Goal: Task Accomplishment & Management: Manage account settings

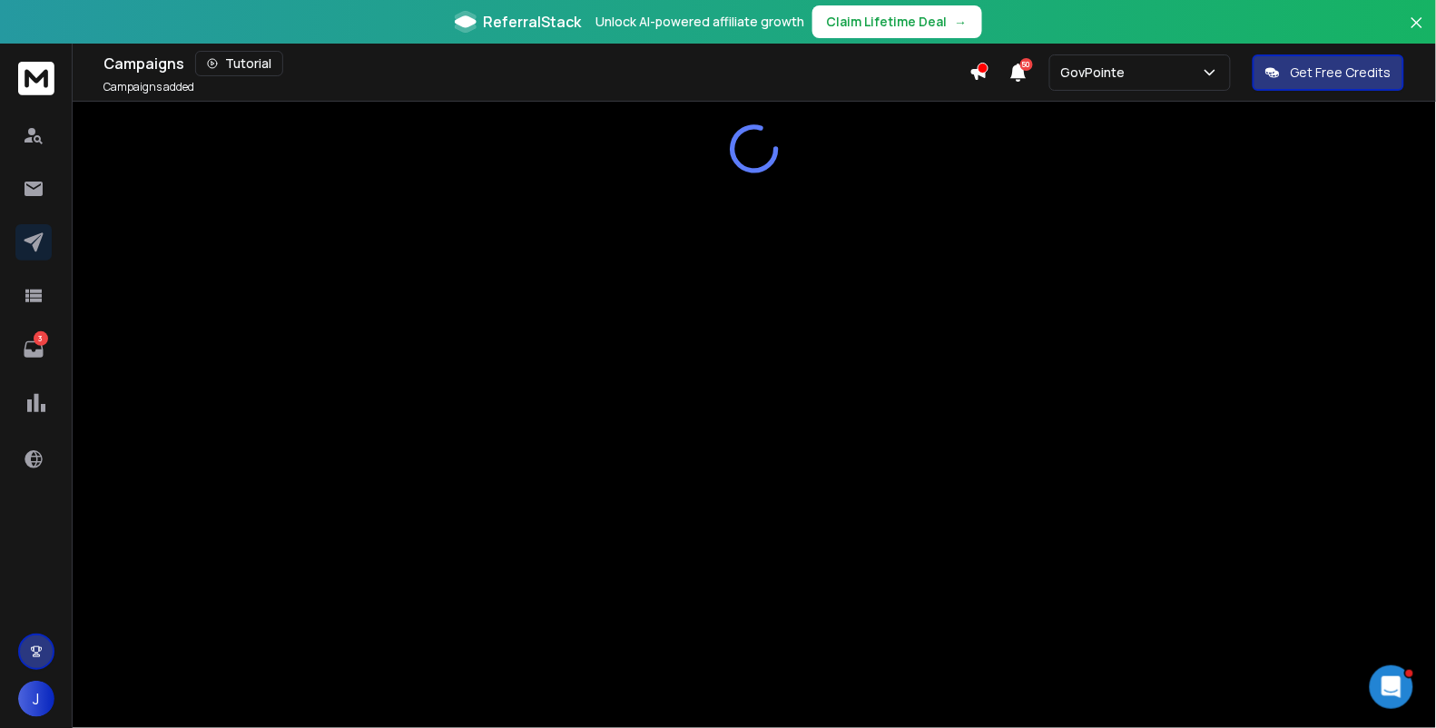
click at [1419, 20] on icon "Close banner" at bounding box center [1417, 22] width 11 height 11
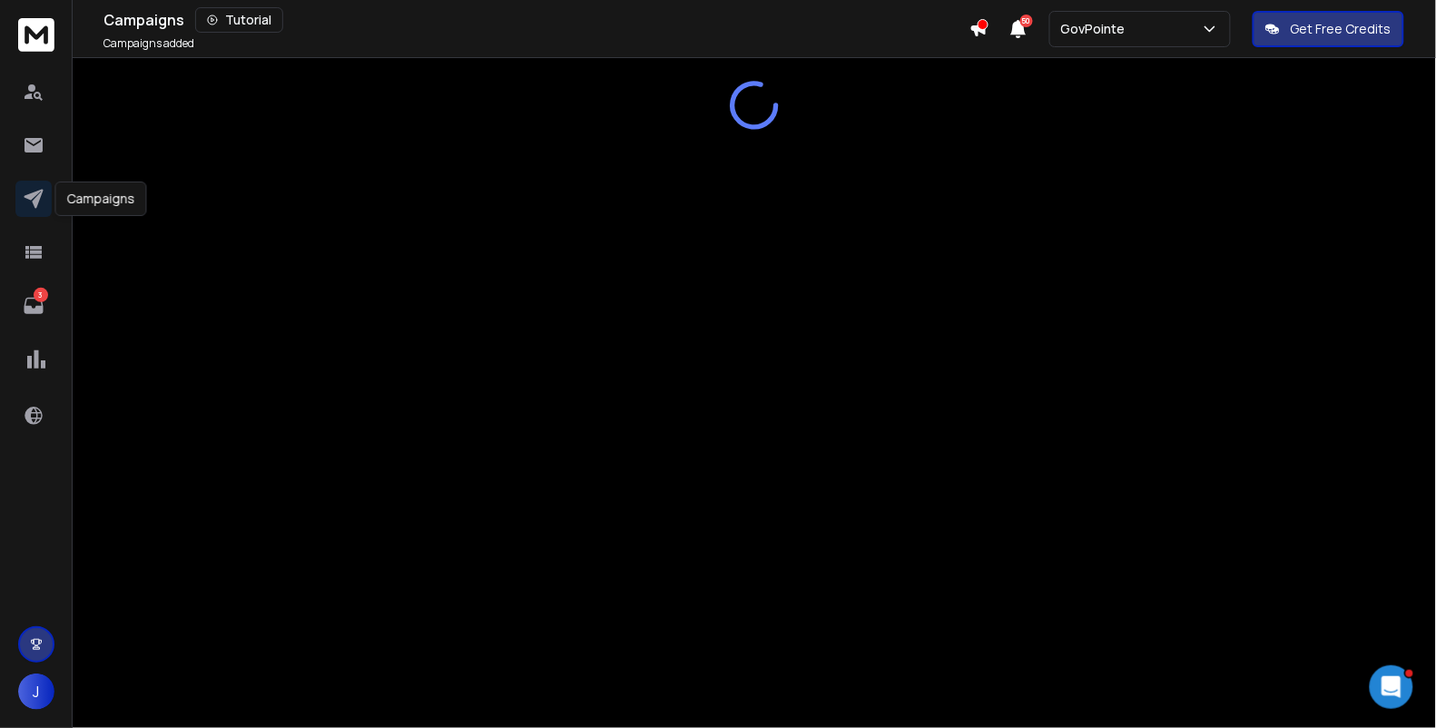
click at [41, 195] on icon at bounding box center [34, 199] width 22 height 22
click at [34, 200] on icon at bounding box center [33, 199] width 19 height 19
click at [32, 200] on icon at bounding box center [33, 199] width 19 height 19
click at [28, 189] on icon at bounding box center [34, 199] width 22 height 22
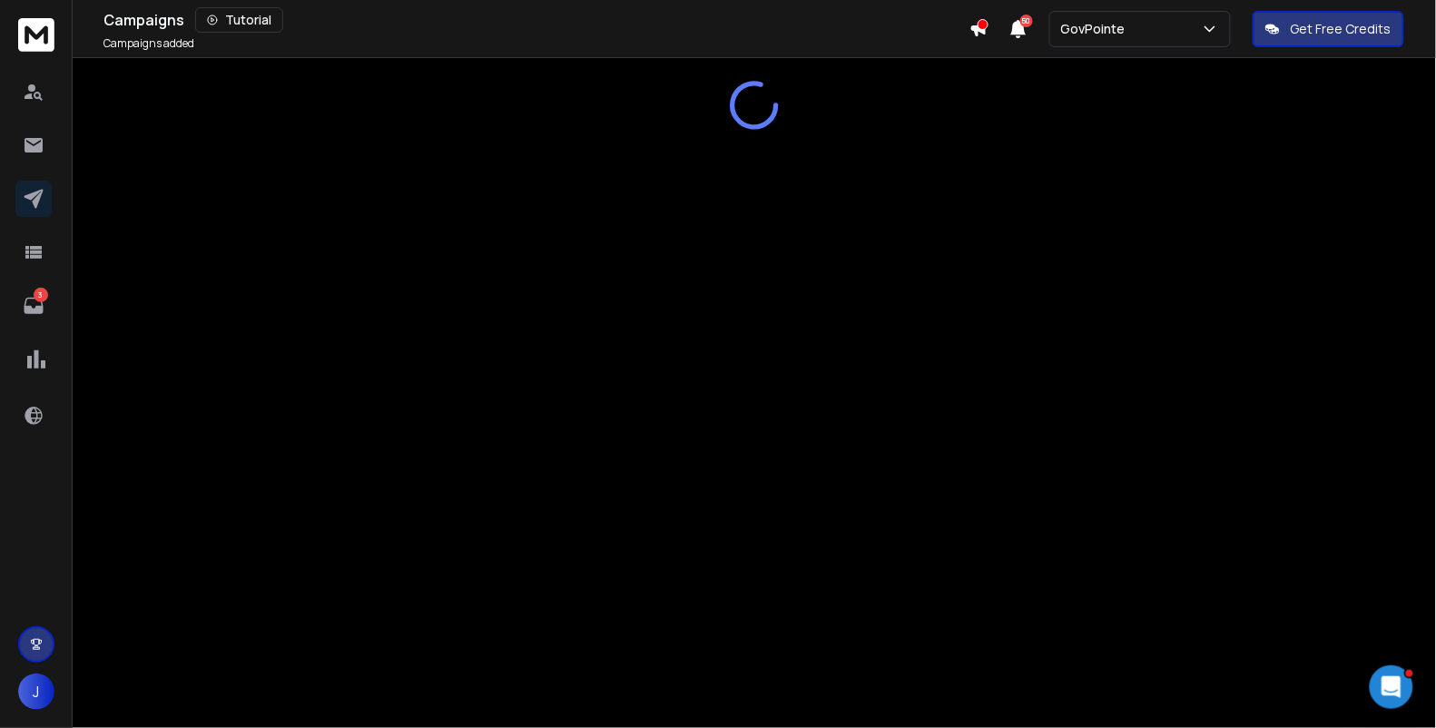
click at [28, 189] on icon at bounding box center [34, 199] width 22 height 22
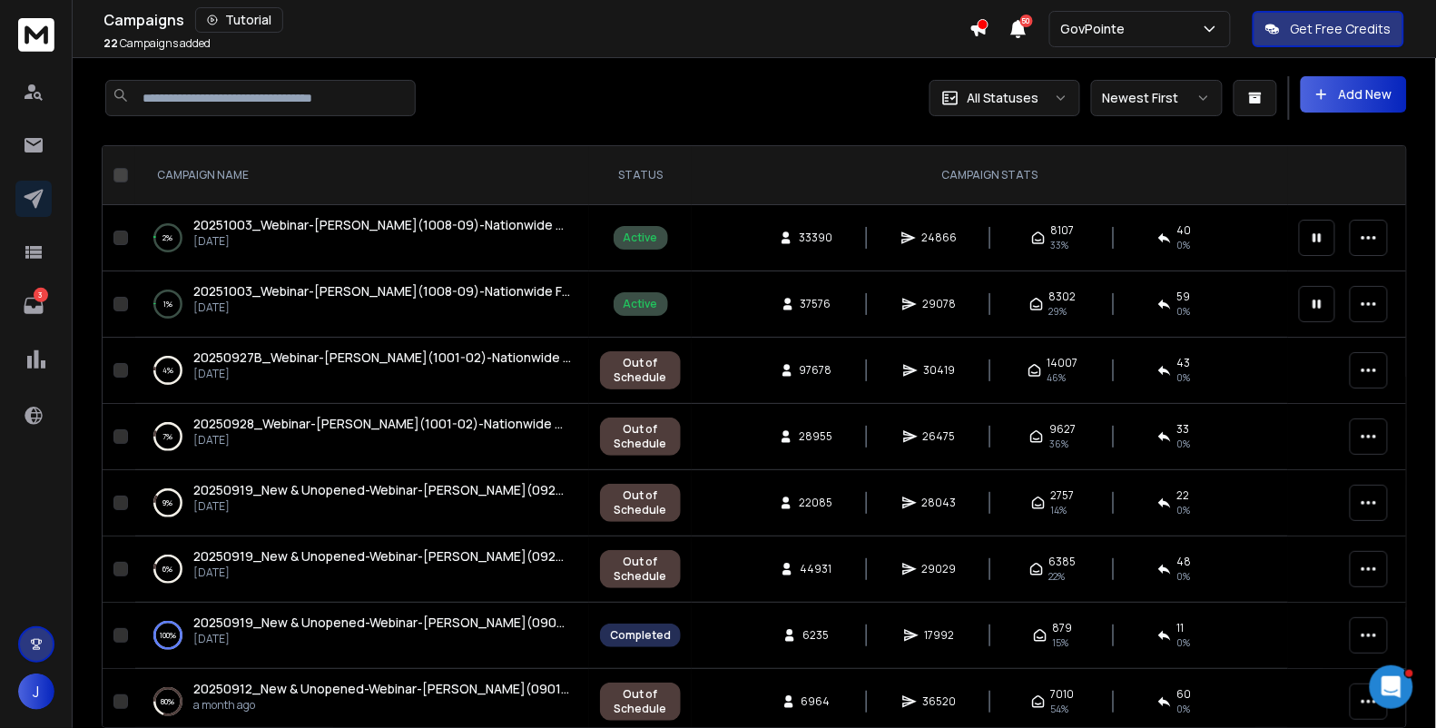
click at [1327, 236] on button at bounding box center [1317, 238] width 36 height 36
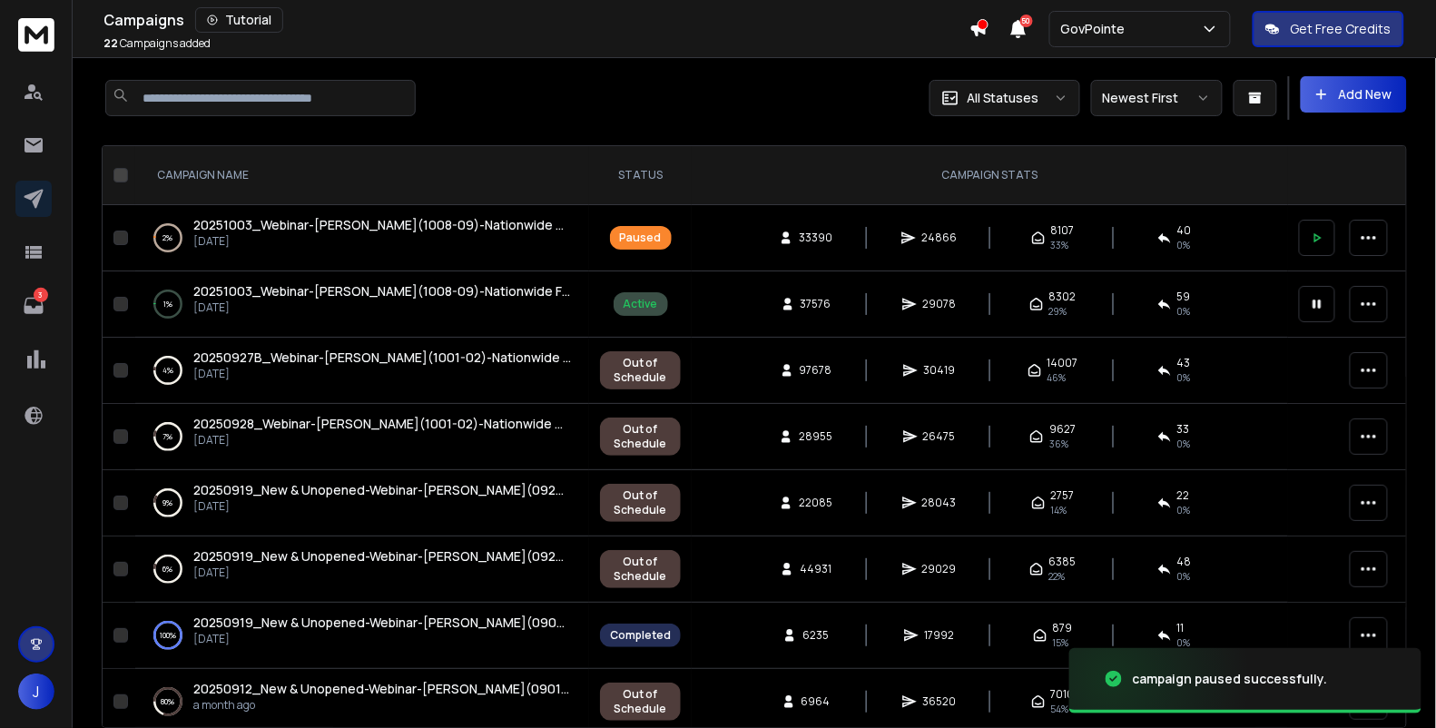
click at [1317, 310] on icon at bounding box center [1317, 304] width 16 height 16
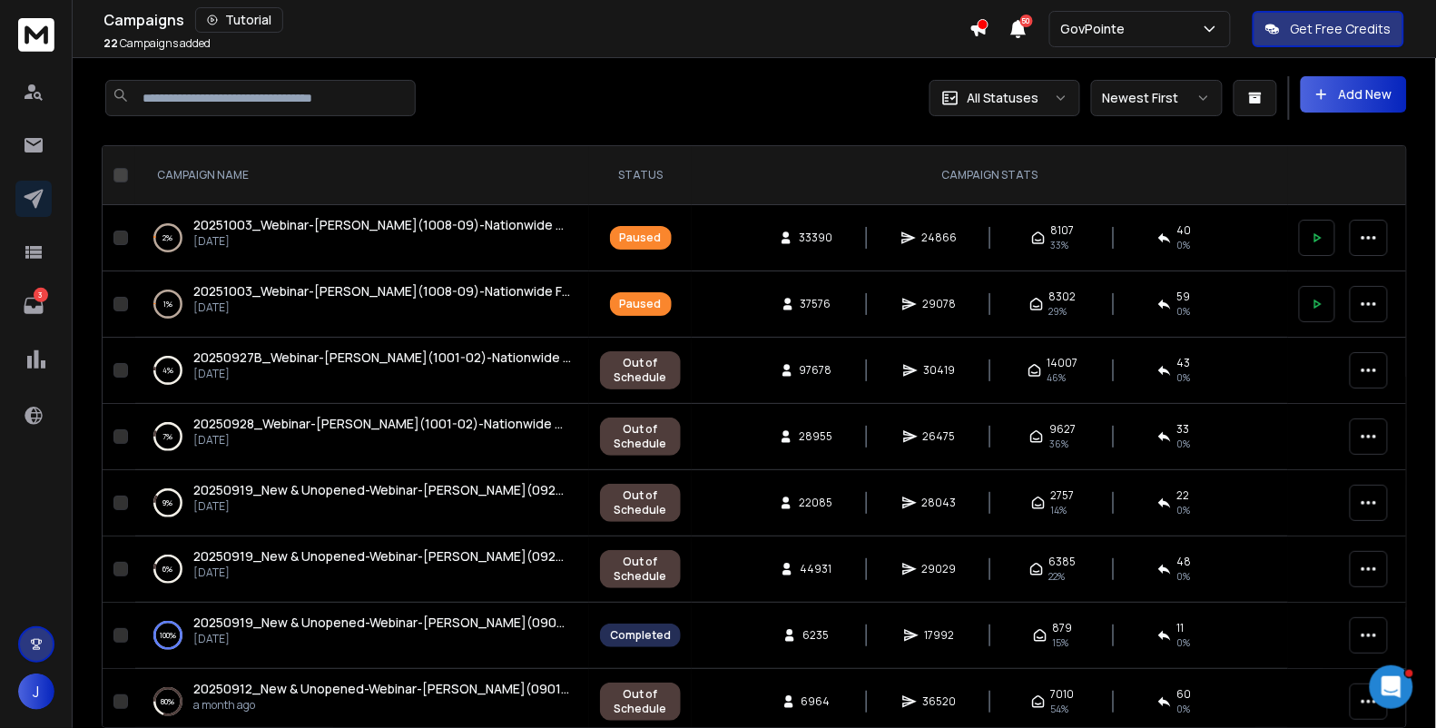
click at [1382, 241] on button "button" at bounding box center [1369, 238] width 38 height 36
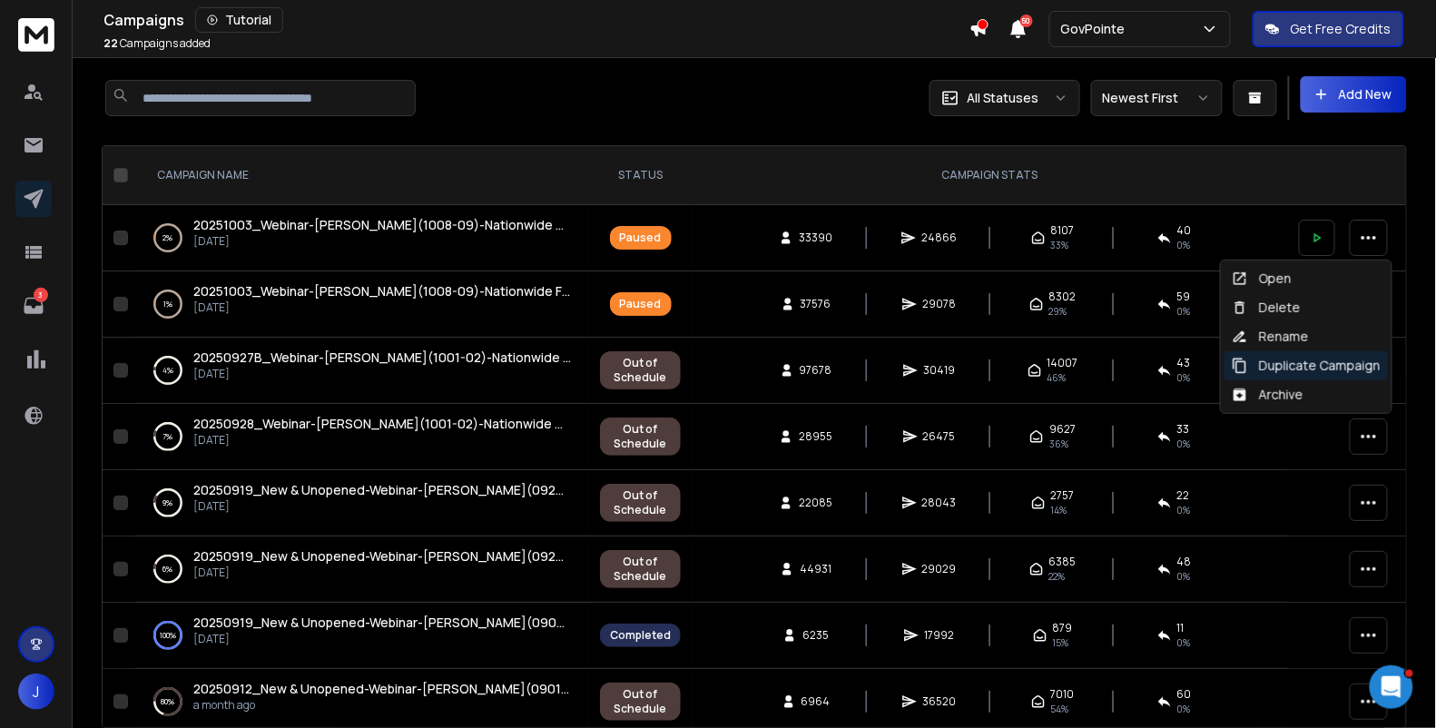
click at [551, 104] on div at bounding box center [428, 98] width 653 height 44
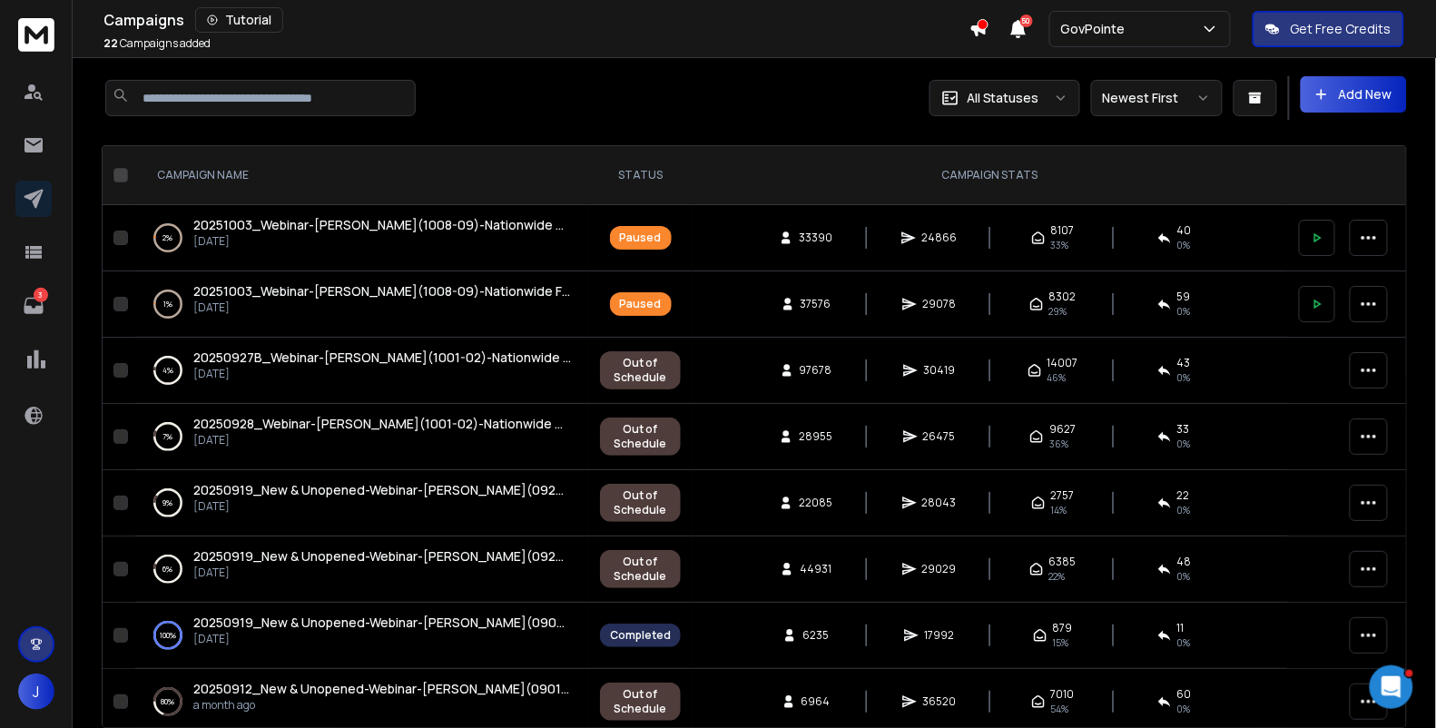
click at [516, 223] on span "20251003_Webinar-[PERSON_NAME](1008-09)-Nationwide Security Service Contracts" at bounding box center [456, 224] width 526 height 17
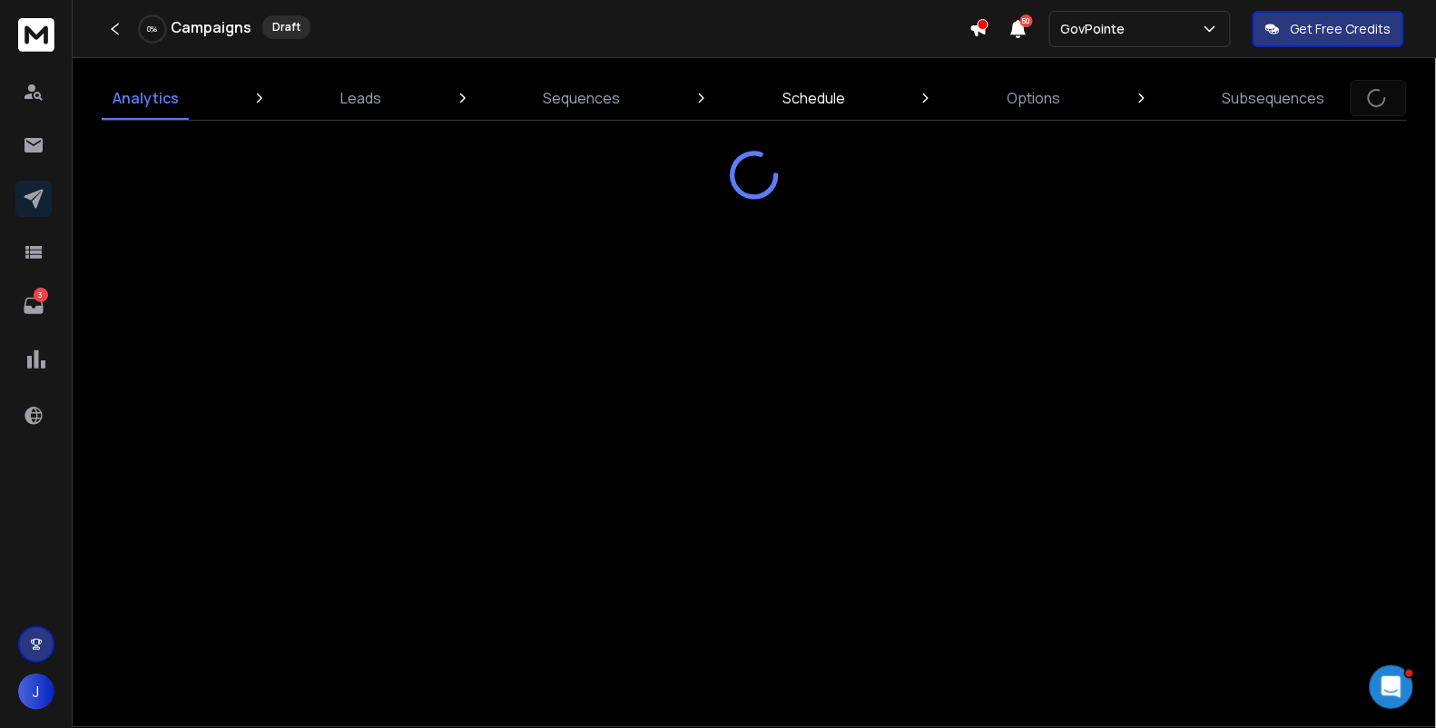
click at [804, 95] on p "Schedule" at bounding box center [814, 98] width 63 height 22
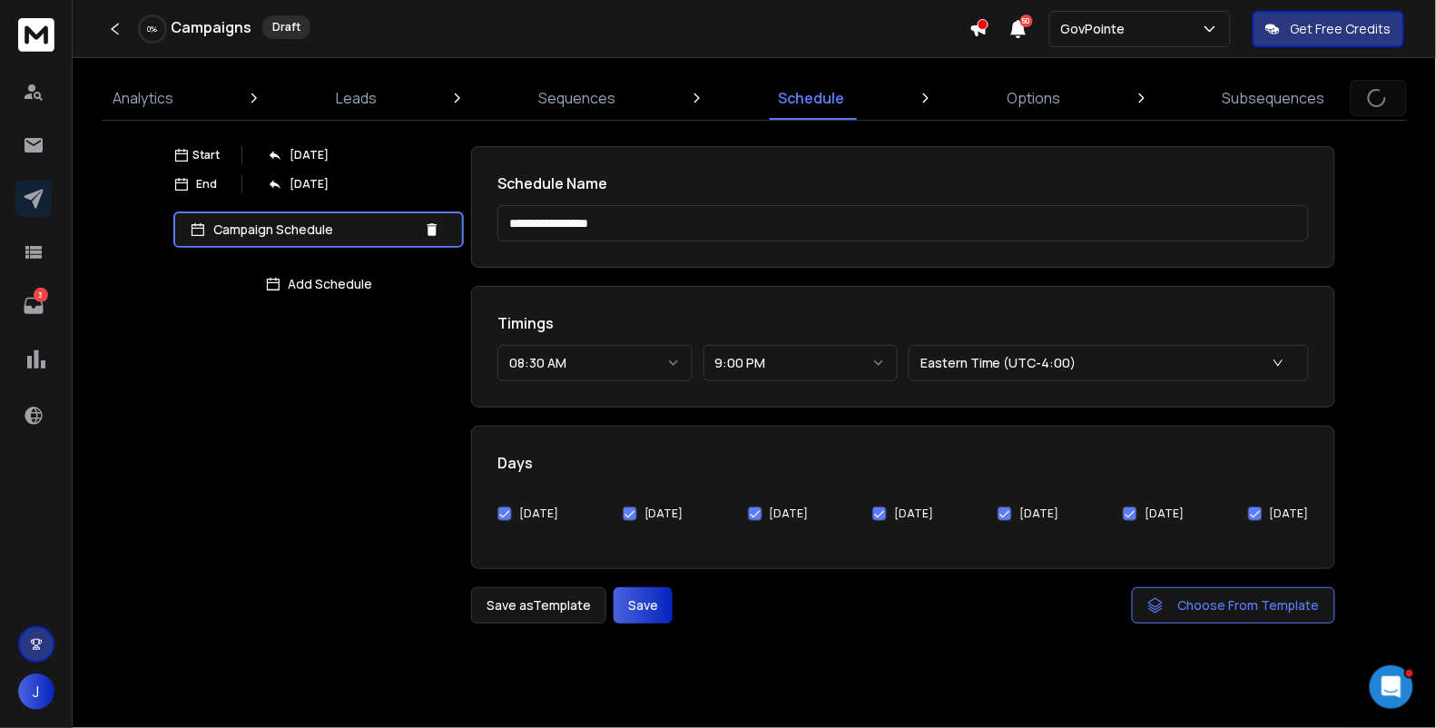
click at [329, 183] on p "Thu Oct 09 2025" at bounding box center [309, 184] width 39 height 15
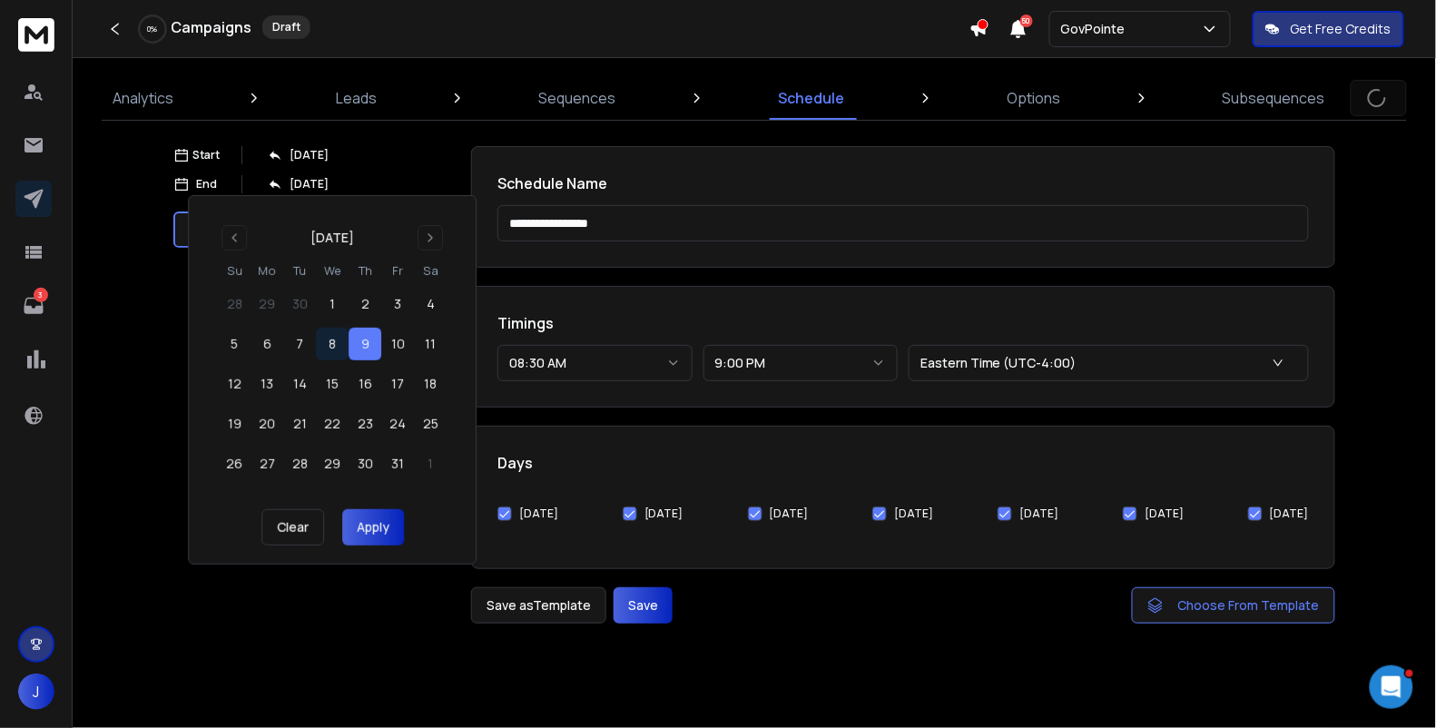
click at [331, 343] on button "8" at bounding box center [332, 344] width 33 height 33
click at [376, 526] on button "Apply" at bounding box center [373, 527] width 62 height 36
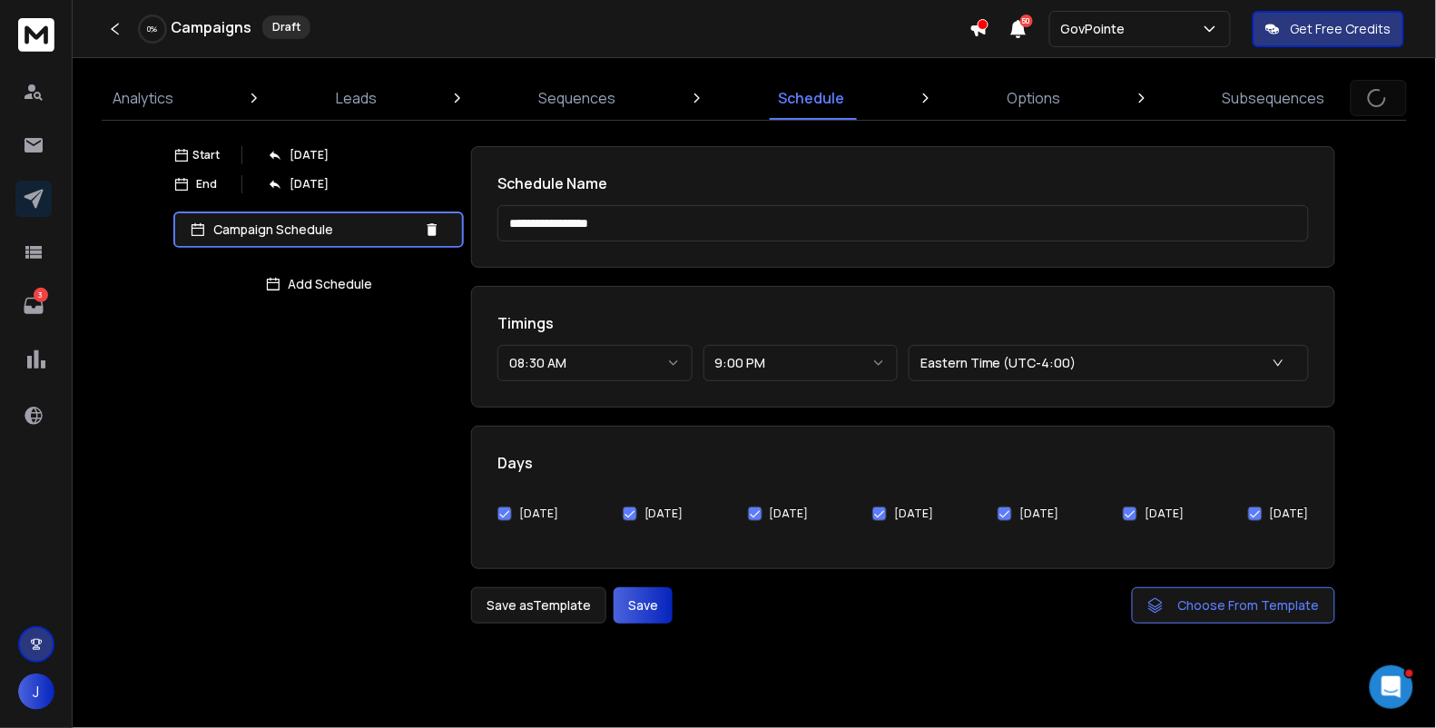
click at [650, 610] on button "Save" at bounding box center [643, 605] width 59 height 36
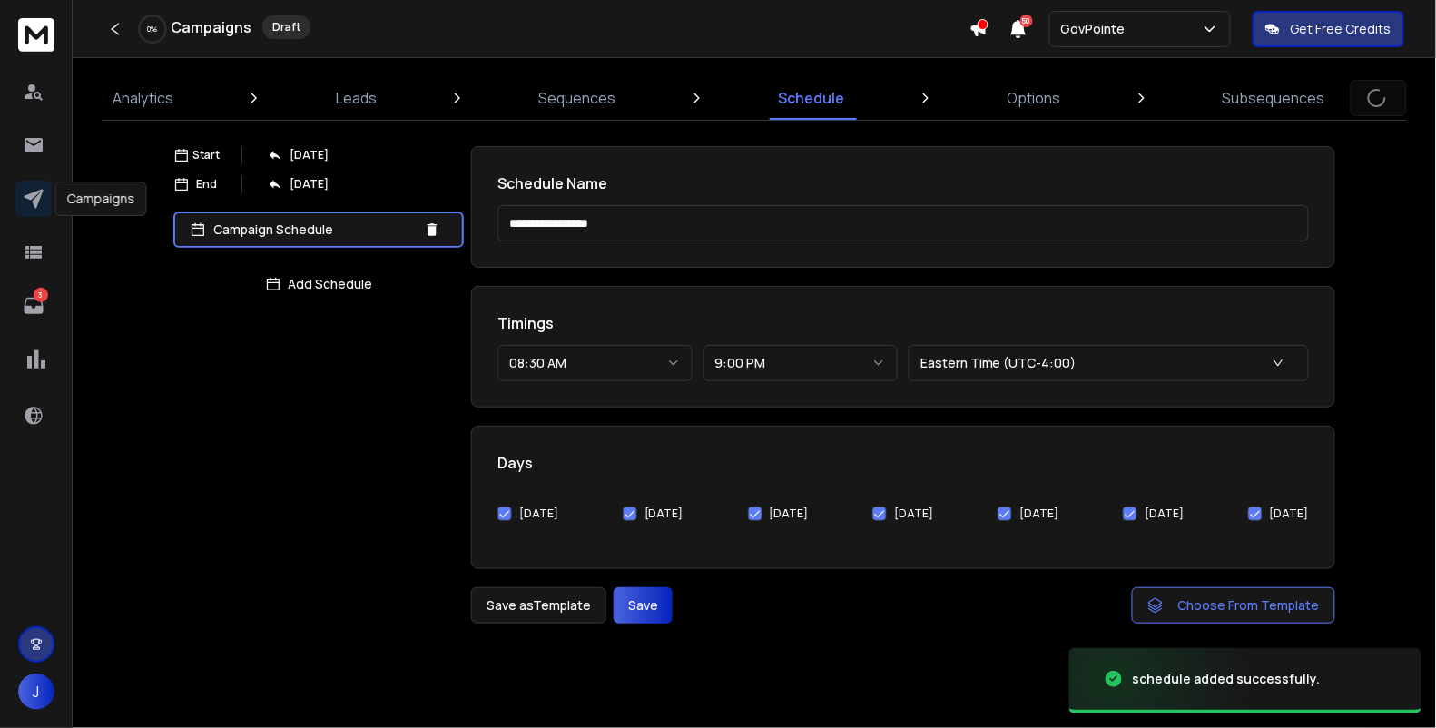
click at [34, 207] on icon at bounding box center [34, 199] width 22 height 22
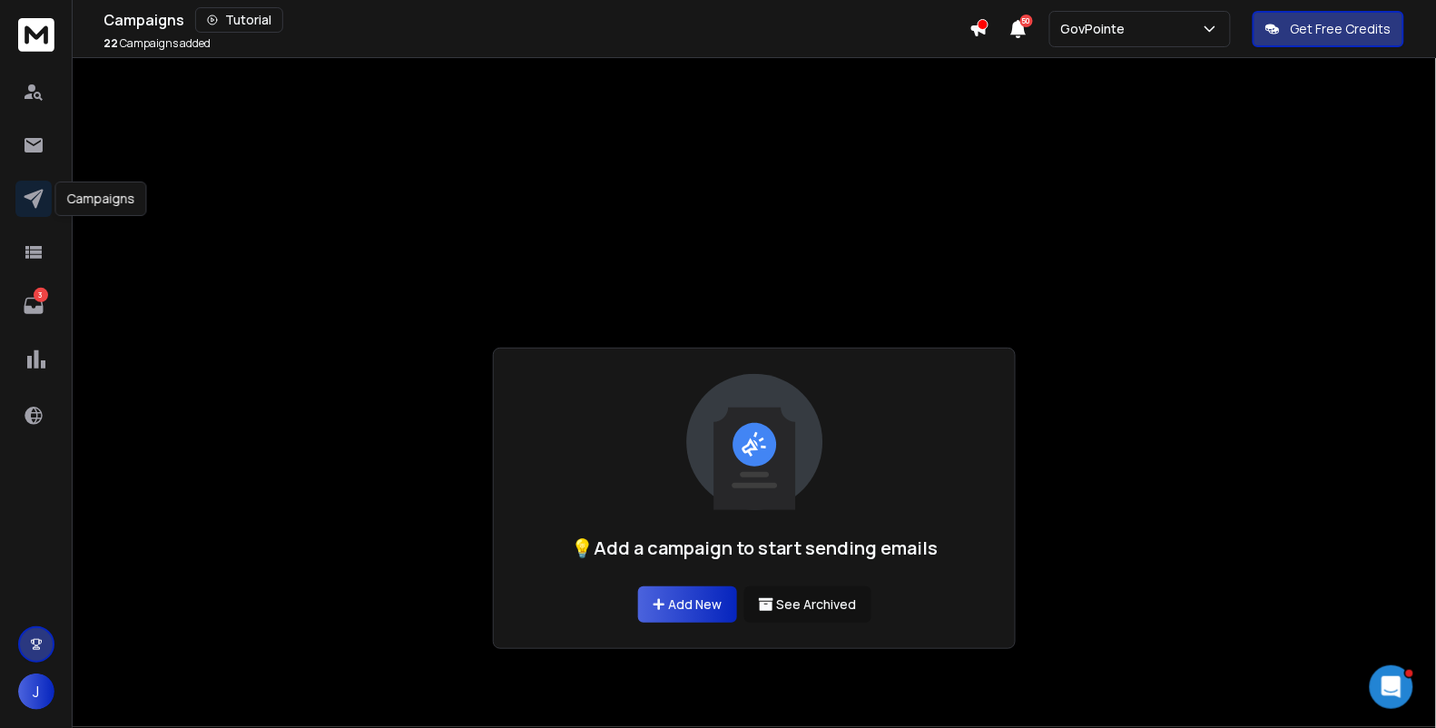
click at [37, 192] on icon at bounding box center [33, 199] width 19 height 19
click at [31, 201] on icon at bounding box center [34, 199] width 22 height 22
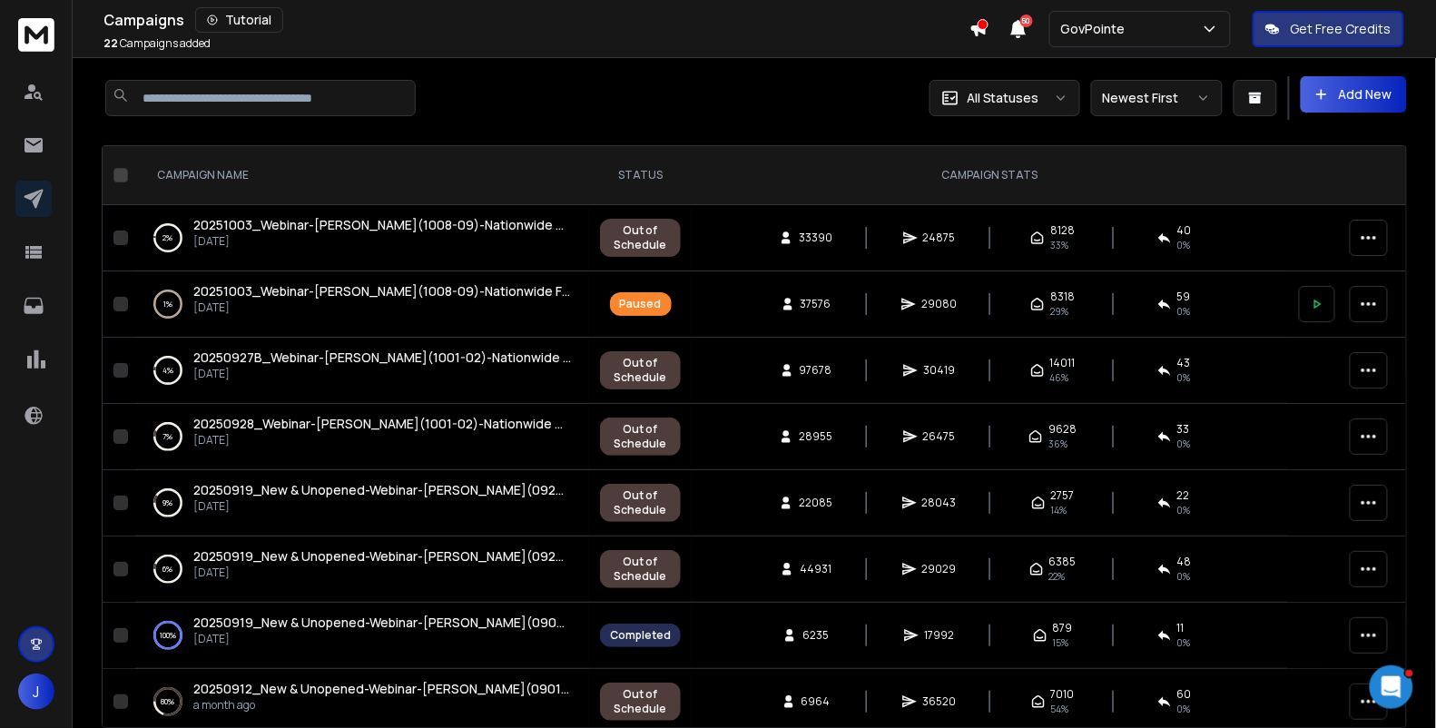
click at [464, 293] on span "20251003_Webinar-[PERSON_NAME](1008-09)-Nationwide Facility Support Contracts" at bounding box center [452, 290] width 519 height 17
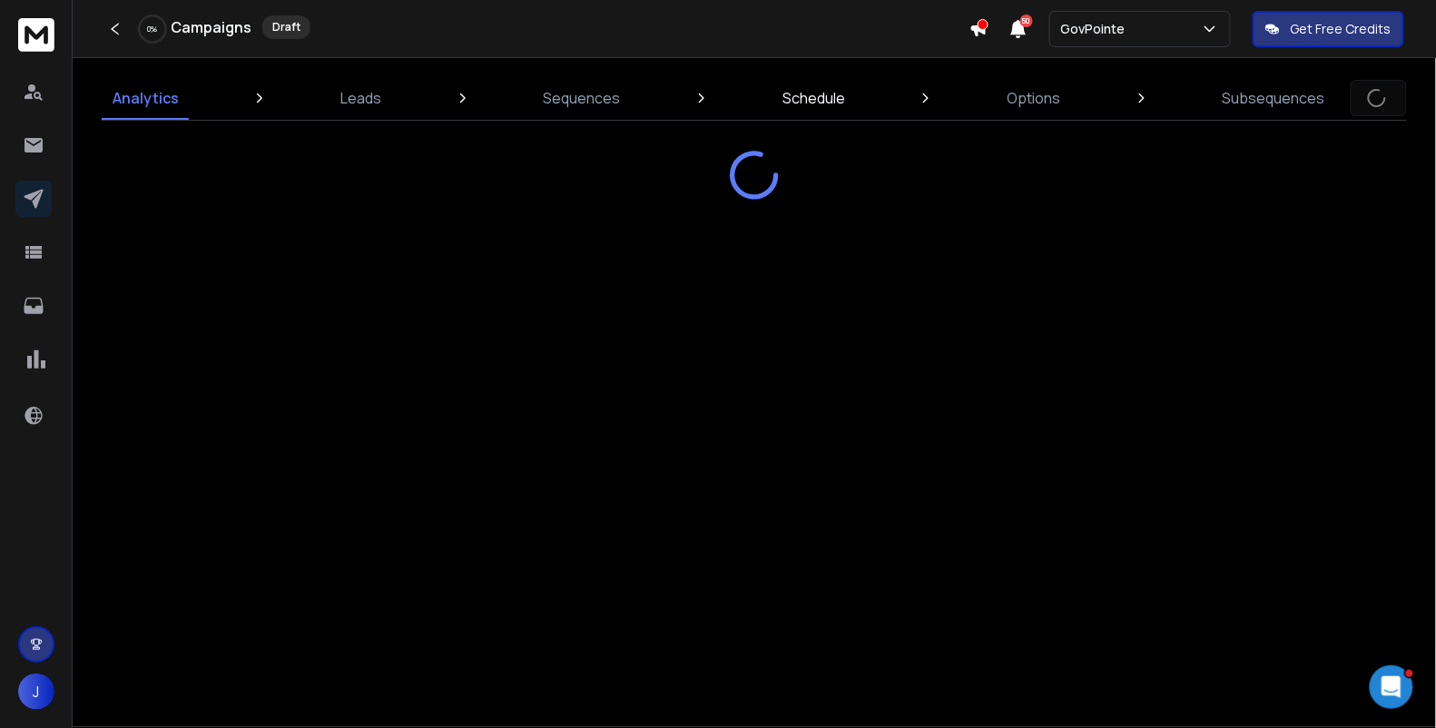
click at [849, 101] on link "Schedule" at bounding box center [814, 98] width 84 height 44
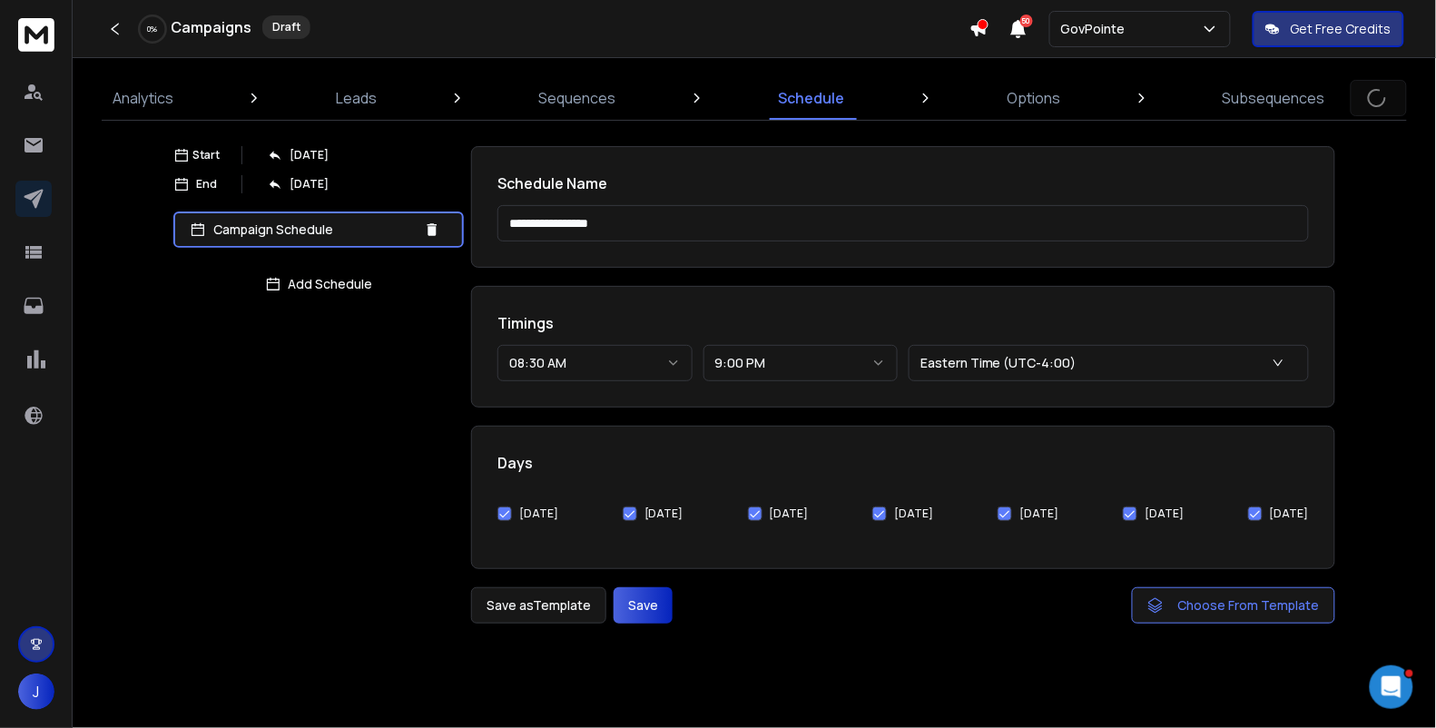
click at [323, 183] on p "Thu Oct 09 2025" at bounding box center [309, 184] width 39 height 15
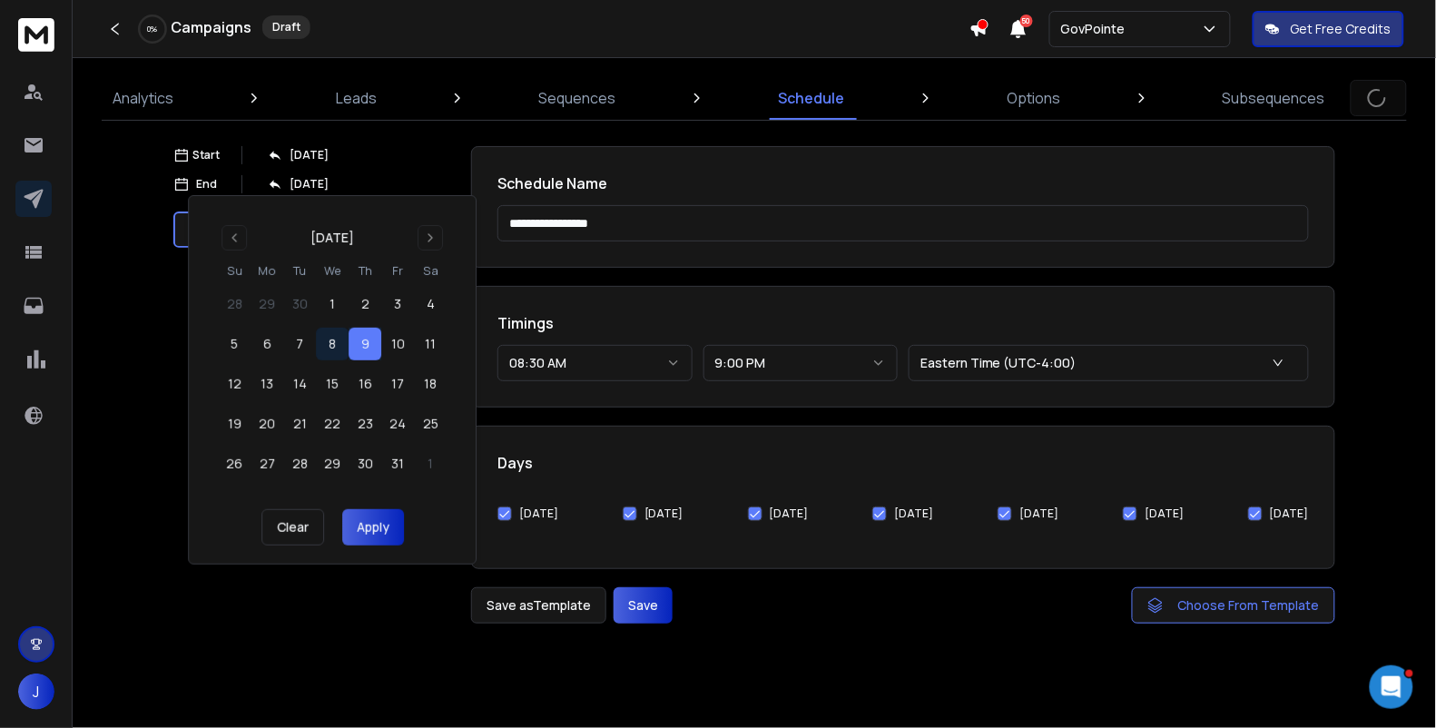
click at [332, 347] on button "8" at bounding box center [332, 344] width 33 height 33
click at [360, 527] on button "Apply" at bounding box center [373, 527] width 62 height 36
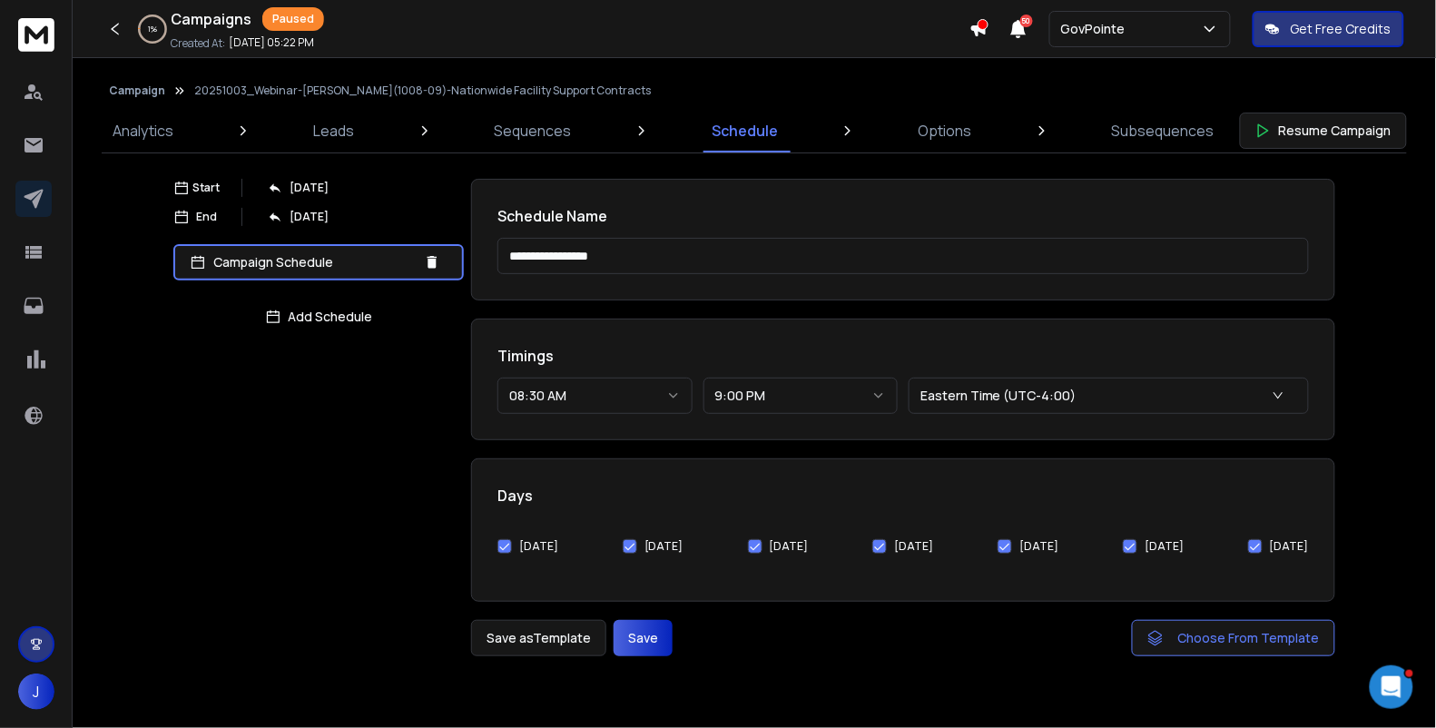
click at [658, 640] on button "Save" at bounding box center [643, 638] width 59 height 36
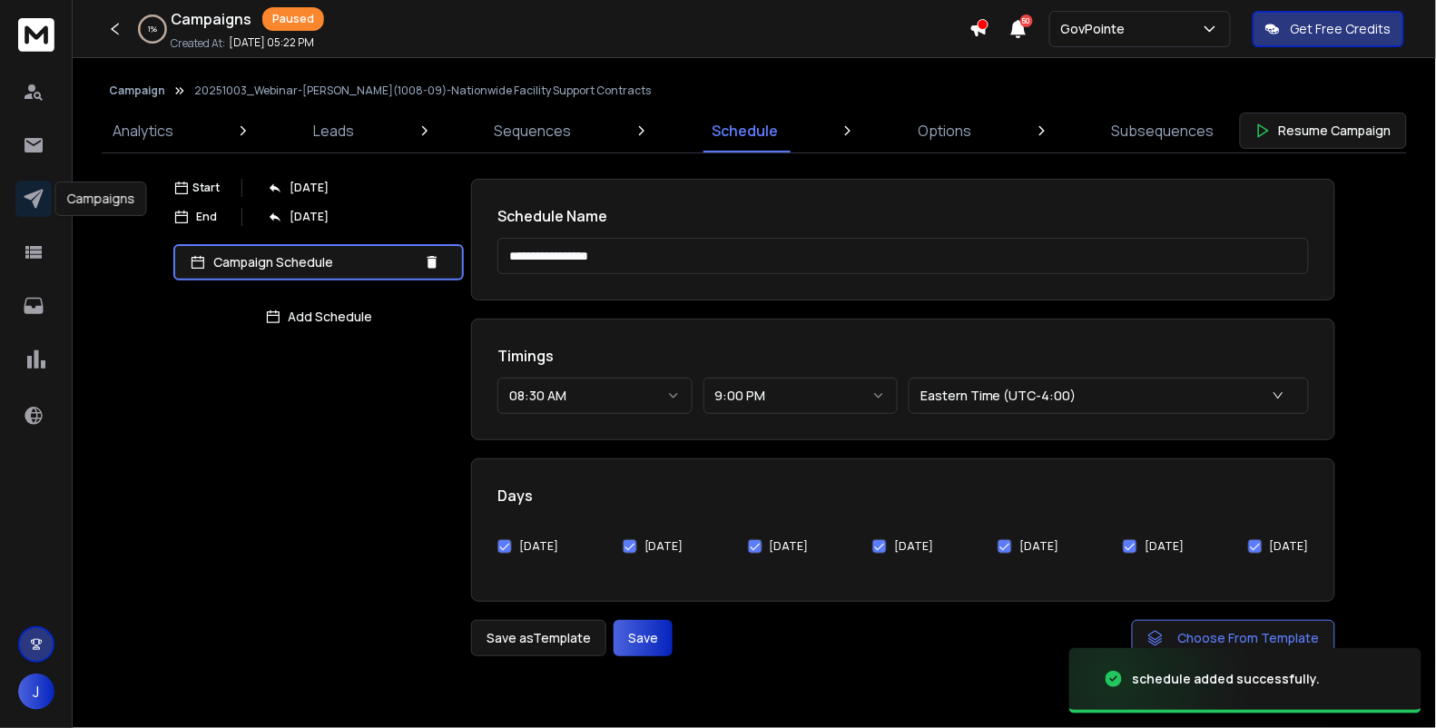
click at [25, 203] on icon at bounding box center [34, 199] width 22 height 22
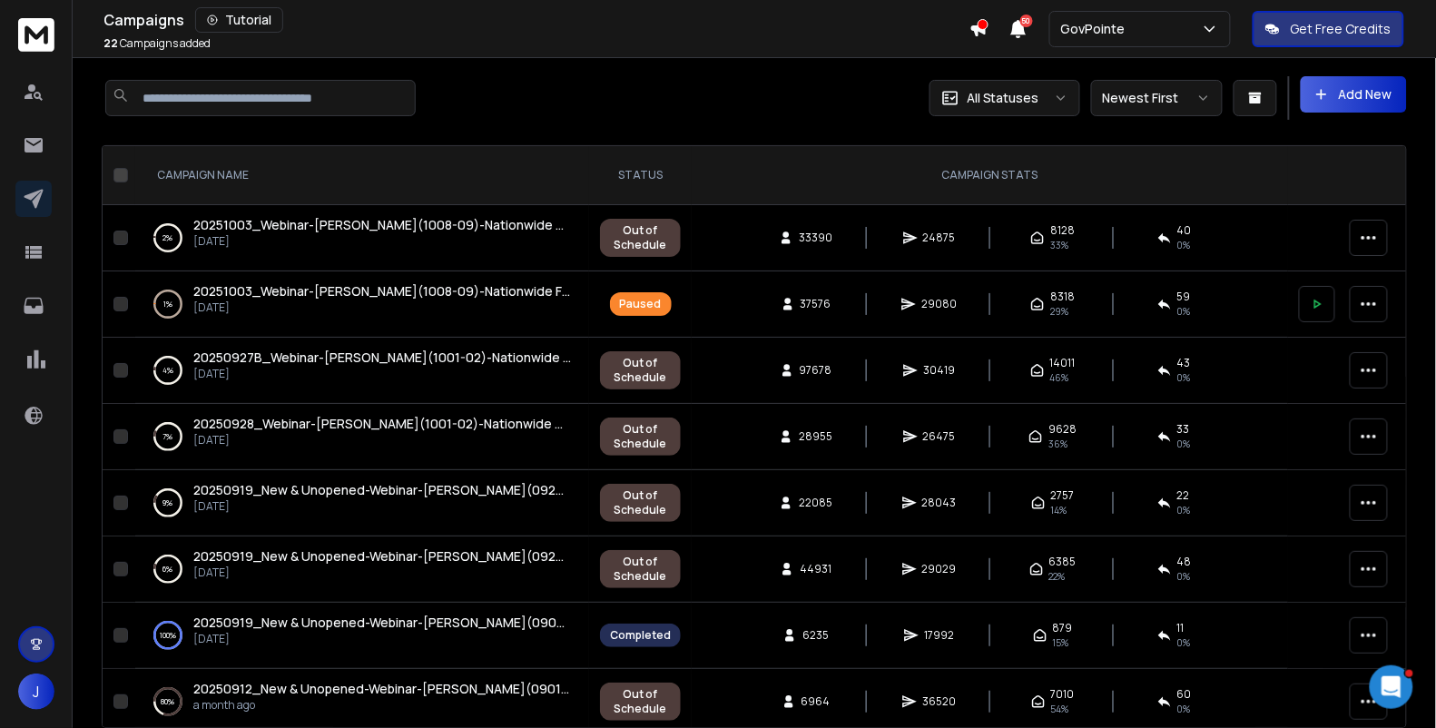
click at [496, 294] on span "20251003_Webinar-[PERSON_NAME](1008-09)-Nationwide Facility Support Contracts" at bounding box center [452, 290] width 519 height 17
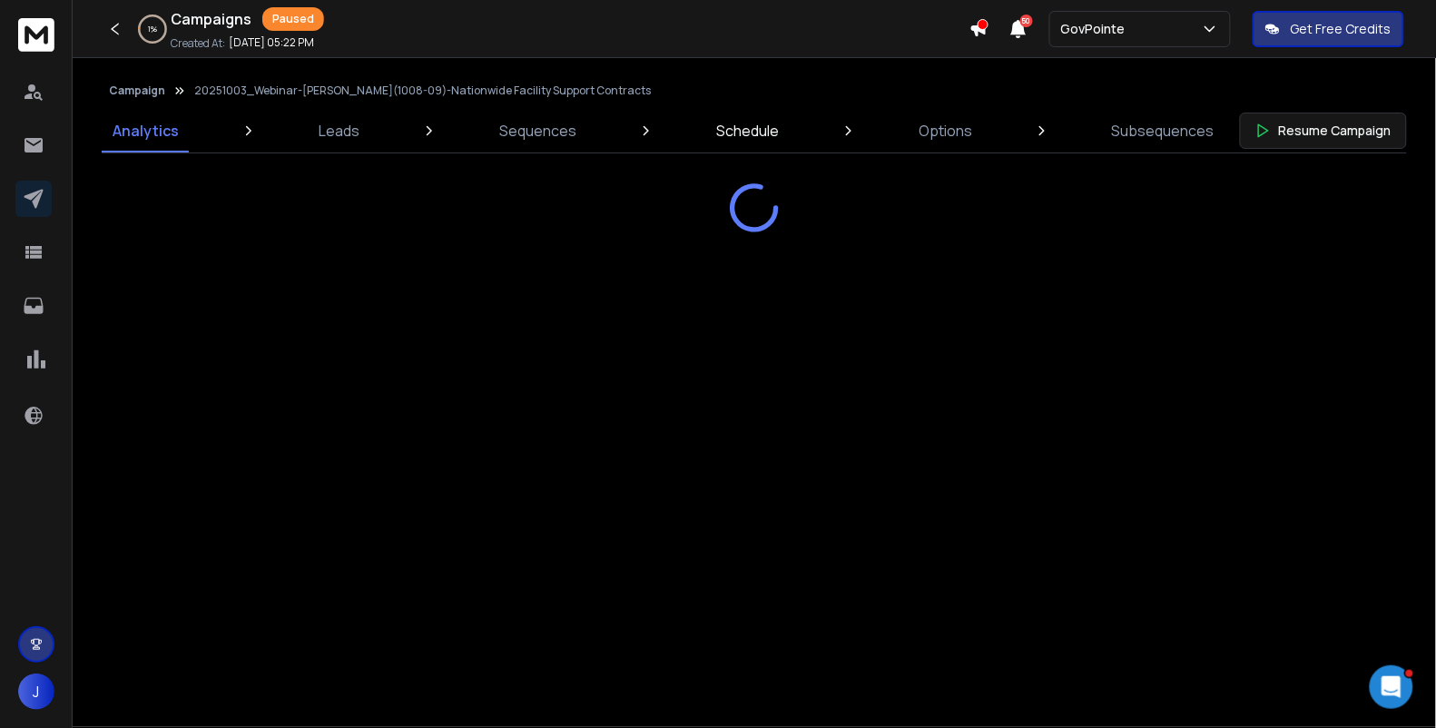
click at [739, 124] on p "Schedule" at bounding box center [747, 131] width 63 height 22
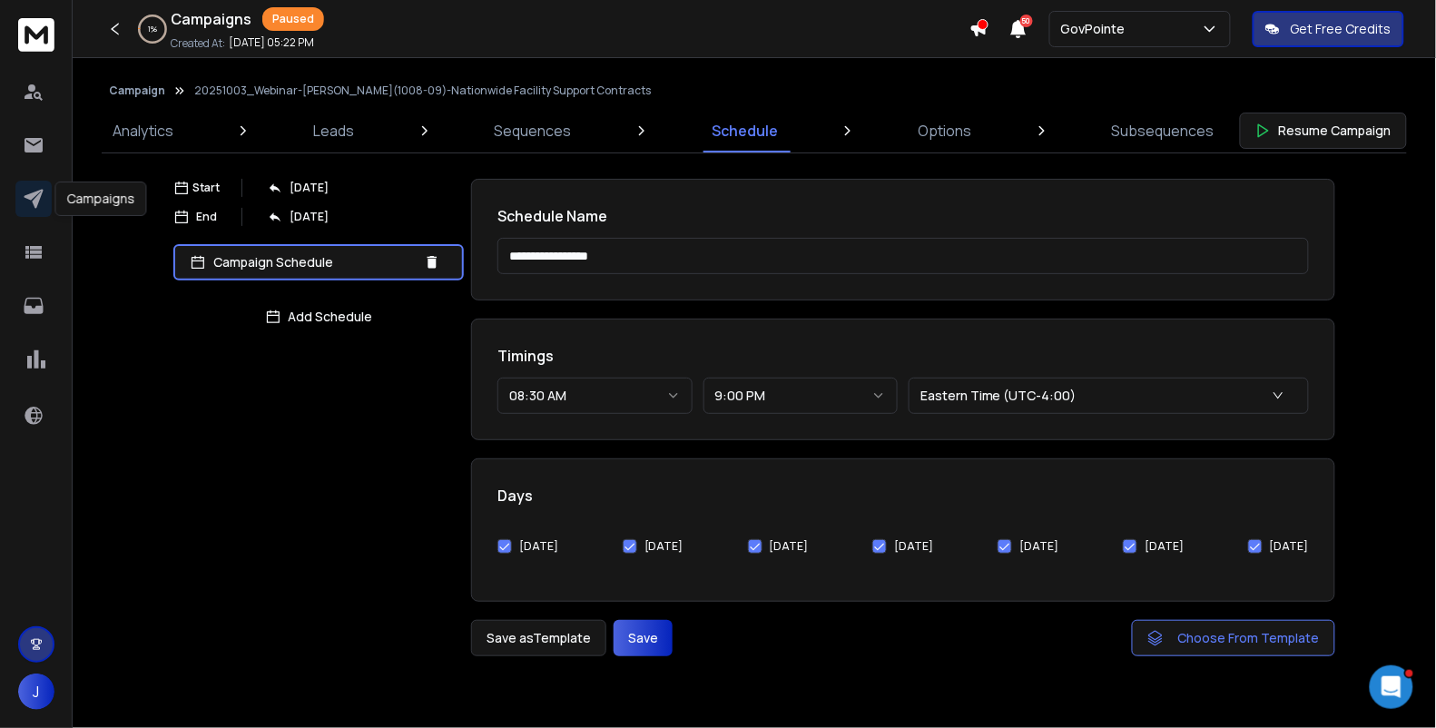
click at [32, 198] on icon at bounding box center [33, 199] width 19 height 19
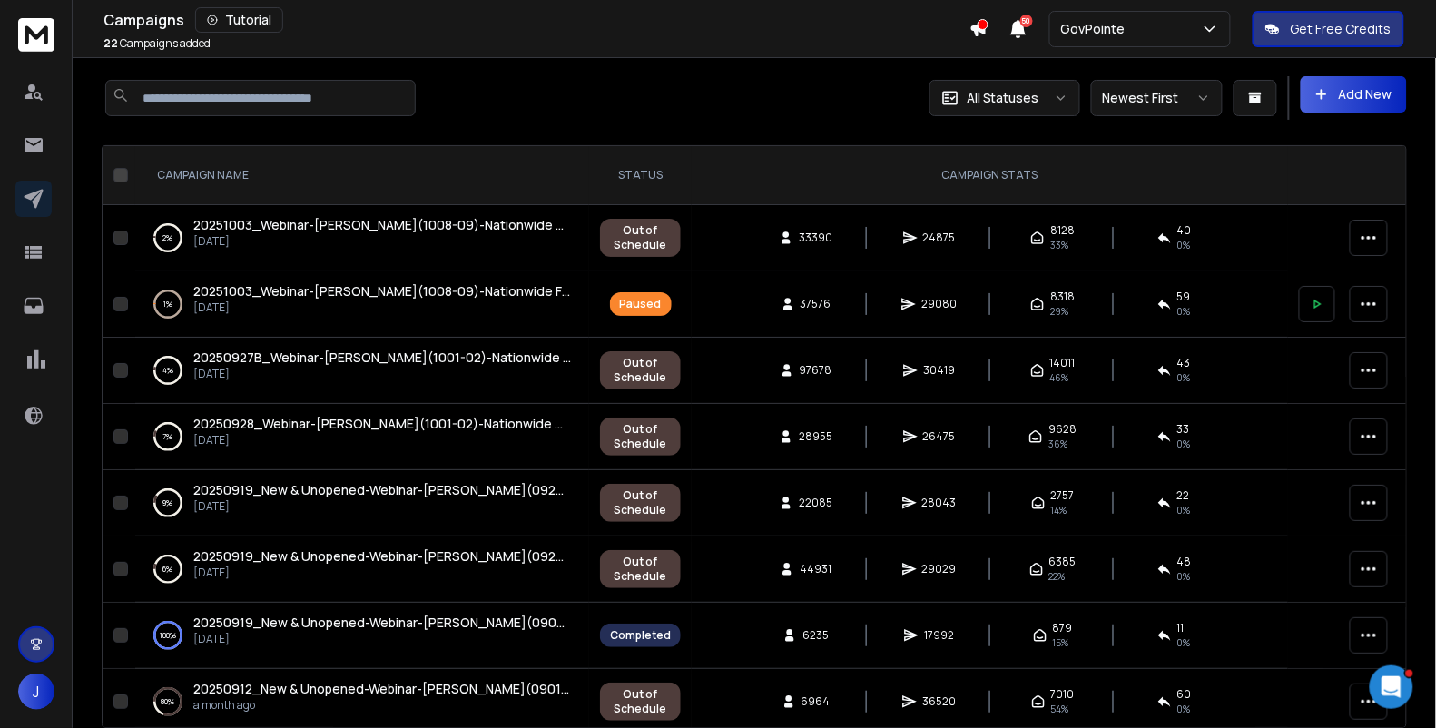
click at [1374, 237] on icon "button" at bounding box center [1369, 238] width 18 height 18
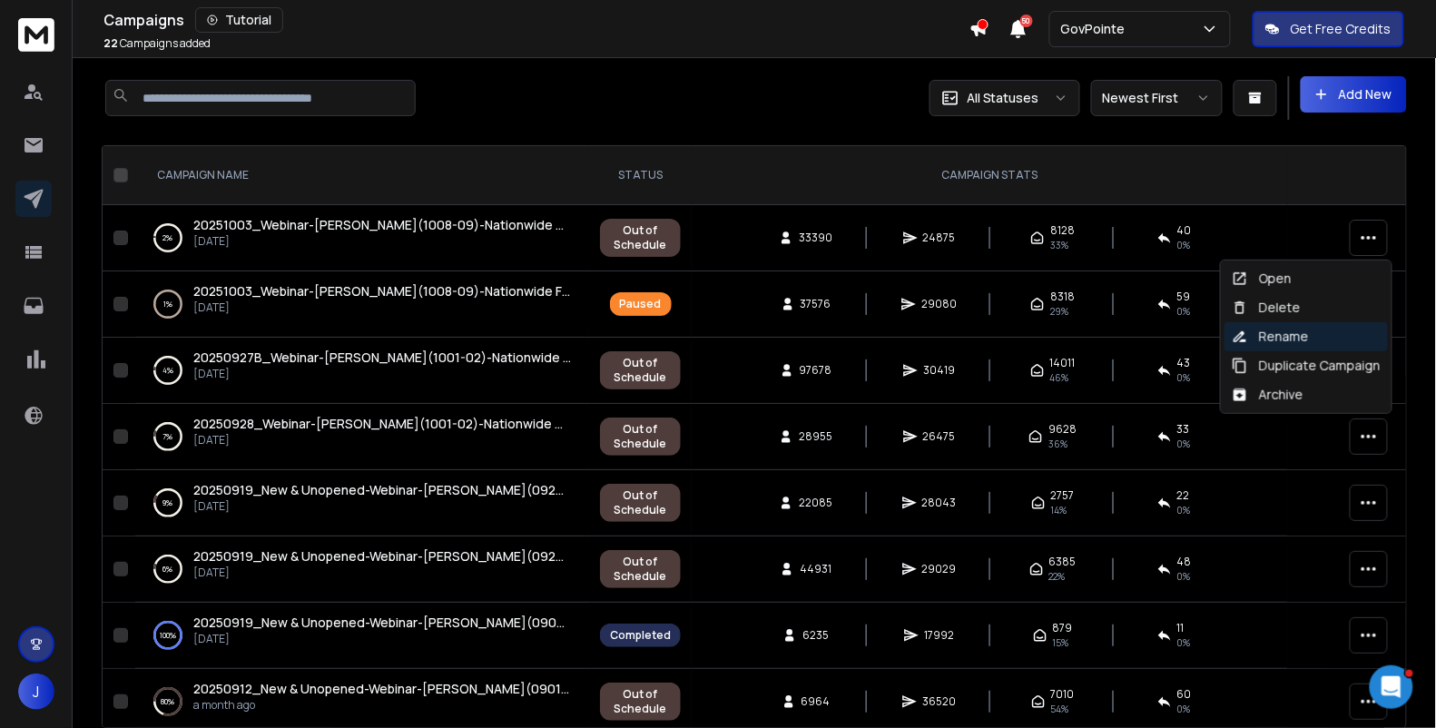
click at [1285, 334] on div "Rename" at bounding box center [1270, 337] width 77 height 18
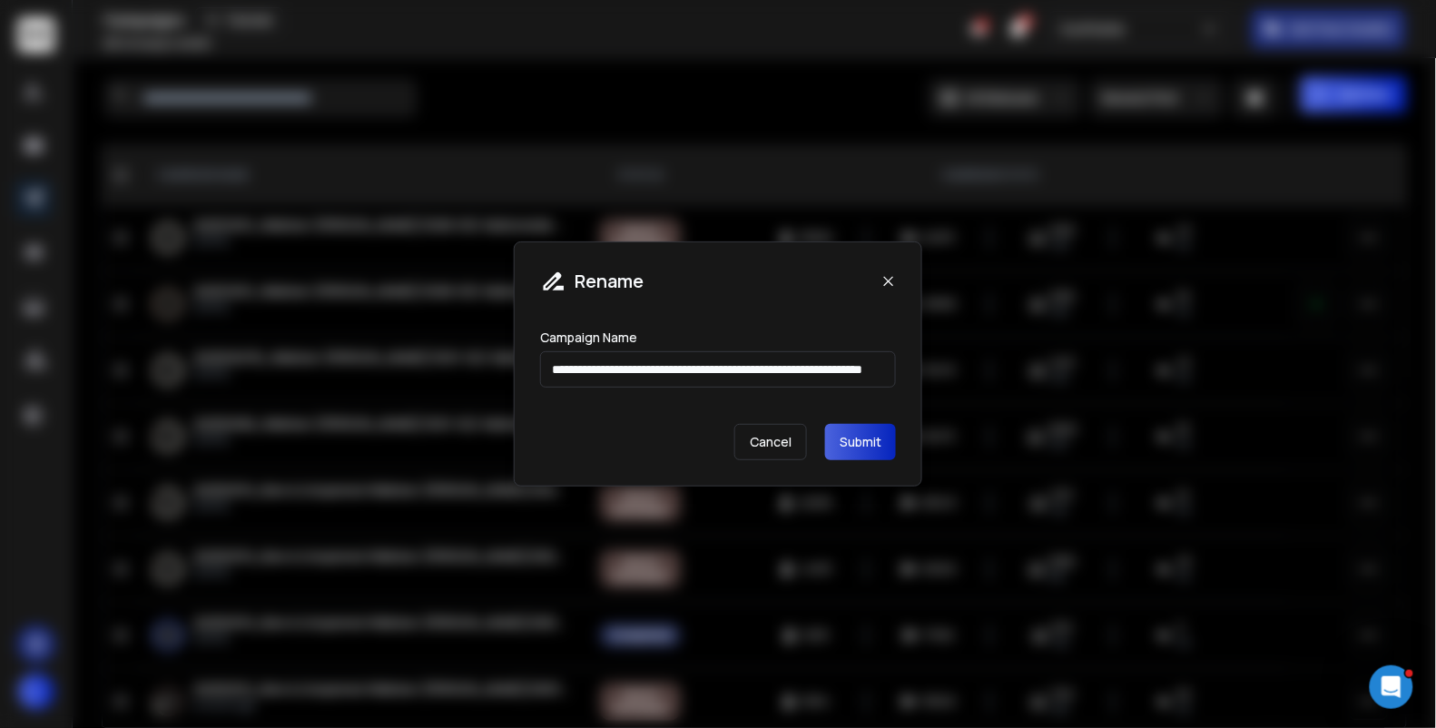
click at [685, 357] on input "**********" at bounding box center [718, 369] width 356 height 36
click at [766, 449] on p "Cancel" at bounding box center [771, 442] width 73 height 36
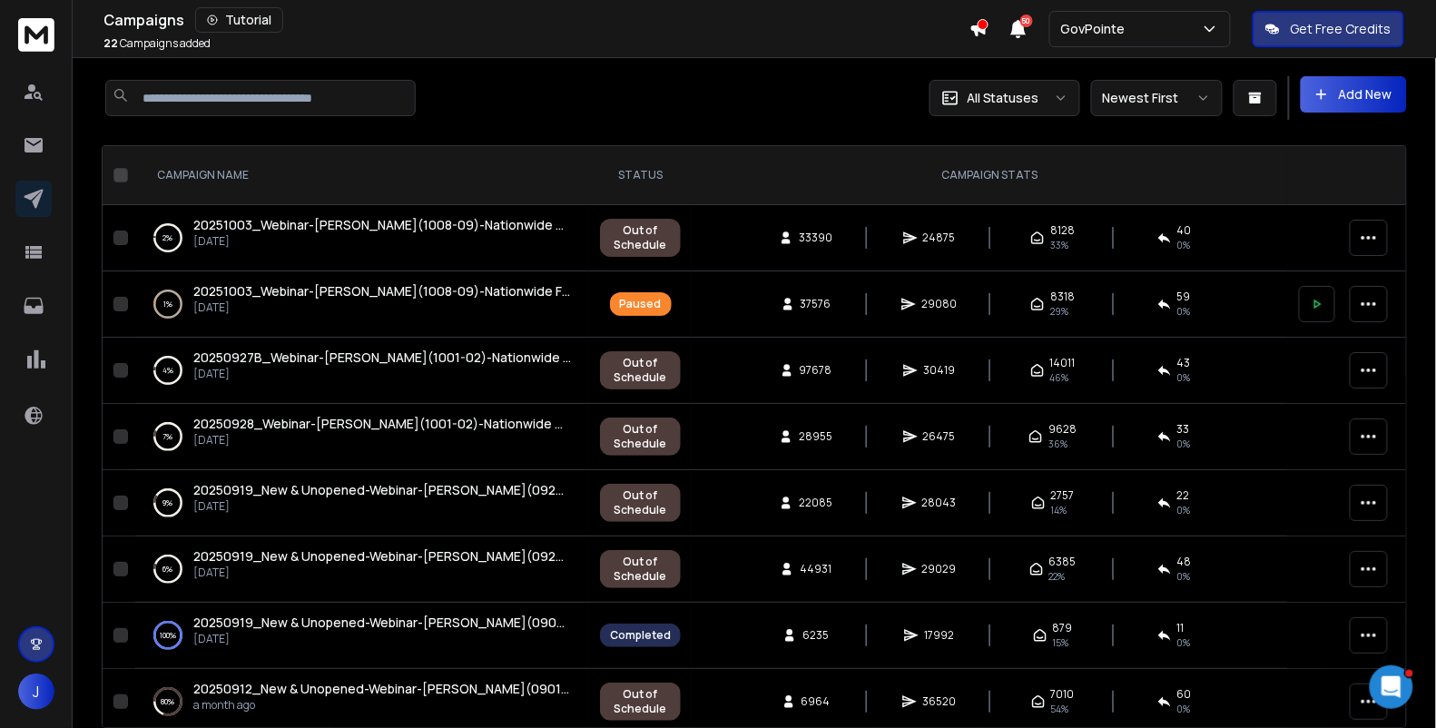
click at [1372, 239] on icon "button" at bounding box center [1369, 238] width 18 height 18
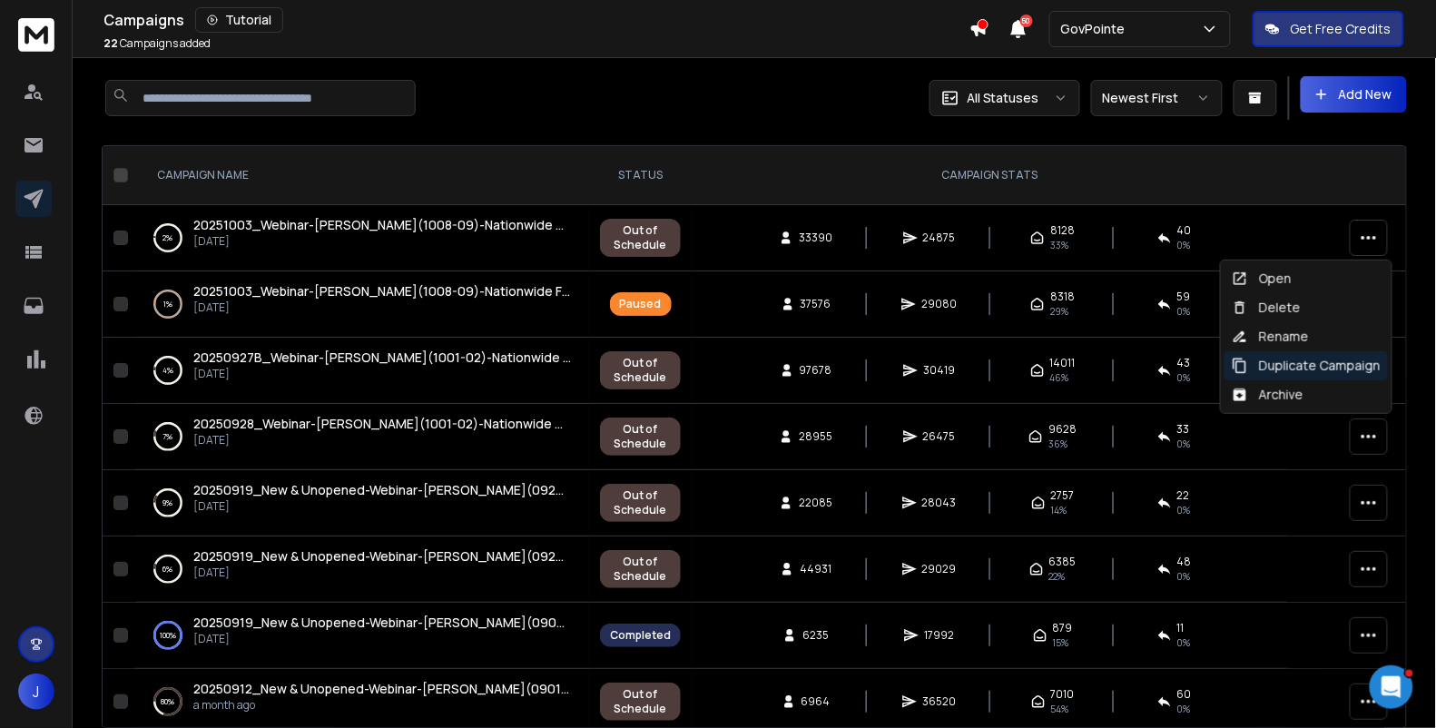
click at [1304, 369] on div "Duplicate Campaign" at bounding box center [1306, 366] width 149 height 18
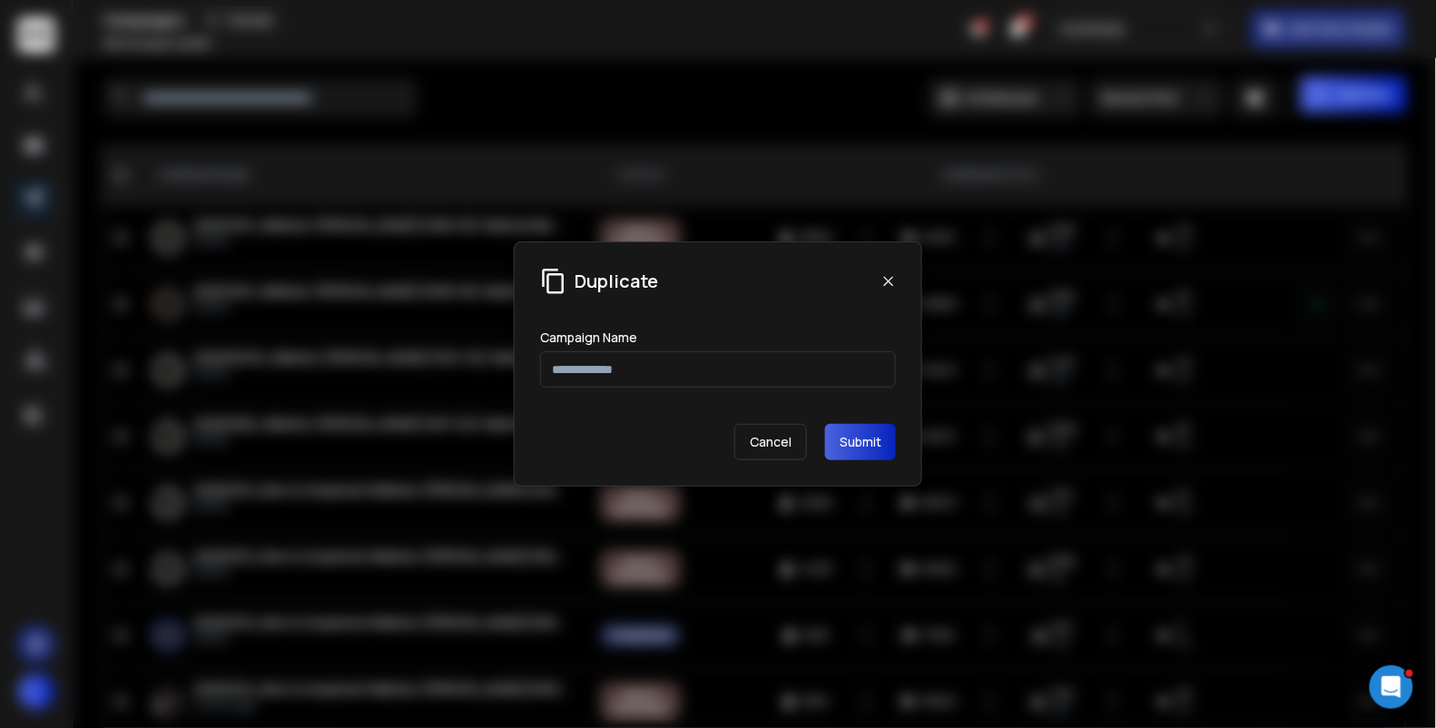
click at [651, 380] on input "text" at bounding box center [718, 369] width 356 height 36
paste input "**********"
click at [652, 376] on input "**********" at bounding box center [718, 369] width 356 height 36
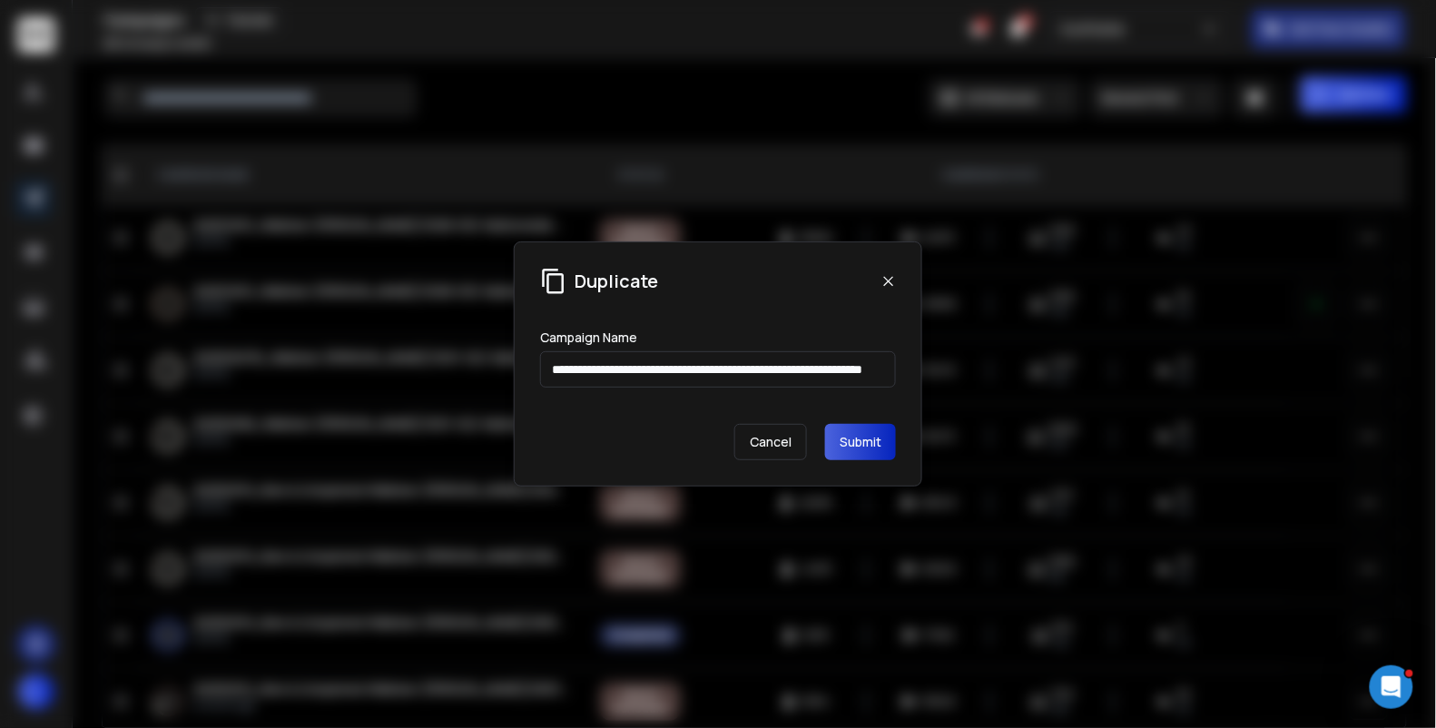
click at [609, 375] on input "**********" at bounding box center [718, 369] width 356 height 36
click at [719, 372] on input "**********" at bounding box center [718, 369] width 356 height 36
click at [693, 370] on input "**********" at bounding box center [718, 369] width 356 height 36
click at [551, 376] on input "**********" at bounding box center [718, 369] width 356 height 36
click at [560, 371] on input "**********" at bounding box center [718, 369] width 356 height 36
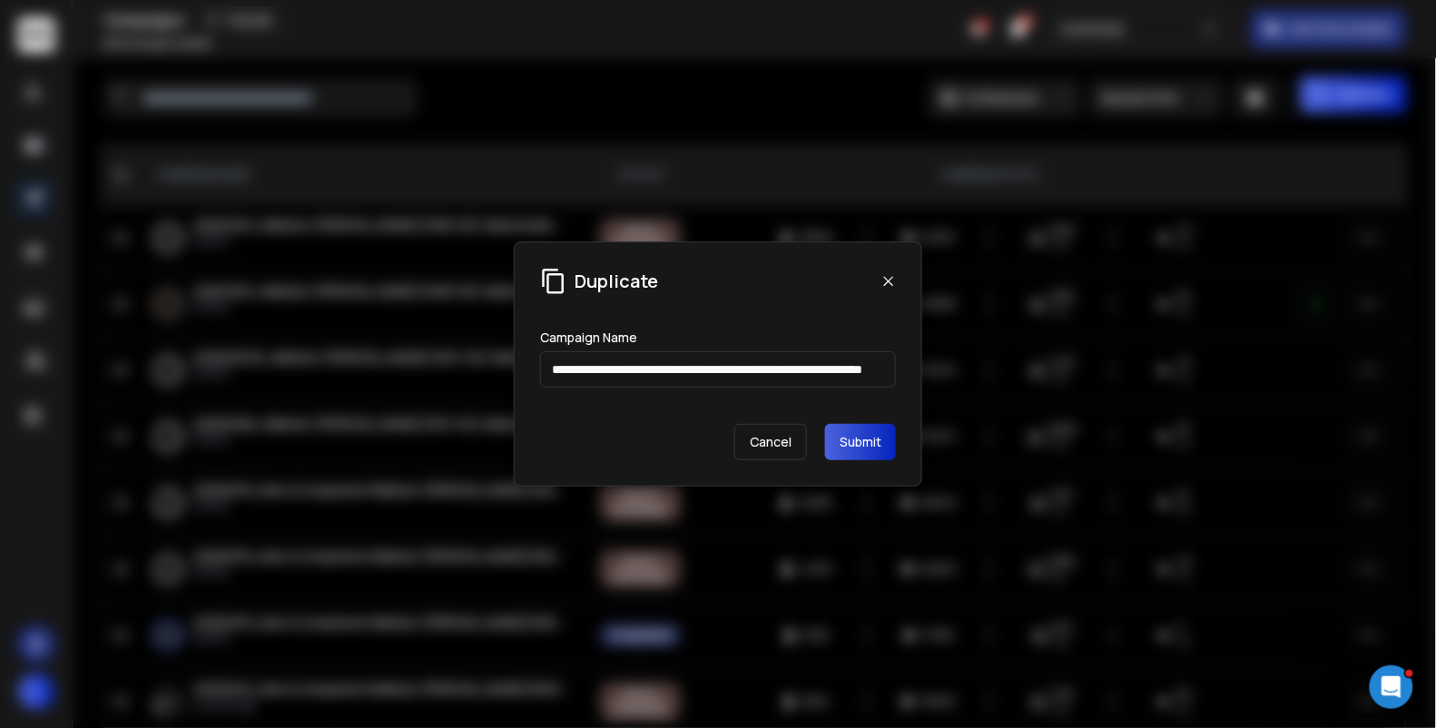
scroll to position [0, 100]
type input "**********"
click at [852, 439] on button "Submit" at bounding box center [860, 442] width 71 height 36
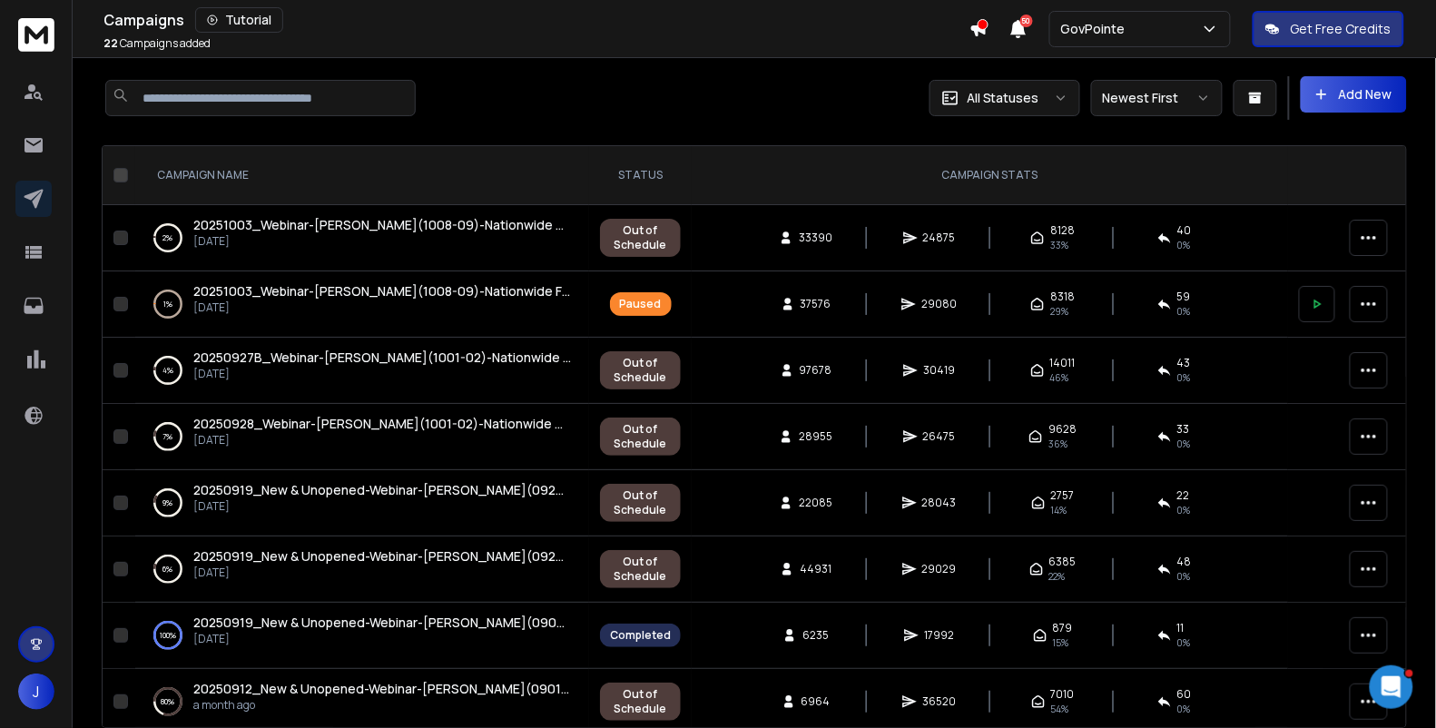
click at [1378, 301] on icon "button" at bounding box center [1369, 304] width 18 height 18
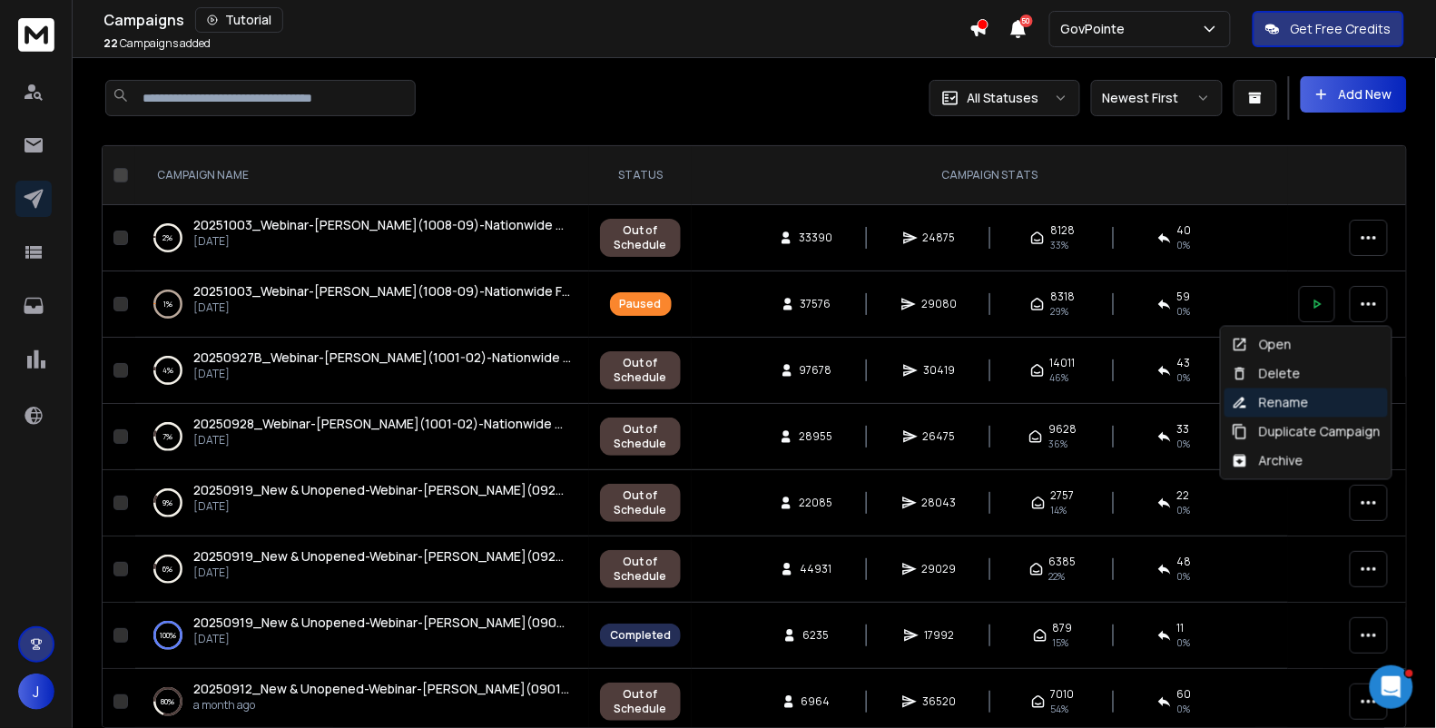
click at [1315, 407] on div "Rename" at bounding box center [1306, 403] width 163 height 29
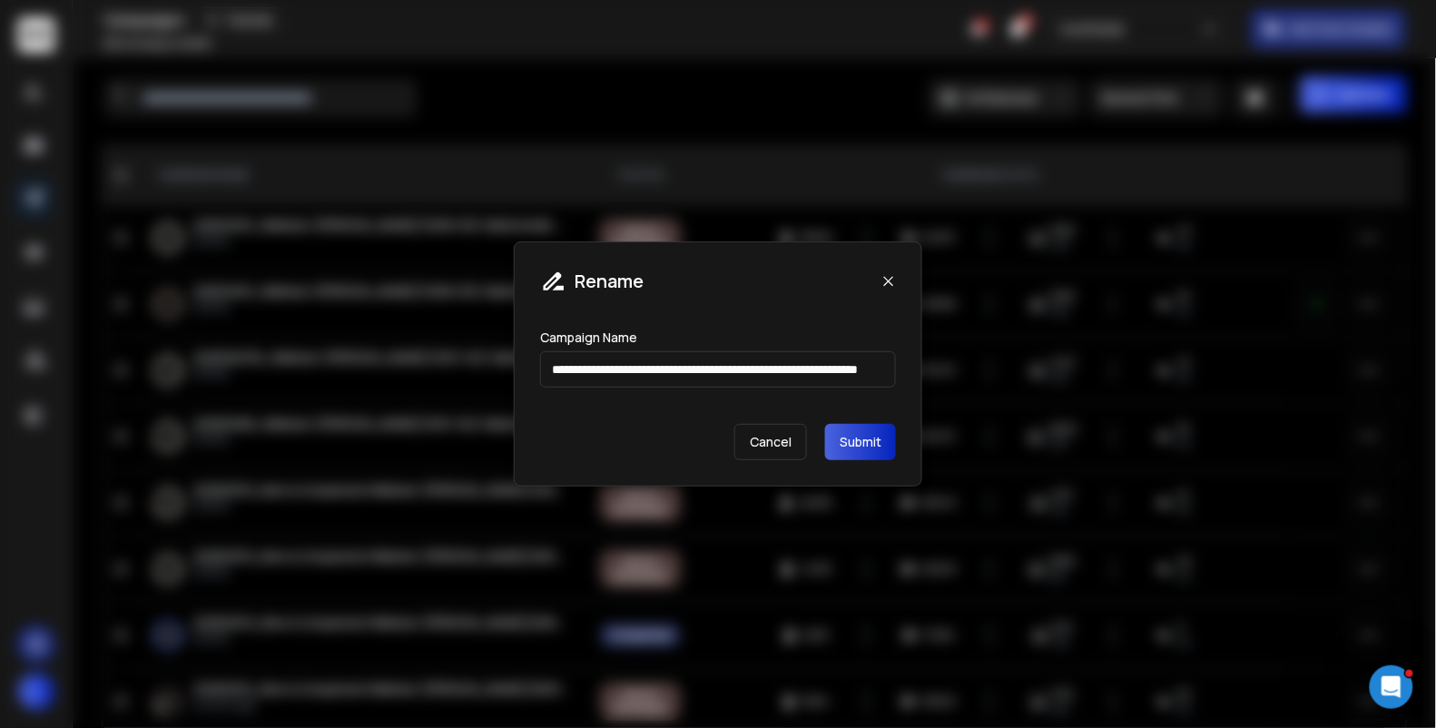
click at [712, 371] on input "**********" at bounding box center [718, 369] width 356 height 36
click at [779, 449] on p "Cancel" at bounding box center [771, 442] width 73 height 36
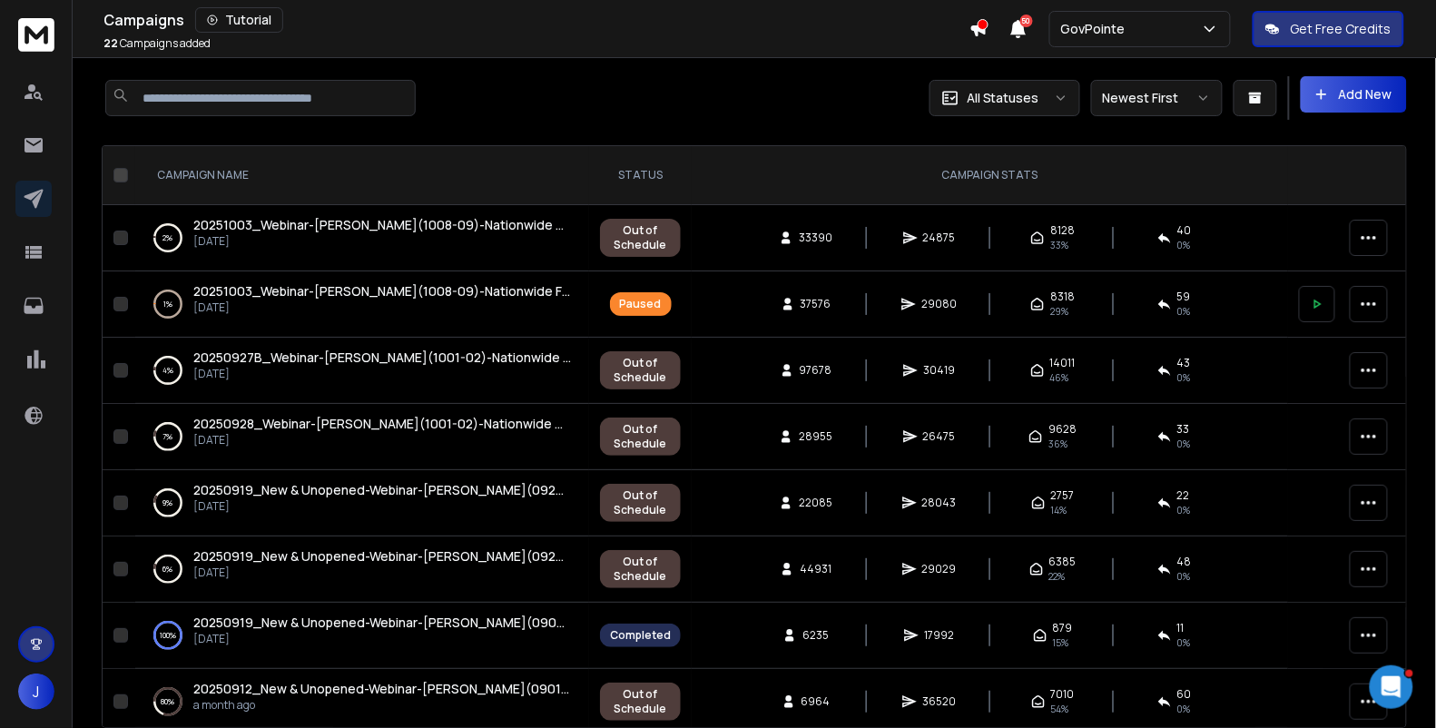
click at [1373, 306] on icon "button" at bounding box center [1369, 304] width 18 height 18
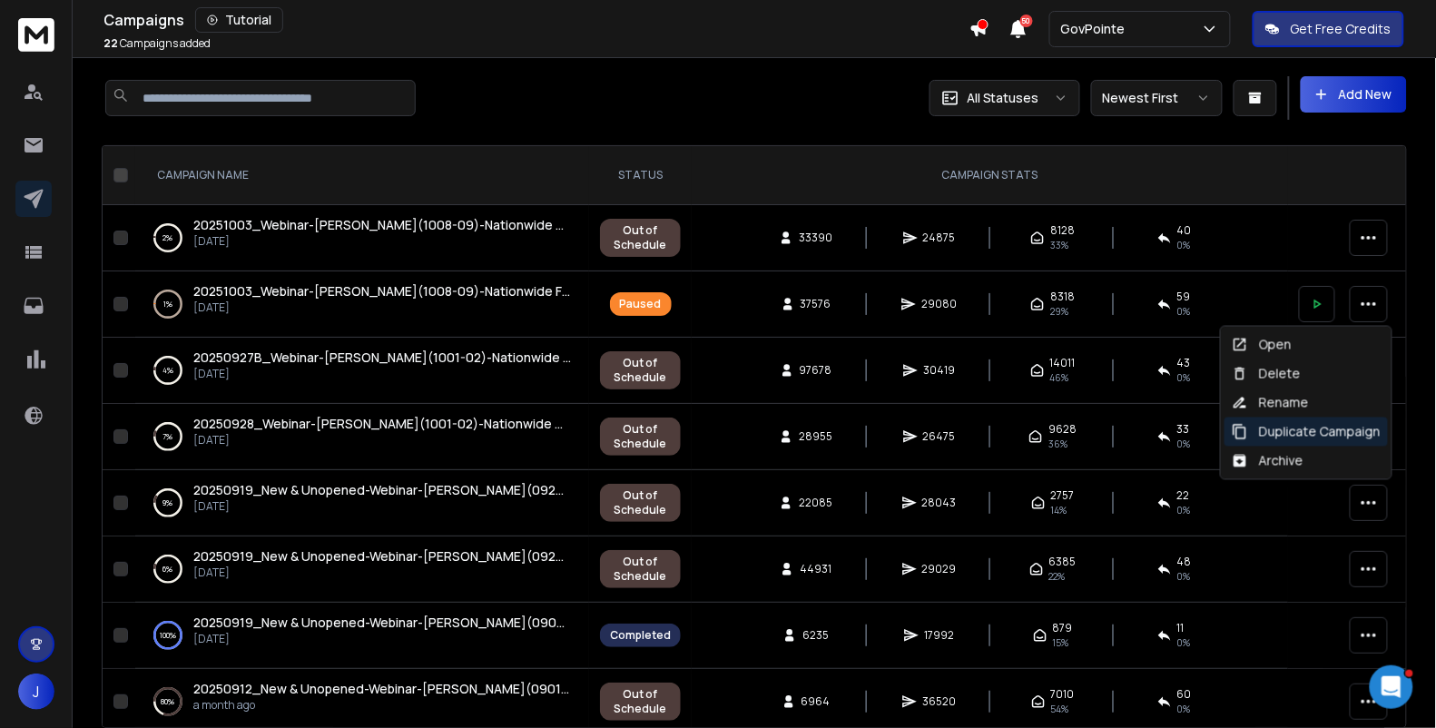
click at [1287, 430] on div "Duplicate Campaign" at bounding box center [1306, 432] width 149 height 18
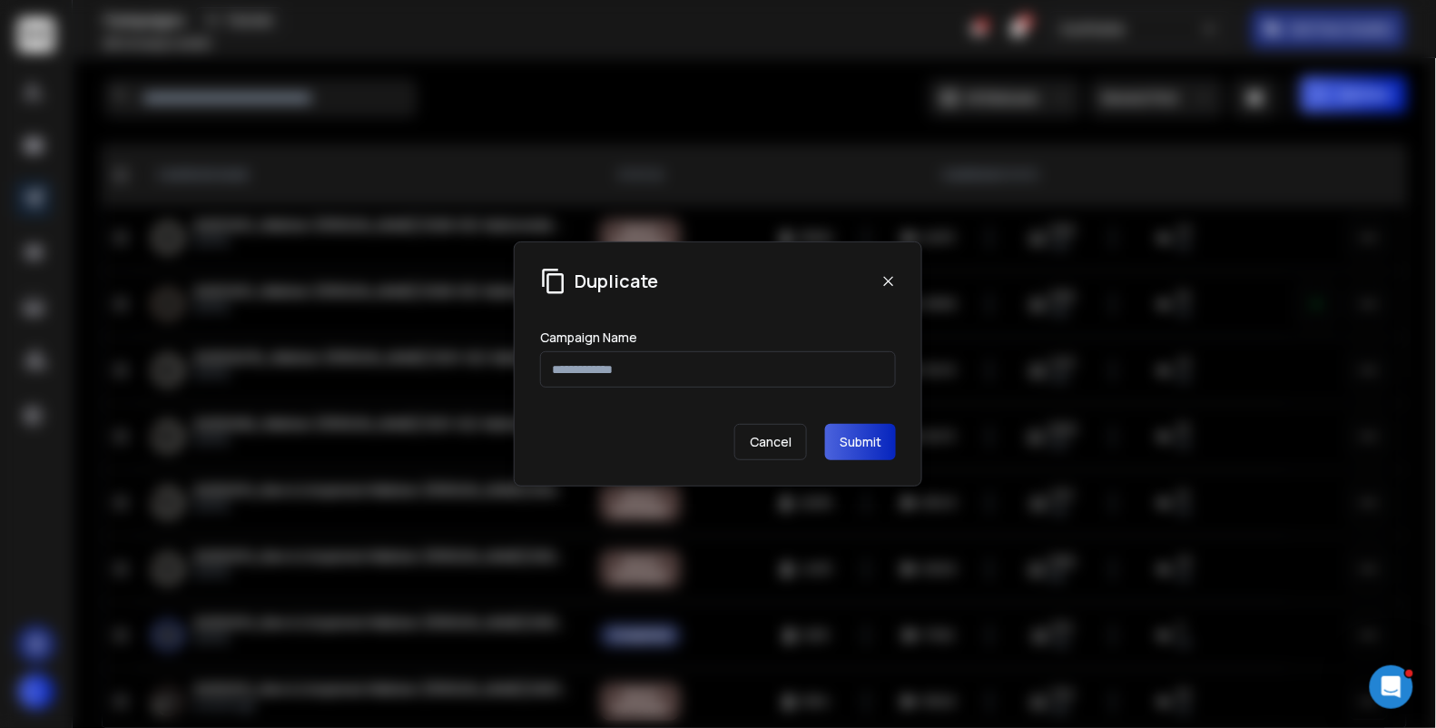
click at [782, 369] on input "text" at bounding box center [718, 369] width 356 height 36
paste input "**********"
click at [600, 369] on input "**********" at bounding box center [718, 369] width 356 height 36
drag, startPoint x: 711, startPoint y: 373, endPoint x: 749, endPoint y: 368, distance: 38.5
click at [749, 368] on input "**********" at bounding box center [718, 369] width 356 height 36
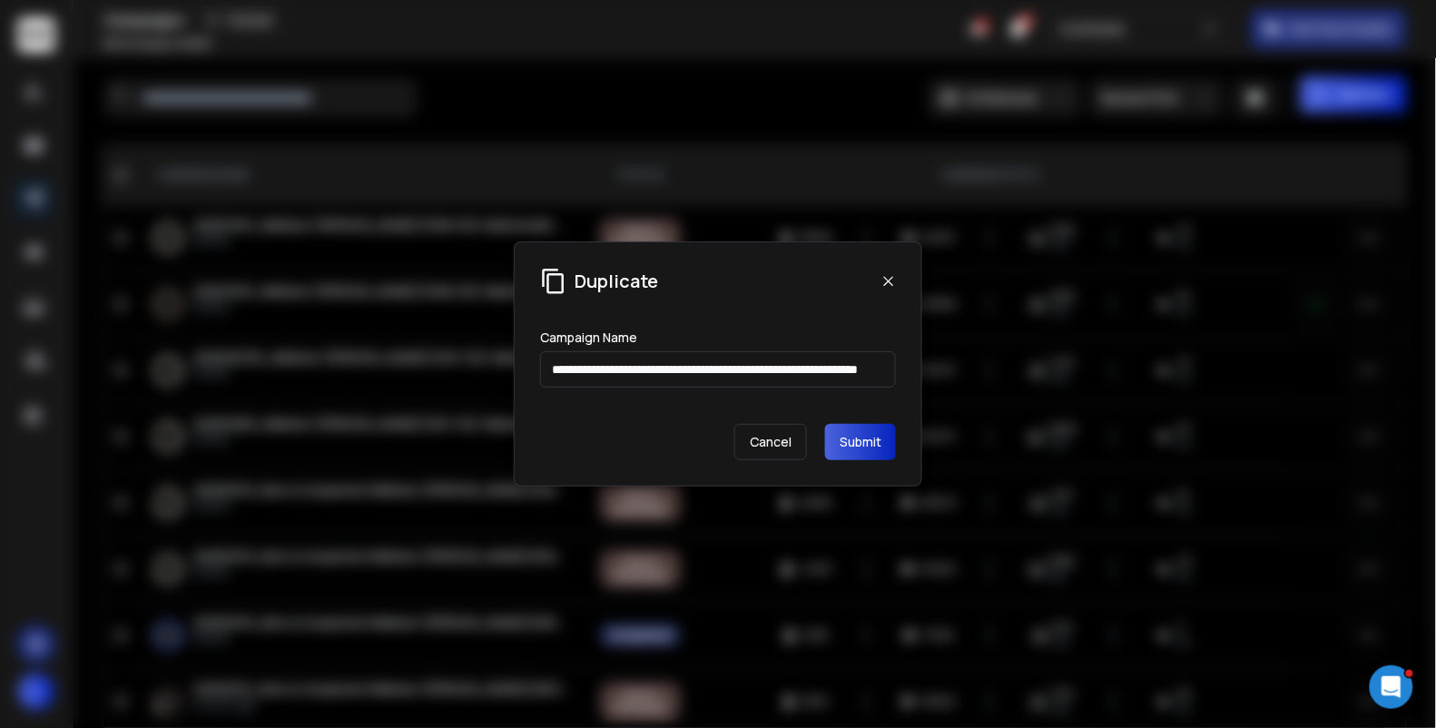
click at [753, 368] on input "**********" at bounding box center [718, 369] width 356 height 36
click at [623, 374] on input "**********" at bounding box center [718, 369] width 356 height 36
type input "**********"
click at [884, 440] on button "Submit" at bounding box center [860, 442] width 71 height 36
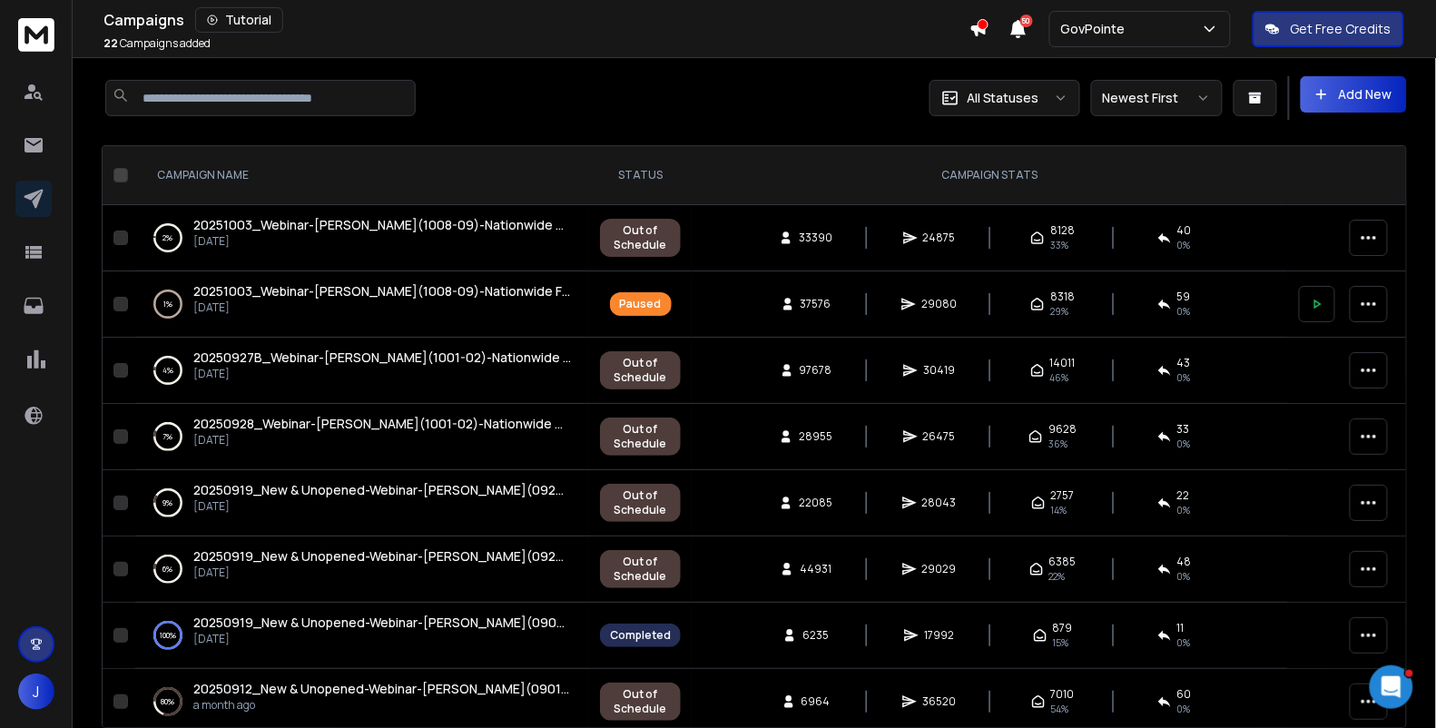
click at [548, 107] on div at bounding box center [428, 98] width 653 height 44
click at [25, 203] on icon at bounding box center [34, 199] width 22 height 22
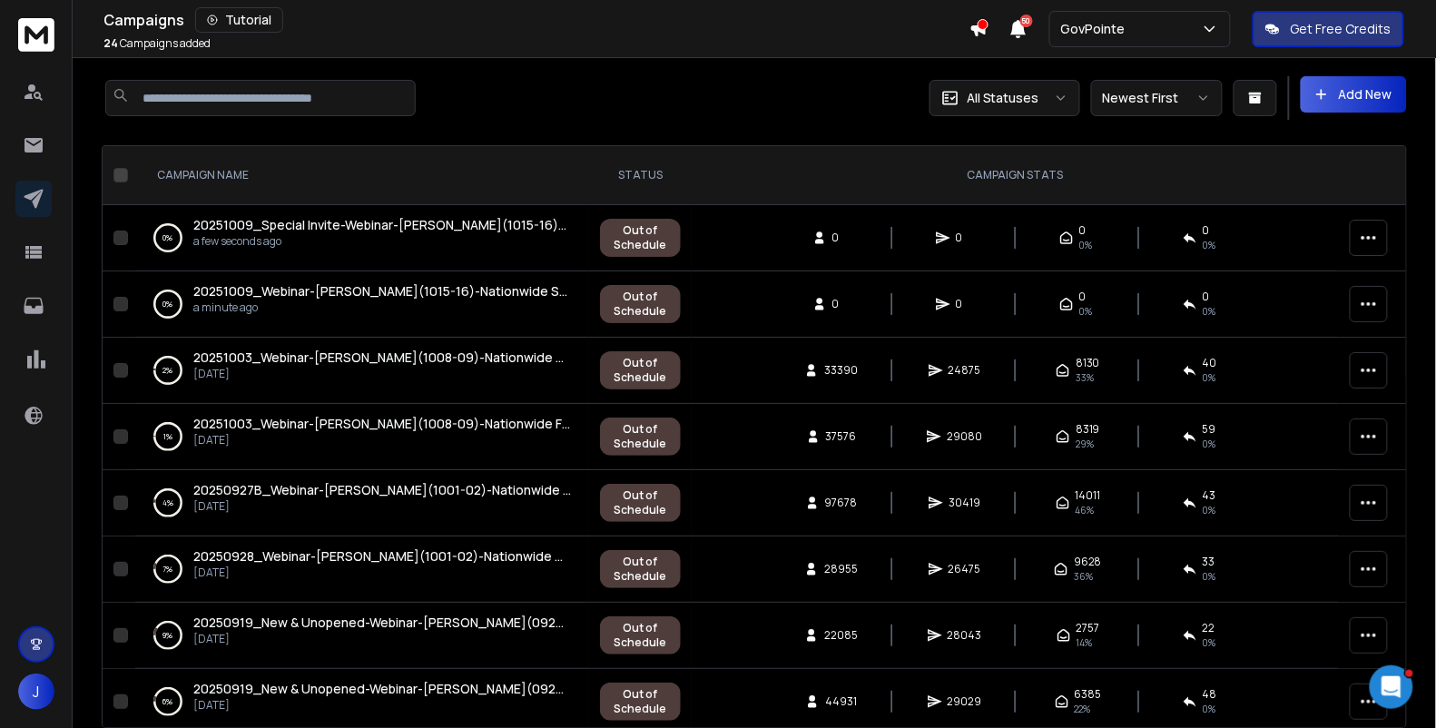
click at [307, 293] on span "20251009_Webinar-[PERSON_NAME](1015-16)-Nationwide Security Service Contracts" at bounding box center [453, 290] width 521 height 17
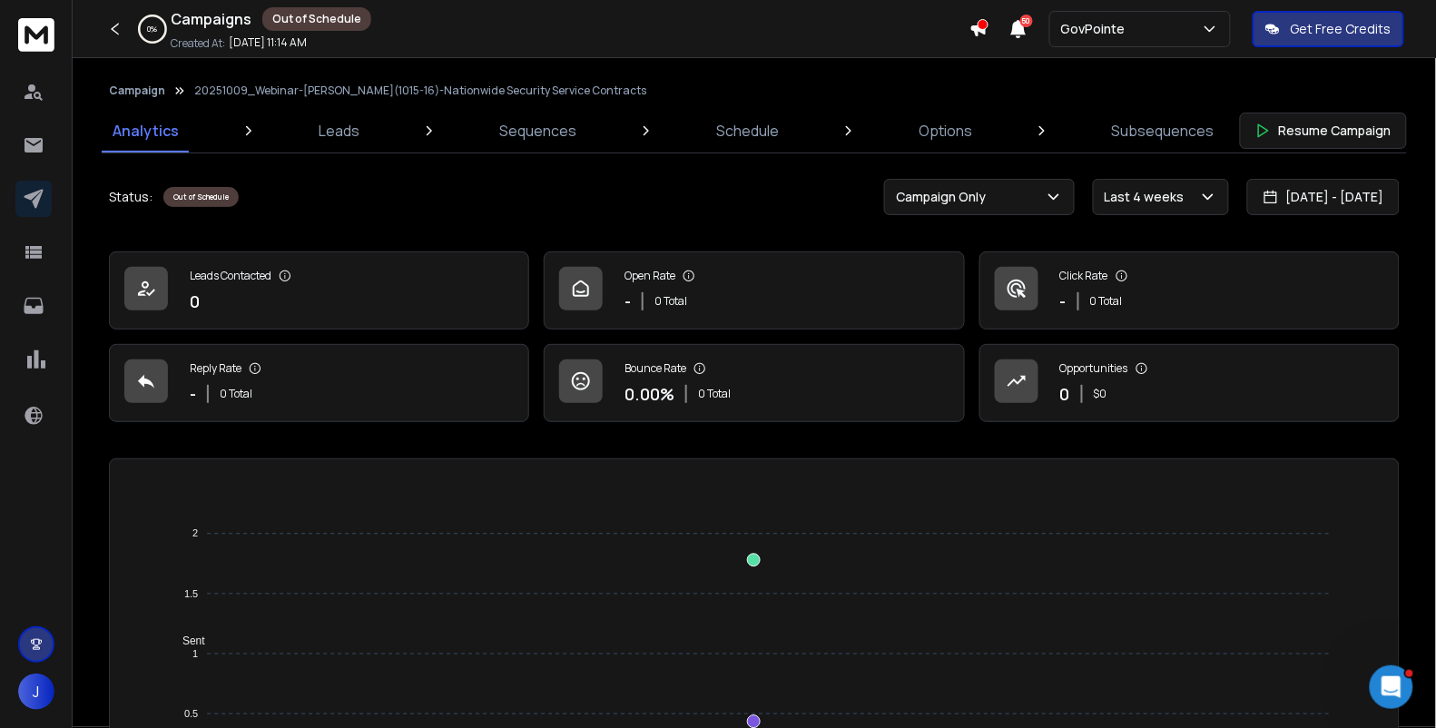
click at [151, 92] on button "Campaign" at bounding box center [137, 91] width 56 height 15
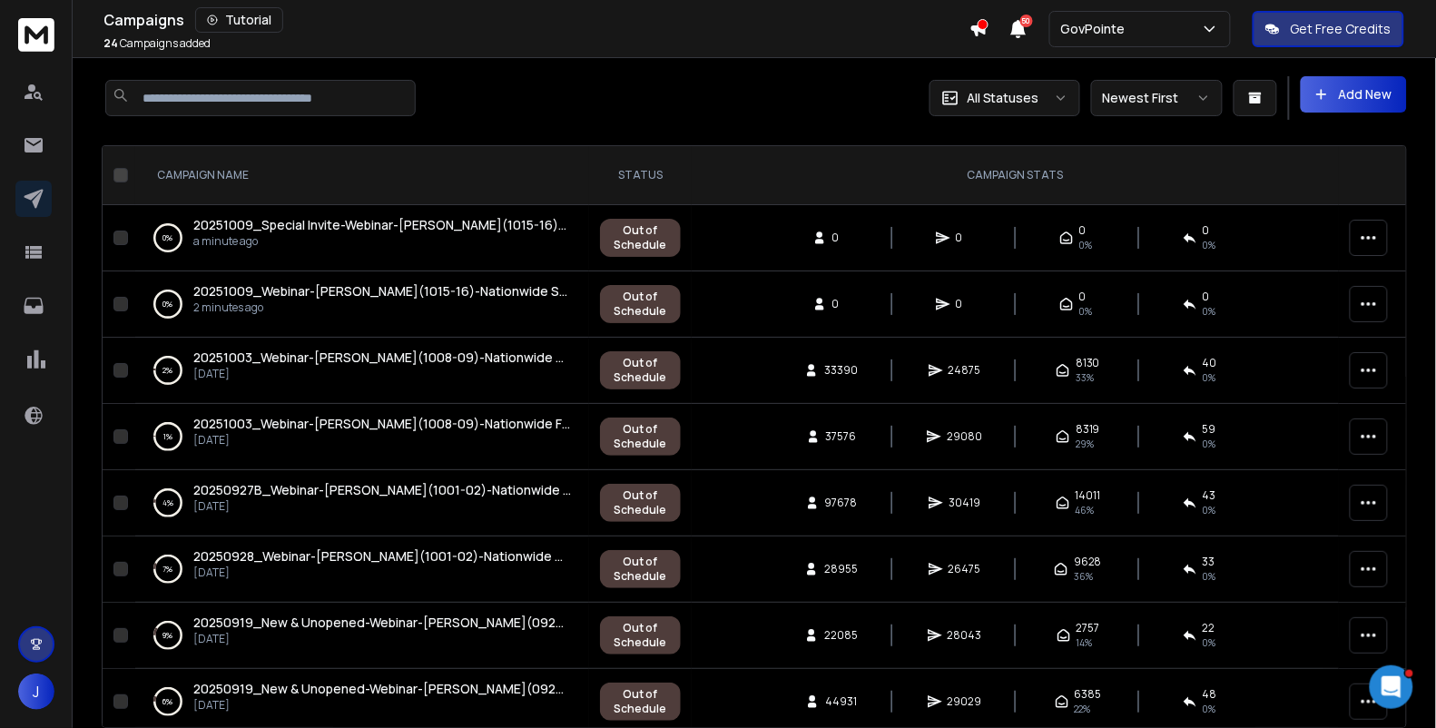
click at [411, 359] on span "20251003_Webinar-[PERSON_NAME](1008-09)-Nationwide Security Service Contracts" at bounding box center [456, 357] width 526 height 17
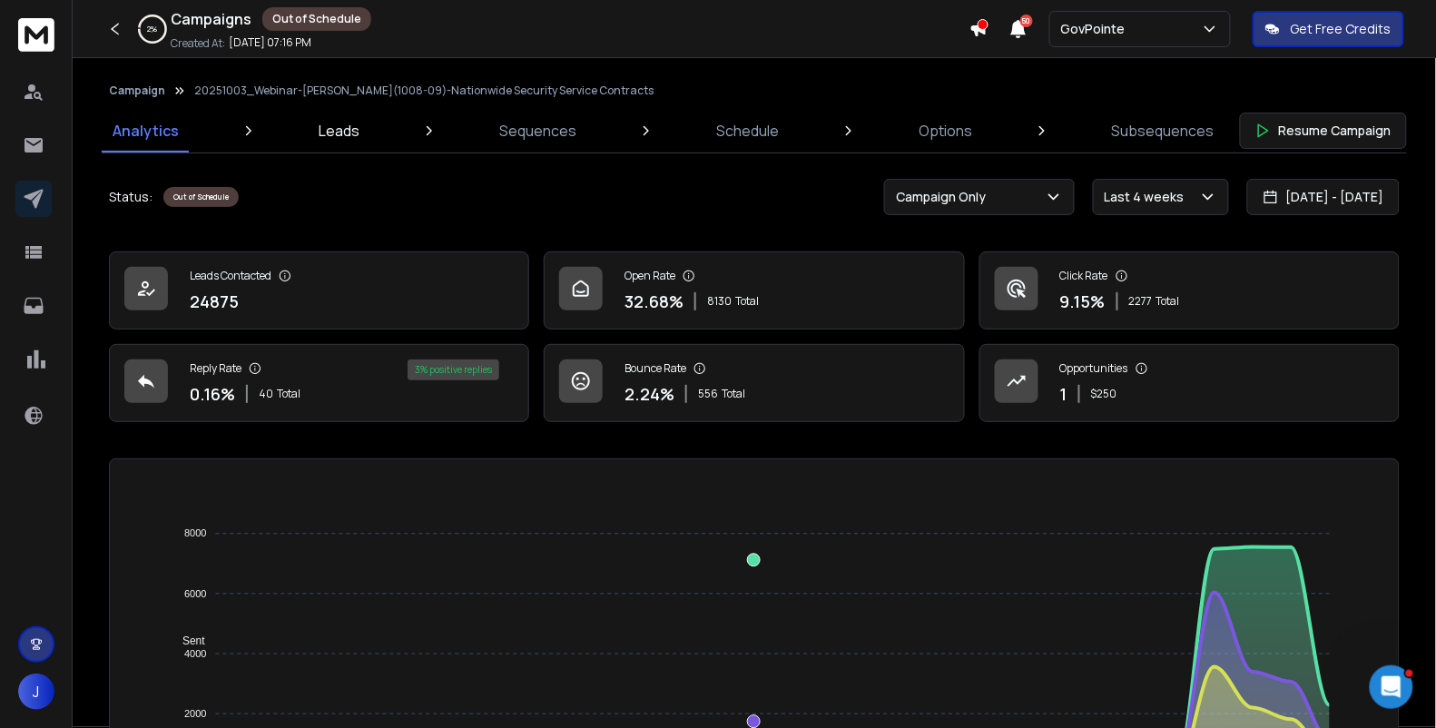
click at [337, 134] on p "Leads" at bounding box center [339, 131] width 41 height 22
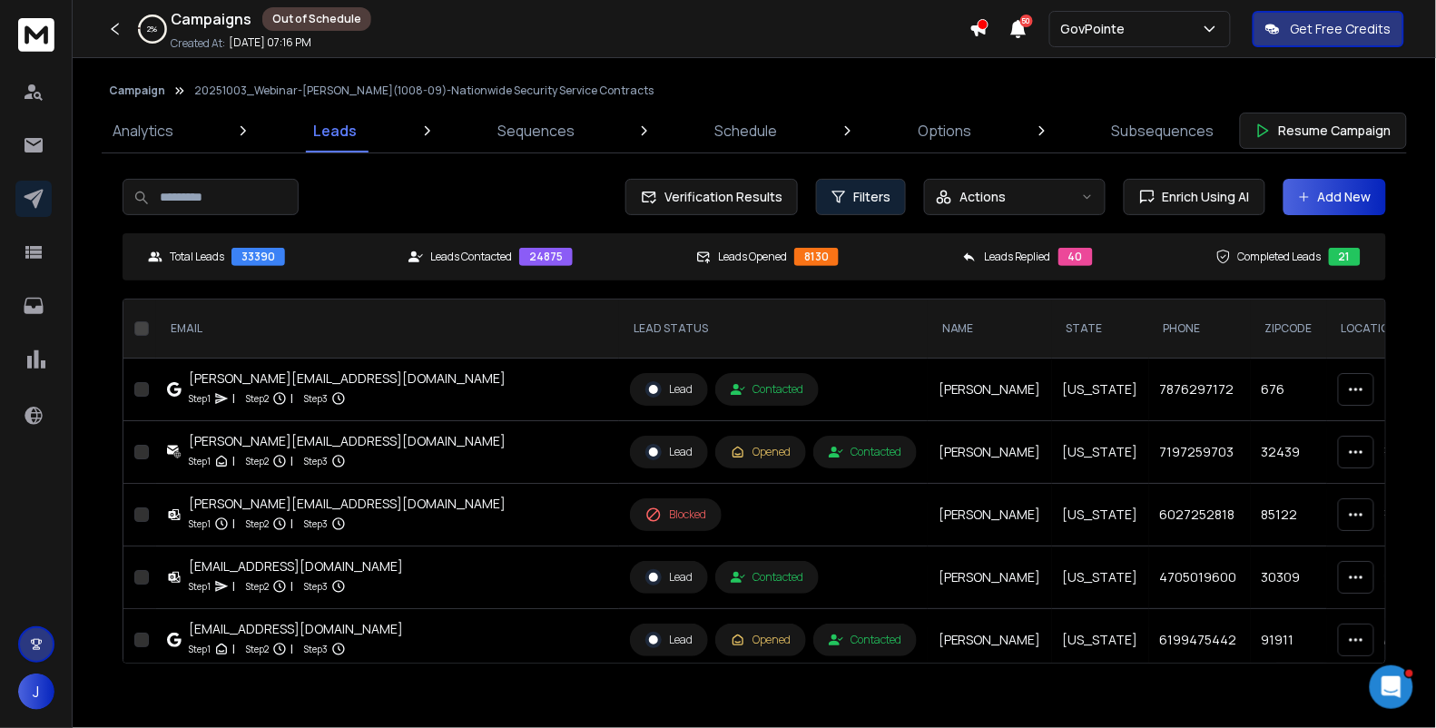
click at [891, 207] on button "Filters" at bounding box center [861, 197] width 90 height 36
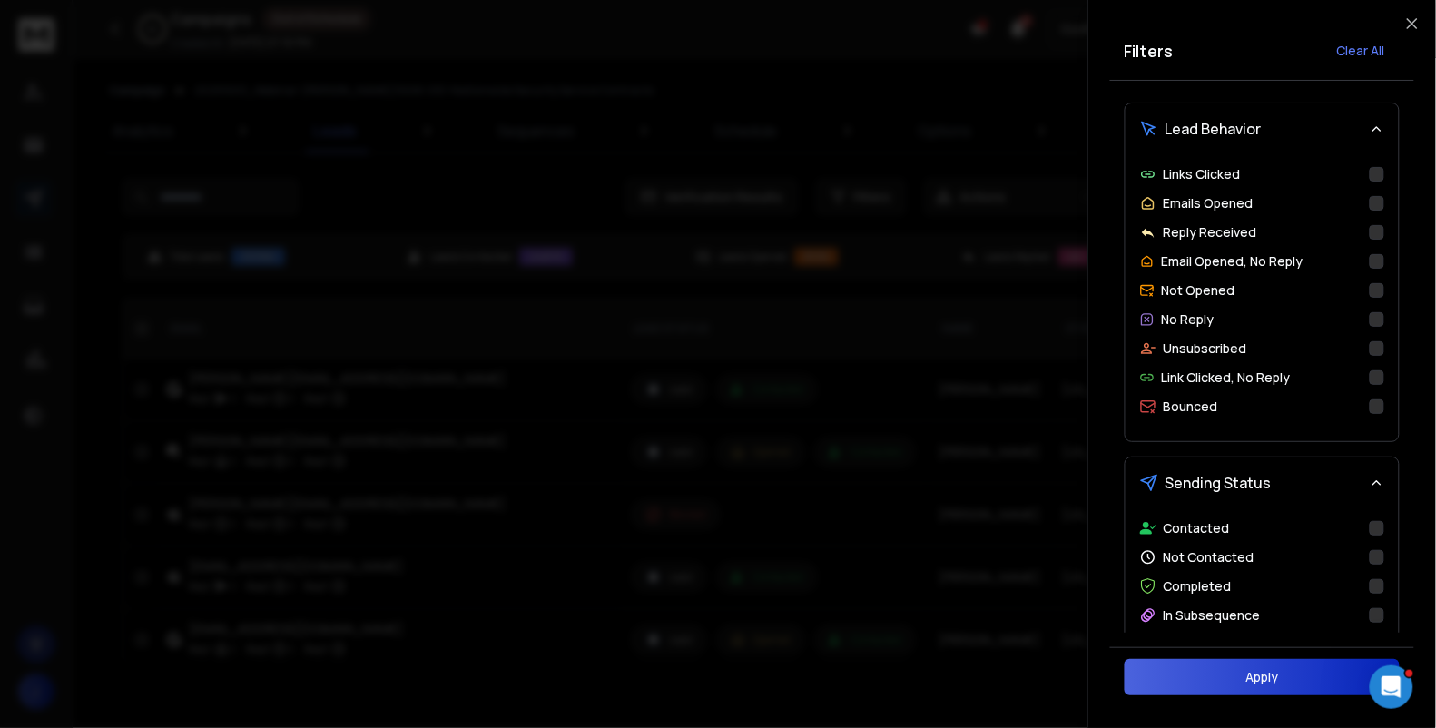
click at [1206, 555] on p "Not Contacted" at bounding box center [1209, 557] width 91 height 18
click at [1370, 555] on button "Not Contacted" at bounding box center [1377, 557] width 15 height 15
click at [1217, 679] on button "Apply" at bounding box center [1262, 677] width 275 height 36
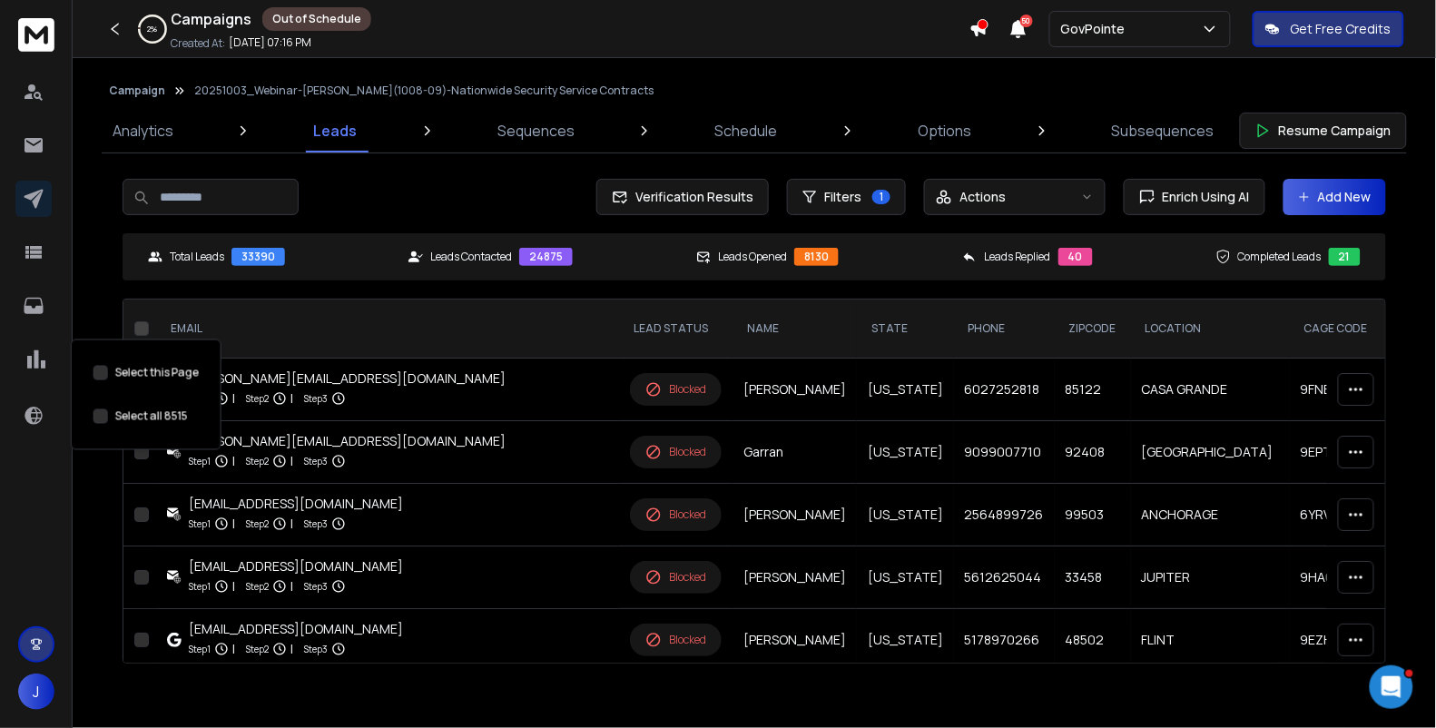
scroll to position [0, 2]
click at [856, 202] on span "Filters" at bounding box center [842, 197] width 37 height 18
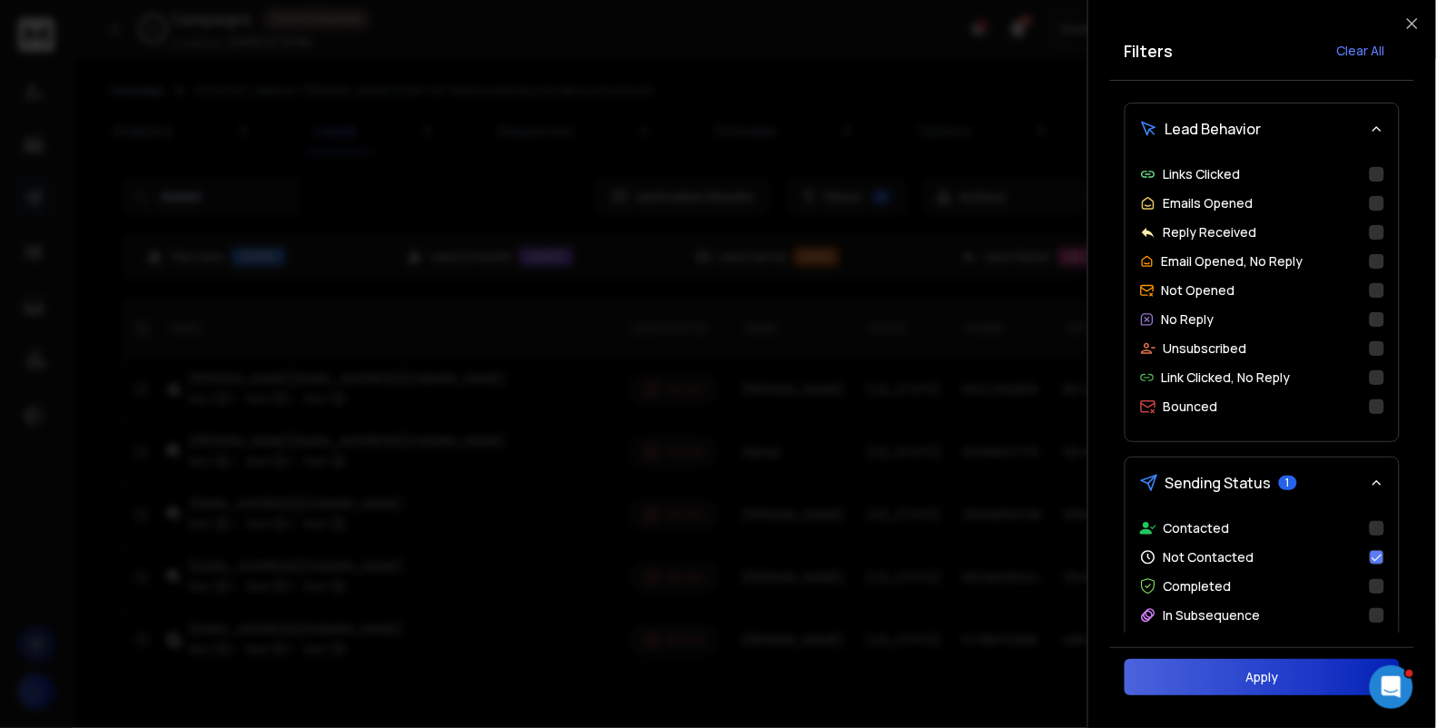
click at [1377, 558] on button "Not Contacted" at bounding box center [1377, 557] width 15 height 15
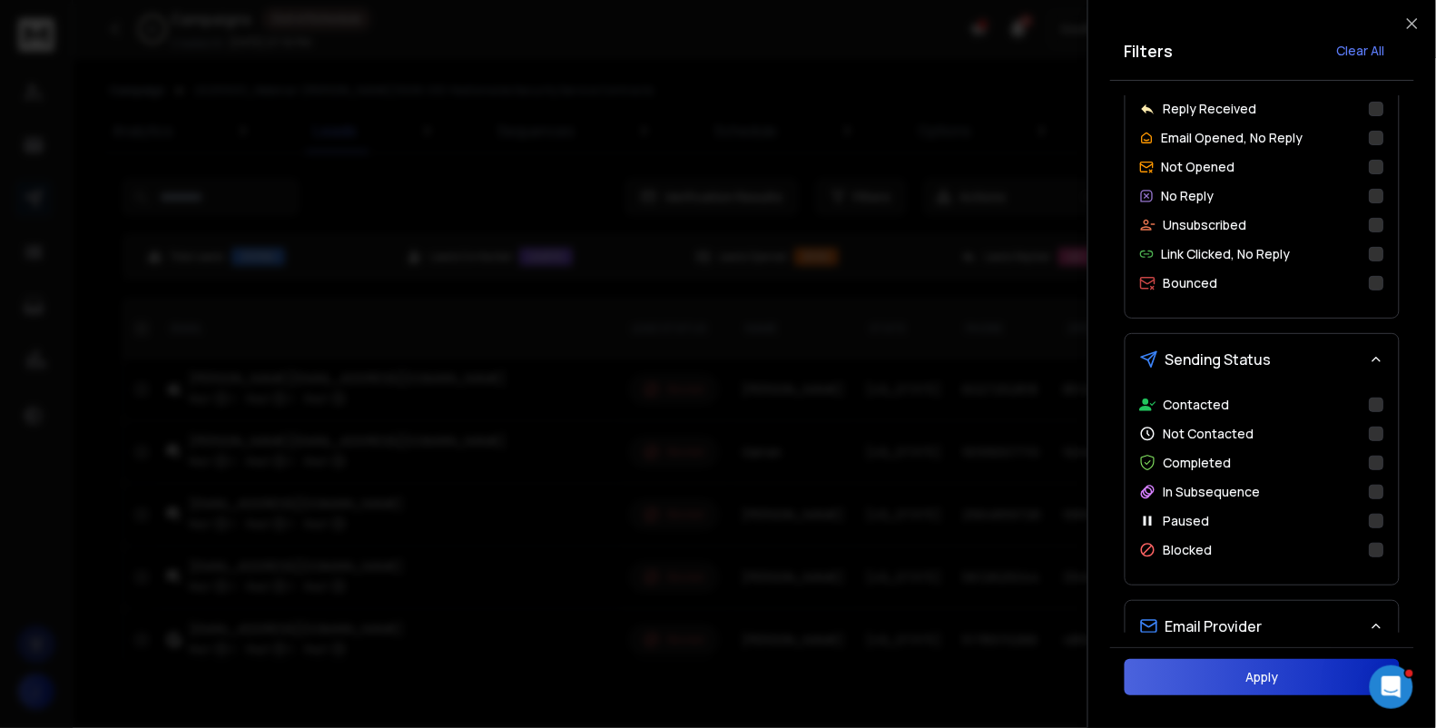
scroll to position [124, 0]
click at [1381, 556] on div "Blocked" at bounding box center [1262, 549] width 244 height 18
click at [1381, 550] on button "Blocked" at bounding box center [1377, 549] width 15 height 15
click at [1251, 677] on button "Apply" at bounding box center [1262, 677] width 275 height 36
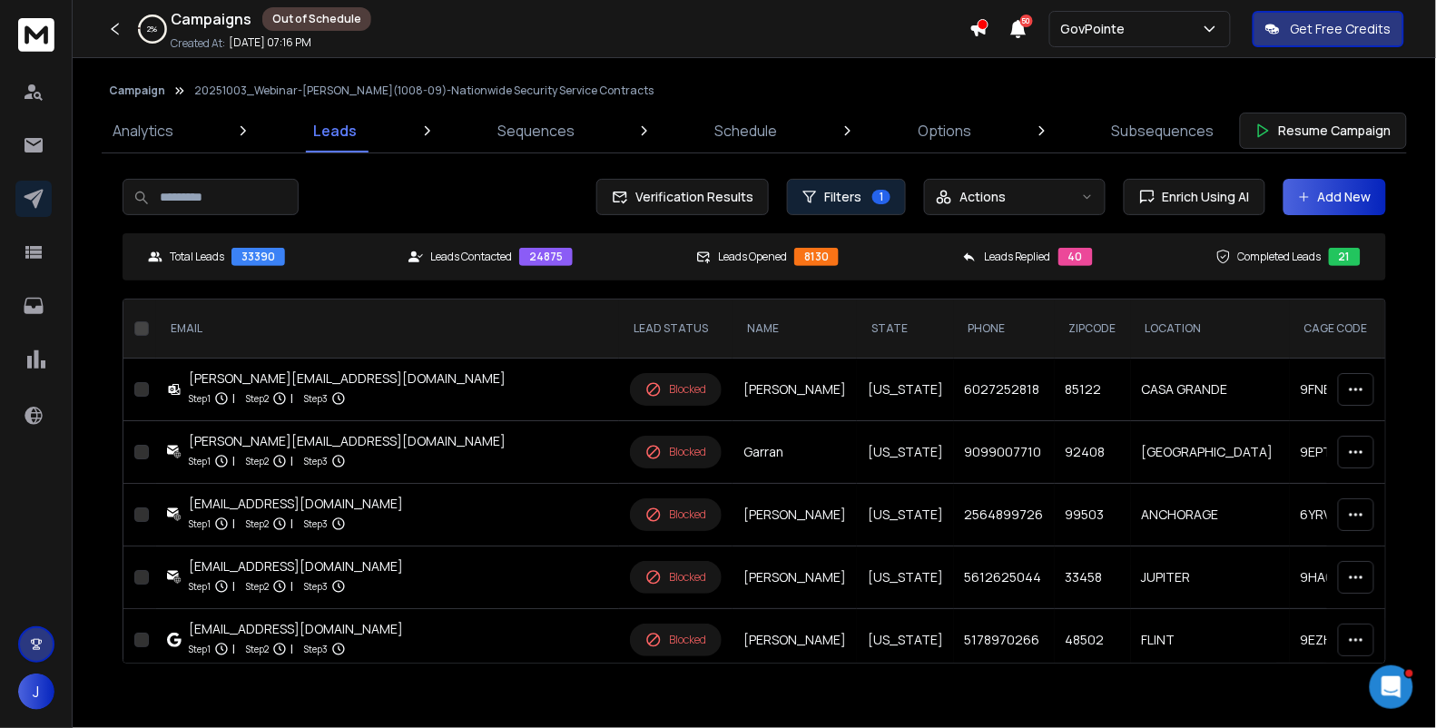
click at [860, 203] on span "Filters" at bounding box center [842, 197] width 37 height 18
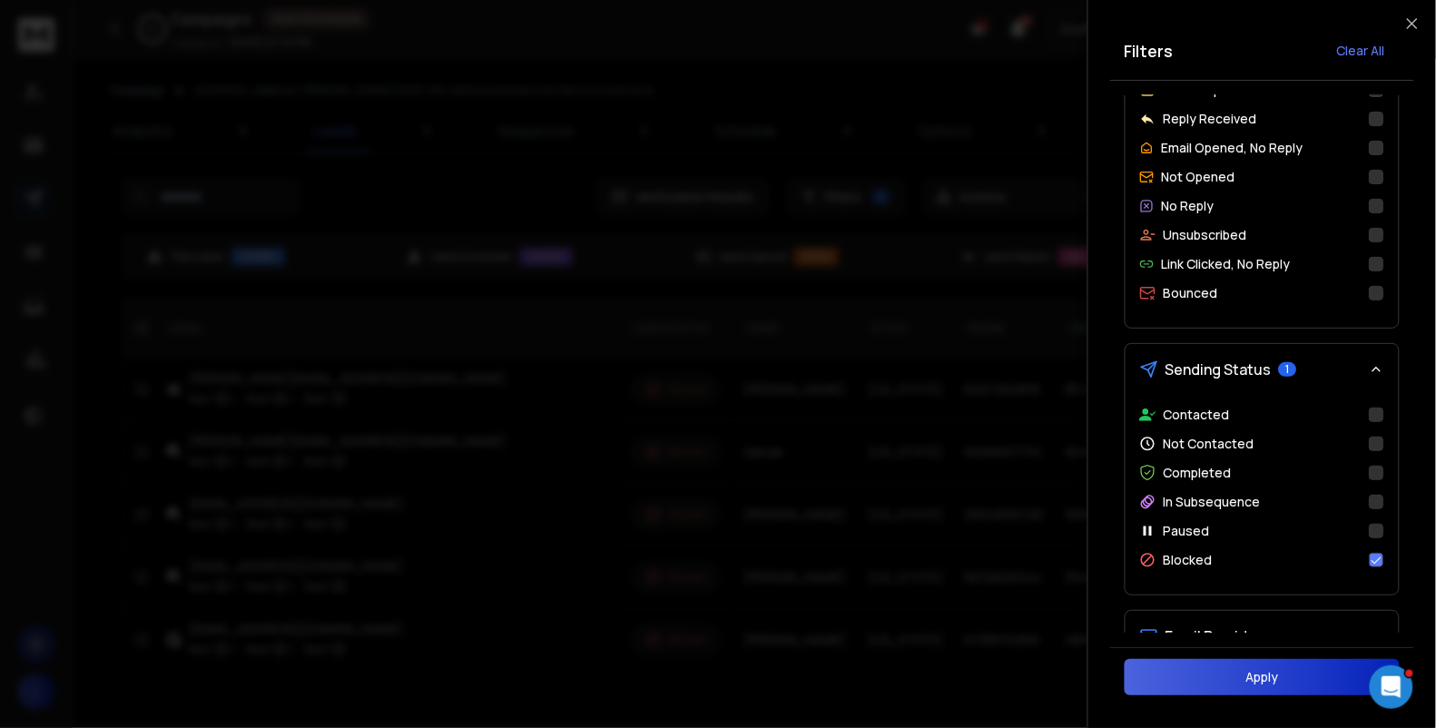
scroll to position [113, 0]
click at [1380, 567] on button "Blocked" at bounding box center [1377, 561] width 15 height 15
click at [1199, 443] on p "Not Contacted" at bounding box center [1209, 445] width 91 height 18
click at [1370, 443] on button "Not Contacted" at bounding box center [1377, 445] width 15 height 15
click at [1236, 692] on button "Apply" at bounding box center [1262, 677] width 275 height 36
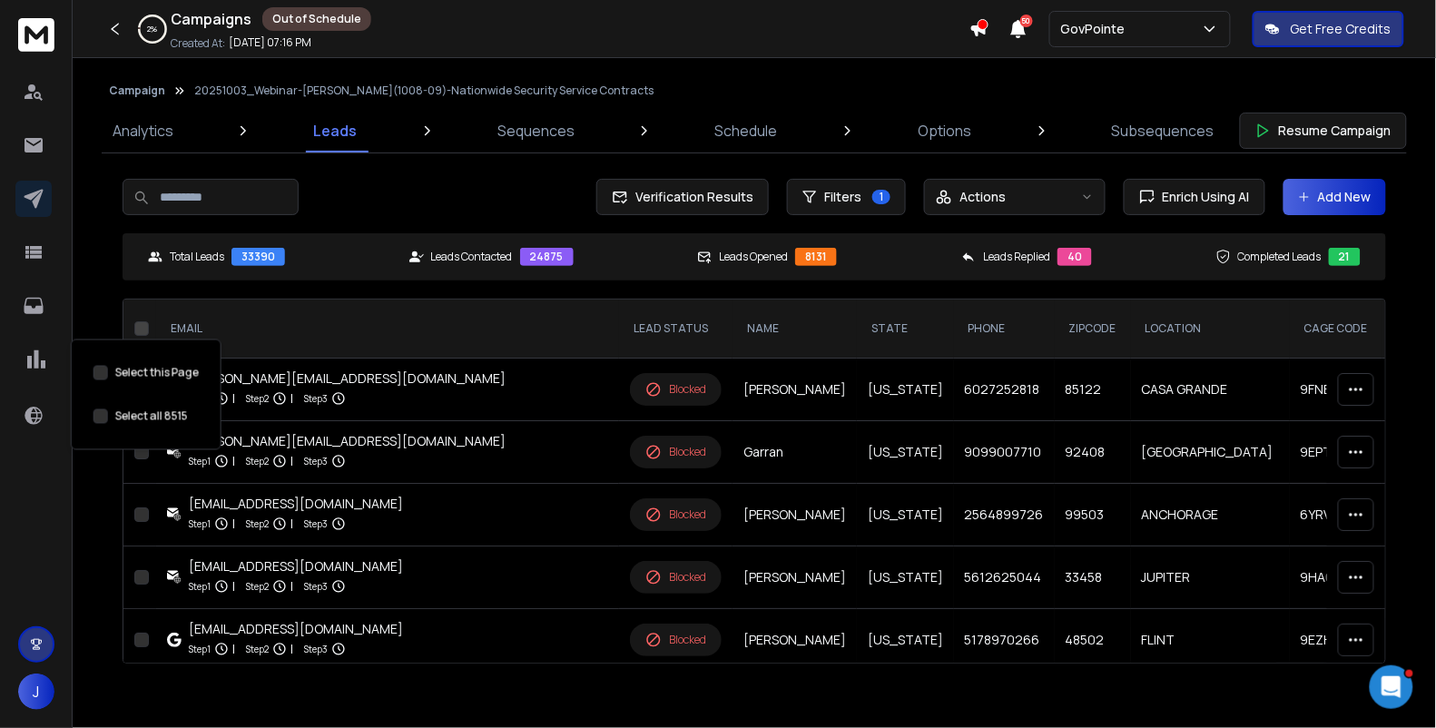
click at [102, 415] on button "Select this Page" at bounding box center [101, 417] width 15 height 15
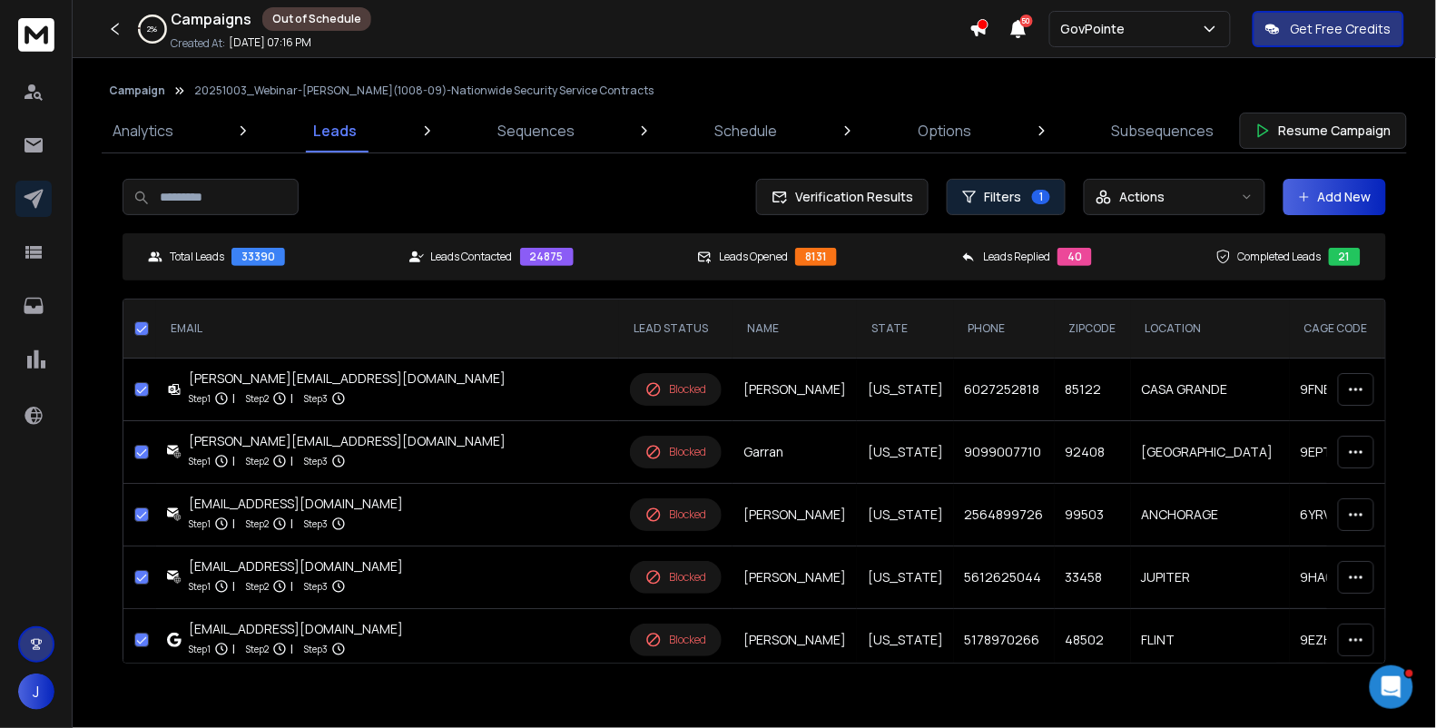
click at [996, 192] on span "Filters" at bounding box center [1002, 197] width 37 height 18
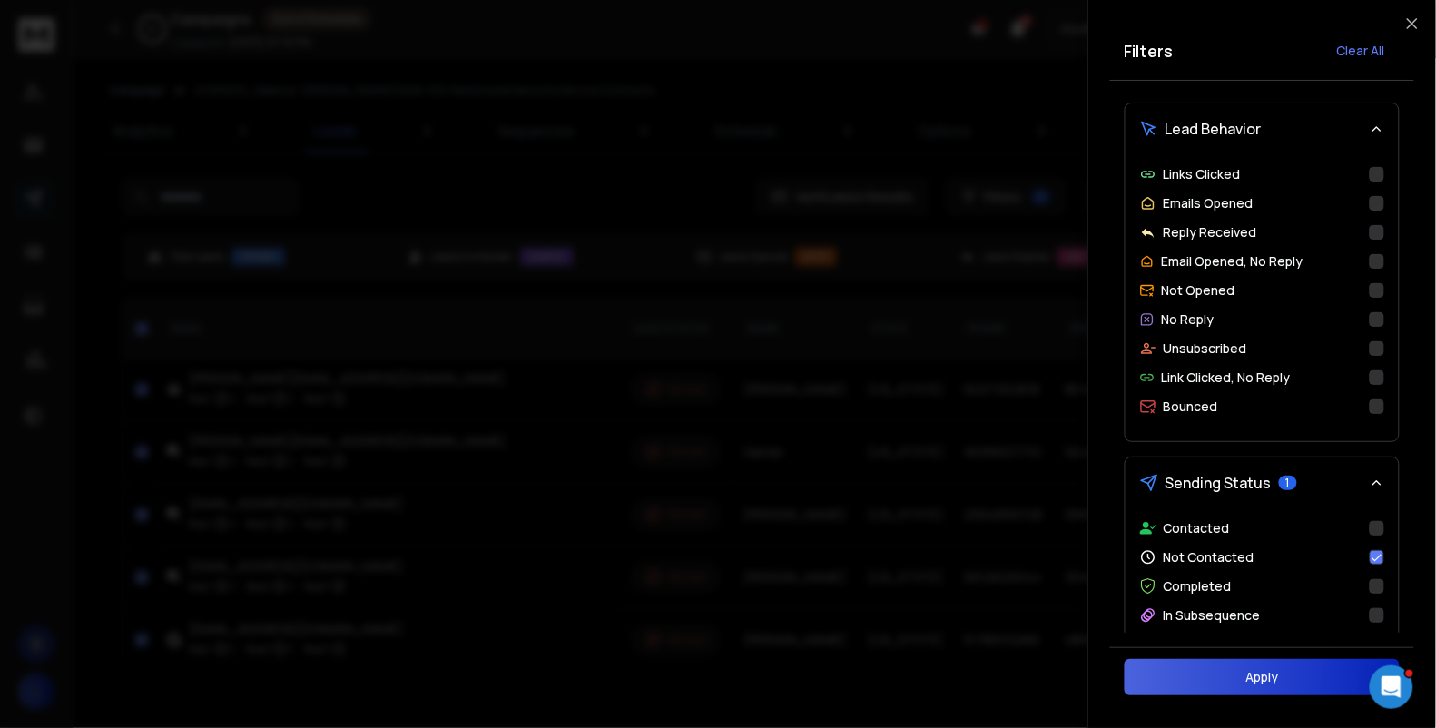
click at [1212, 682] on button "Apply" at bounding box center [1262, 677] width 275 height 36
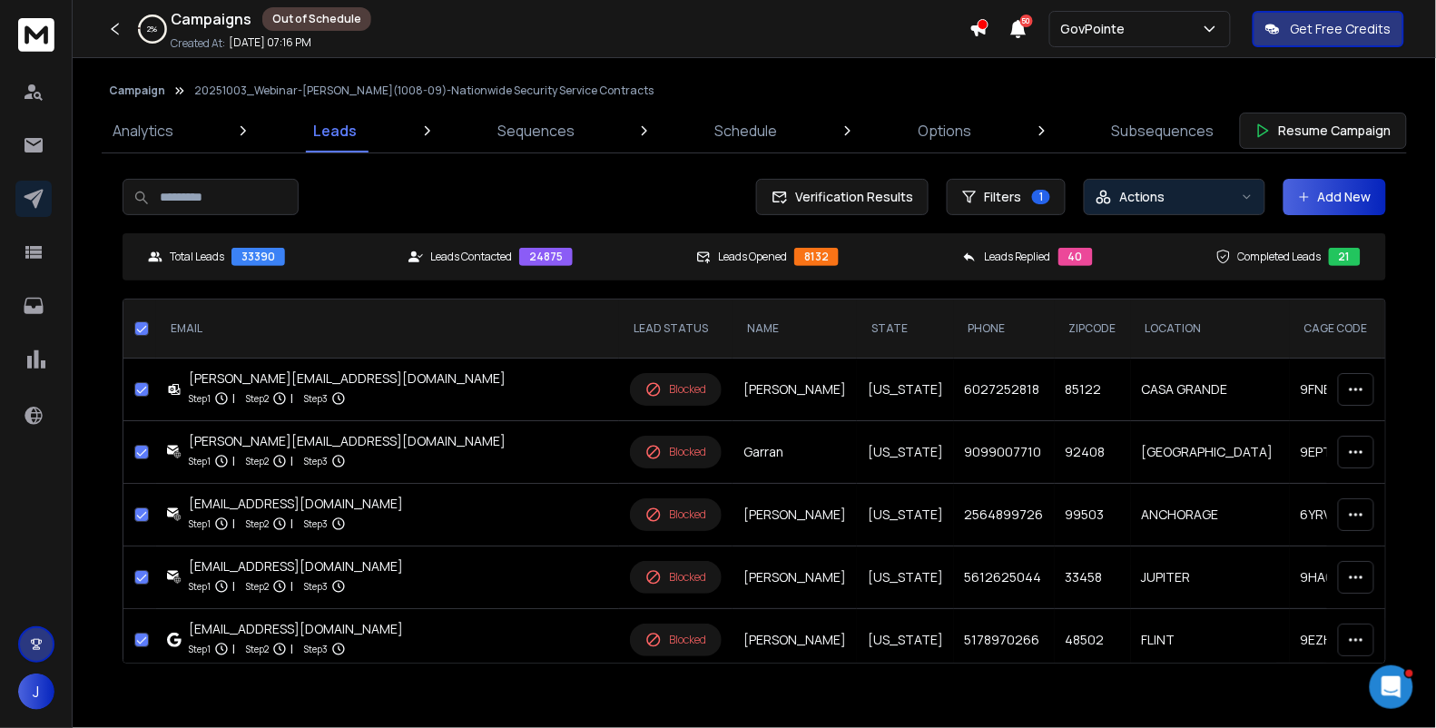
click at [1178, 192] on div "Actions" at bounding box center [1165, 197] width 138 height 18
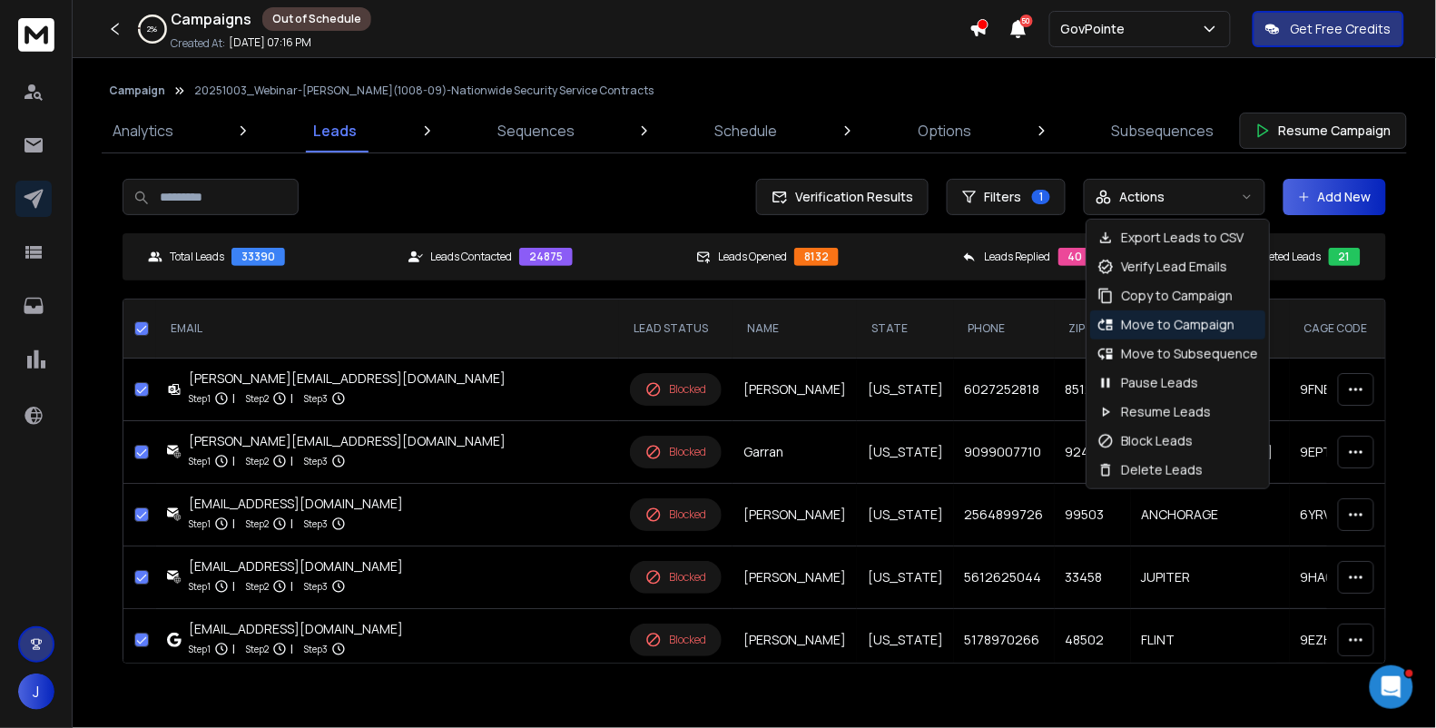
click at [1160, 321] on p "Move to Campaign" at bounding box center [1177, 325] width 113 height 18
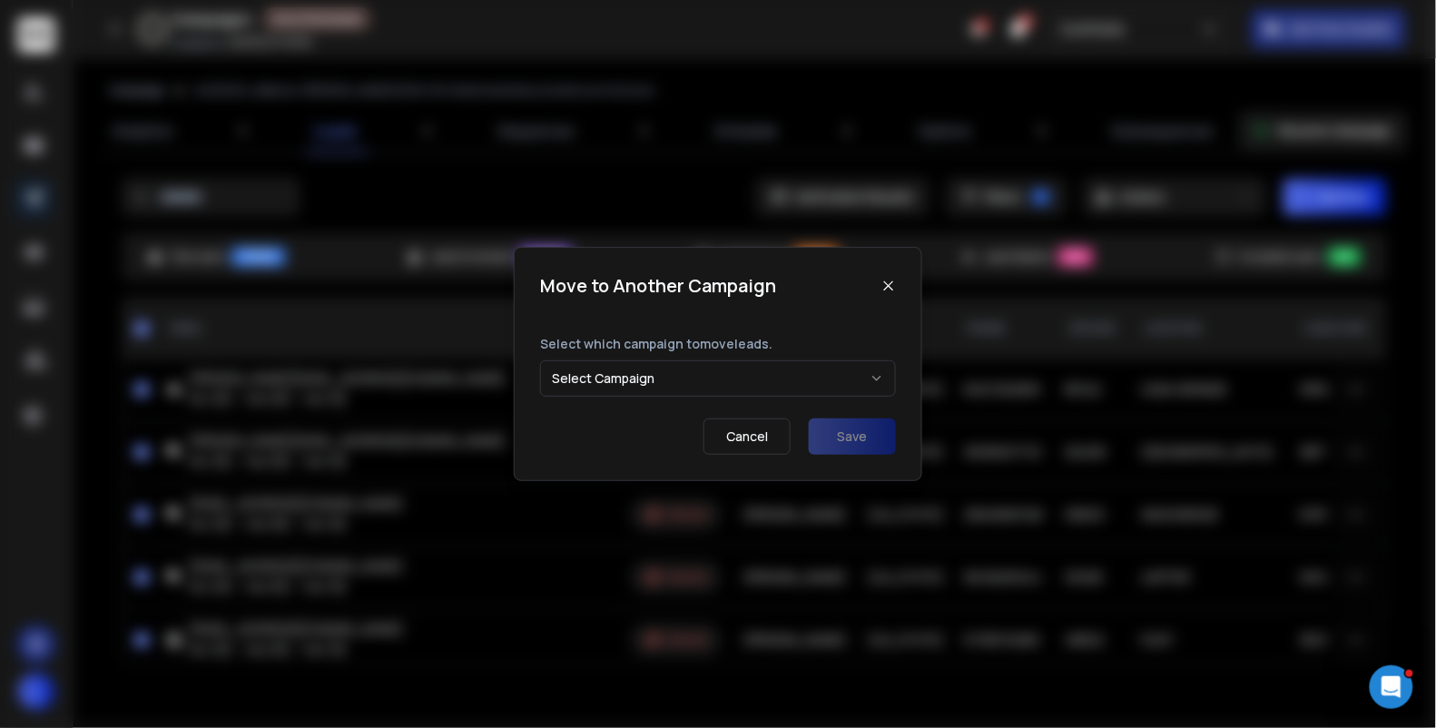
click at [648, 378] on button "Select Campaign" at bounding box center [718, 378] width 356 height 36
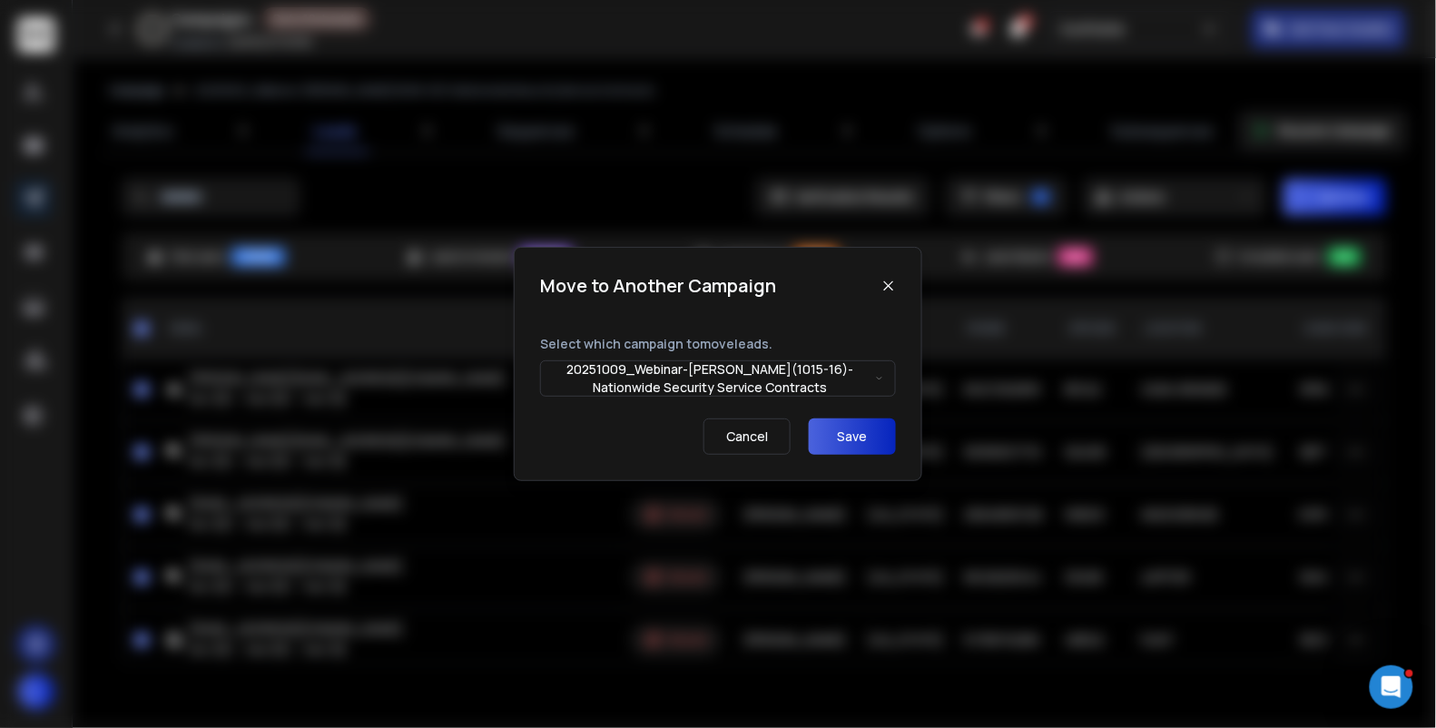
click at [859, 444] on button "Save" at bounding box center [852, 437] width 87 height 36
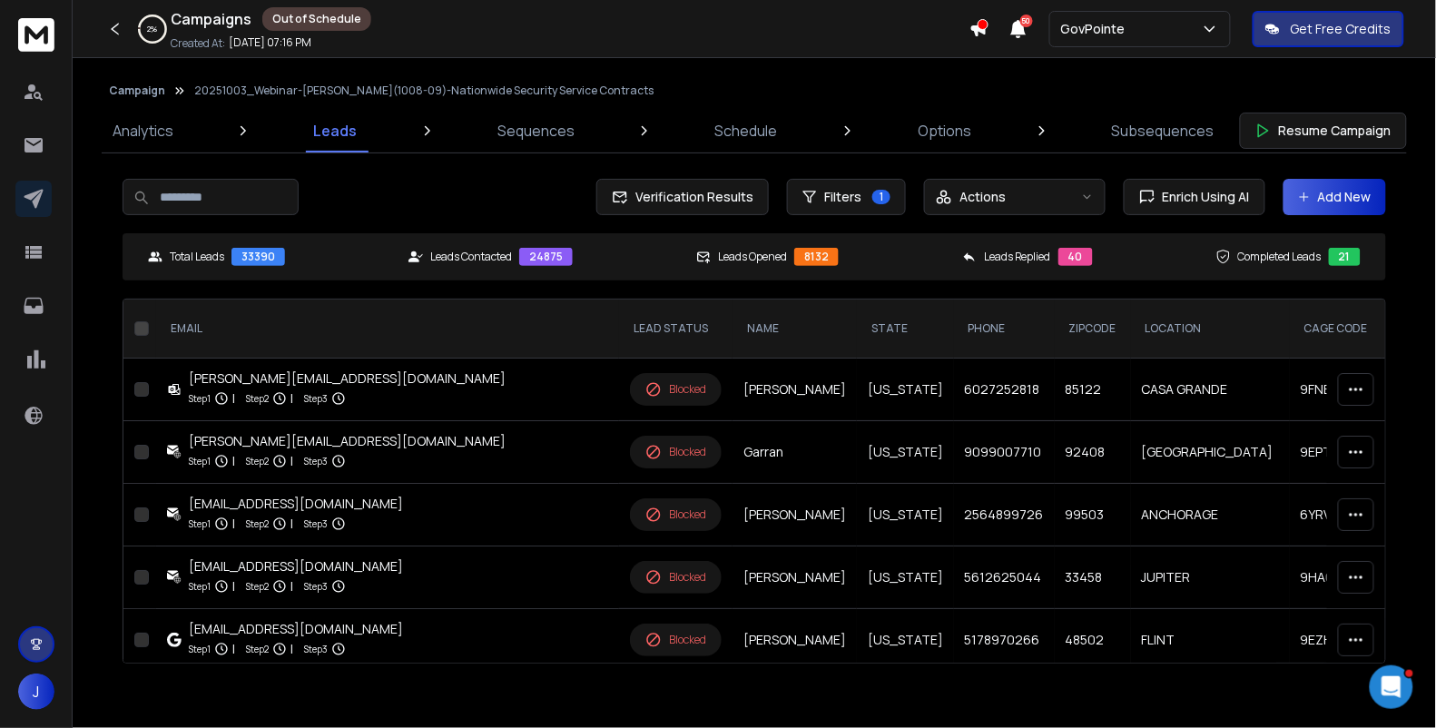
click at [143, 90] on button "Campaign" at bounding box center [137, 91] width 56 height 15
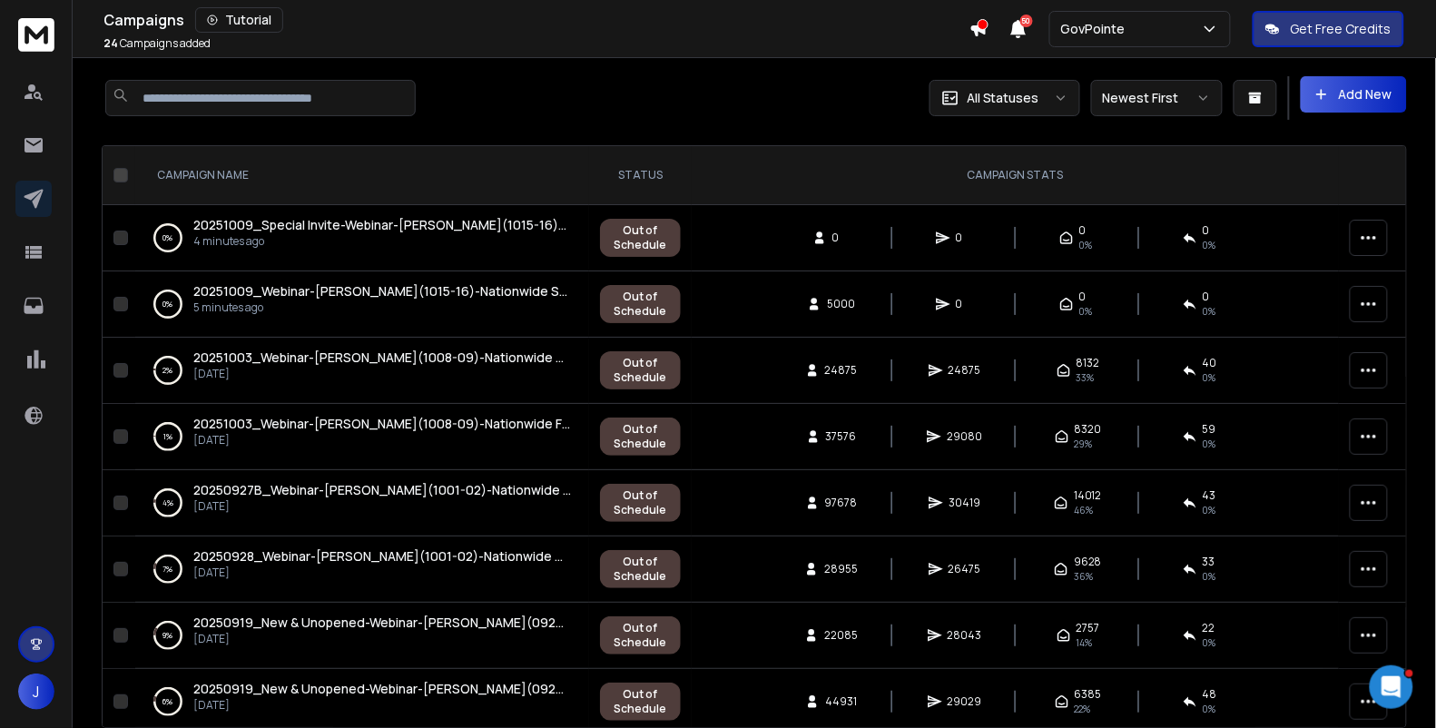
click at [584, 118] on div at bounding box center [428, 98] width 653 height 44
click at [606, 109] on div at bounding box center [428, 98] width 653 height 44
click at [610, 109] on div at bounding box center [428, 98] width 653 height 44
click at [31, 193] on icon at bounding box center [33, 199] width 19 height 19
click at [35, 136] on icon at bounding box center [34, 145] width 22 height 22
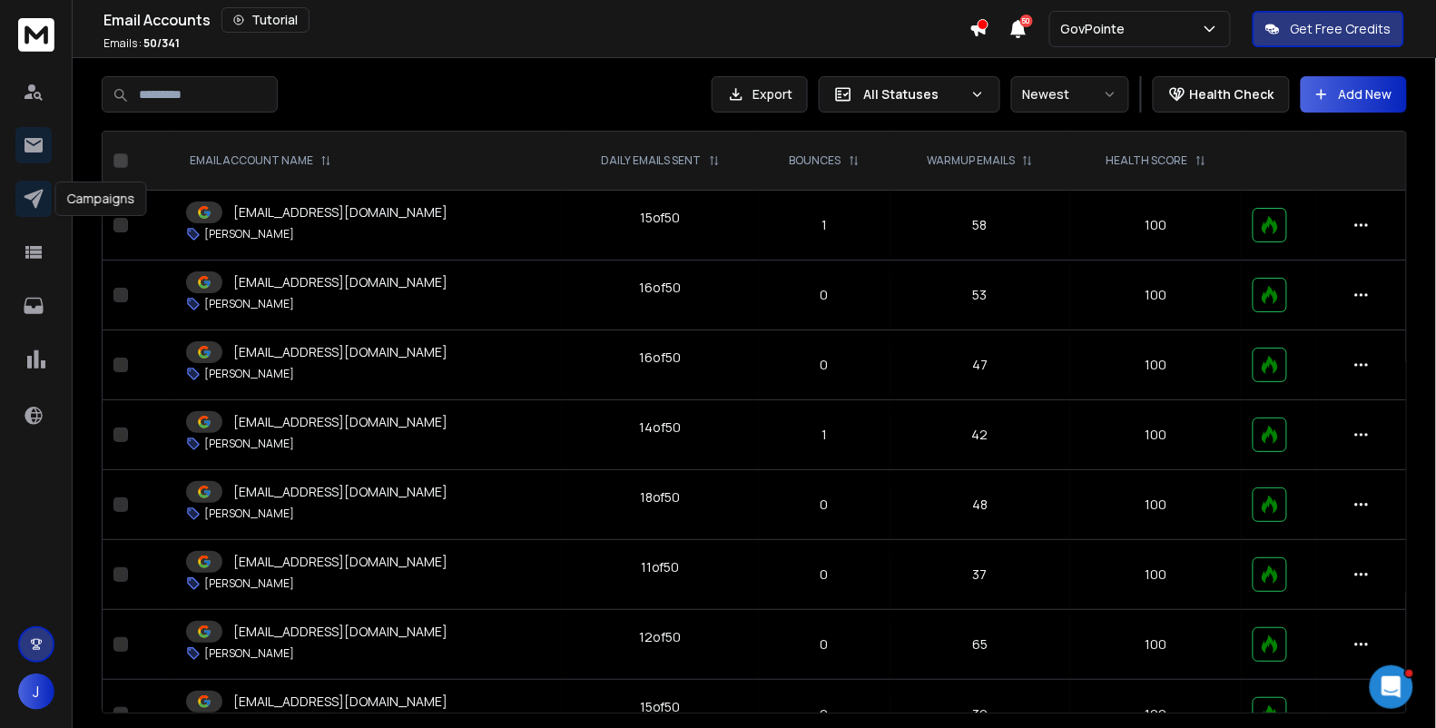
click at [25, 190] on icon at bounding box center [34, 199] width 22 height 22
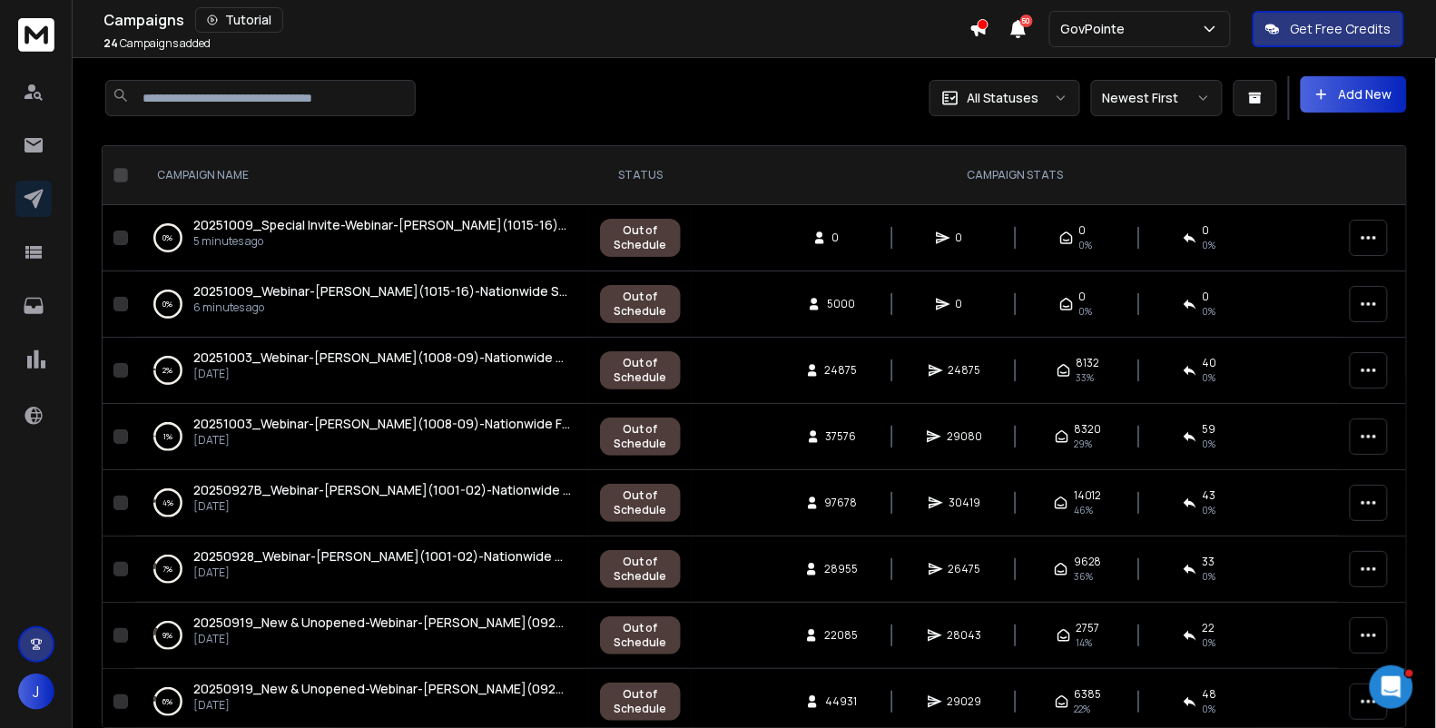
click at [502, 288] on span "20251009_Webinar-[PERSON_NAME](1015-16)-Nationwide Security Service Contracts" at bounding box center [453, 290] width 521 height 17
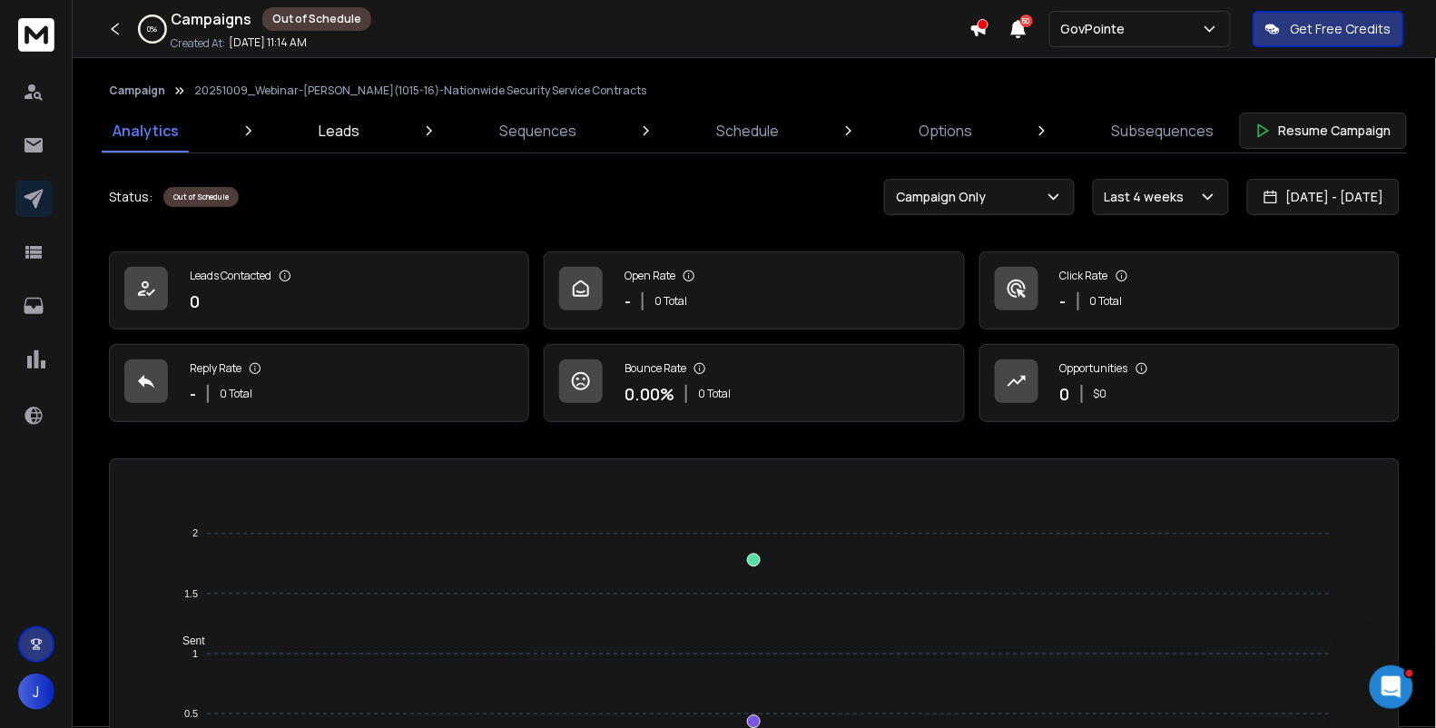
click at [350, 126] on p "Leads" at bounding box center [339, 131] width 41 height 22
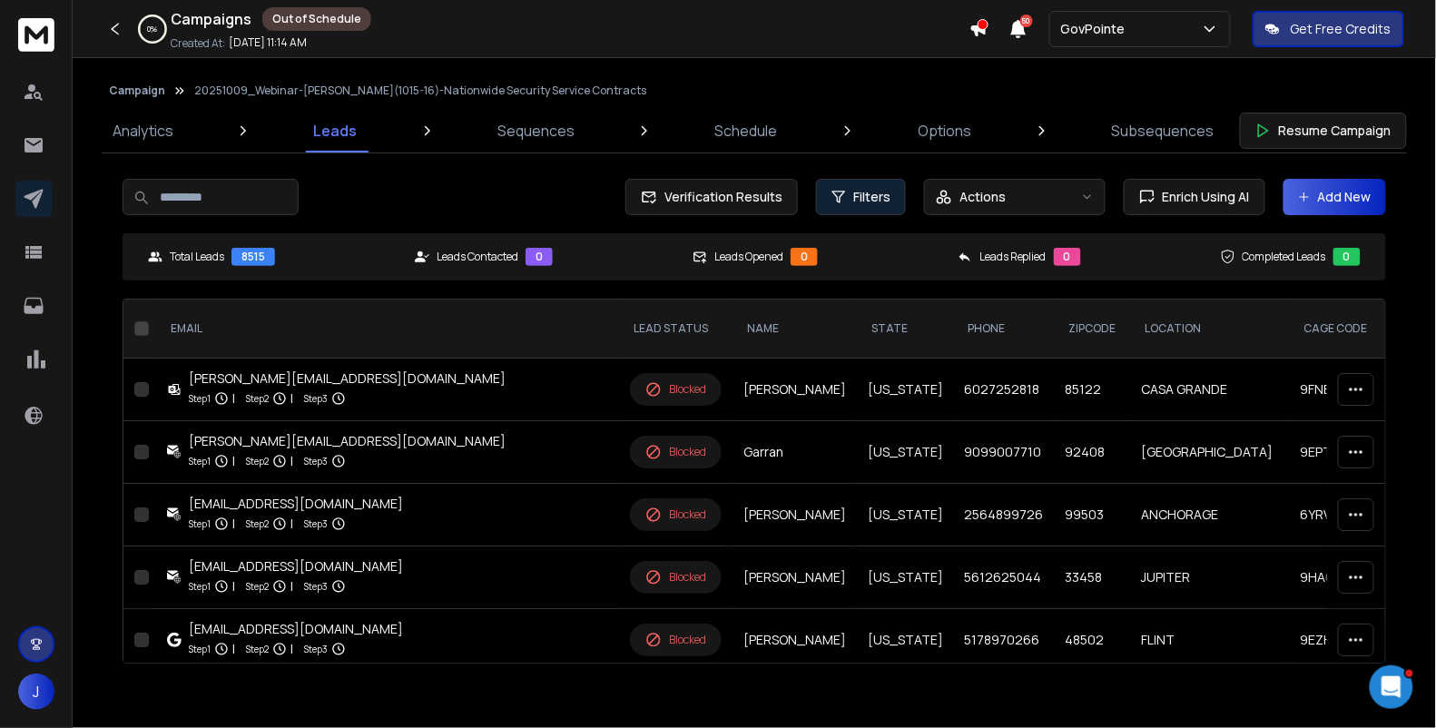
click at [881, 194] on span "Filters" at bounding box center [872, 197] width 37 height 18
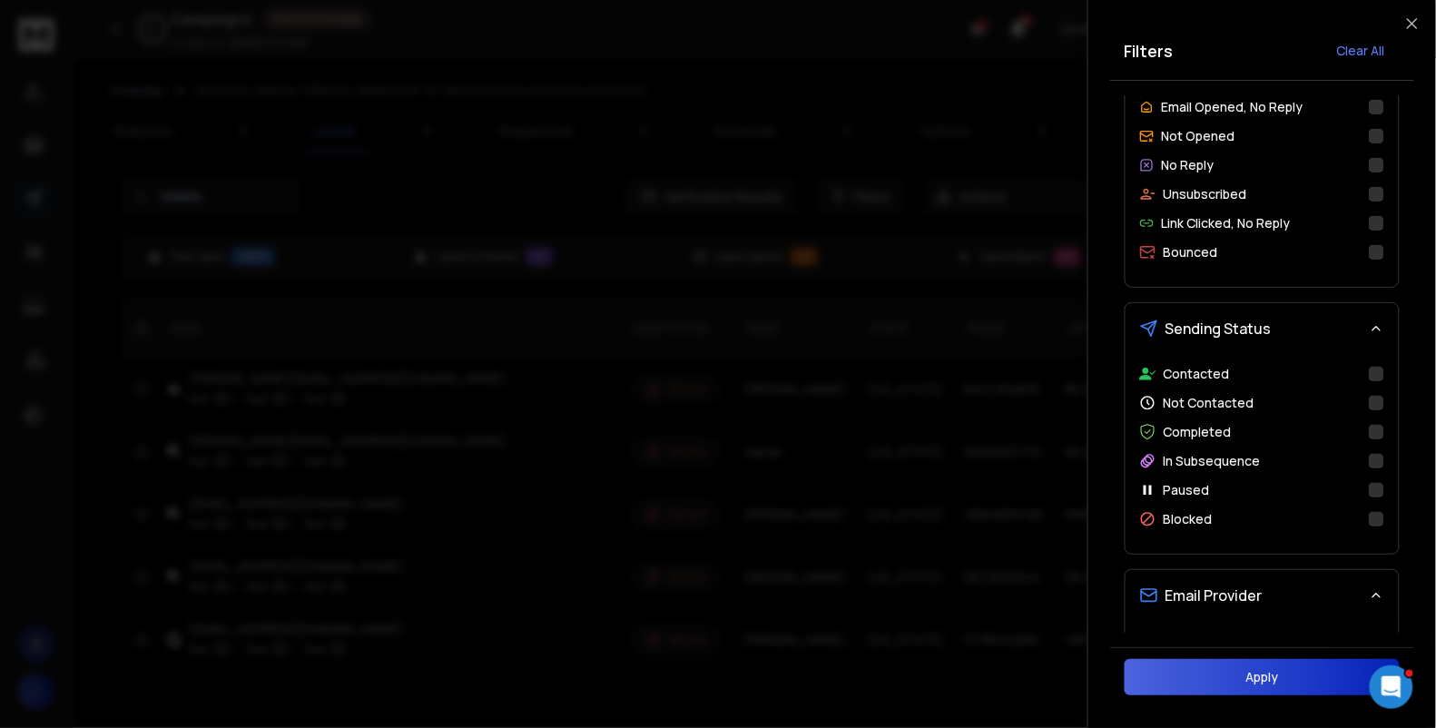
scroll to position [155, 0]
click at [1192, 524] on p "Blocked" at bounding box center [1188, 518] width 49 height 18
click at [1370, 524] on button "Blocked" at bounding box center [1377, 518] width 15 height 15
click at [1257, 672] on button "Apply" at bounding box center [1262, 677] width 275 height 36
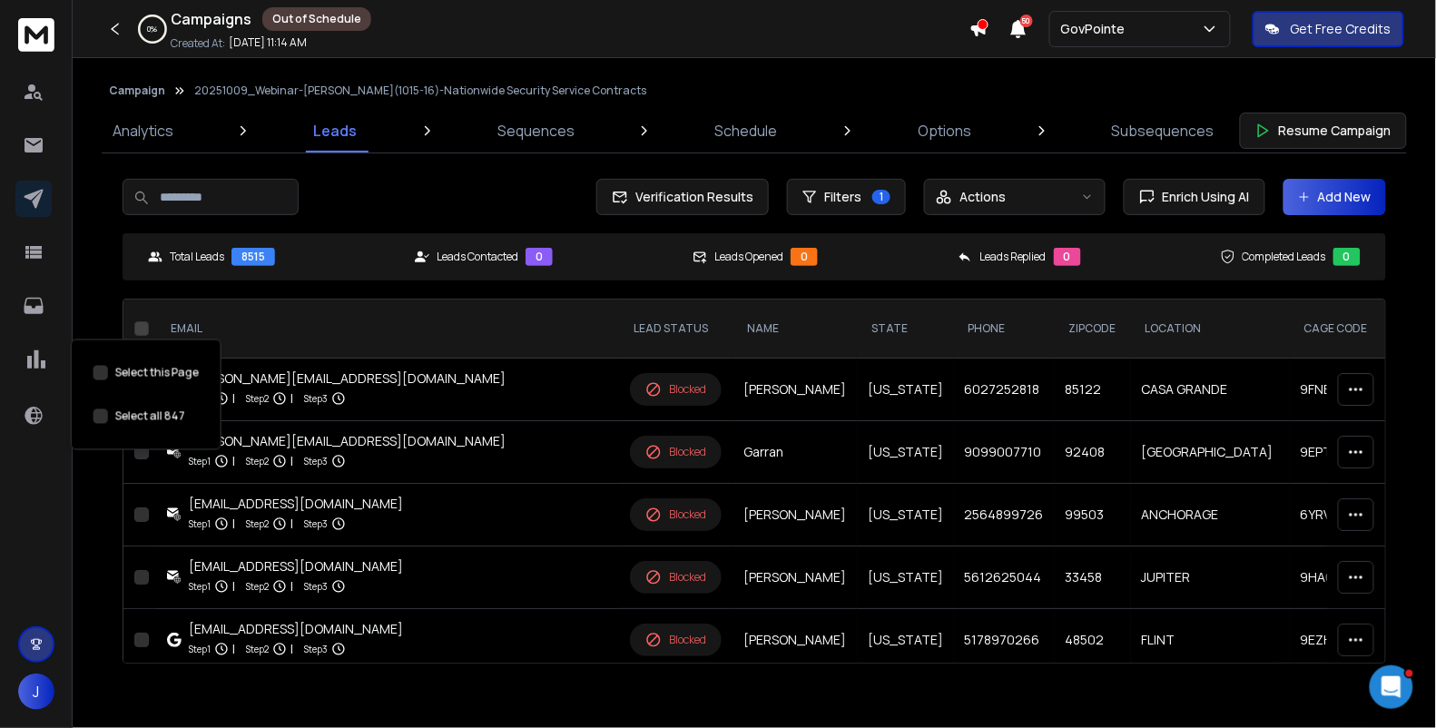
click at [142, 328] on button "Select this Page" at bounding box center [141, 328] width 15 height 15
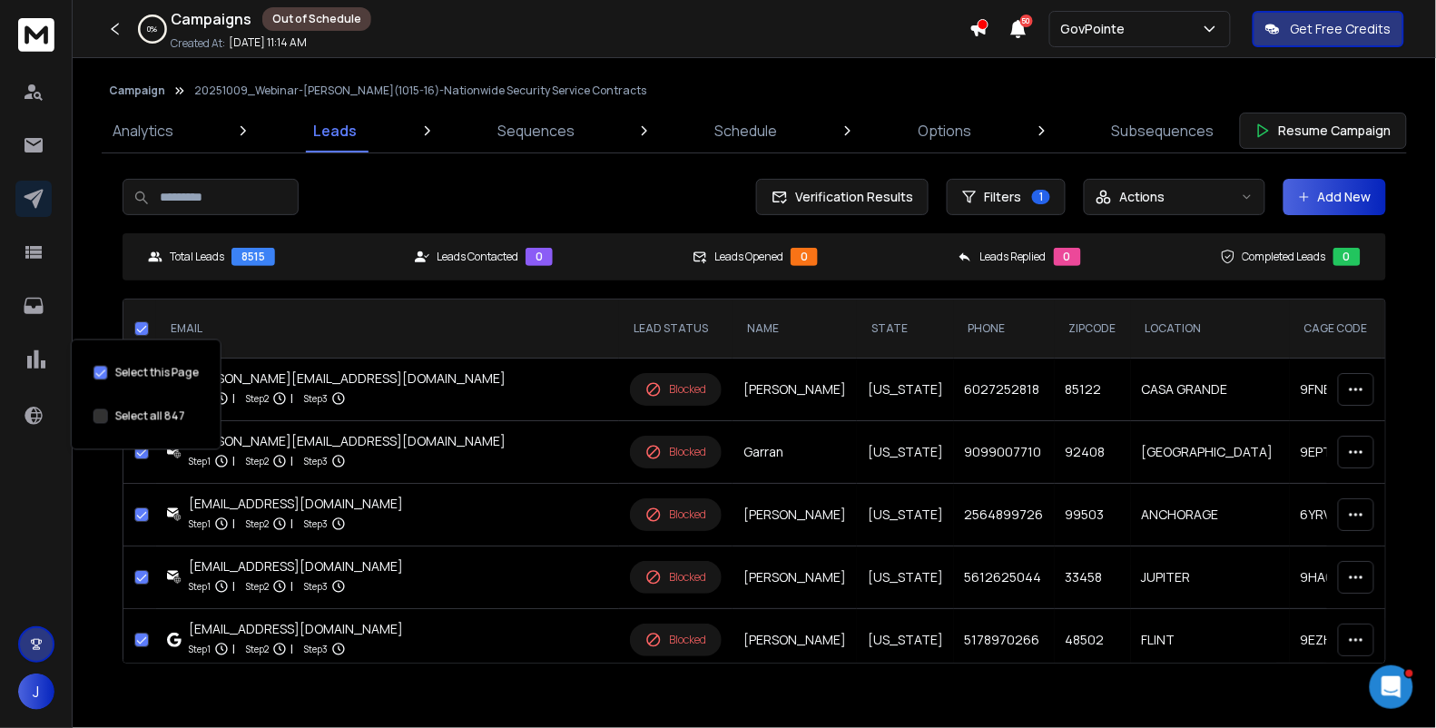
click at [104, 418] on button "Select this Page" at bounding box center [101, 417] width 15 height 15
click at [347, 378] on div "hunt@honeybadgersolution.com" at bounding box center [347, 379] width 317 height 18
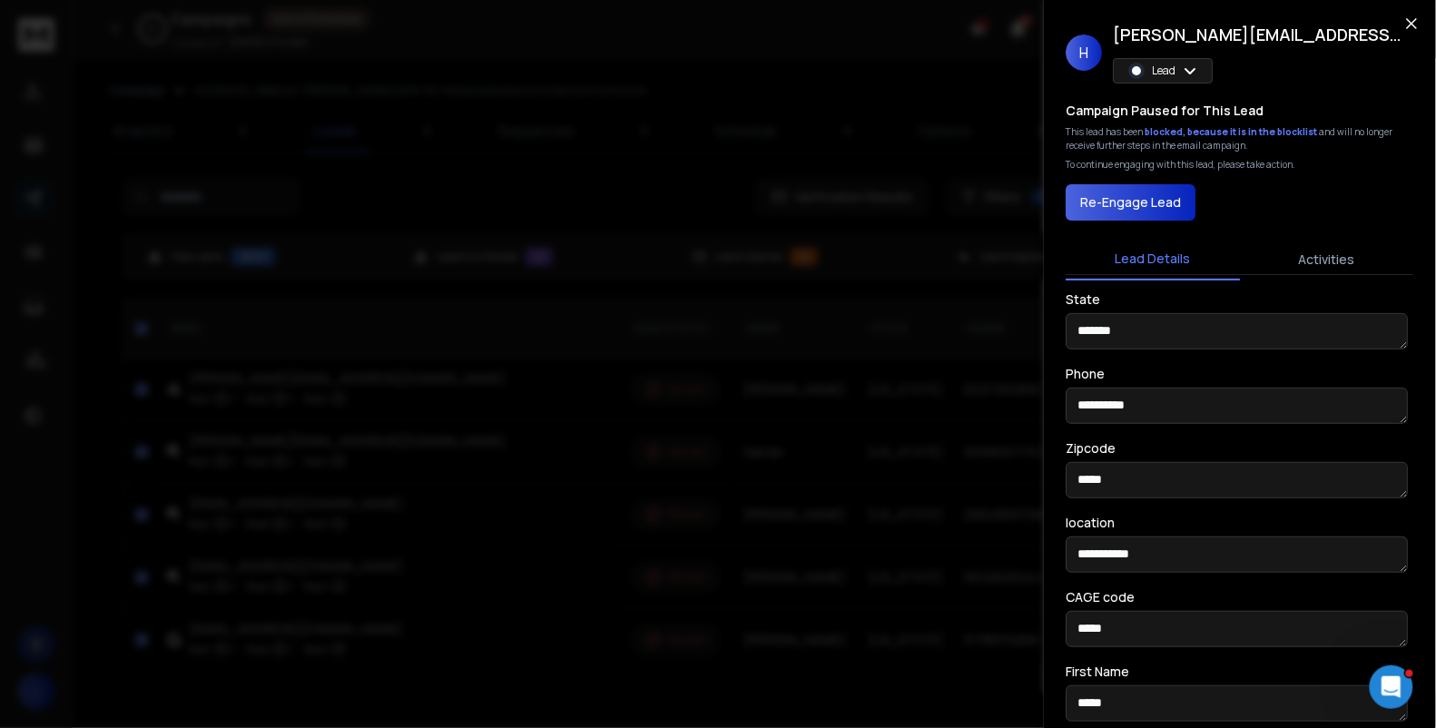
click at [1411, 19] on icon "button" at bounding box center [1412, 23] width 9 height 9
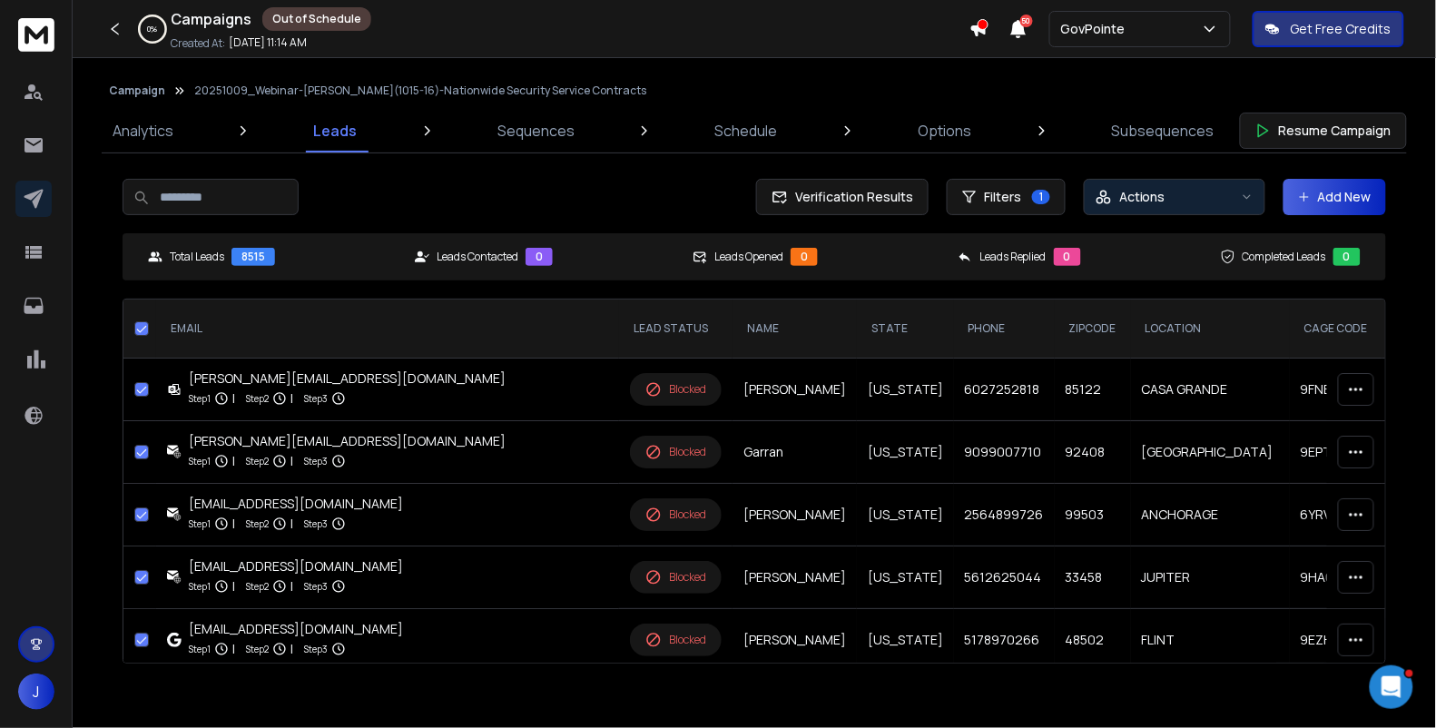
click at [1127, 200] on p "Actions" at bounding box center [1143, 197] width 46 height 18
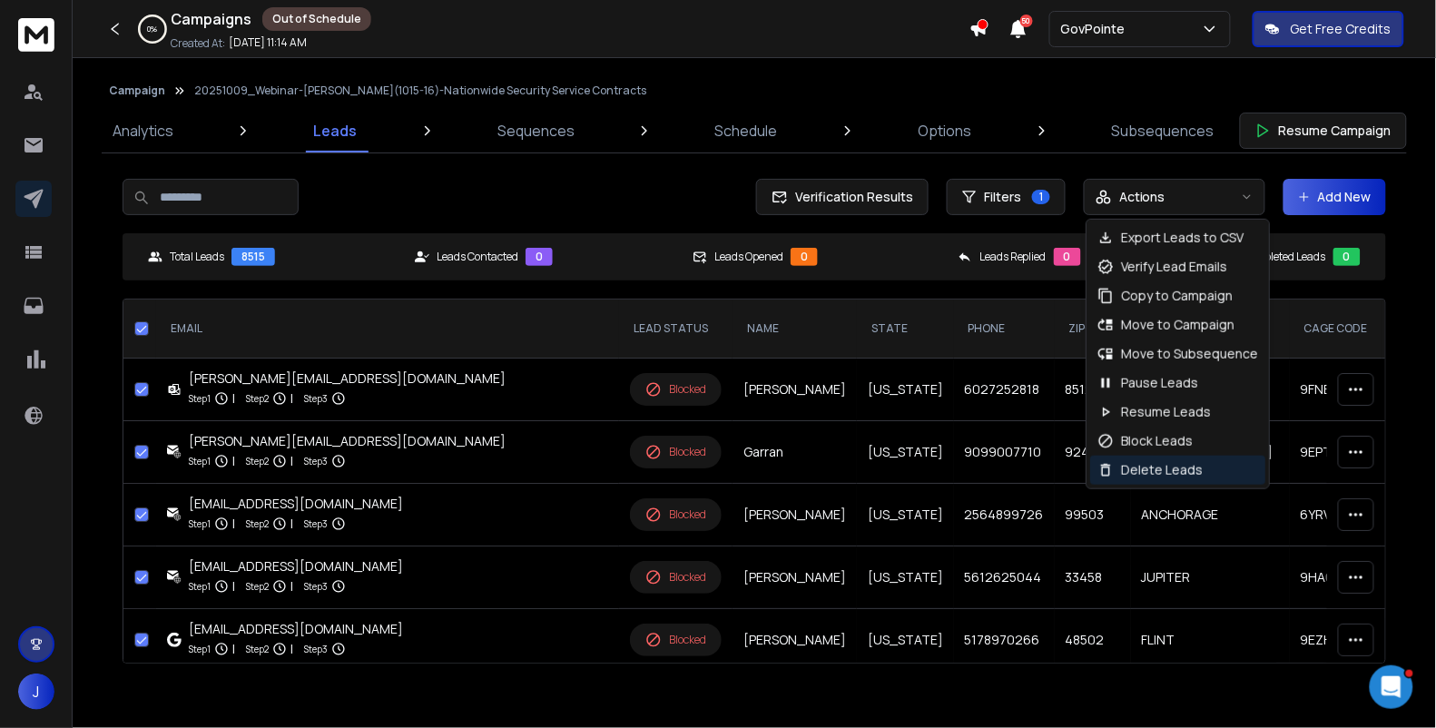
click at [1161, 474] on p "Delete Leads" at bounding box center [1162, 470] width 82 height 18
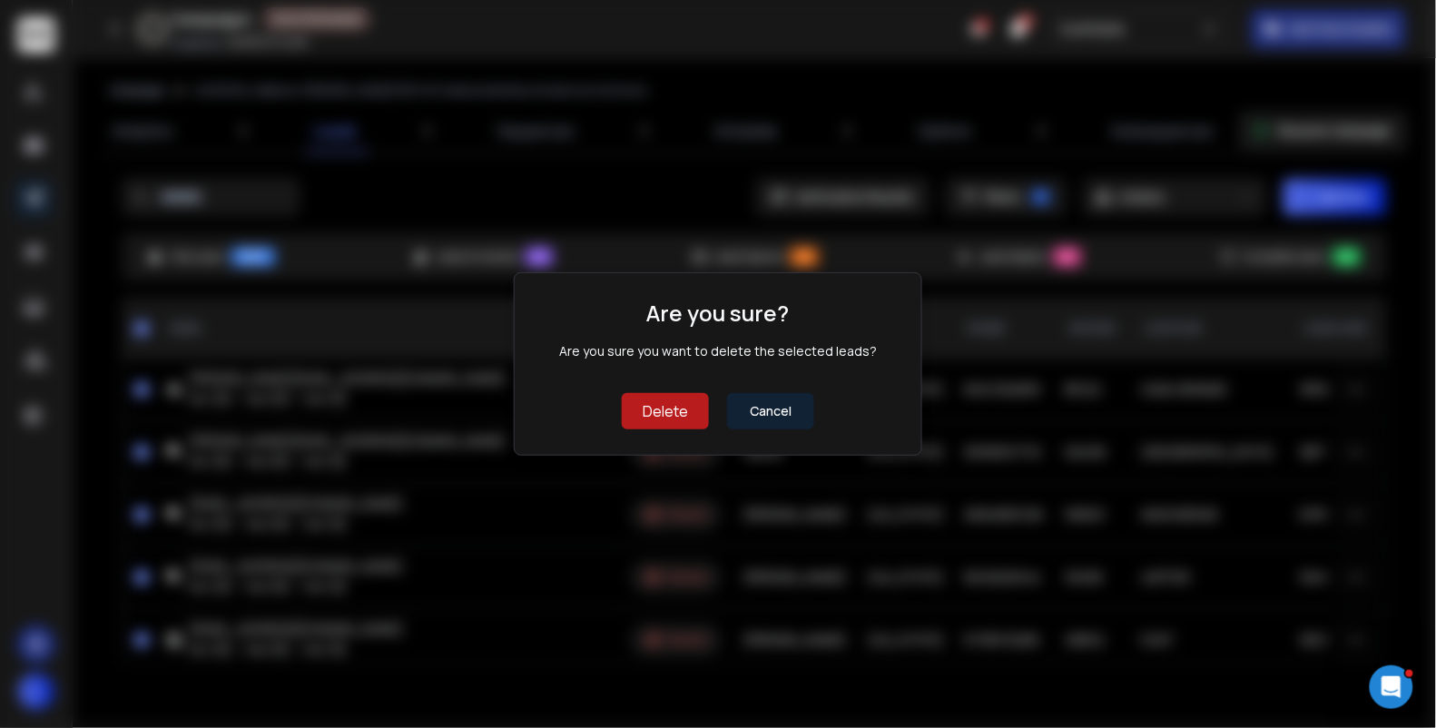
click at [691, 423] on button "Delete" at bounding box center [665, 411] width 87 height 36
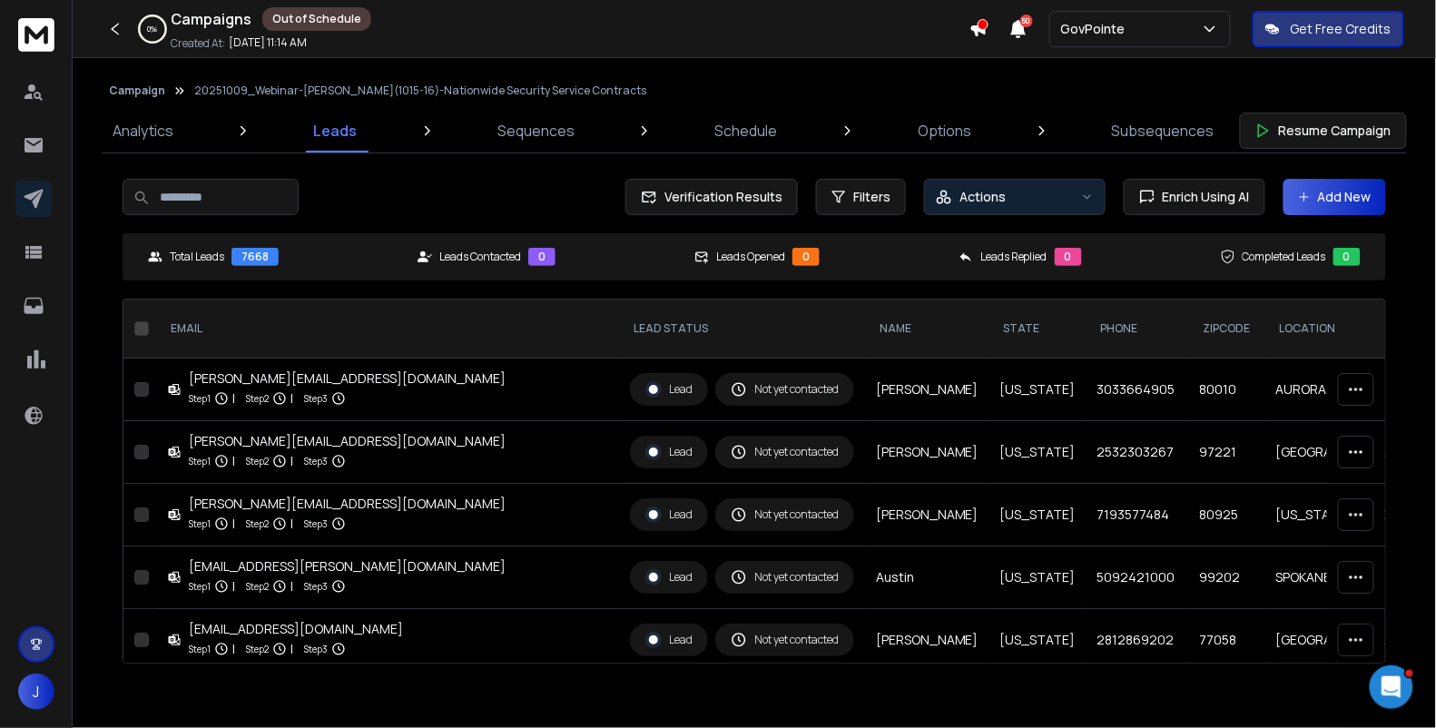
click at [965, 196] on p "Actions" at bounding box center [983, 197] width 46 height 18
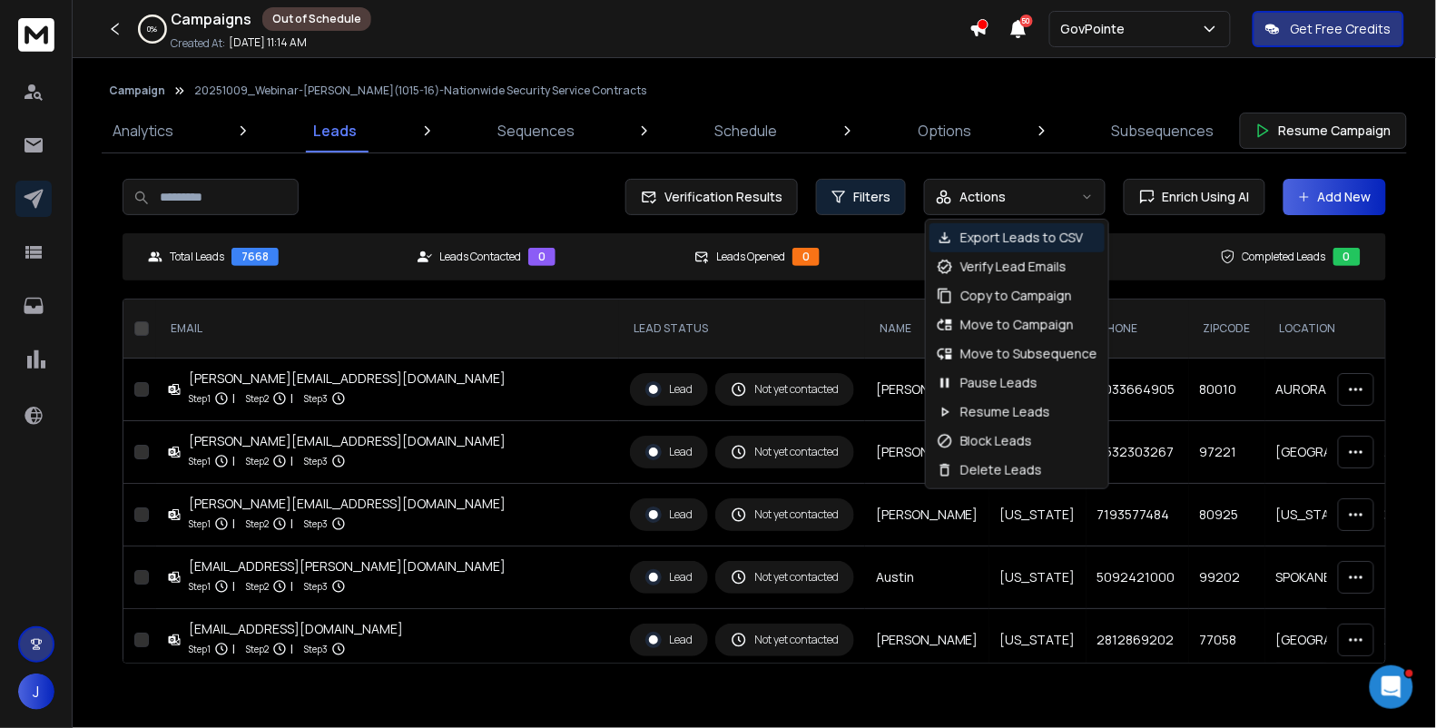
click at [895, 197] on button "Filters" at bounding box center [861, 197] width 90 height 36
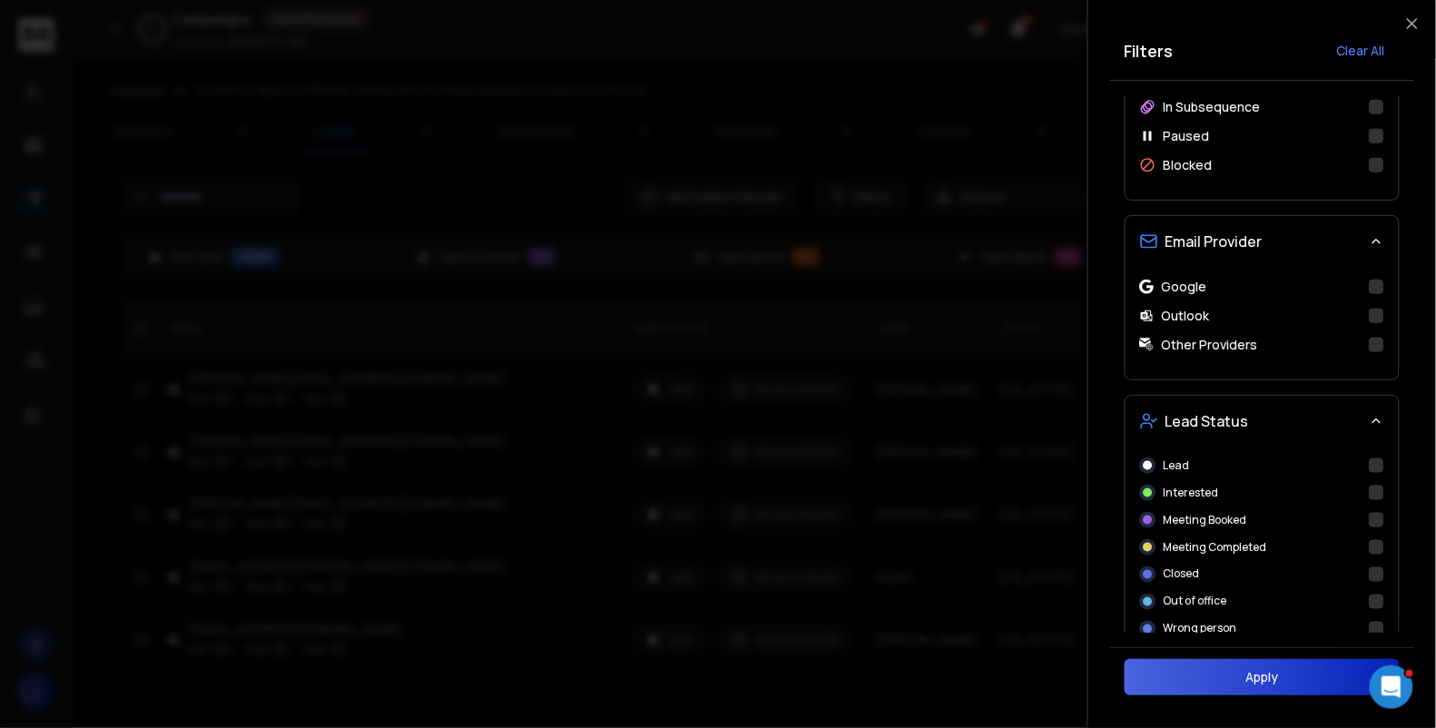
scroll to position [502, 0]
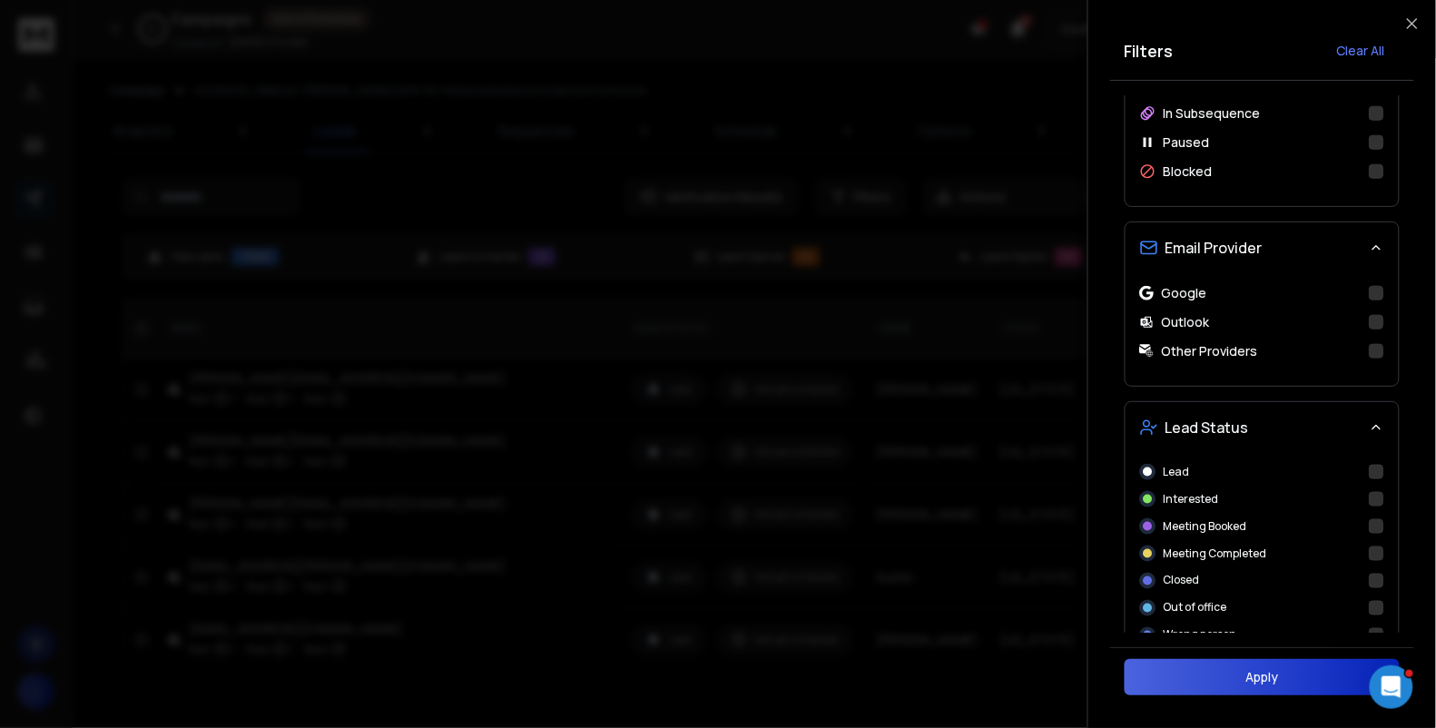
click at [1187, 179] on p "Blocked" at bounding box center [1188, 172] width 49 height 18
click at [1370, 179] on button "Blocked" at bounding box center [1377, 171] width 15 height 15
click at [1260, 673] on button "Apply" at bounding box center [1262, 677] width 275 height 36
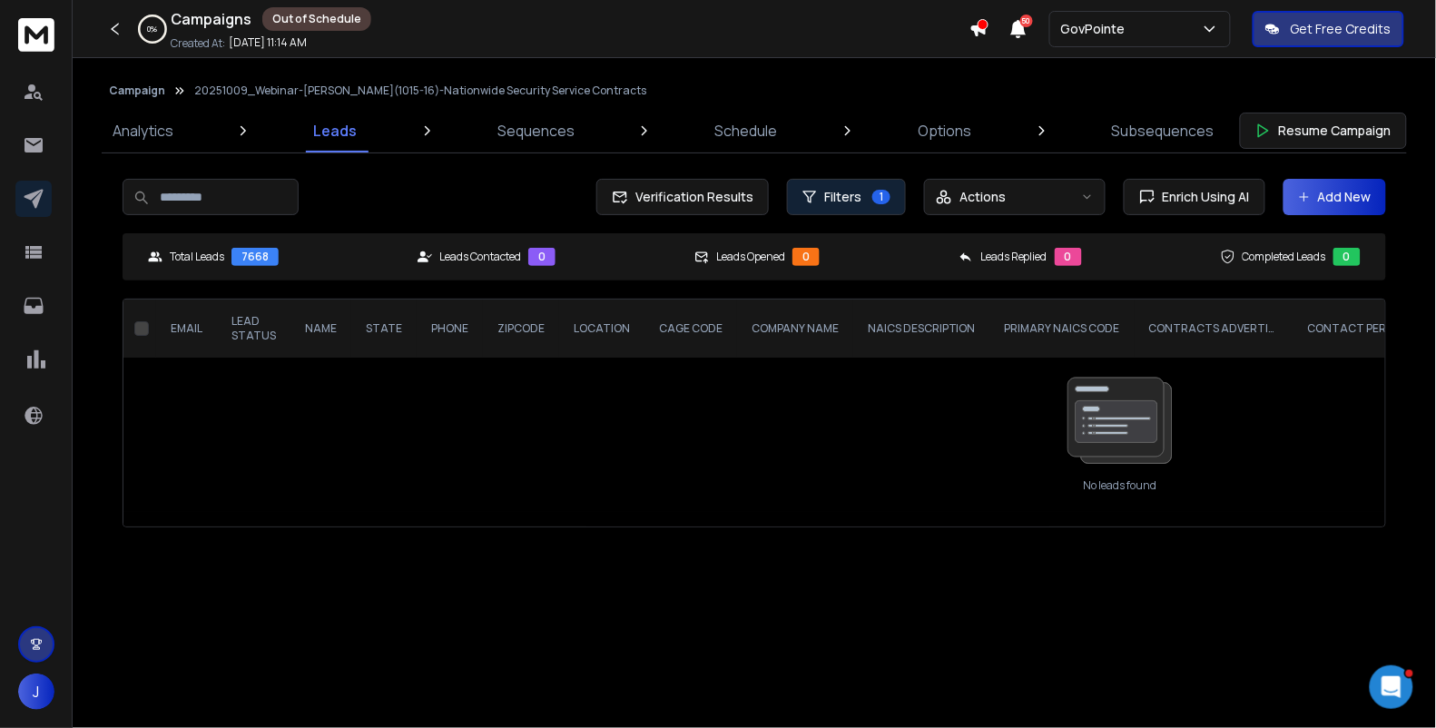
click at [855, 197] on span "Filters" at bounding box center [842, 197] width 37 height 18
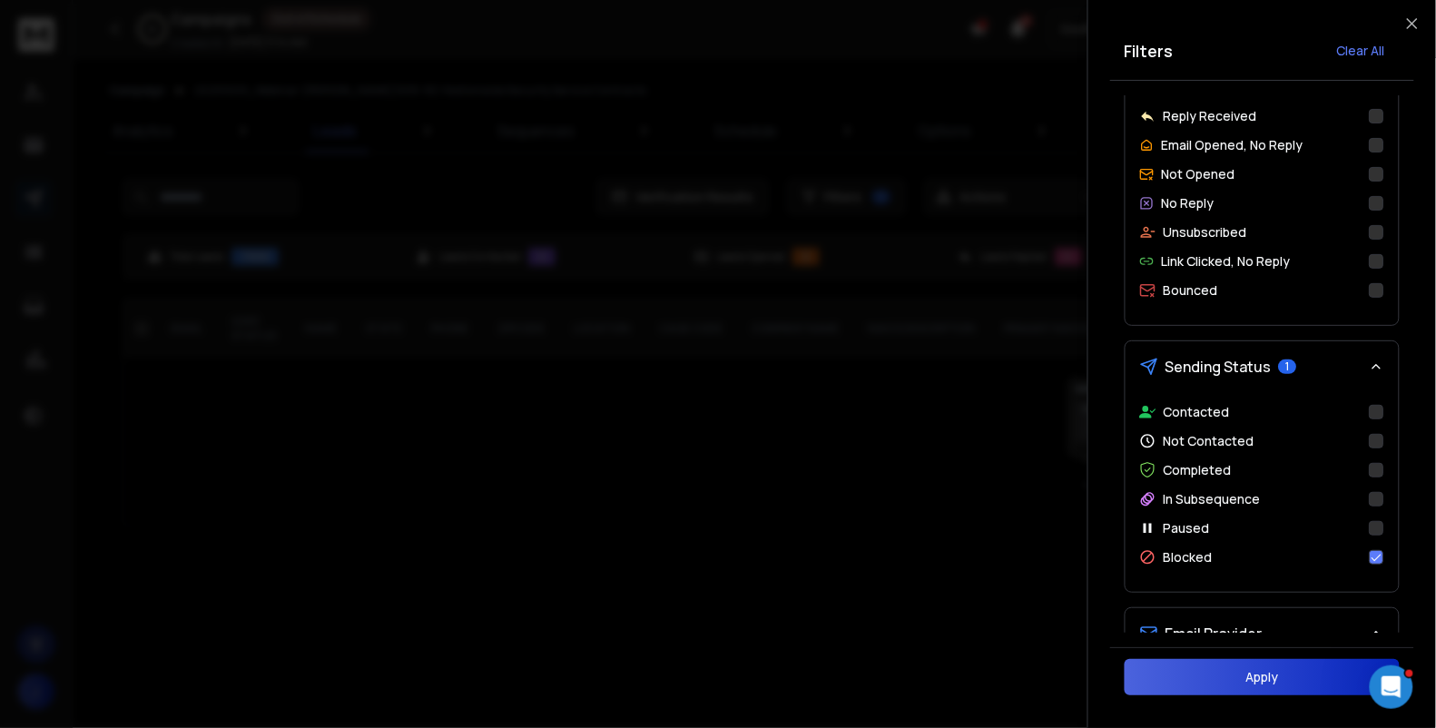
scroll to position [127, 0]
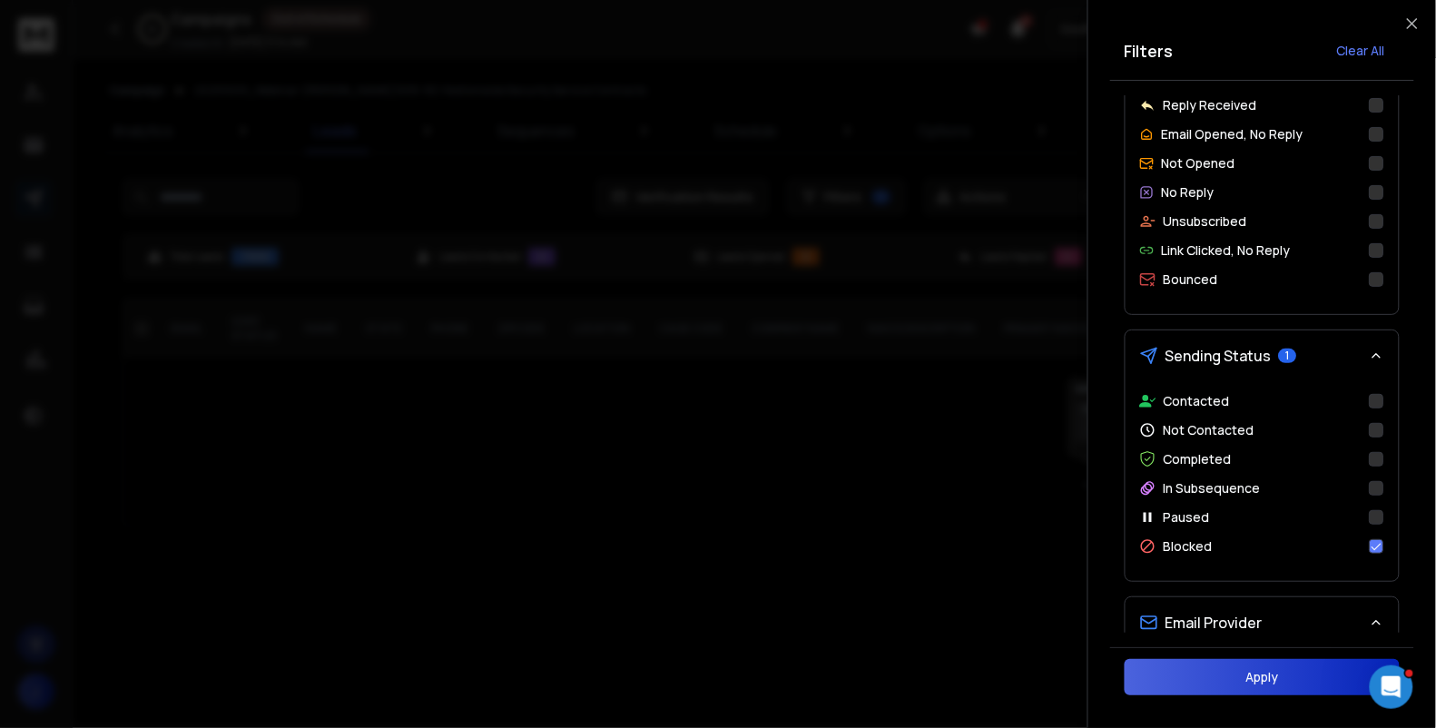
click at [1385, 549] on button "Blocked" at bounding box center [1377, 546] width 15 height 15
click at [1293, 676] on button "Apply" at bounding box center [1262, 677] width 275 height 36
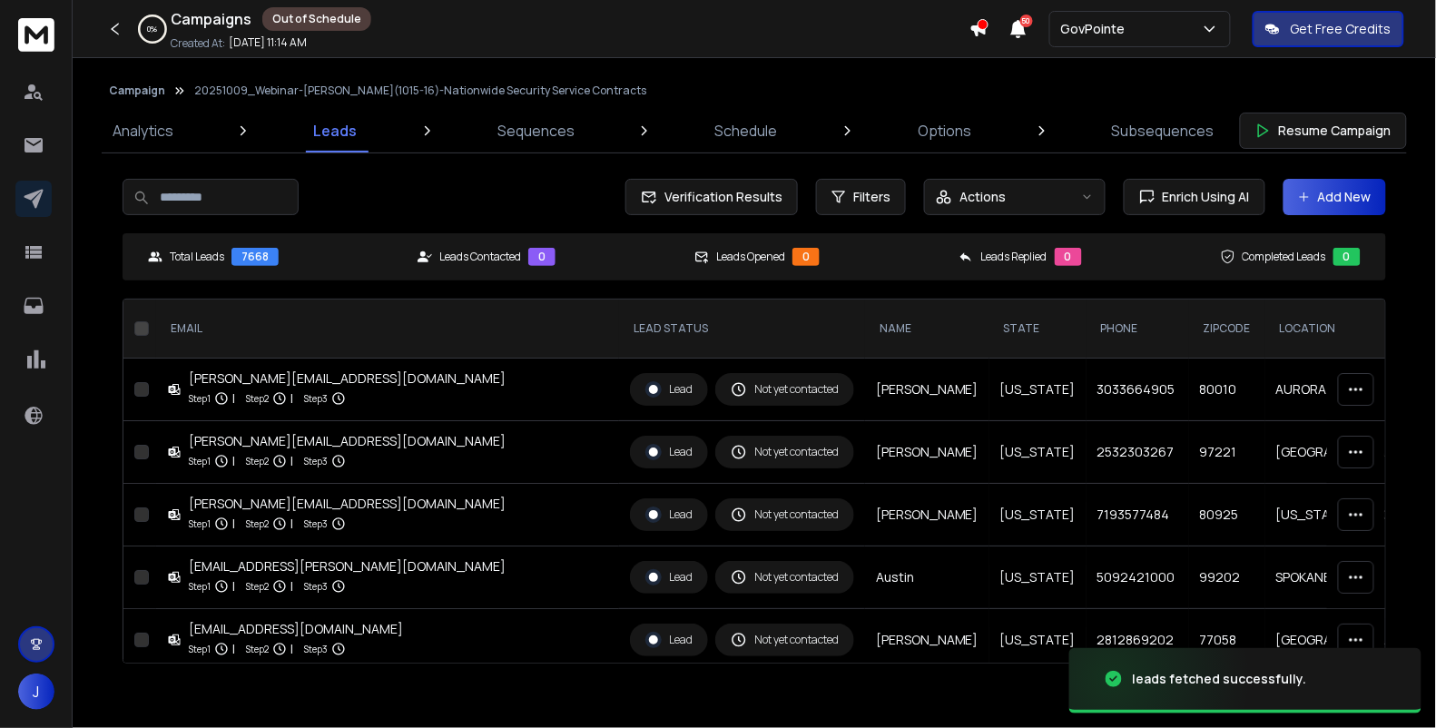
scroll to position [0, 0]
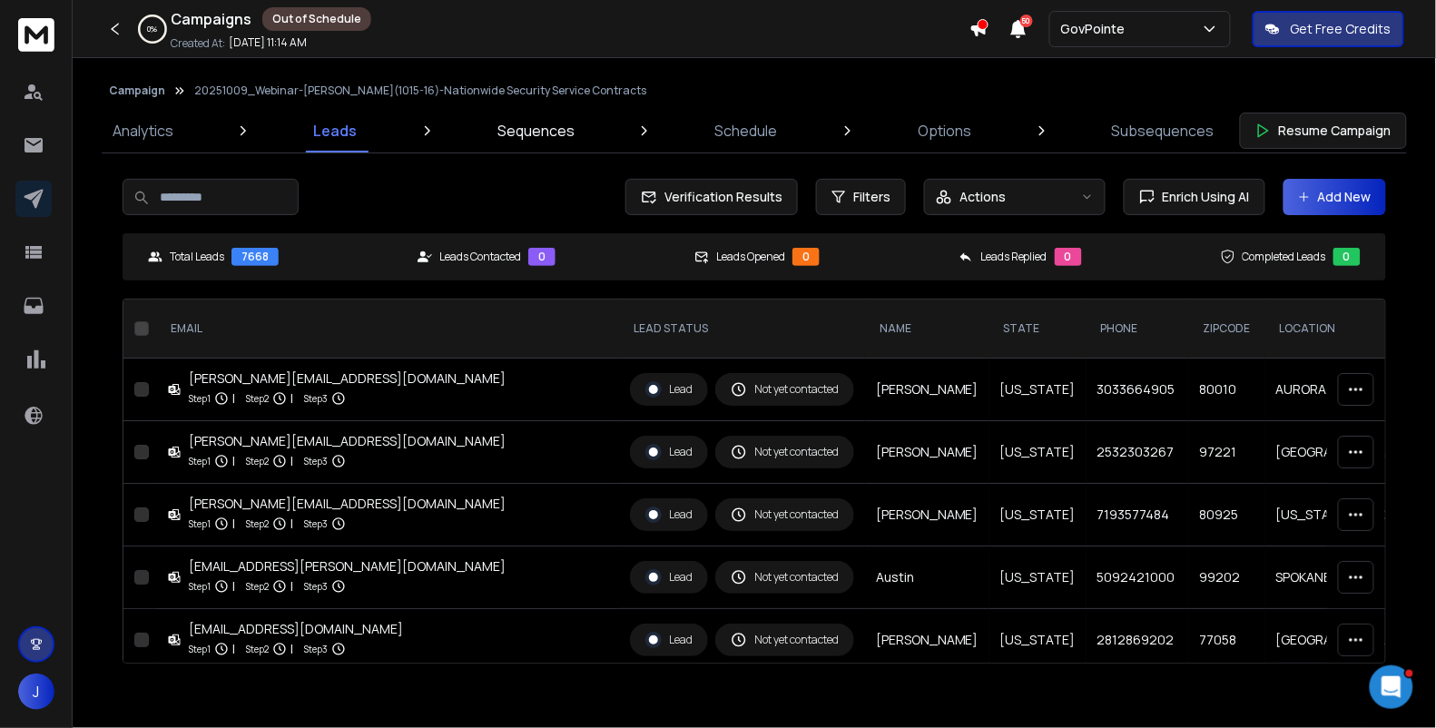
click at [559, 133] on p "Sequences" at bounding box center [536, 131] width 77 height 22
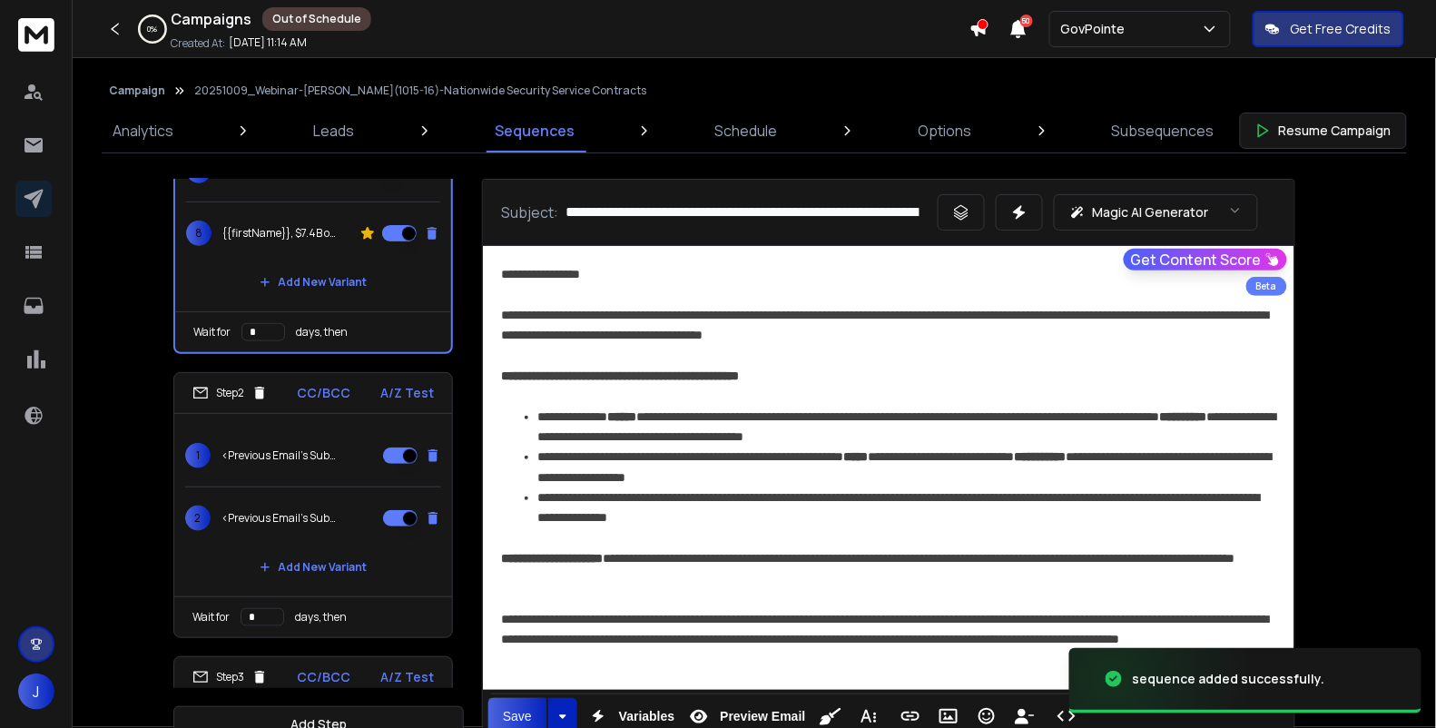
scroll to position [466, 0]
click at [321, 456] on p "<Previous Email's Subject>" at bounding box center [280, 458] width 116 height 15
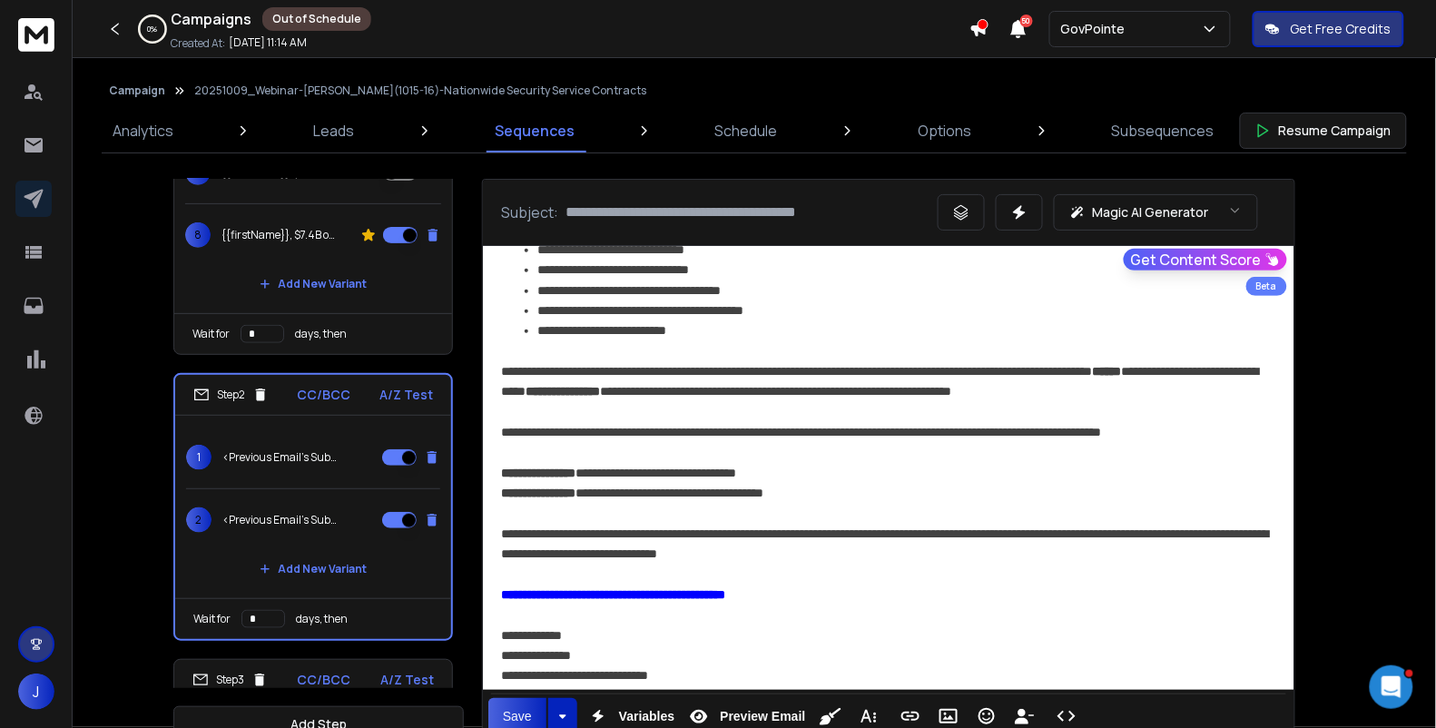
scroll to position [150, 0]
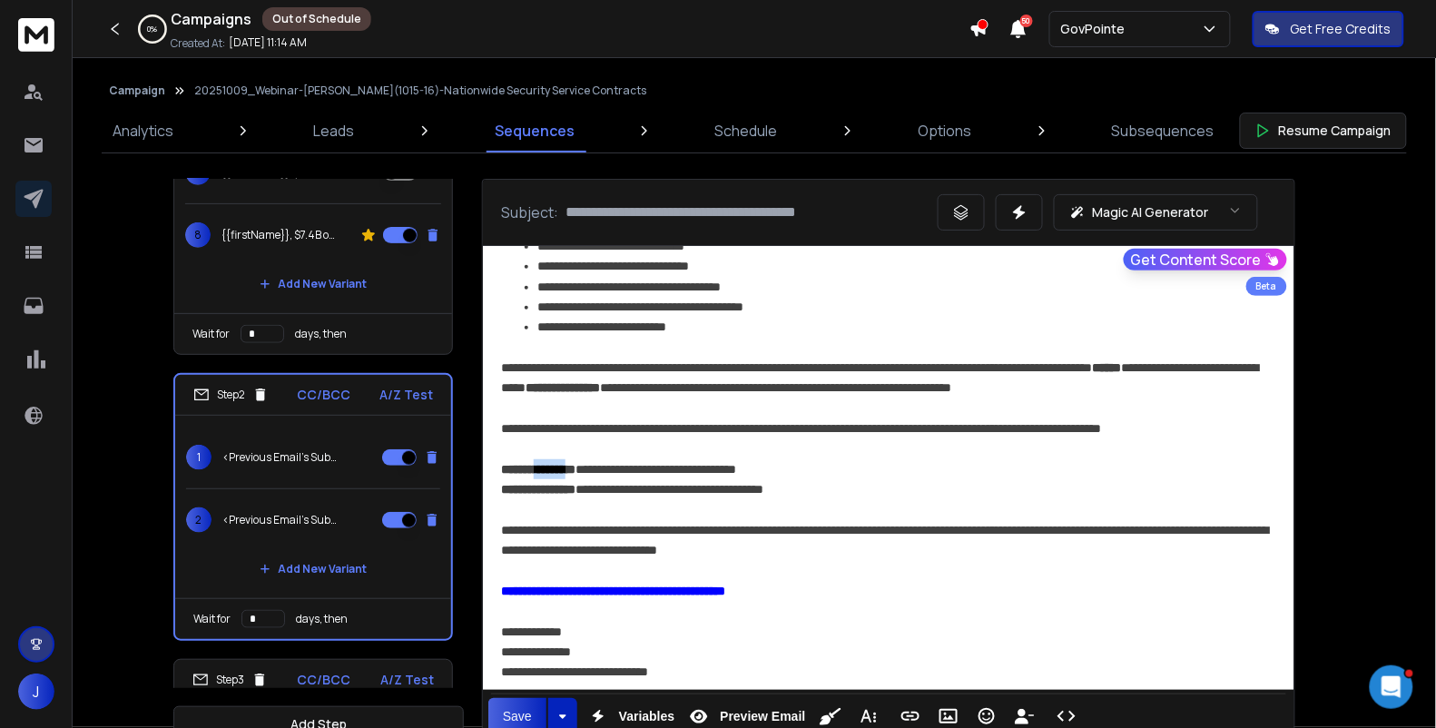
drag, startPoint x: 589, startPoint y: 475, endPoint x: 546, endPoint y: 479, distance: 43.7
click at [546, 479] on div "**********" at bounding box center [888, 469] width 775 height 20
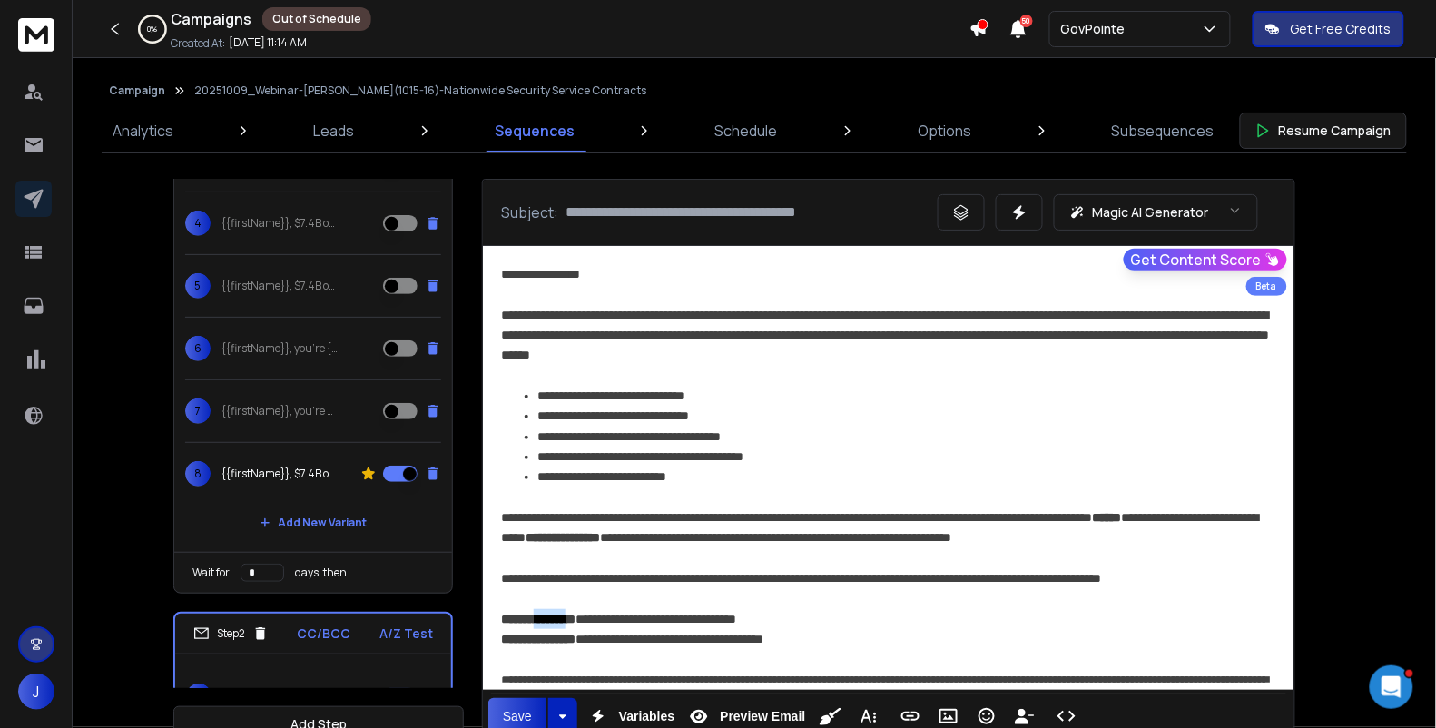
scroll to position [227, 0]
click at [303, 471] on p "{{firstName}}, $7.4B of Security & Systems subcontracts were {never posted for …" at bounding box center [280, 474] width 116 height 15
type input "**********"
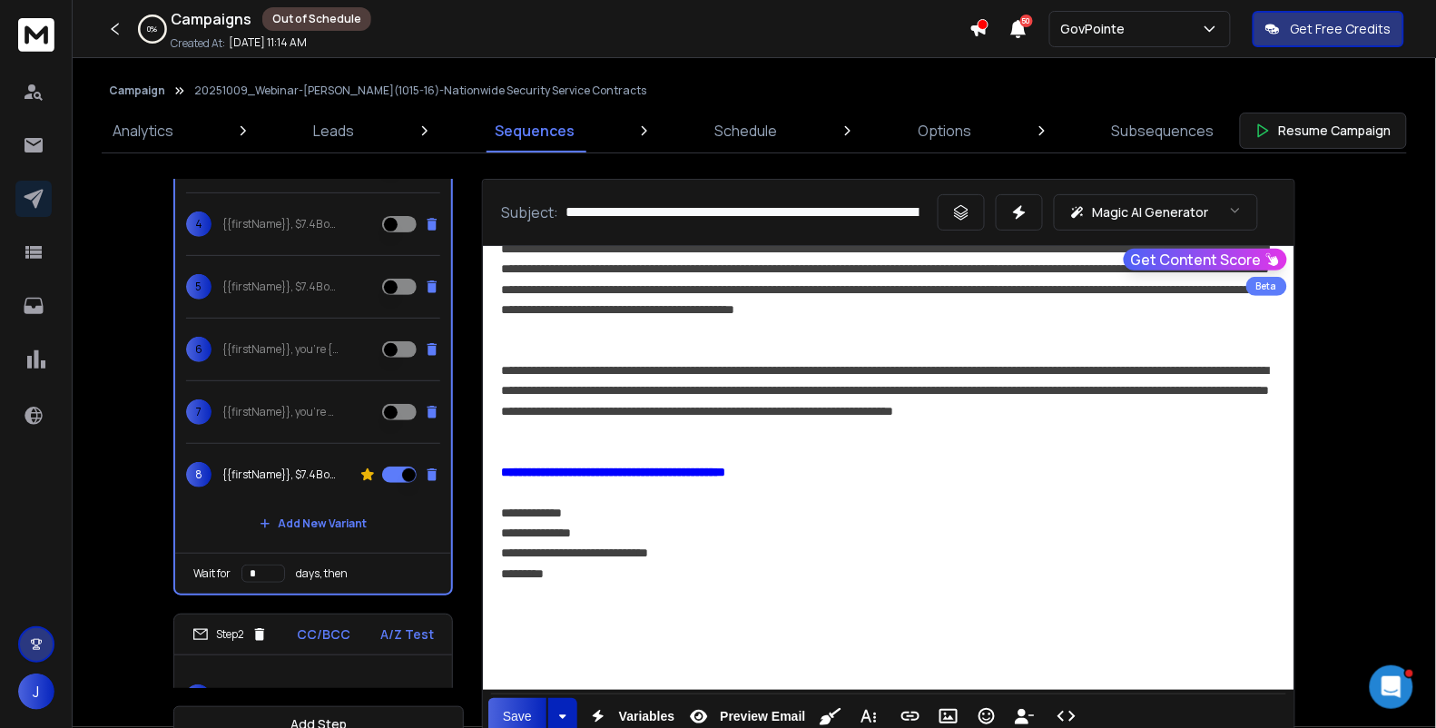
scroll to position [402, 0]
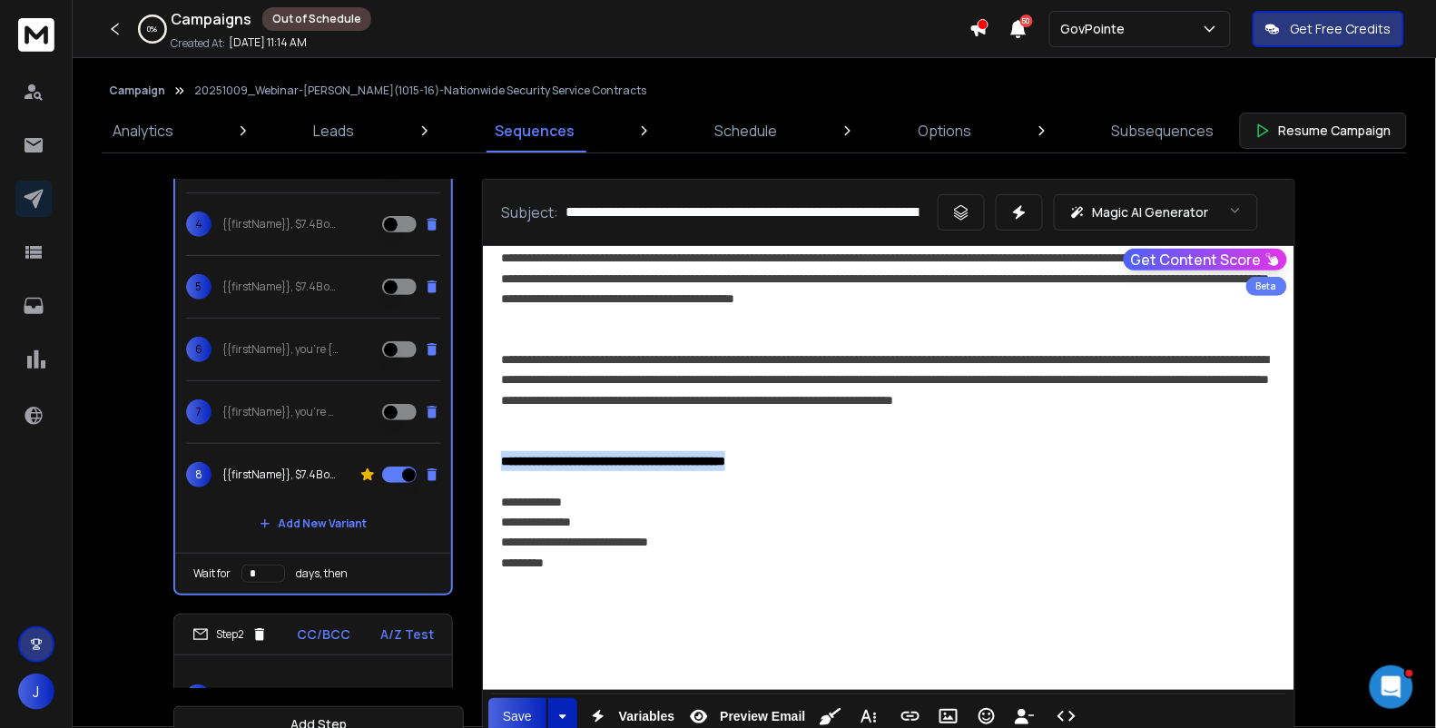
drag, startPoint x: 809, startPoint y: 466, endPoint x: 501, endPoint y: 466, distance: 307.8
click at [499, 468] on div "**********" at bounding box center [889, 464] width 812 height 437
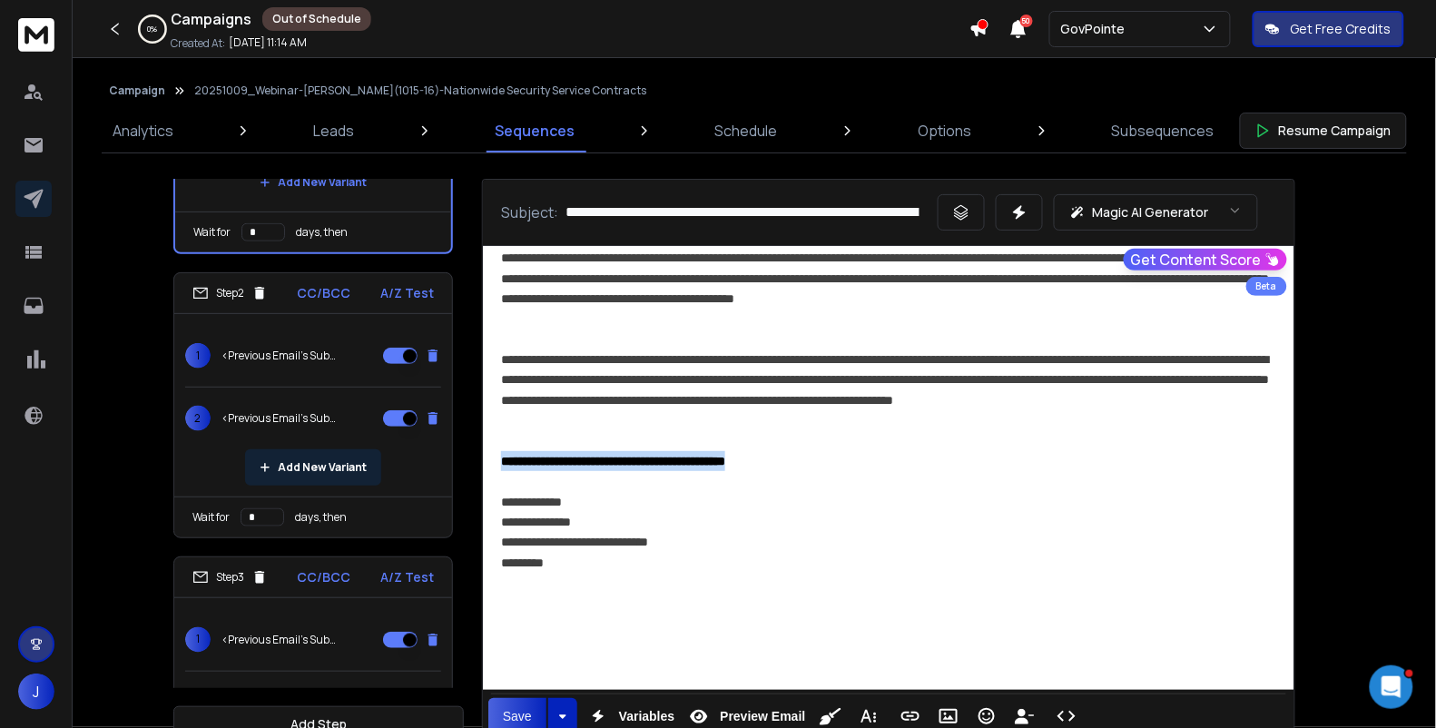
scroll to position [567, 0]
click at [282, 355] on p "<Previous Email's Subject>" at bounding box center [280, 357] width 116 height 15
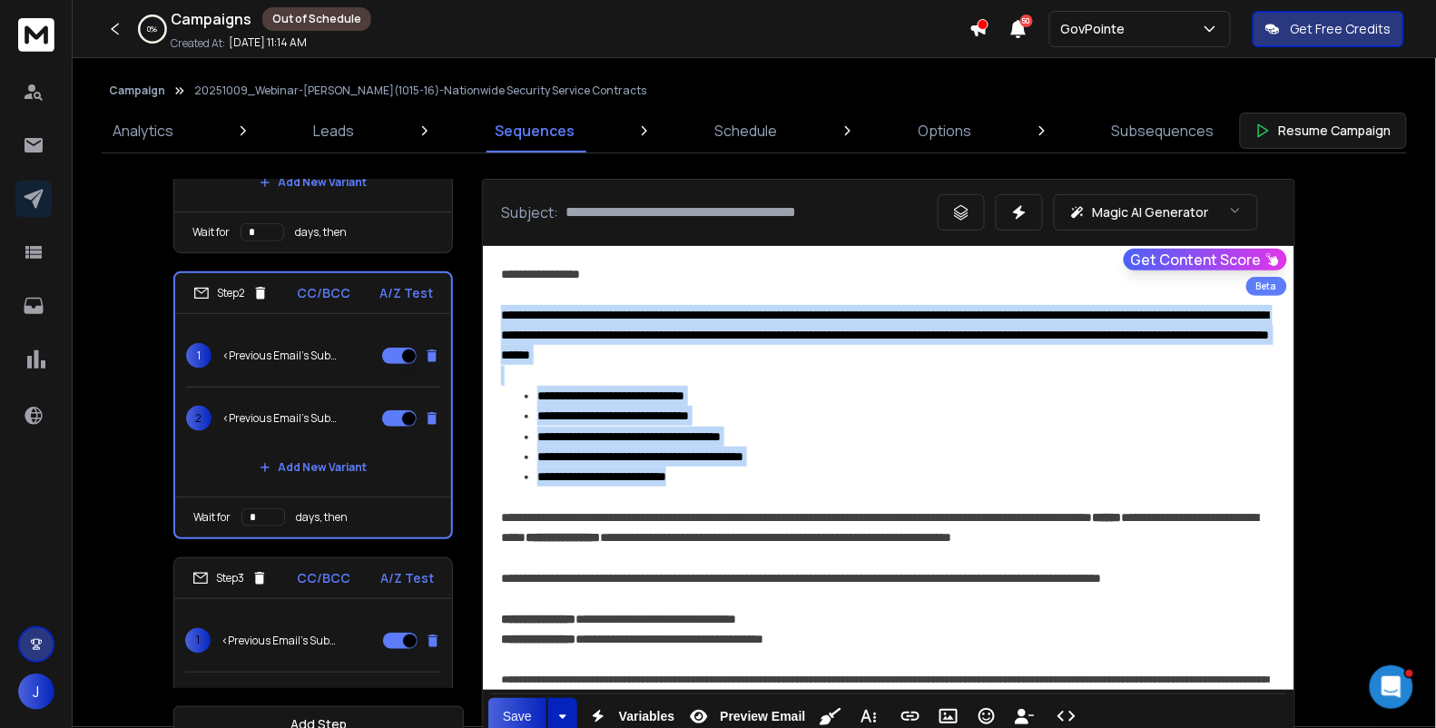
drag, startPoint x: 503, startPoint y: 318, endPoint x: 696, endPoint y: 478, distance: 250.2
click at [696, 478] on div "**********" at bounding box center [889, 464] width 812 height 437
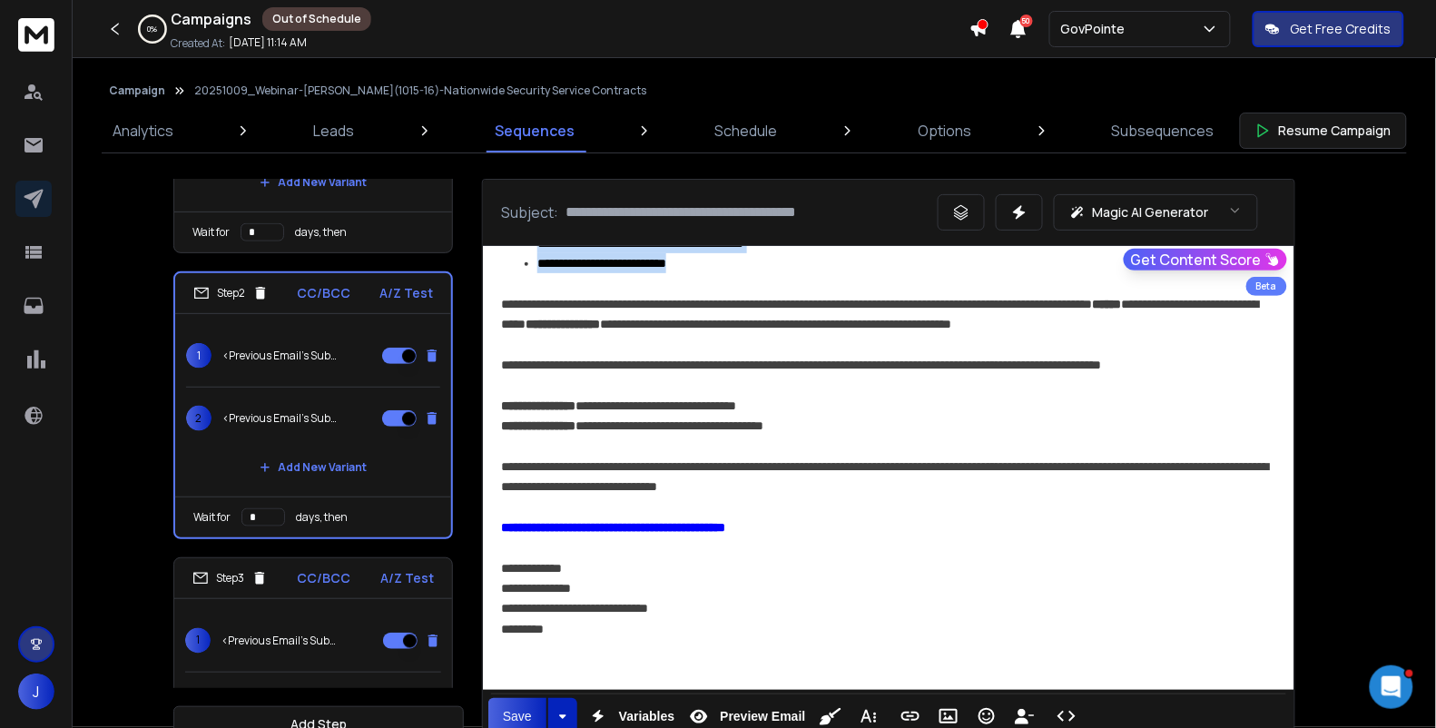
scroll to position [209, 0]
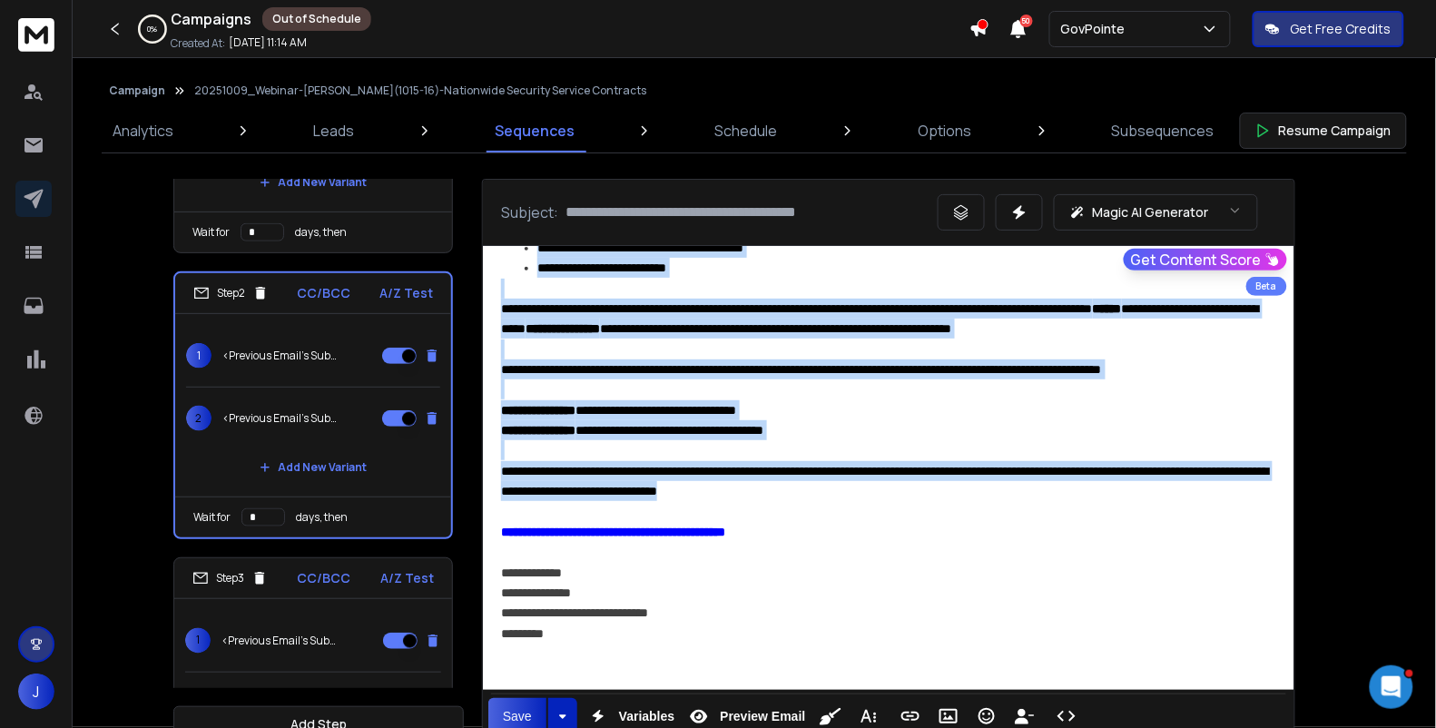
click at [825, 496] on div "**********" at bounding box center [888, 481] width 775 height 41
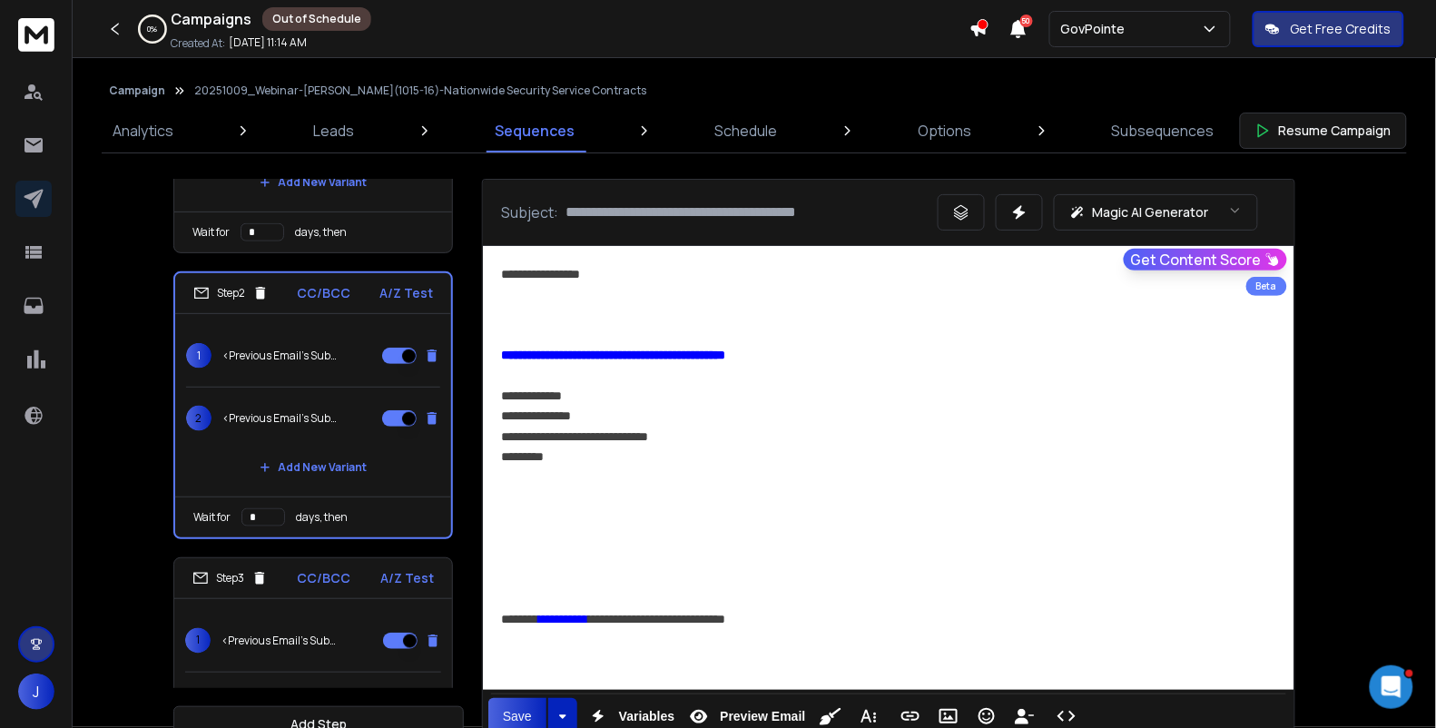
scroll to position [0, 0]
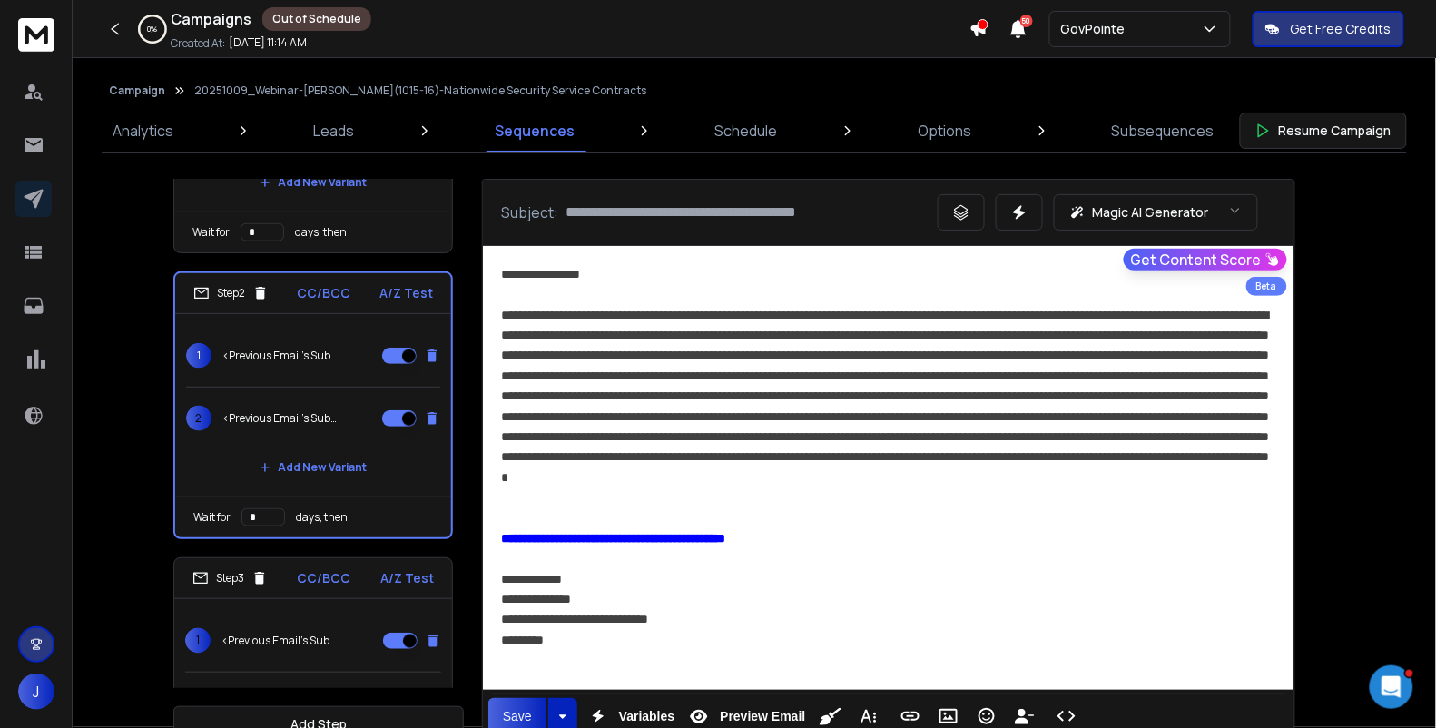
click at [741, 361] on div at bounding box center [888, 406] width 775 height 203
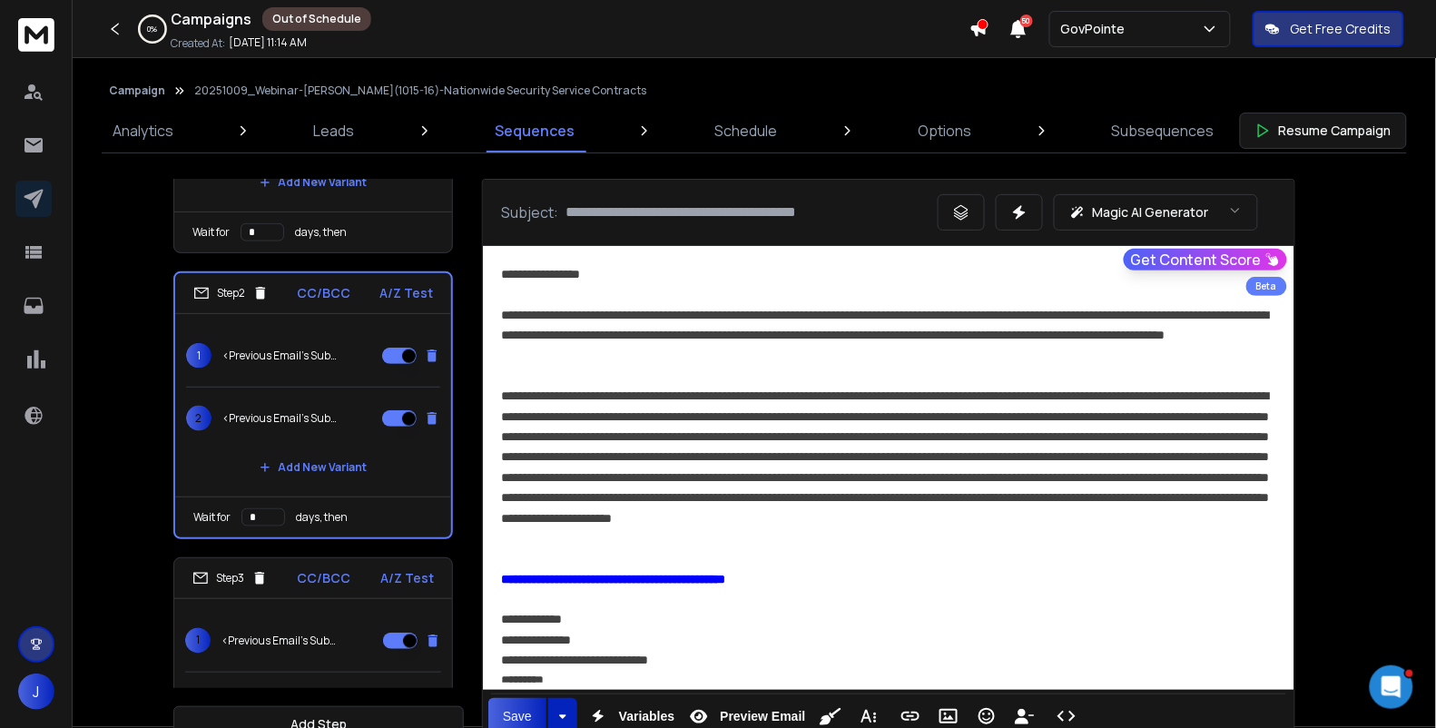
click at [745, 402] on div at bounding box center [888, 467] width 775 height 163
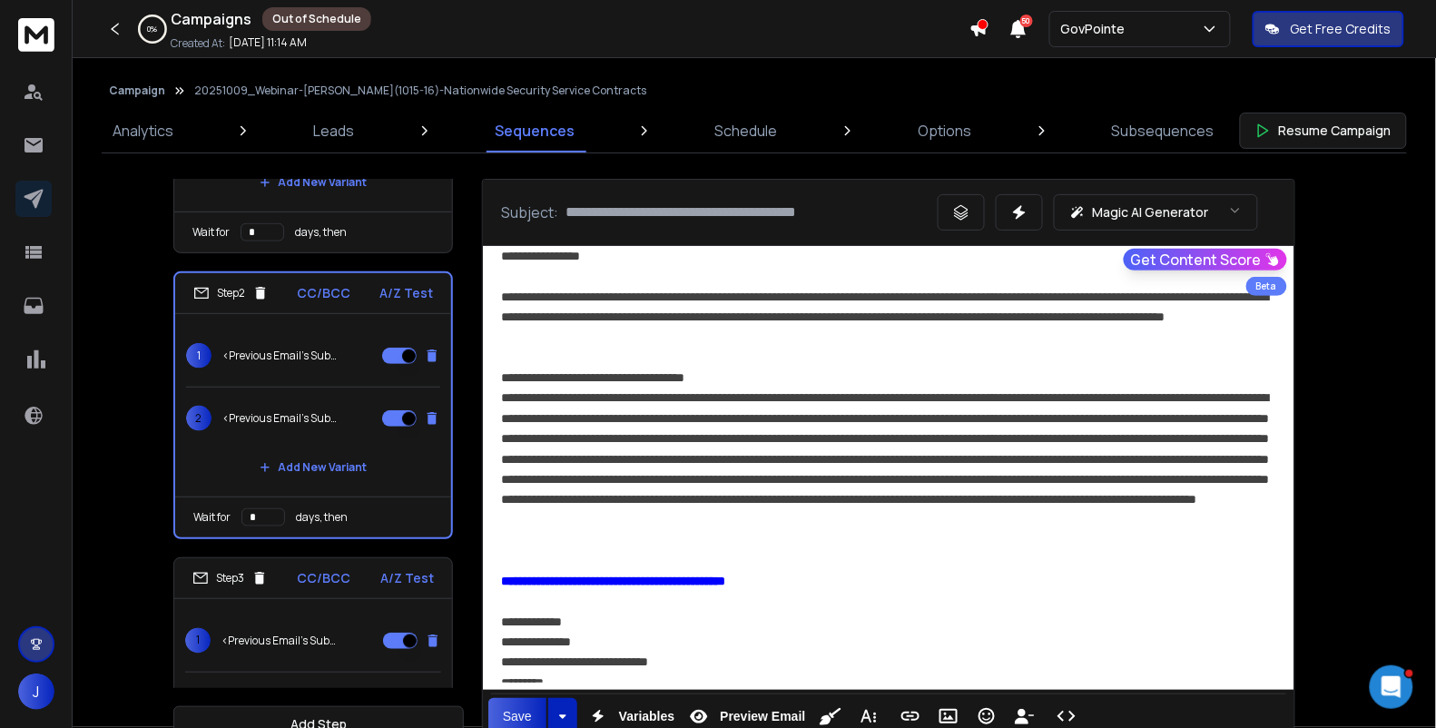
scroll to position [25, 0]
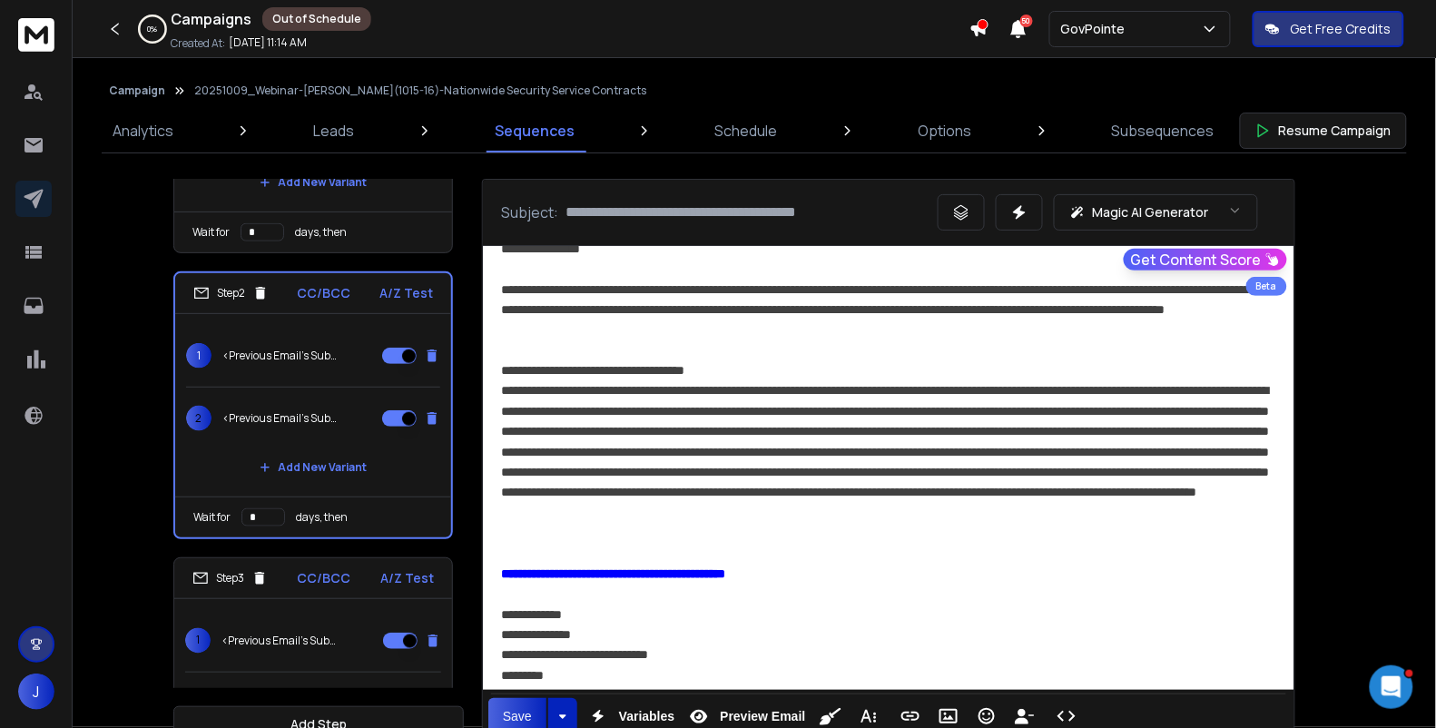
click at [841, 392] on div "**********" at bounding box center [888, 461] width 775 height 163
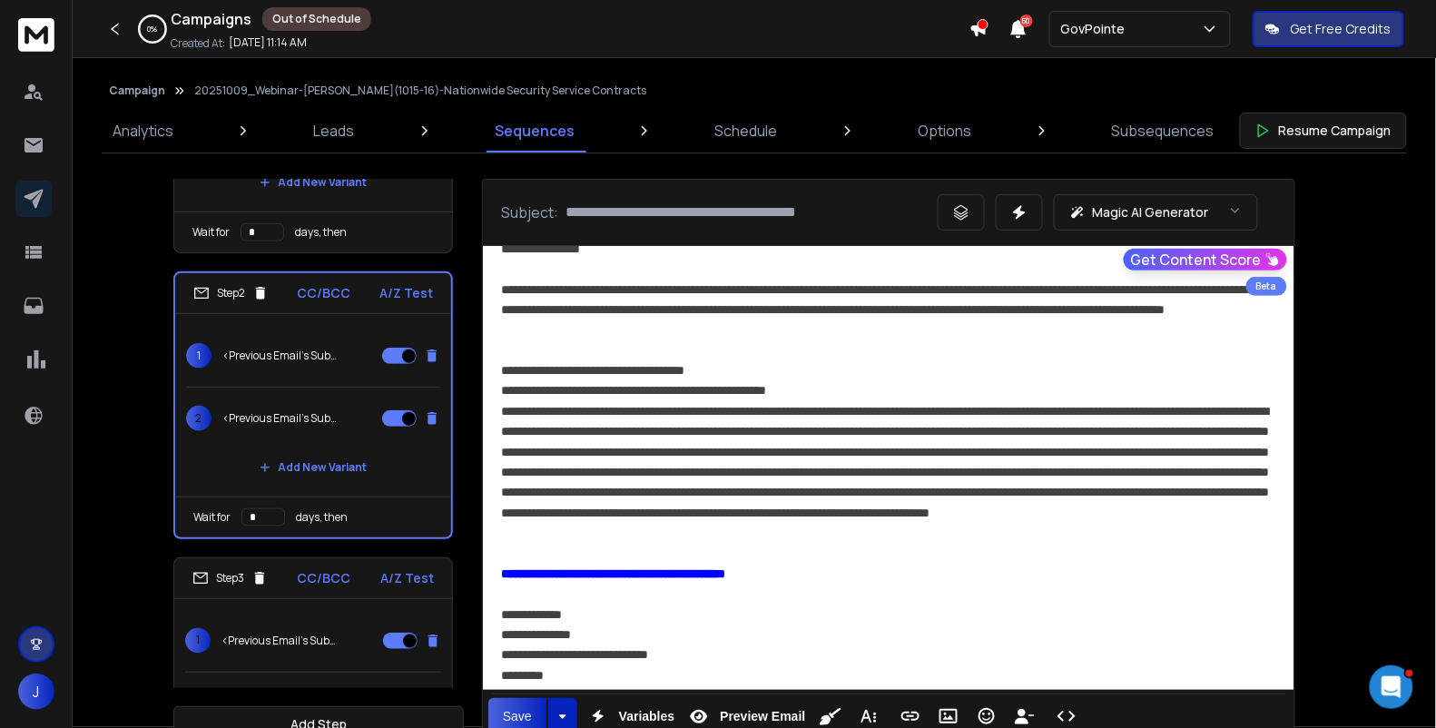
click at [735, 415] on div "**********" at bounding box center [888, 472] width 775 height 143
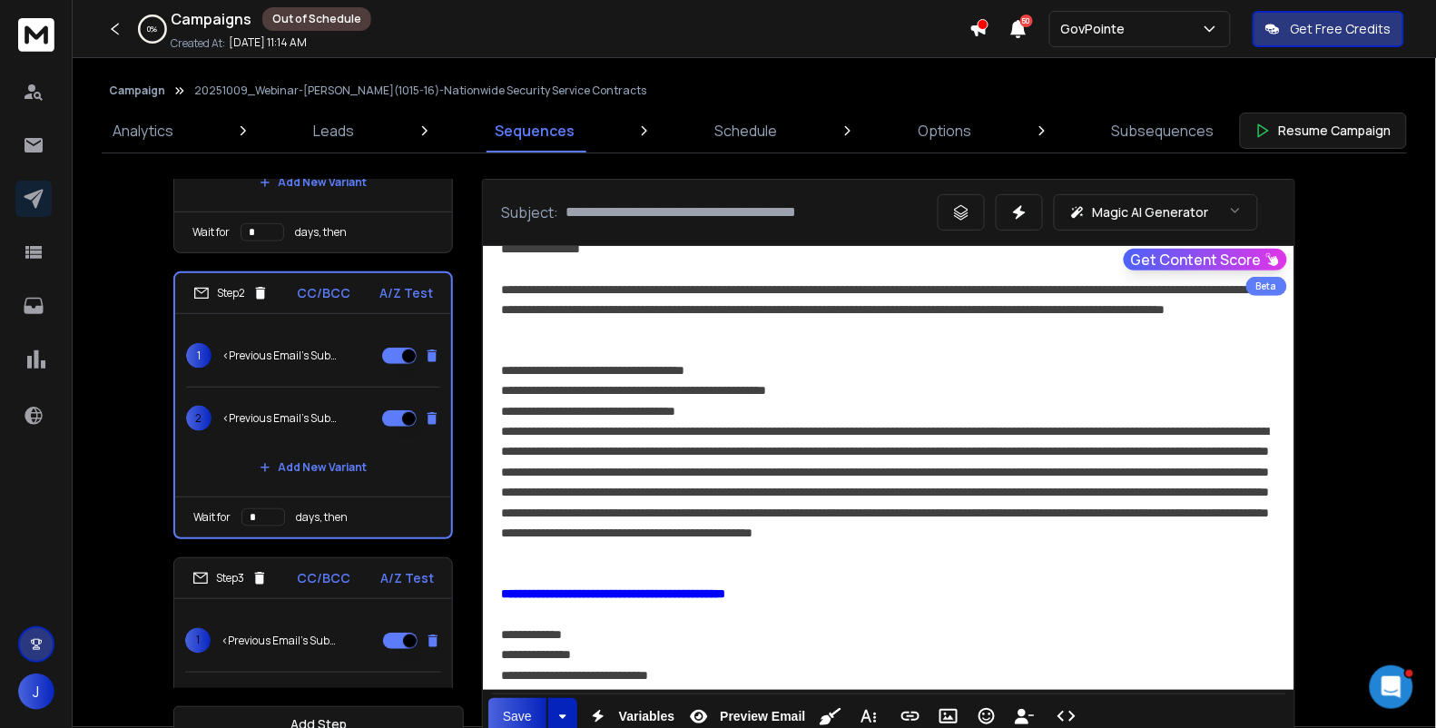
click at [765, 435] on div "**********" at bounding box center [888, 492] width 775 height 143
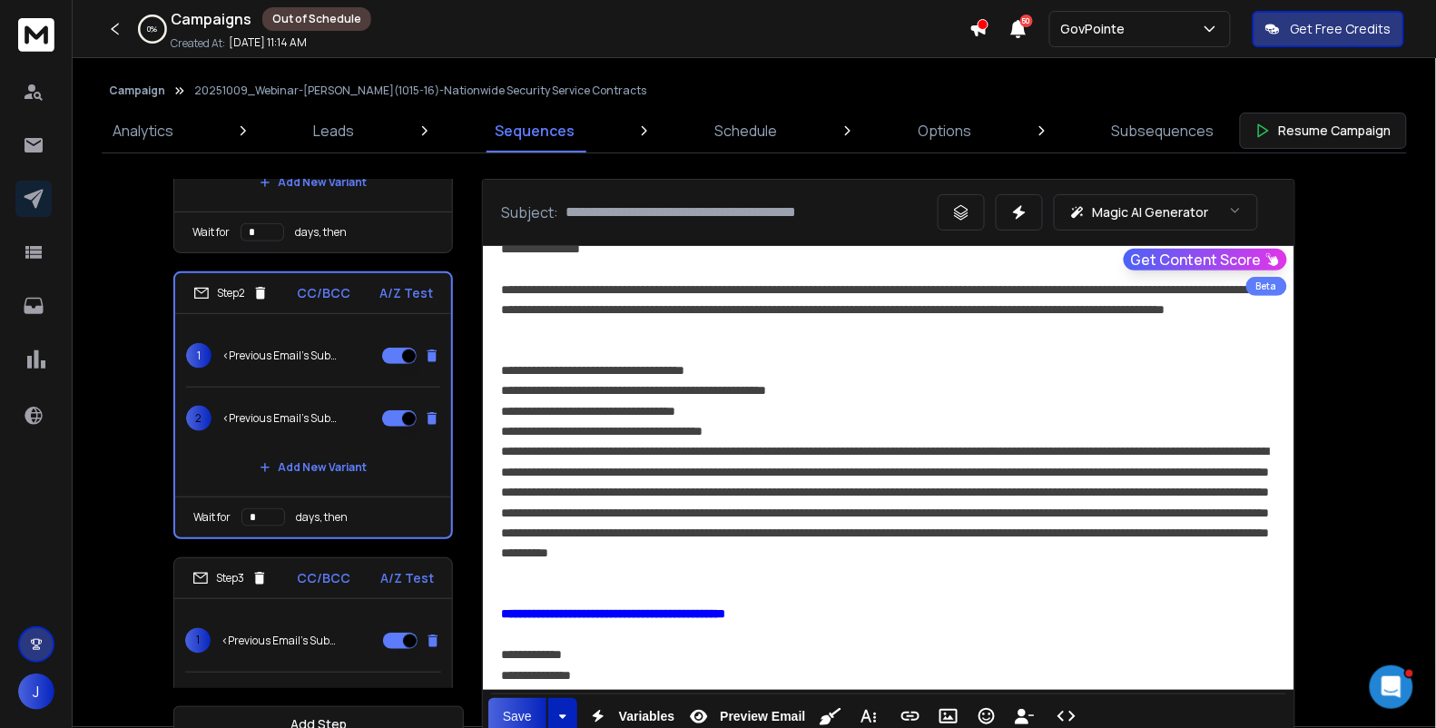
click at [838, 457] on div "**********" at bounding box center [888, 512] width 775 height 143
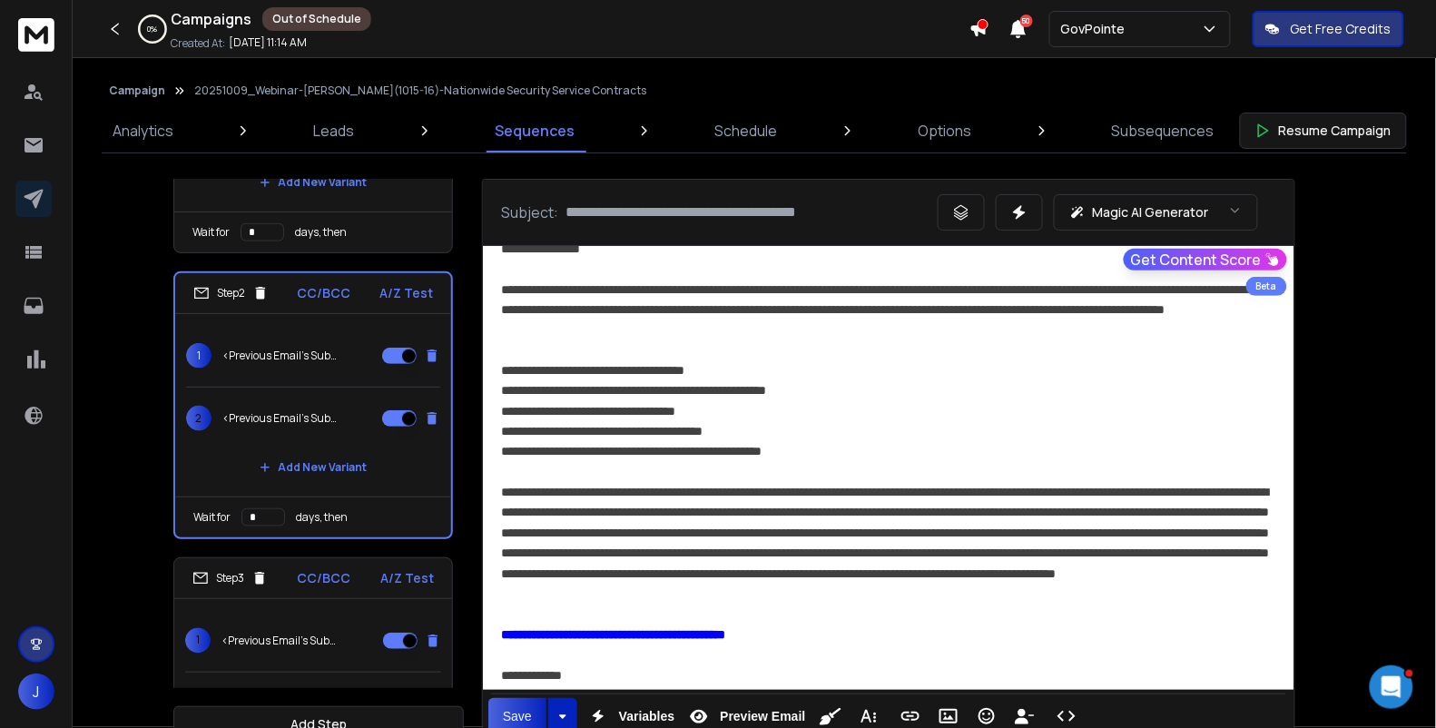
click at [854, 539] on div "**********" at bounding box center [888, 543] width 775 height 122
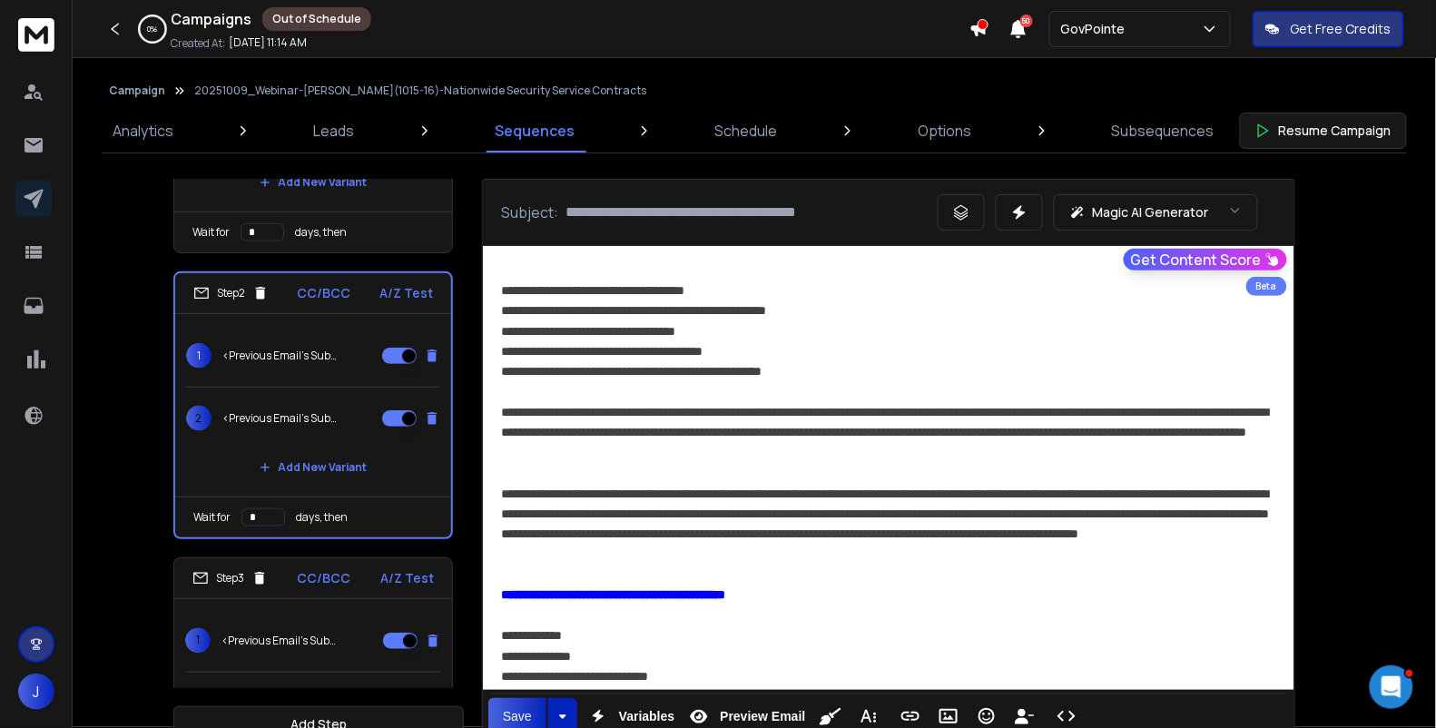
scroll to position [108, 0]
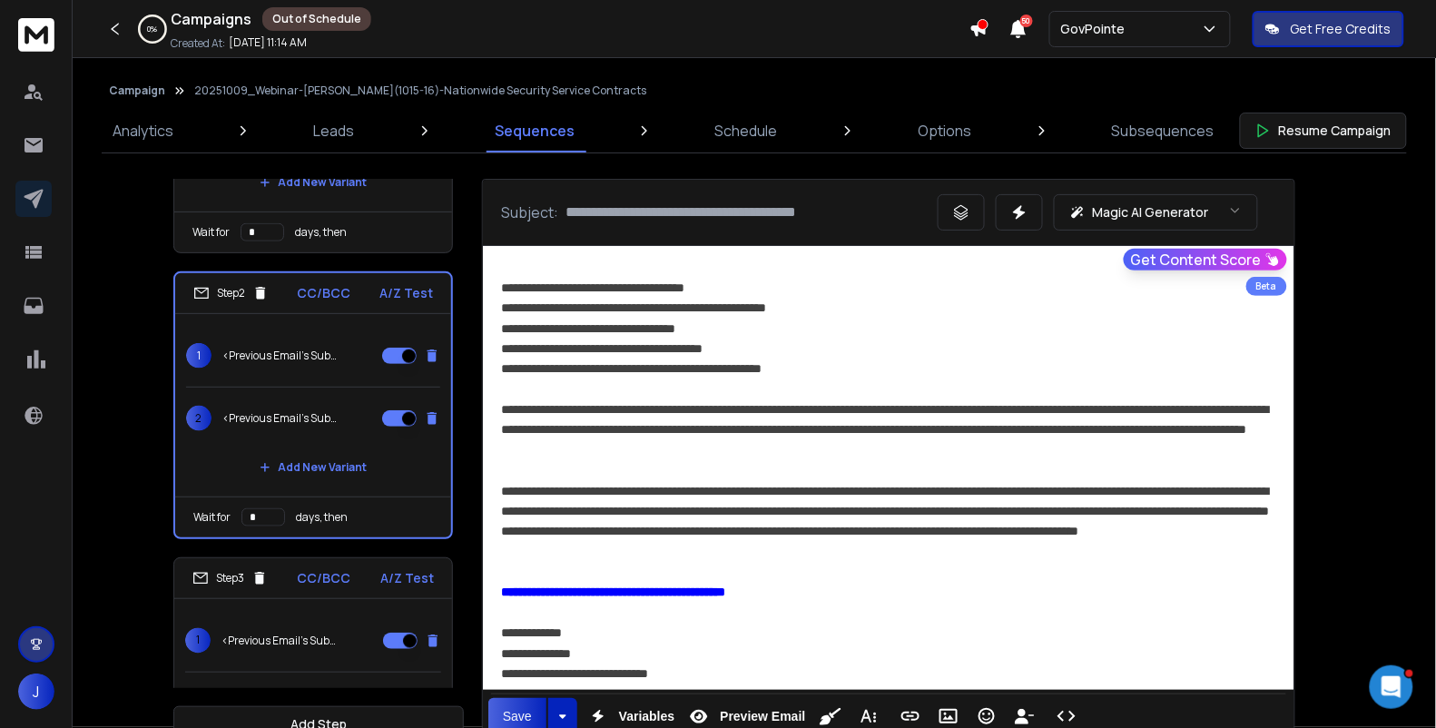
drag, startPoint x: 1240, startPoint y: 498, endPoint x: 1244, endPoint y: 535, distance: 36.5
click at [1241, 502] on div "**********" at bounding box center [888, 522] width 775 height 82
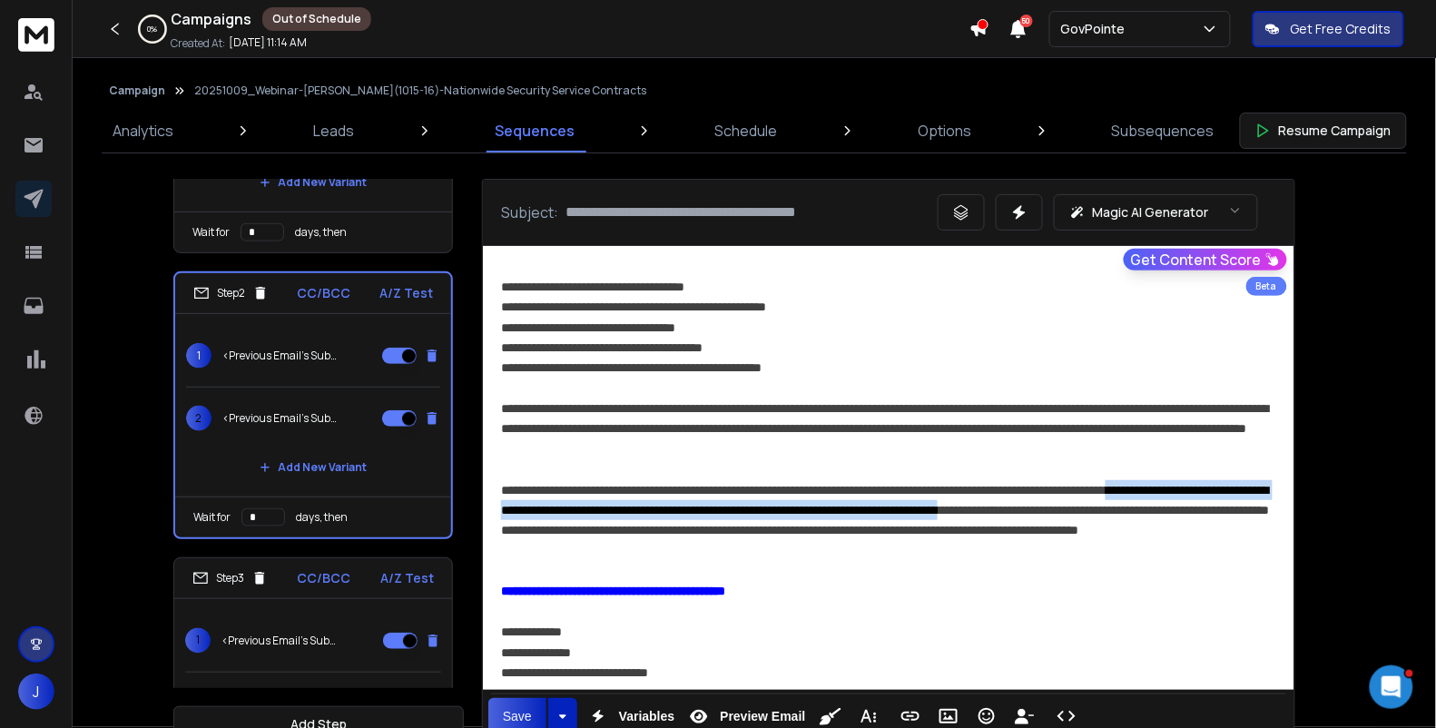
scroll to position [107, 0]
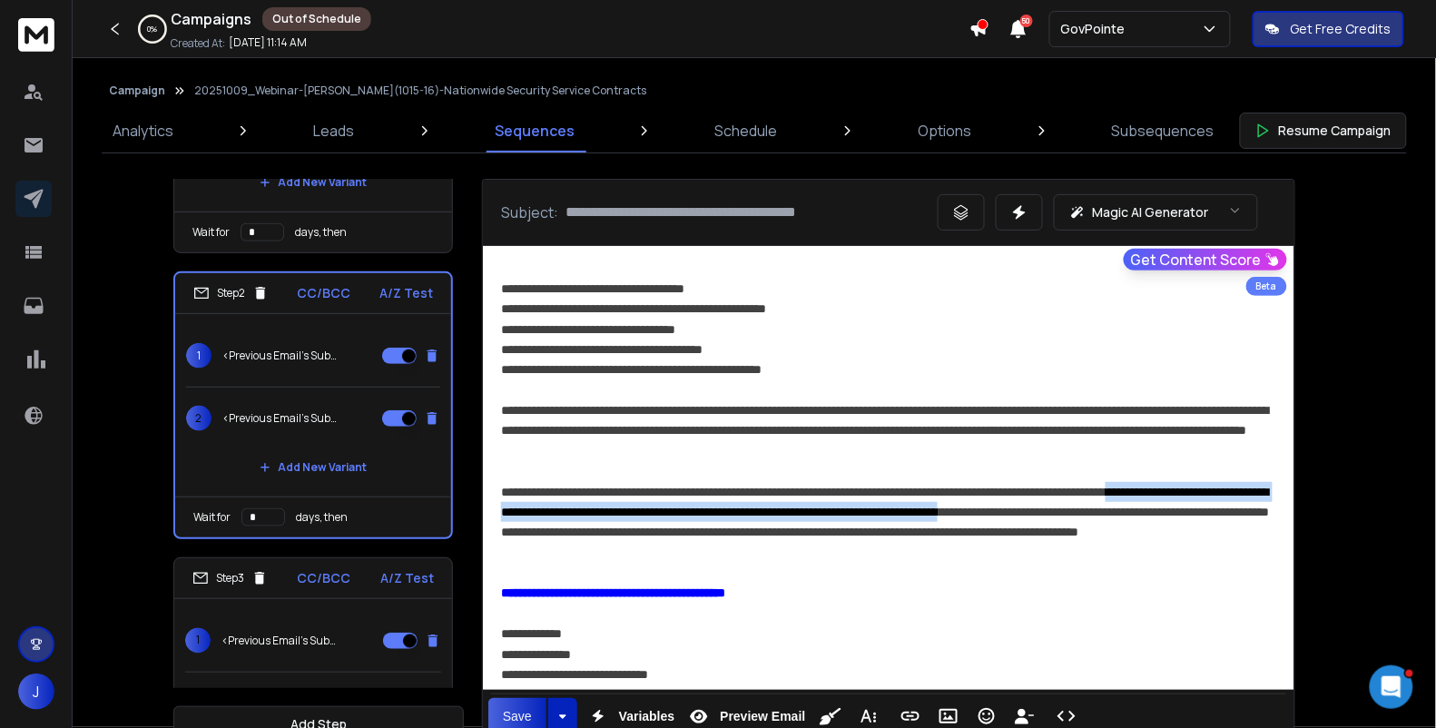
drag, startPoint x: 1240, startPoint y: 488, endPoint x: 1258, endPoint y: 515, distance: 32.7
click at [1240, 488] on div "**********" at bounding box center [888, 523] width 775 height 82
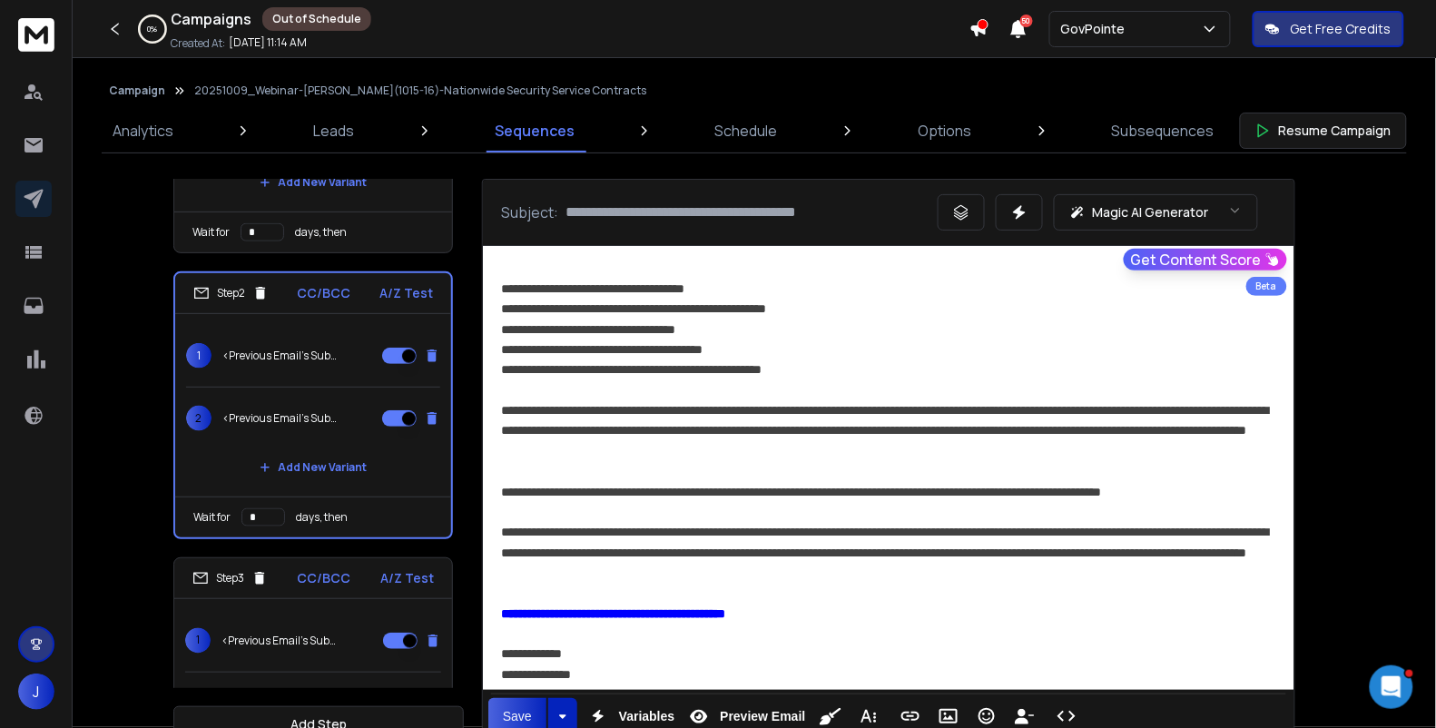
click at [867, 536] on div "**********" at bounding box center [888, 552] width 775 height 61
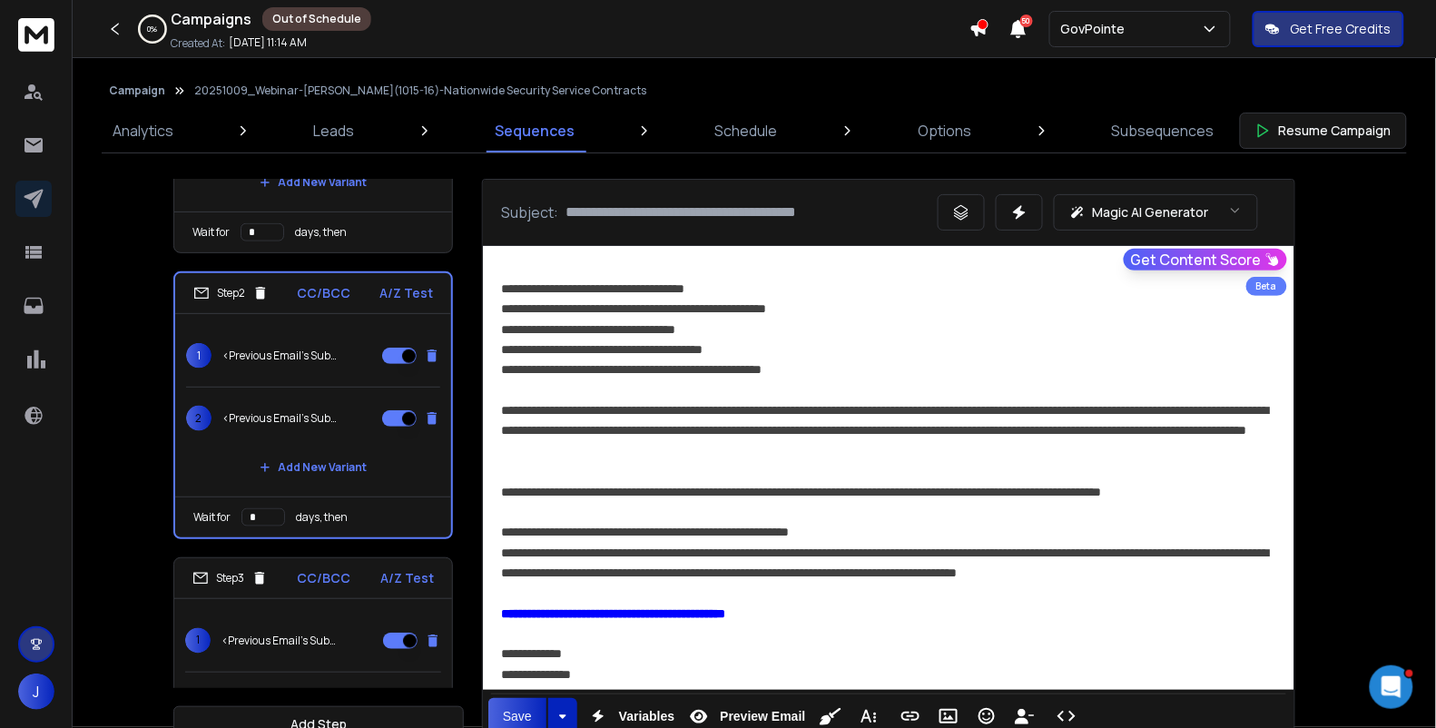
click at [894, 558] on div "**********" at bounding box center [888, 563] width 775 height 41
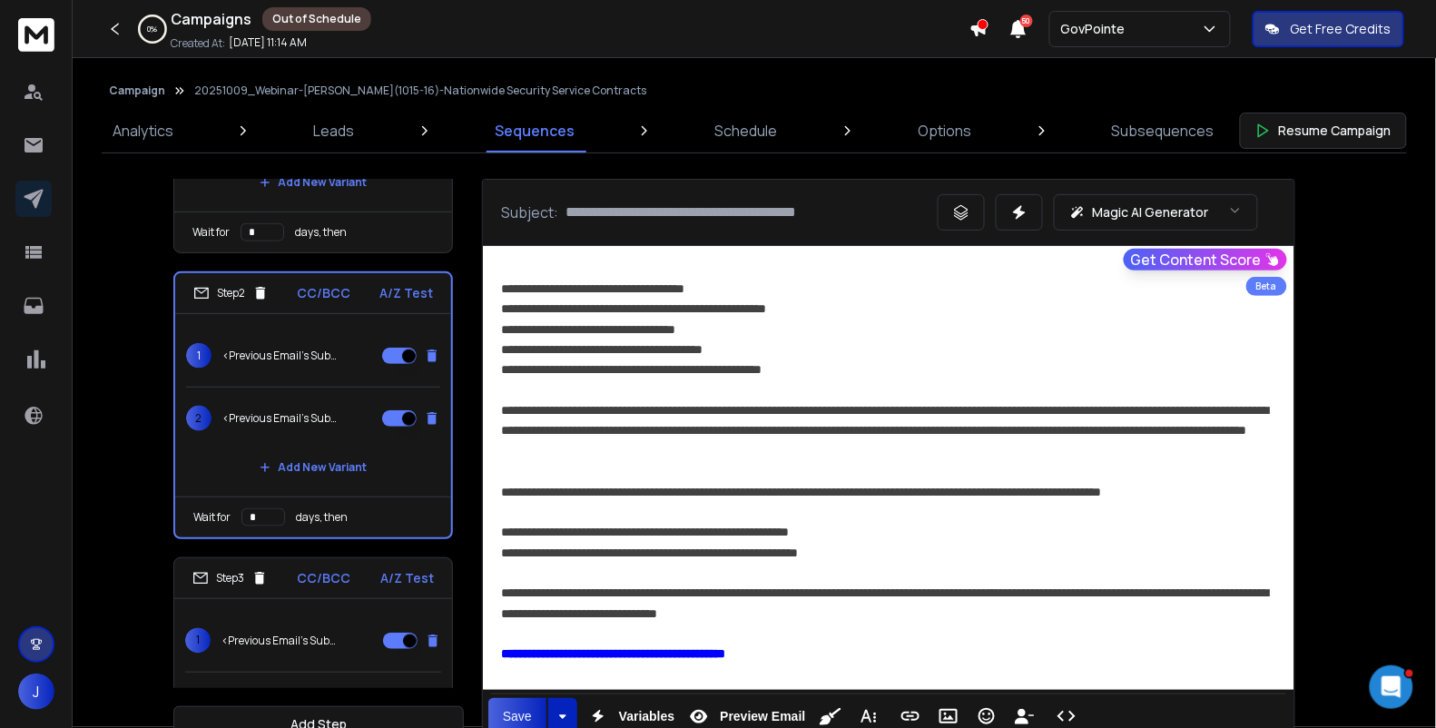
scroll to position [0, 0]
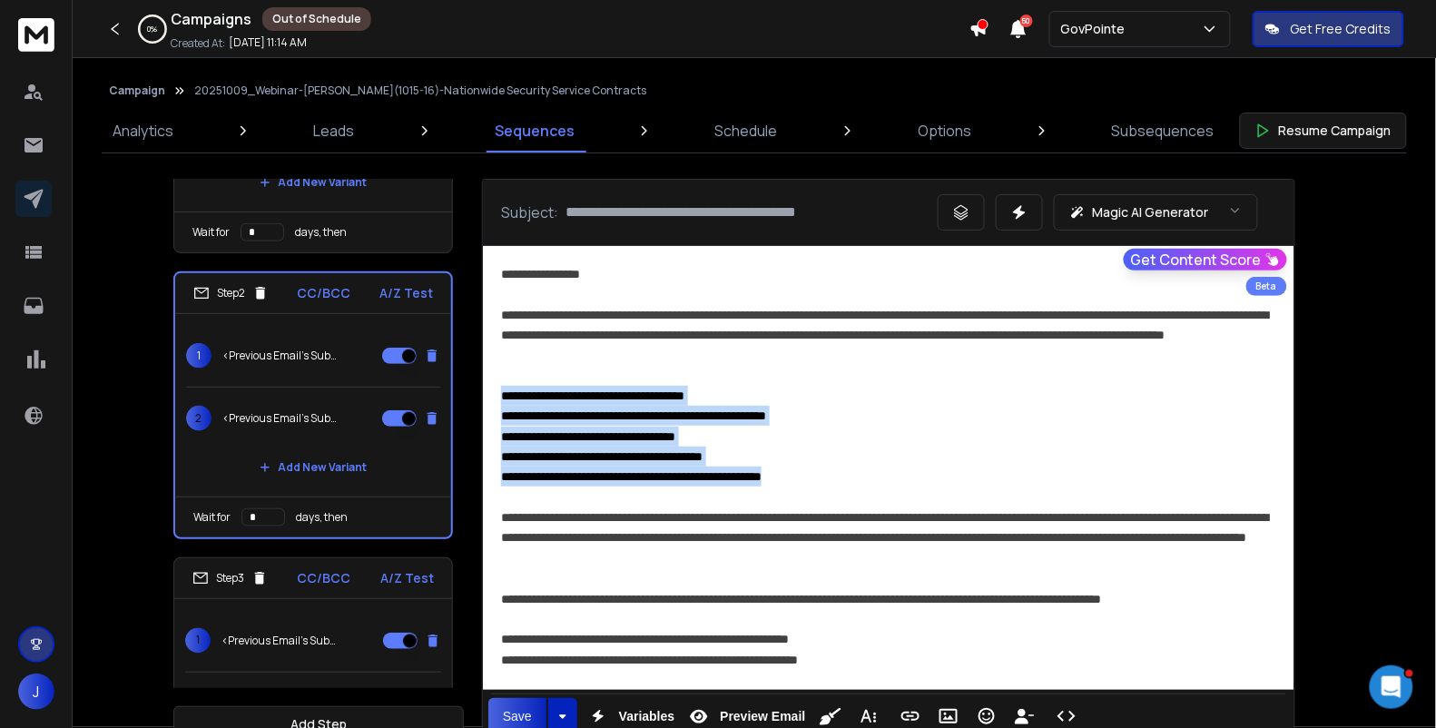
drag, startPoint x: 837, startPoint y: 481, endPoint x: 478, endPoint y: 398, distance: 369.1
click at [478, 398] on div "Step 1 CC/BCC A/Z Test 1 {{firstName}}, $7.4B of Security & Systems subcontract…" at bounding box center [754, 461] width 1162 height 564
click at [872, 711] on icon "button" at bounding box center [869, 717] width 22 height 22
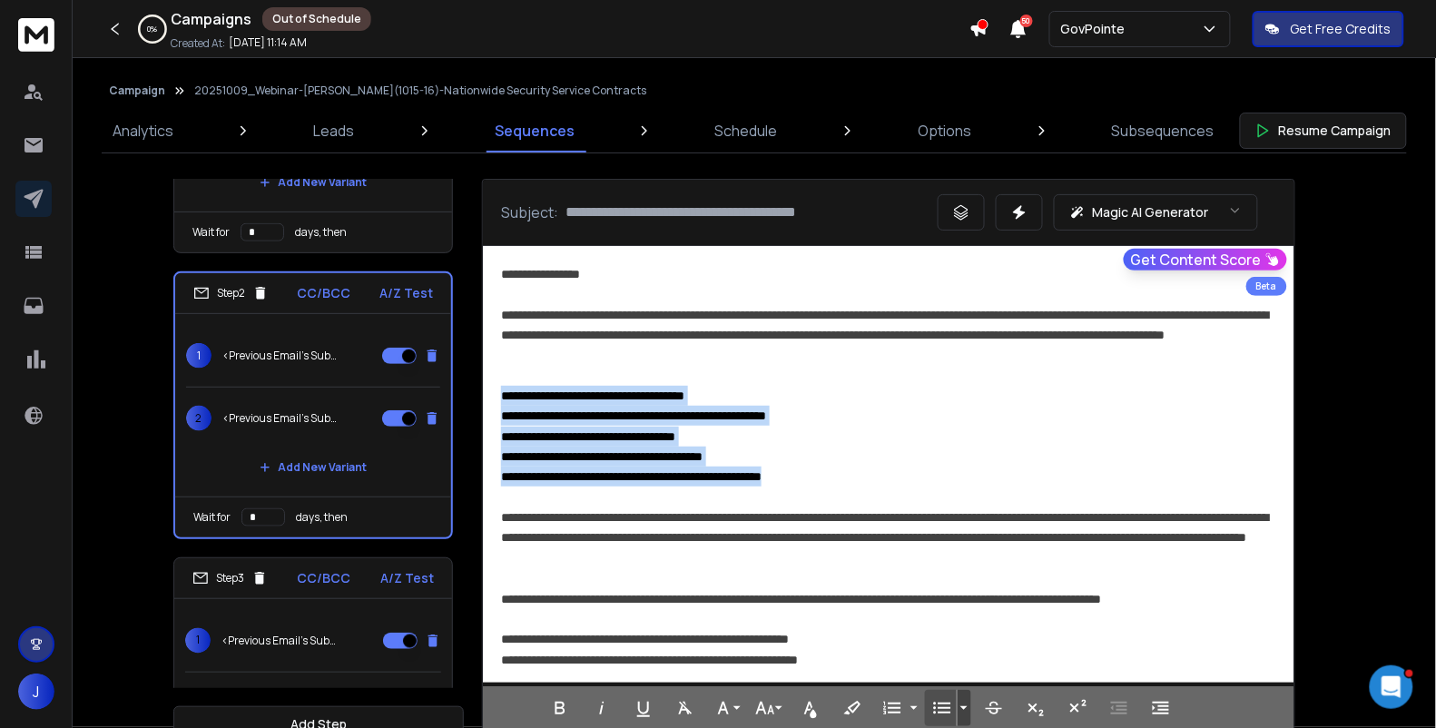
click at [937, 706] on icon "button" at bounding box center [943, 708] width 22 height 22
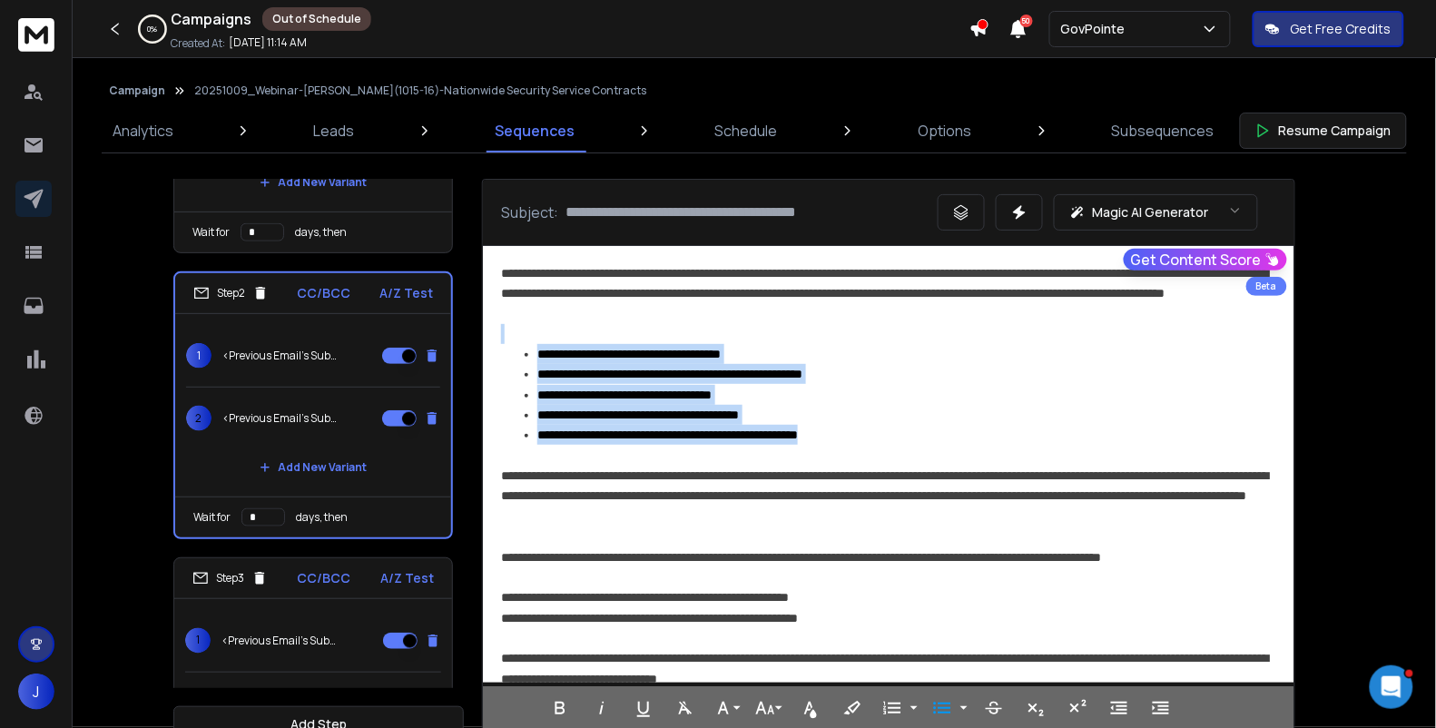
scroll to position [44, 0]
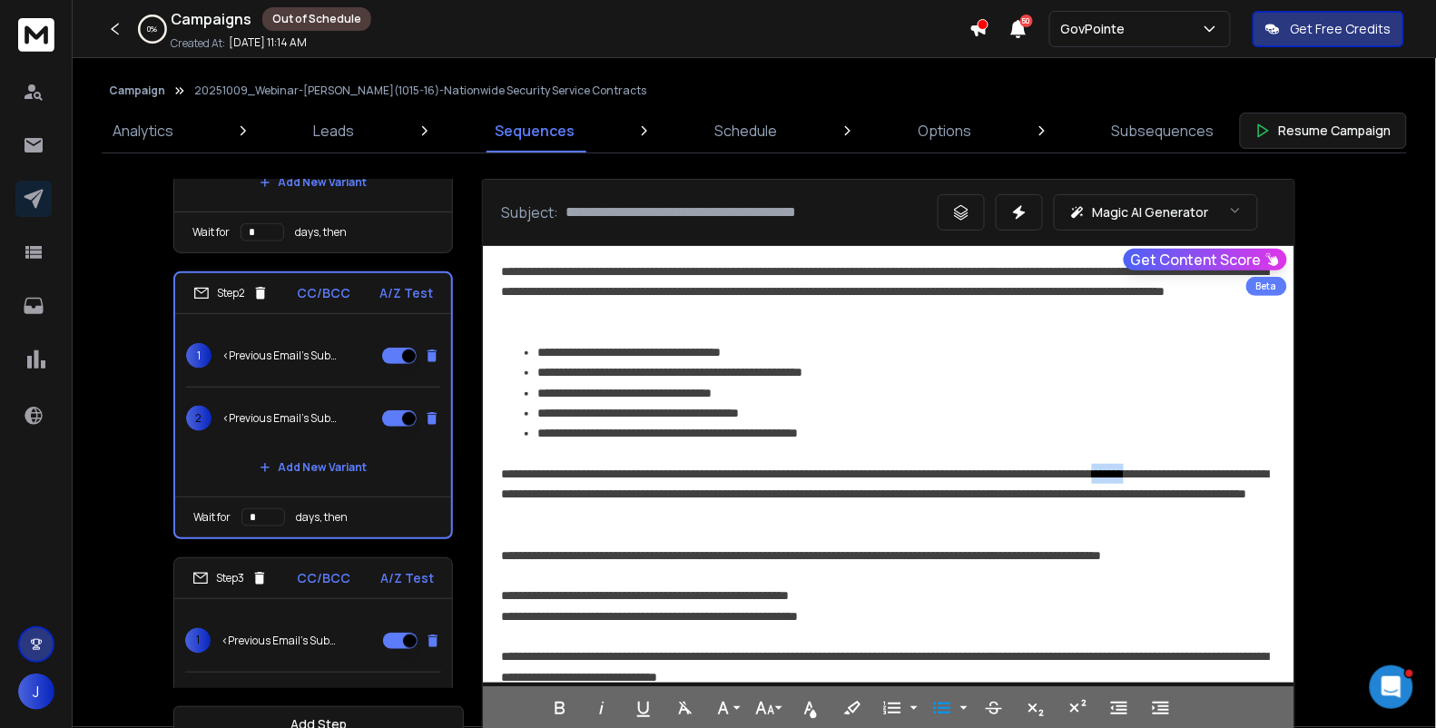
drag, startPoint x: 1189, startPoint y: 479, endPoint x: 1233, endPoint y: 478, distance: 43.6
click at [1233, 478] on div "**********" at bounding box center [888, 494] width 775 height 61
drag, startPoint x: 1078, startPoint y: 502, endPoint x: 1168, endPoint y: 498, distance: 90.0
click at [1168, 498] on div "**********" at bounding box center [888, 494] width 775 height 61
click at [822, 539] on div at bounding box center [888, 535] width 775 height 20
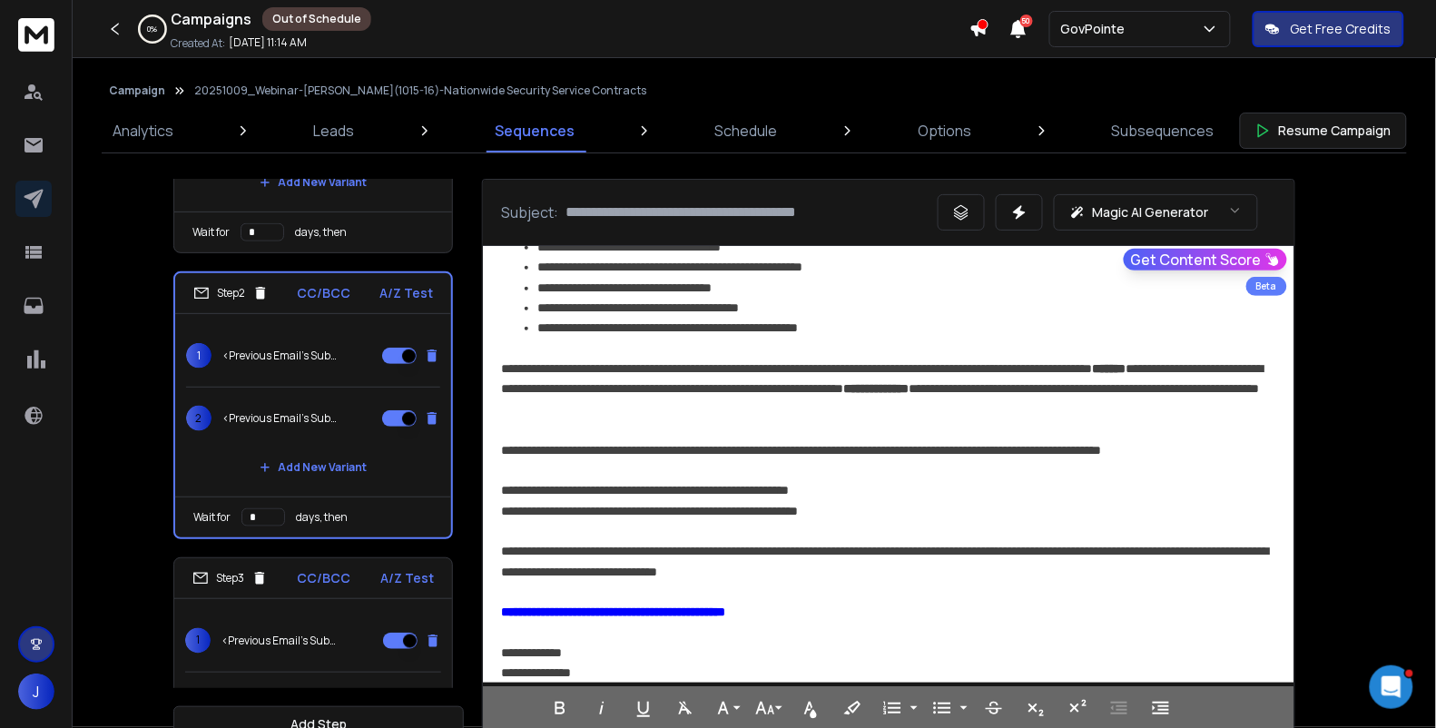
scroll to position [155, 0]
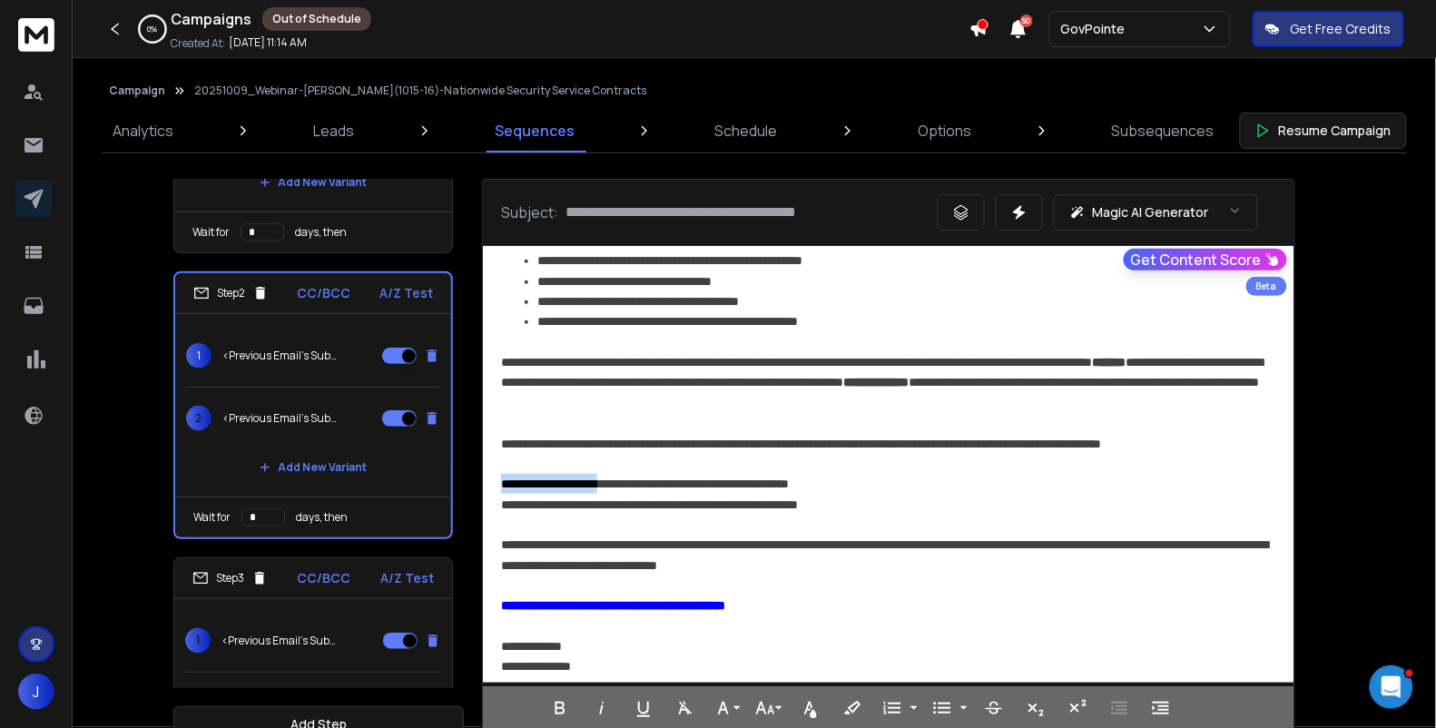
drag, startPoint x: 499, startPoint y: 487, endPoint x: 625, endPoint y: 489, distance: 125.3
click at [625, 489] on div "**********" at bounding box center [889, 464] width 812 height 437
drag, startPoint x: 624, startPoint y: 503, endPoint x: 497, endPoint y: 507, distance: 127.2
click at [495, 508] on div "**********" at bounding box center [889, 464] width 812 height 437
click at [549, 485] on strong "**********" at bounding box center [549, 484] width 97 height 13
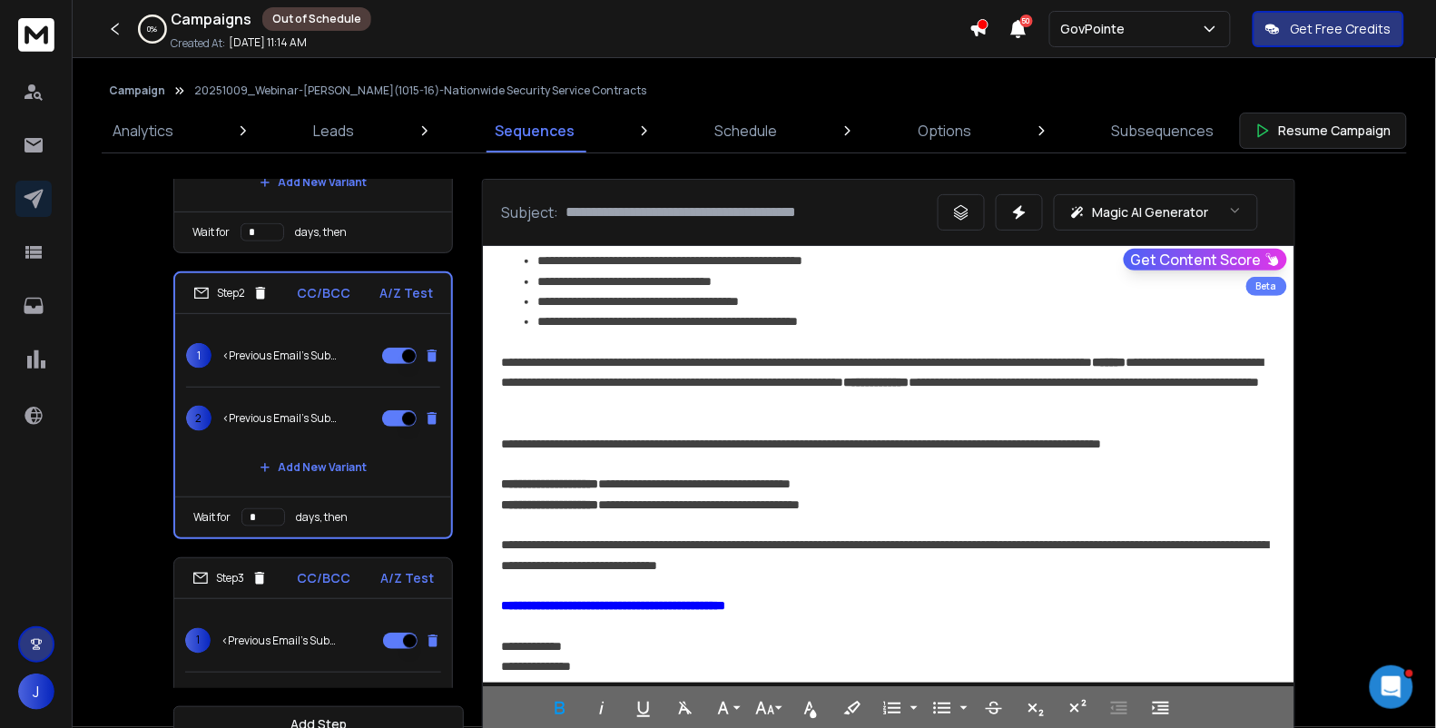
scroll to position [156, 0]
drag, startPoint x: 621, startPoint y: 485, endPoint x: 543, endPoint y: 490, distance: 78.3
click at [543, 490] on div "**********" at bounding box center [888, 483] width 775 height 20
drag, startPoint x: 582, startPoint y: 488, endPoint x: 544, endPoint y: 490, distance: 38.2
click at [544, 490] on div "**********" at bounding box center [888, 483] width 775 height 20
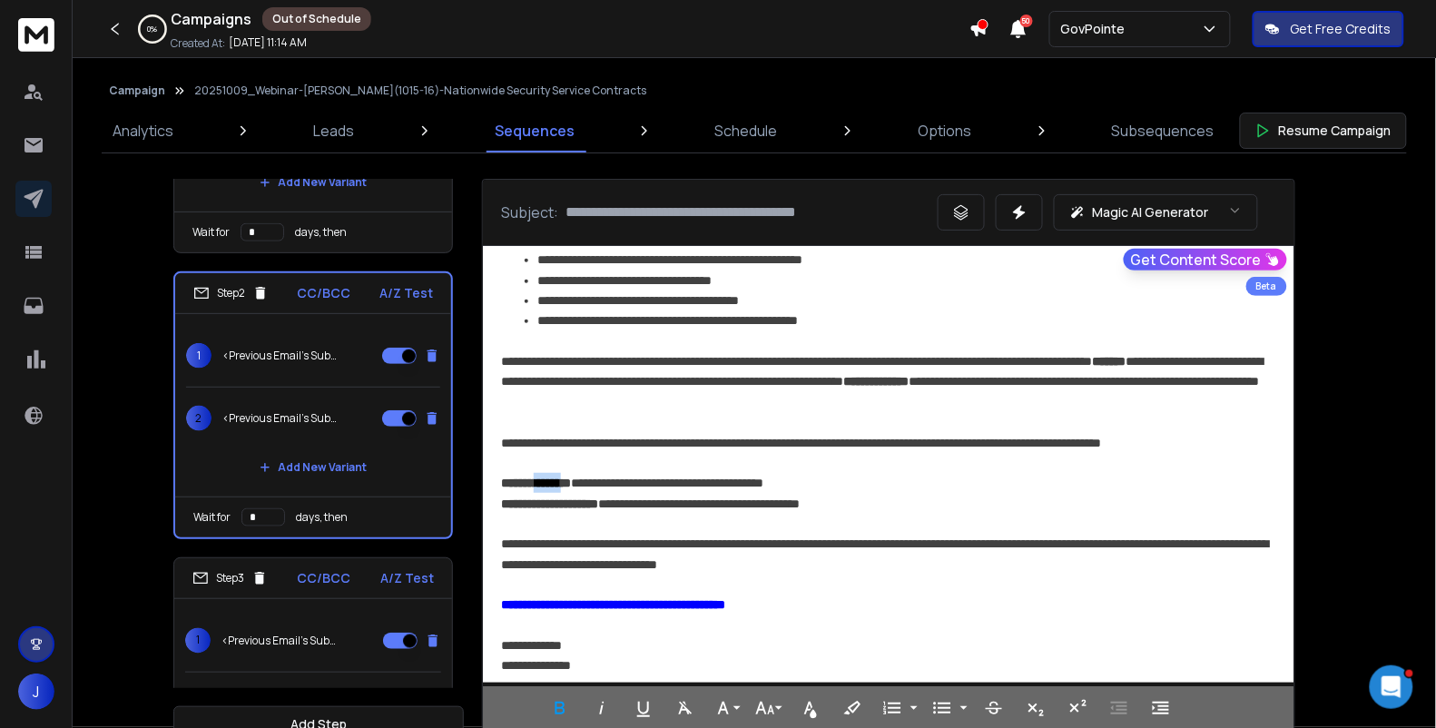
copy strong "******"
drag, startPoint x: 543, startPoint y: 508, endPoint x: 627, endPoint y: 508, distance: 83.5
click at [598, 506] on strong "**********" at bounding box center [549, 504] width 97 height 13
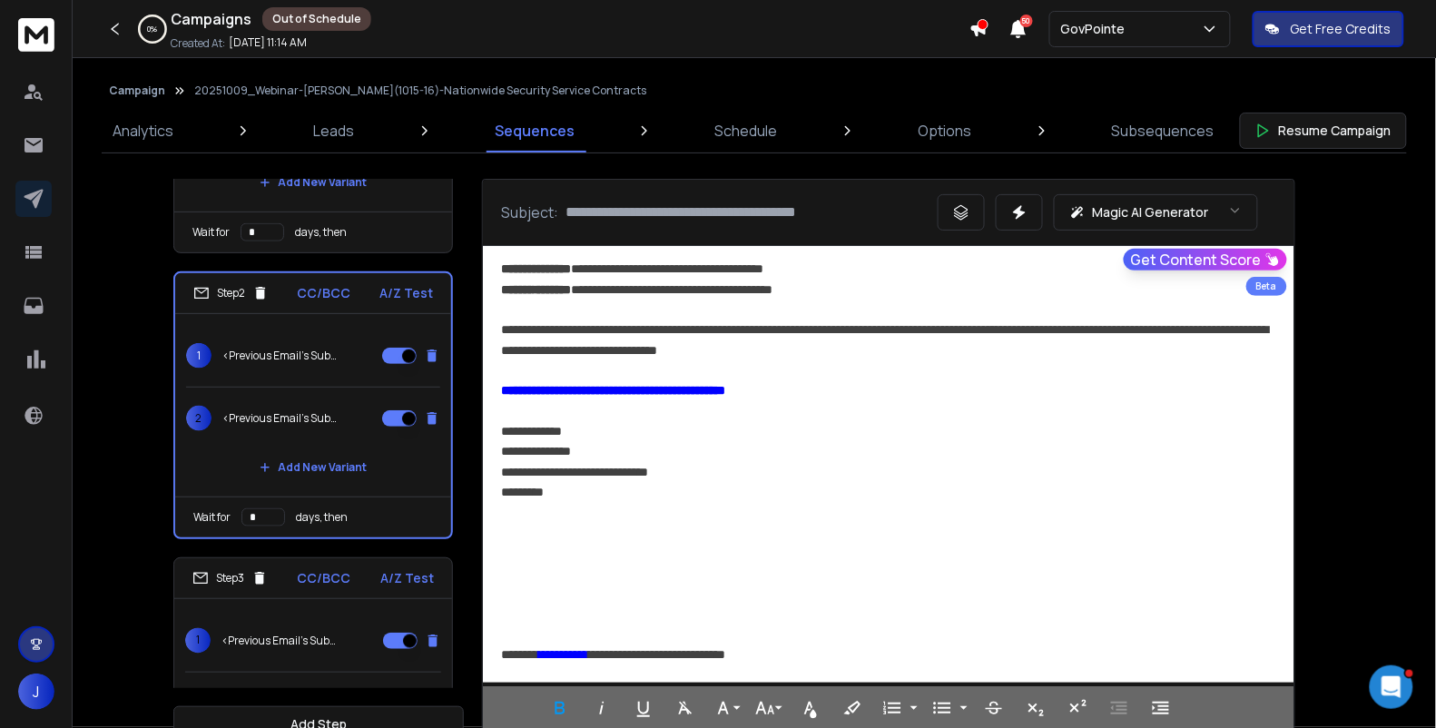
scroll to position [76, 0]
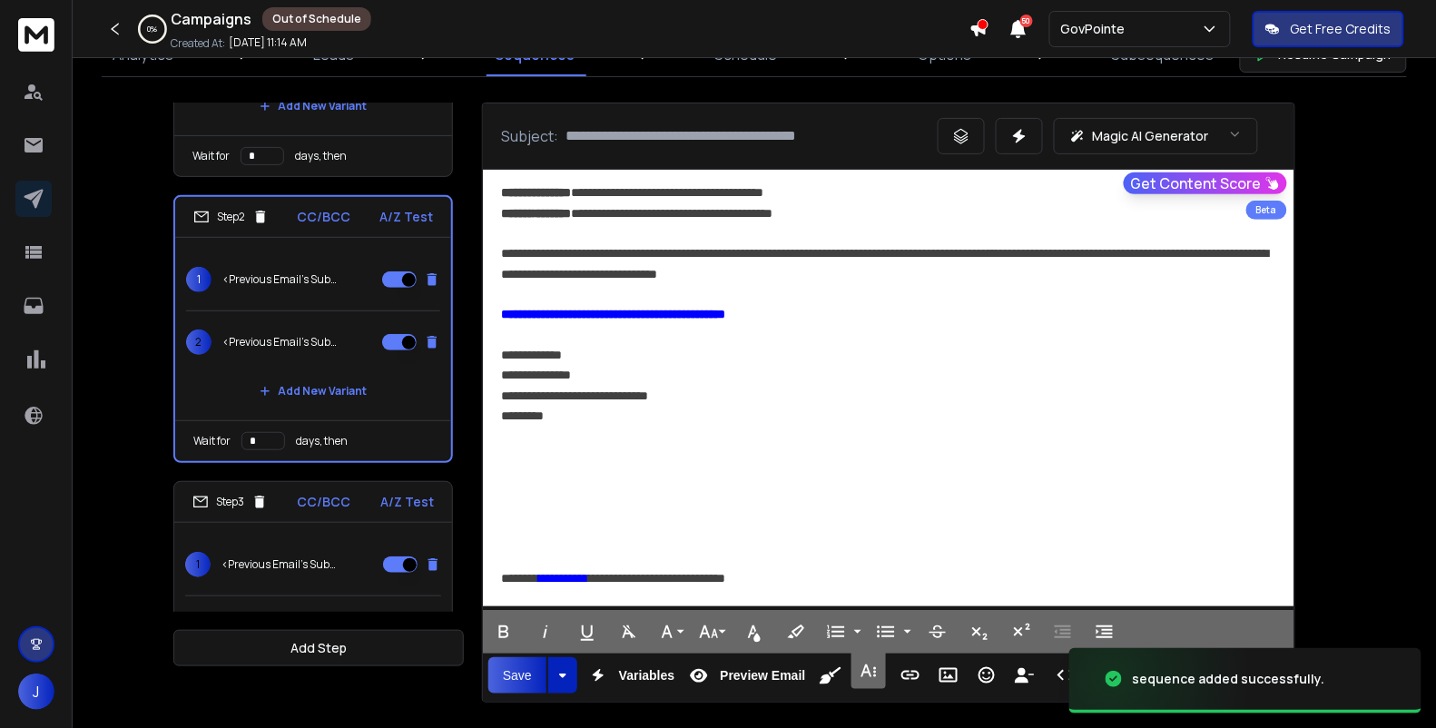
click at [252, 335] on p "<Previous Email's Subject>" at bounding box center [280, 342] width 116 height 15
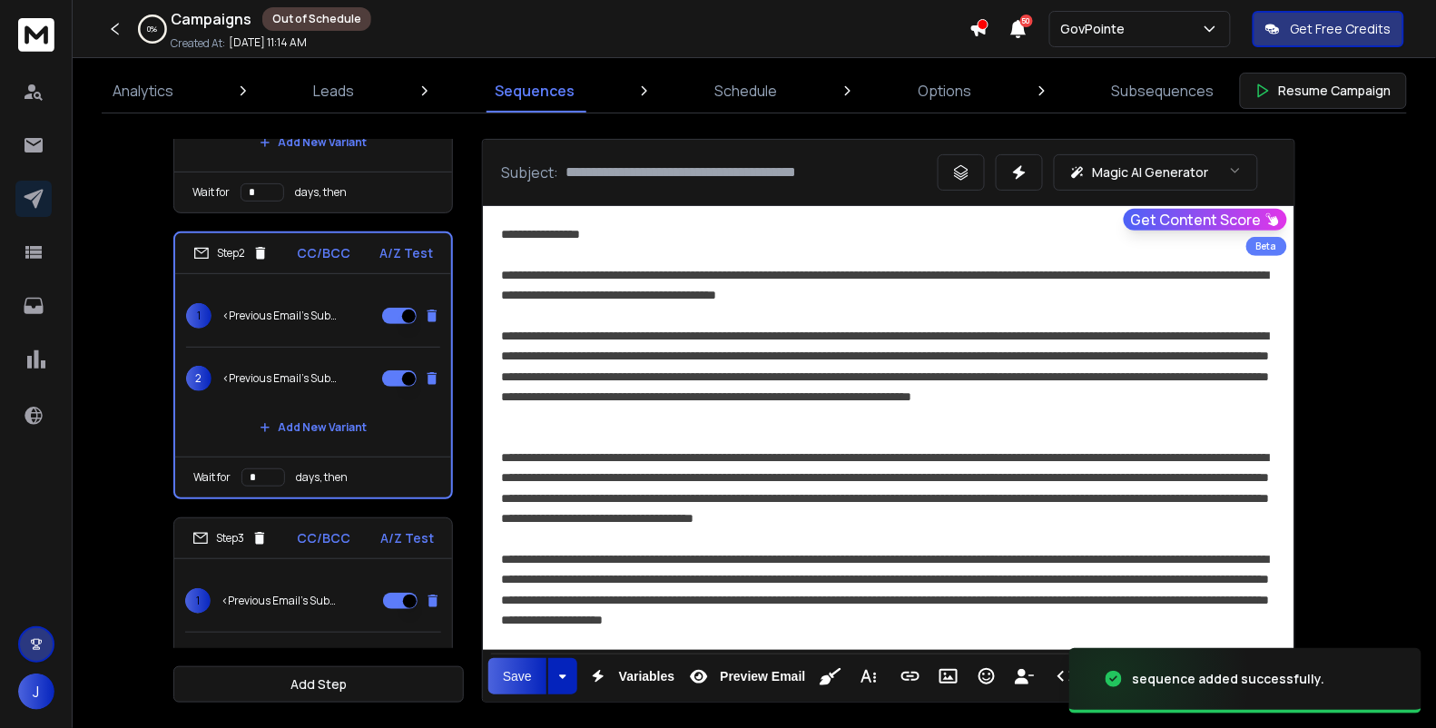
scroll to position [40, 0]
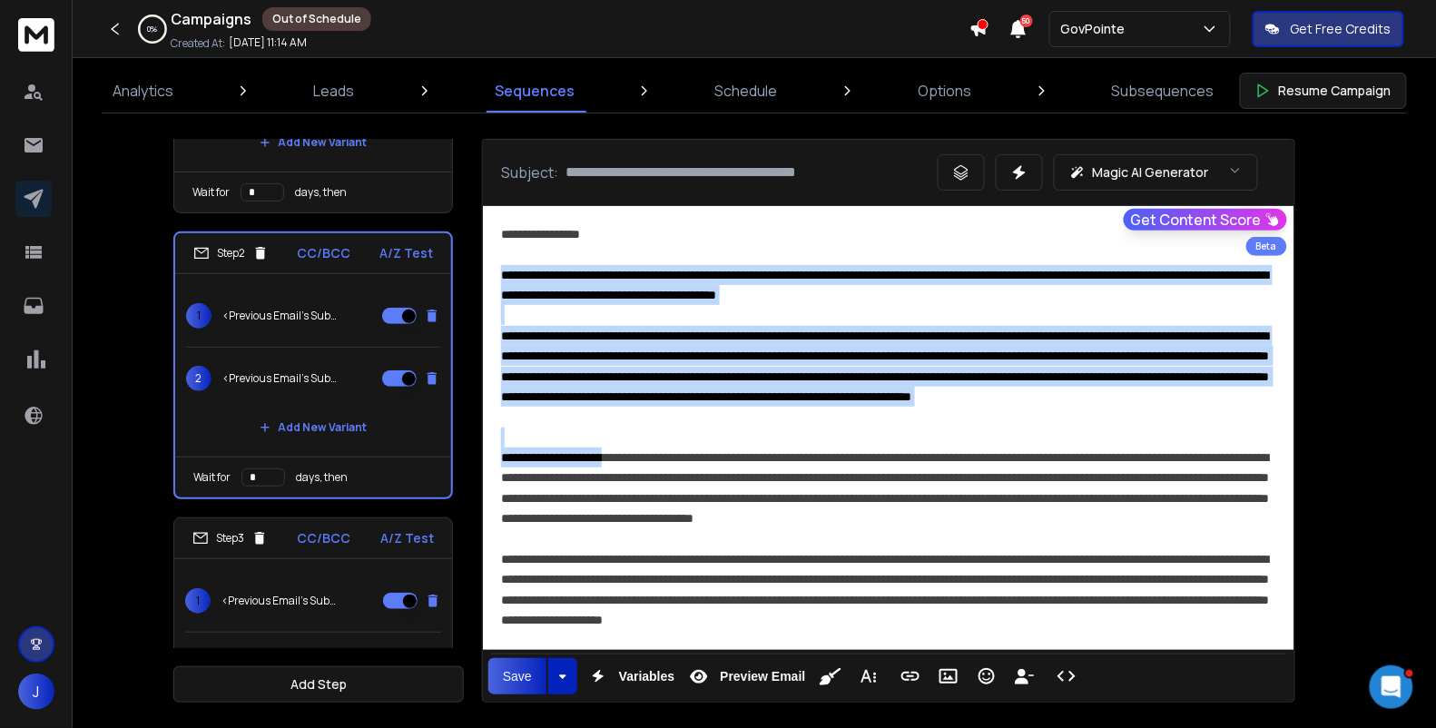
drag, startPoint x: 501, startPoint y: 277, endPoint x: 630, endPoint y: 455, distance: 219.8
click at [629, 453] on div "**********" at bounding box center [889, 424] width 812 height 437
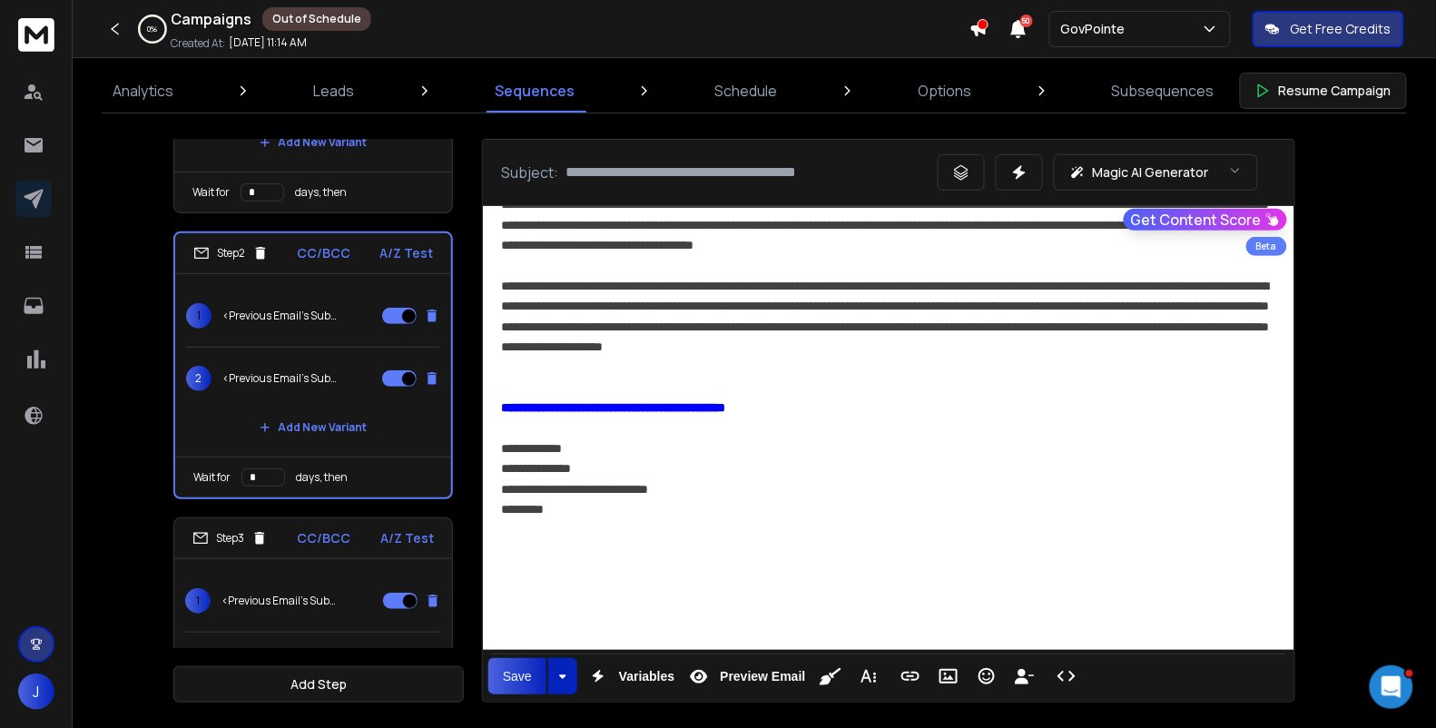
scroll to position [270, 0]
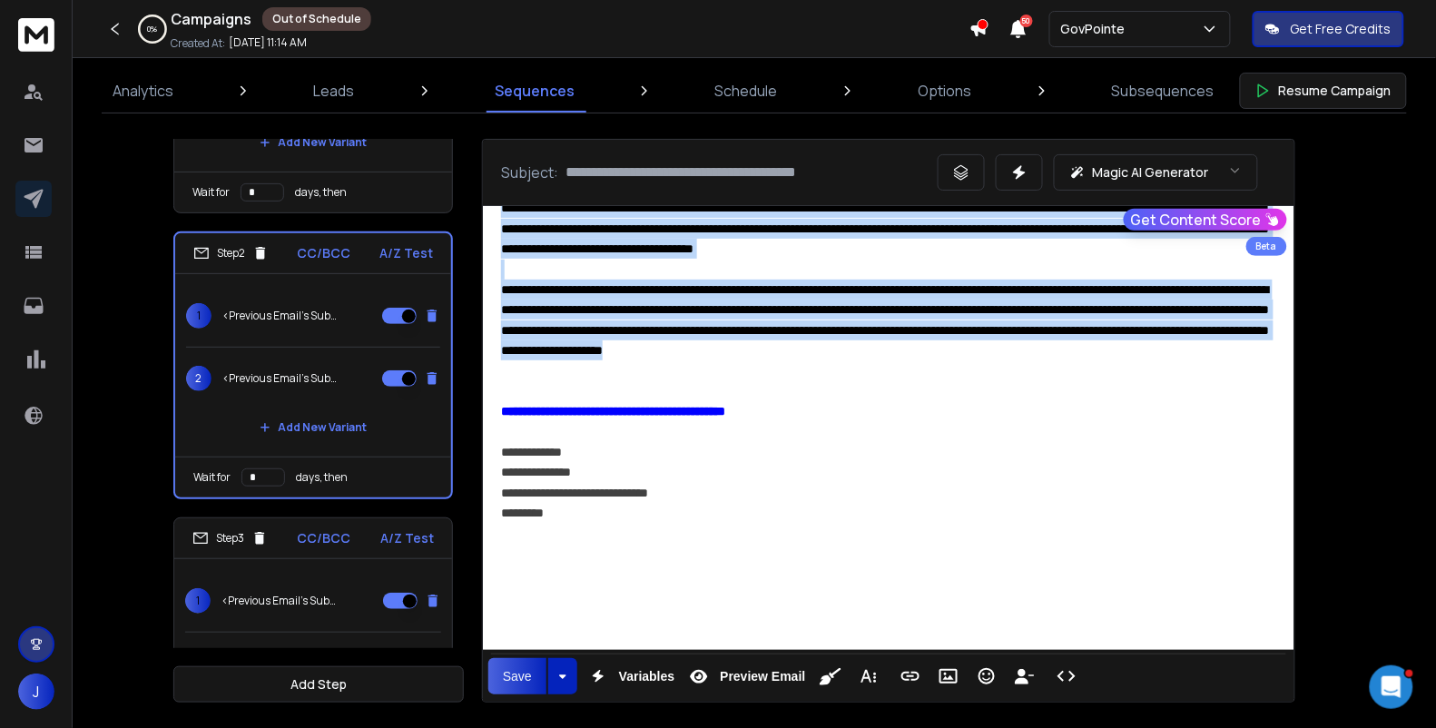
click at [539, 368] on div "**********" at bounding box center [888, 331] width 775 height 102
click at [528, 374] on div "**********" at bounding box center [888, 331] width 775 height 102
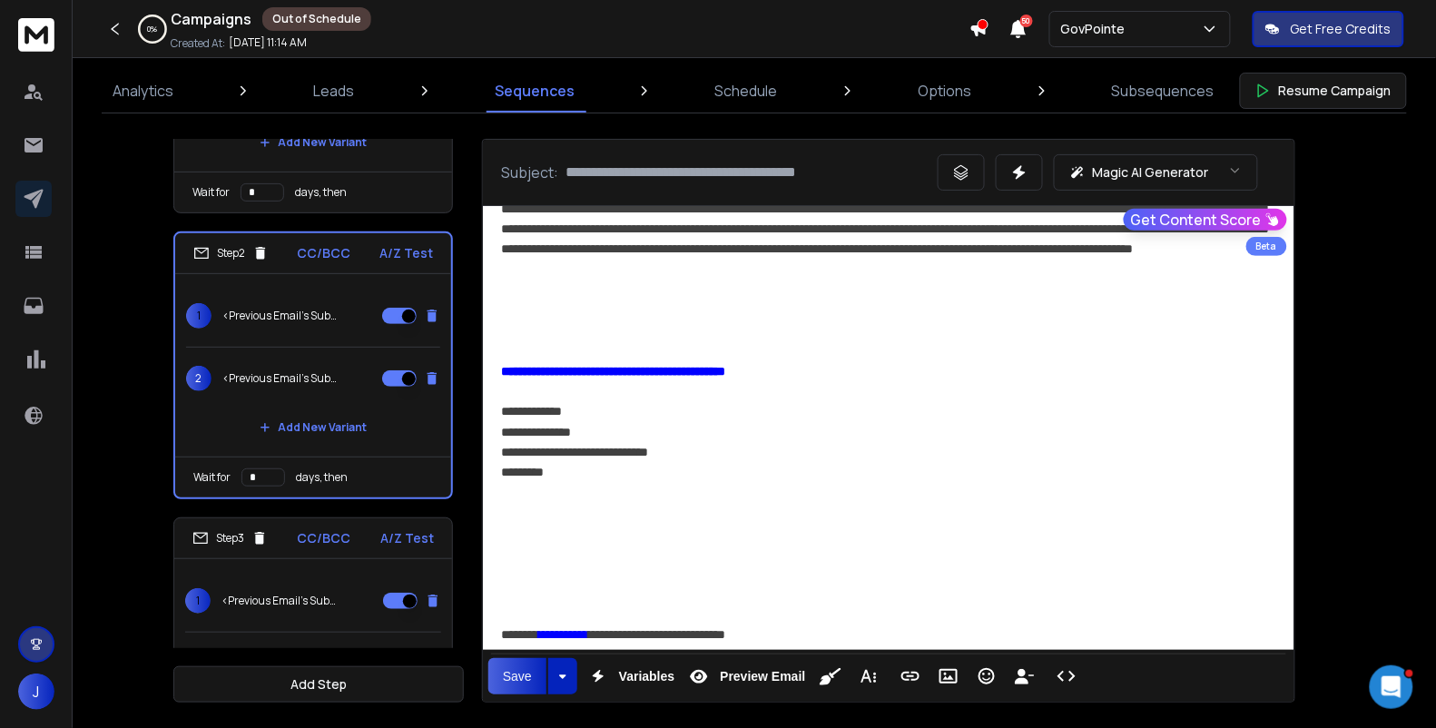
scroll to position [0, 0]
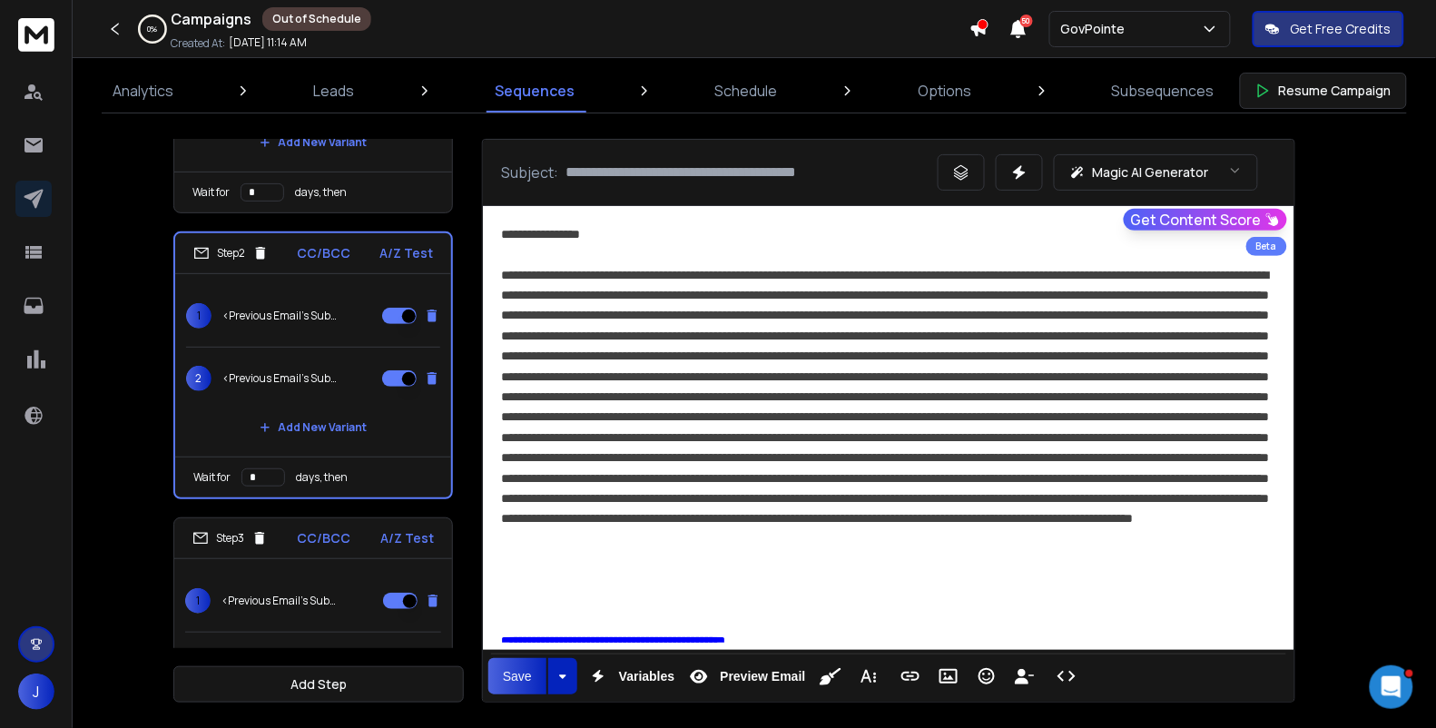
click at [778, 321] on div at bounding box center [888, 438] width 775 height 346
click at [915, 299] on div at bounding box center [888, 438] width 775 height 346
click at [913, 303] on div at bounding box center [888, 438] width 775 height 346
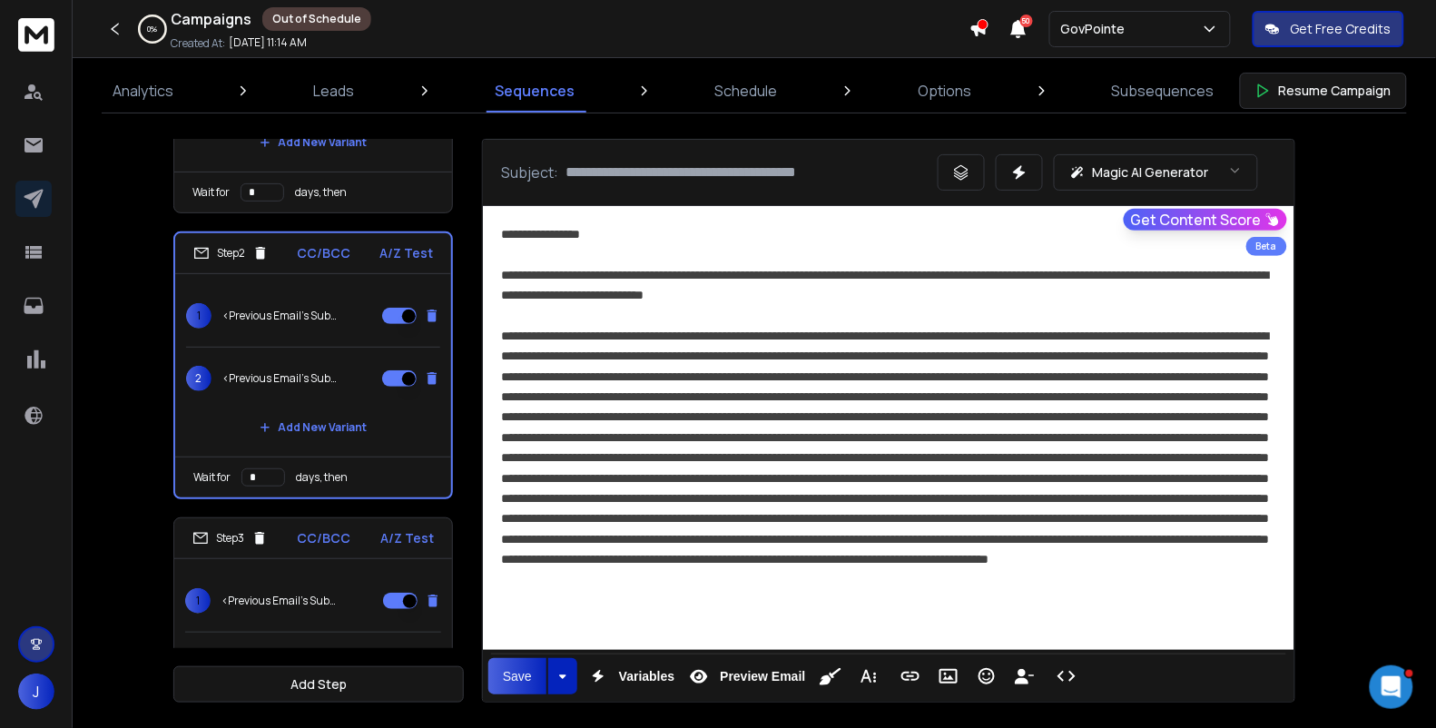
click at [582, 460] on div at bounding box center [888, 478] width 775 height 305
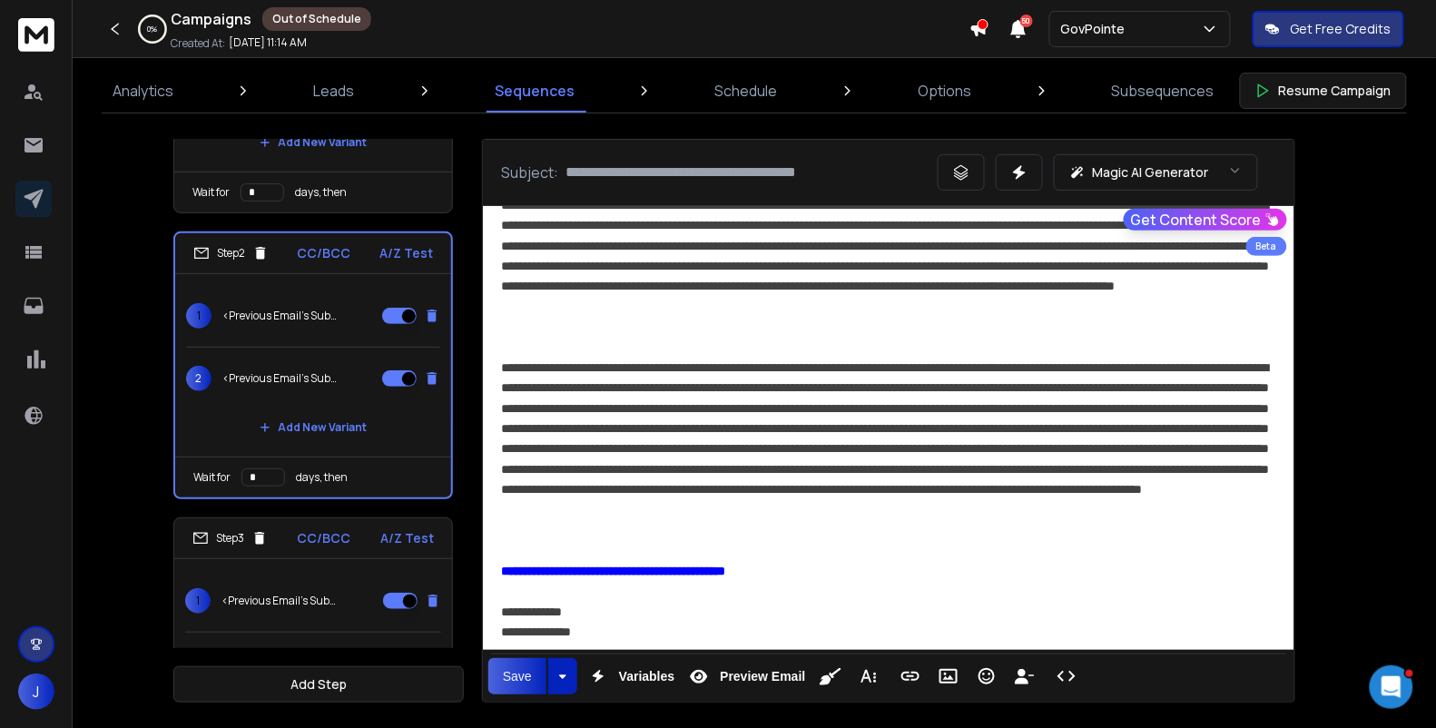
scroll to position [137, 0]
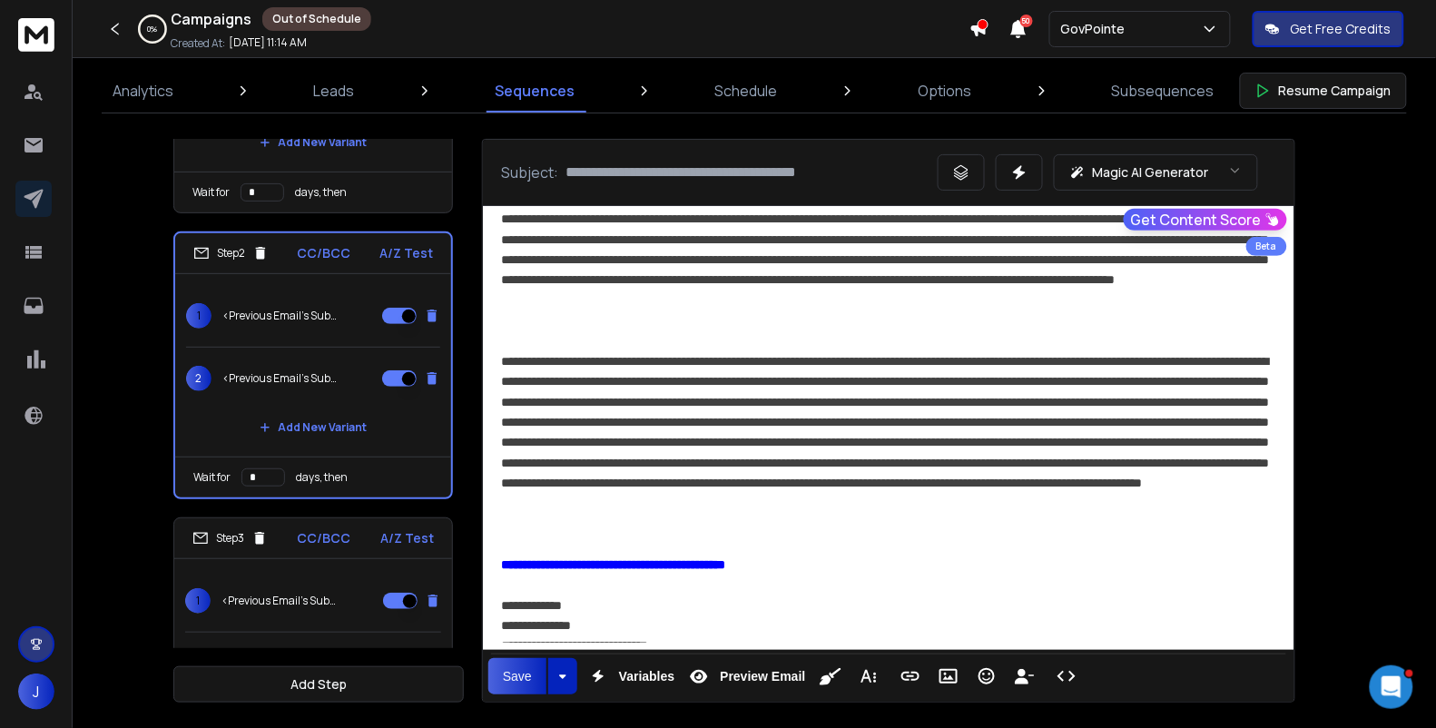
drag, startPoint x: 907, startPoint y: 445, endPoint x: 912, endPoint y: 458, distance: 13.5
click at [907, 446] on div at bounding box center [888, 442] width 775 height 183
click at [904, 448] on div at bounding box center [888, 442] width 775 height 183
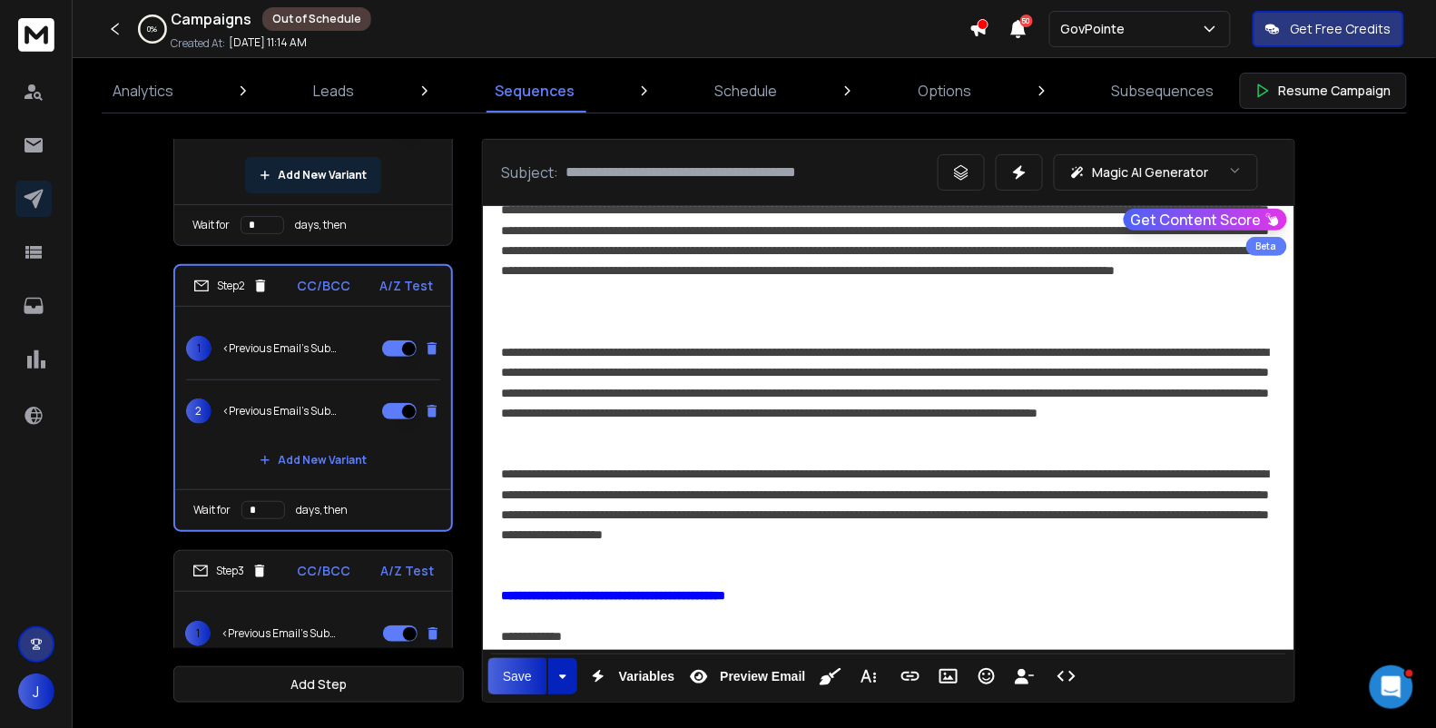
scroll to position [442, 0]
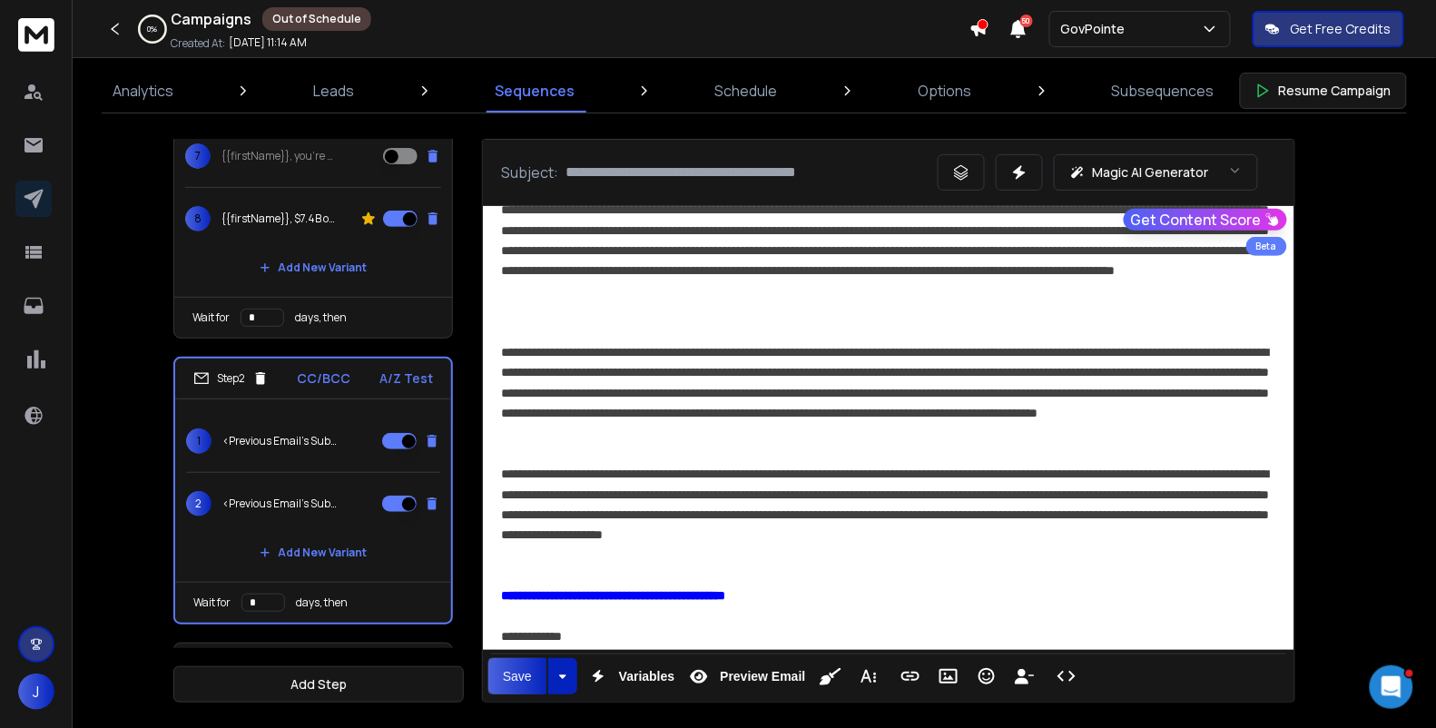
click at [303, 217] on p "{{firstName}}, $7.4B of Security & Systems subcontracts were {never posted for …" at bounding box center [280, 219] width 116 height 15
type input "**********"
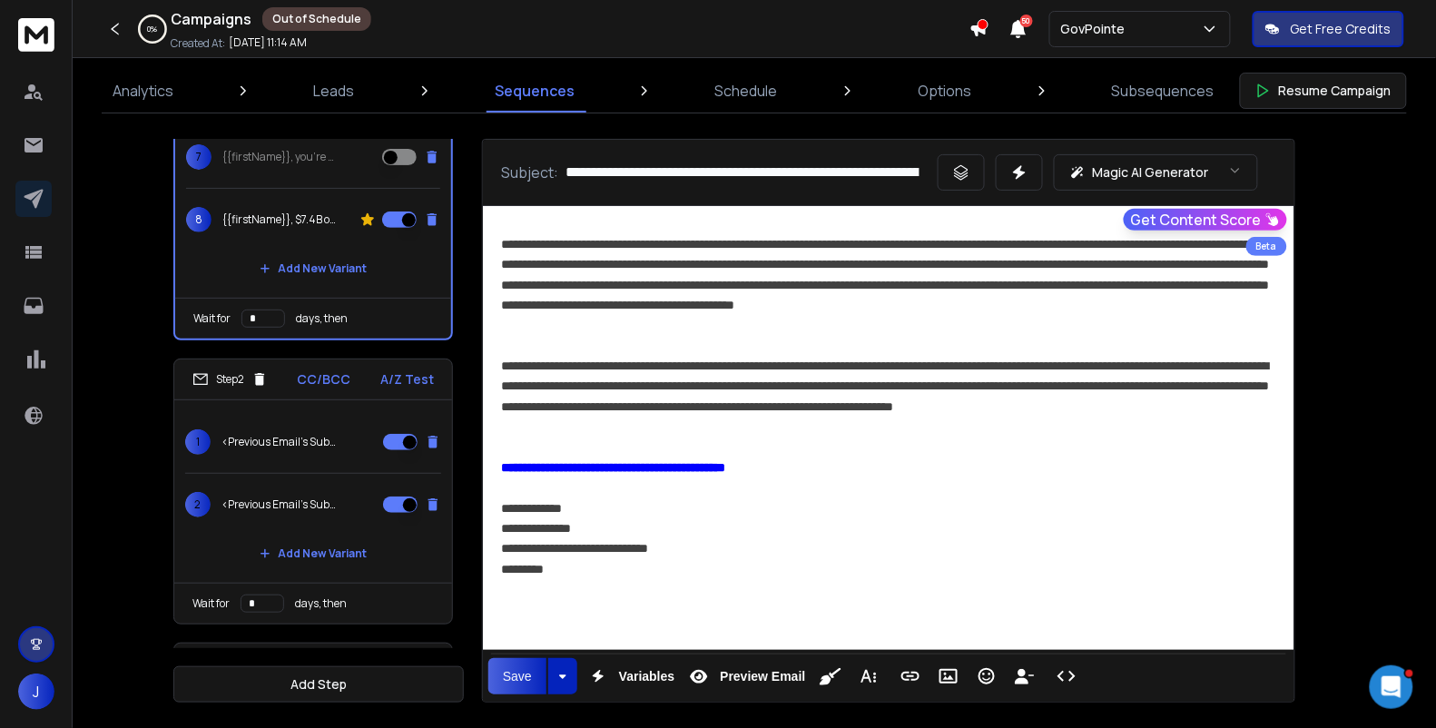
scroll to position [450, 0]
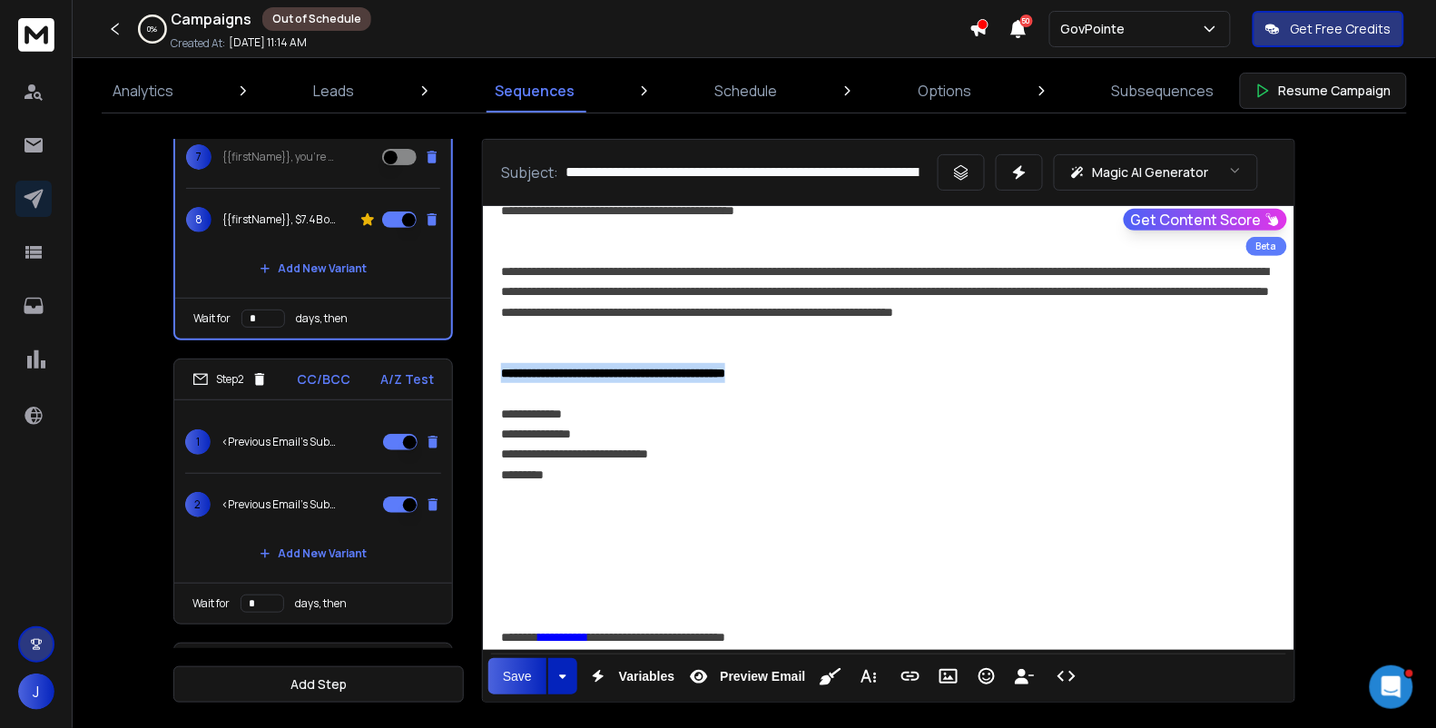
drag, startPoint x: 809, startPoint y: 371, endPoint x: 493, endPoint y: 379, distance: 316.1
click at [493, 379] on div "**********" at bounding box center [889, 424] width 812 height 437
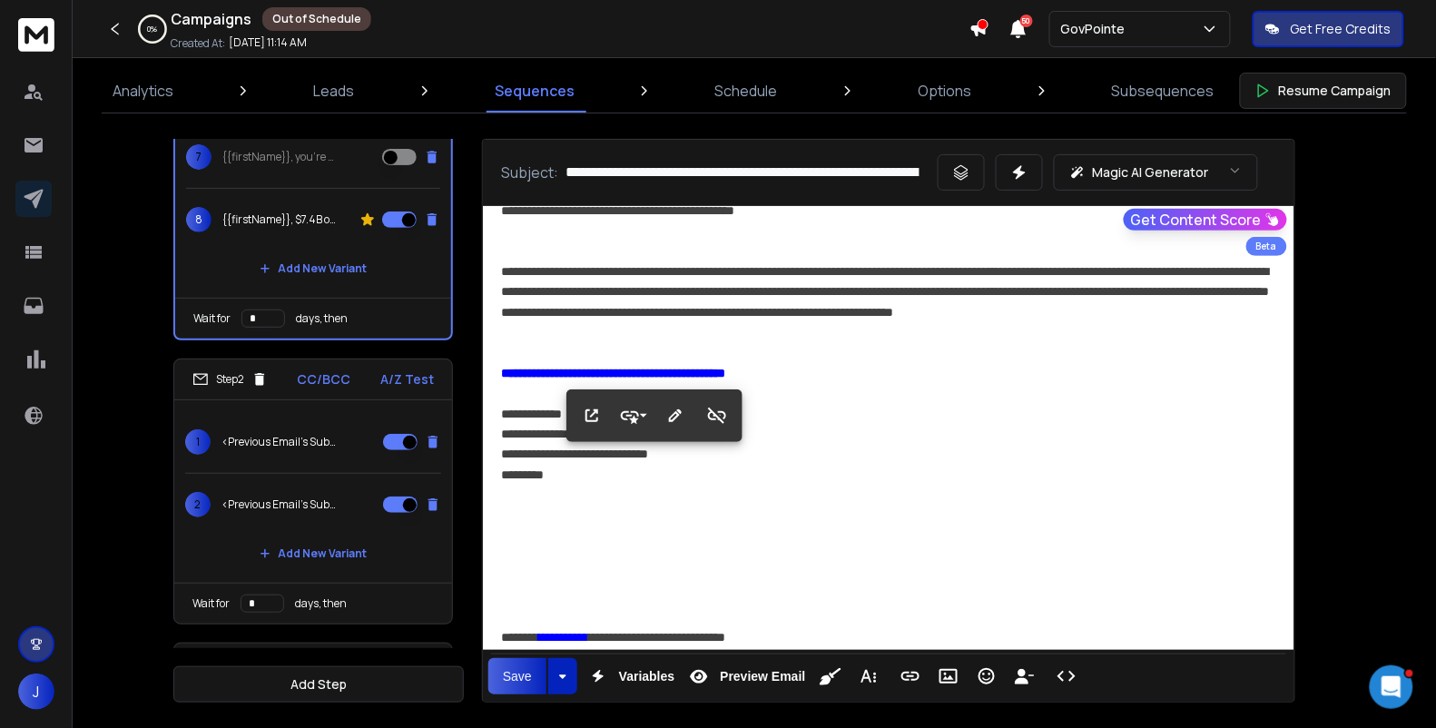
click at [842, 482] on div "*********" at bounding box center [888, 475] width 775 height 20
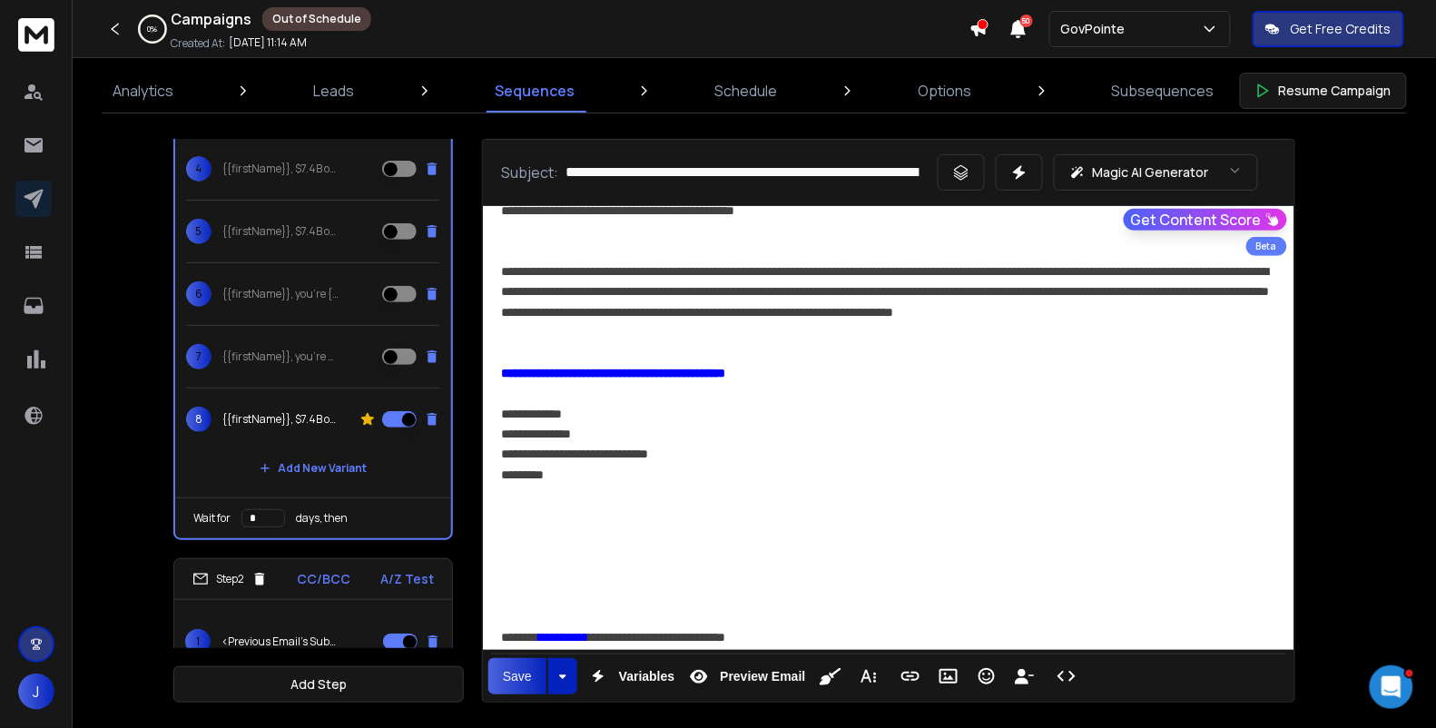
scroll to position [243, 0]
click at [313, 409] on div "8 {{firstName}}, $7.4B of Security & Systems subcontracts were {never posted fo…" at bounding box center [262, 418] width 153 height 25
drag, startPoint x: 750, startPoint y: 366, endPoint x: 489, endPoint y: 373, distance: 260.7
click at [490, 373] on div "**********" at bounding box center [889, 424] width 812 height 437
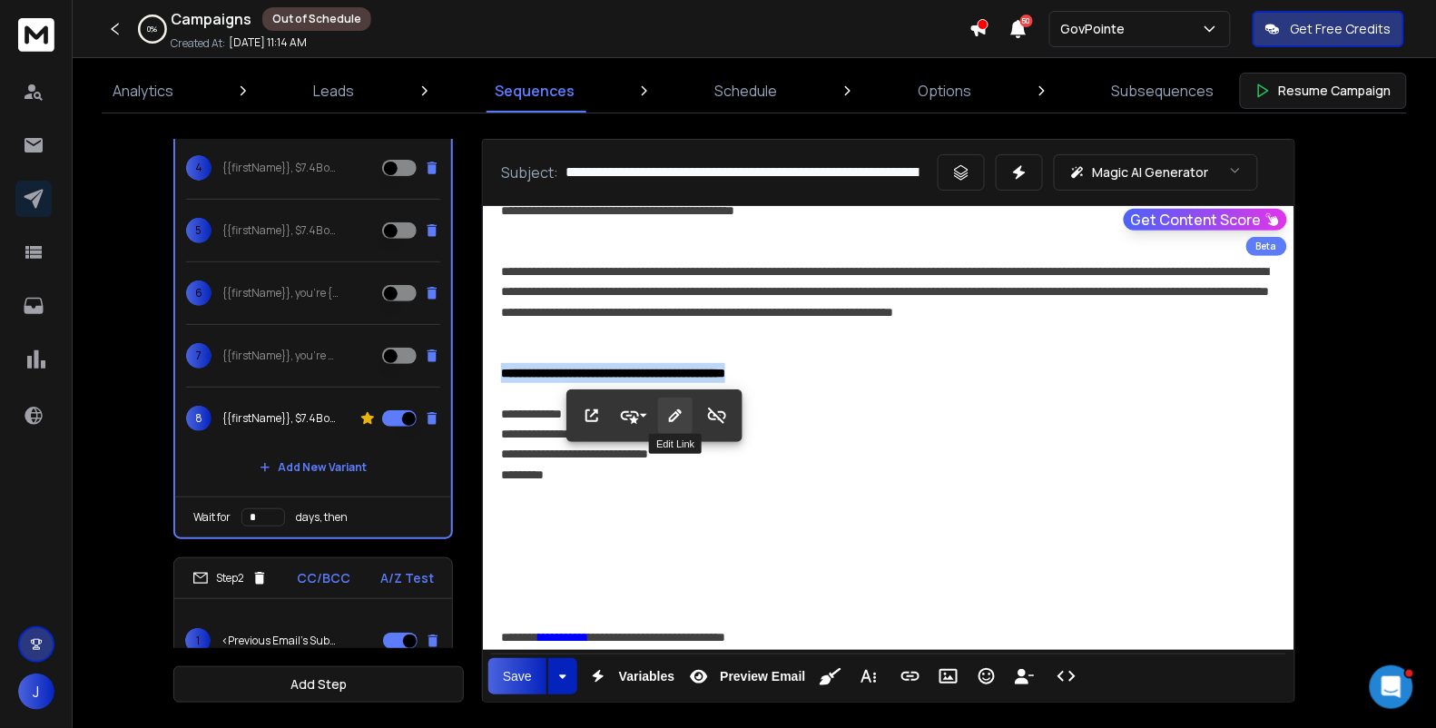
click at [674, 416] on icon "button" at bounding box center [676, 416] width 22 height 22
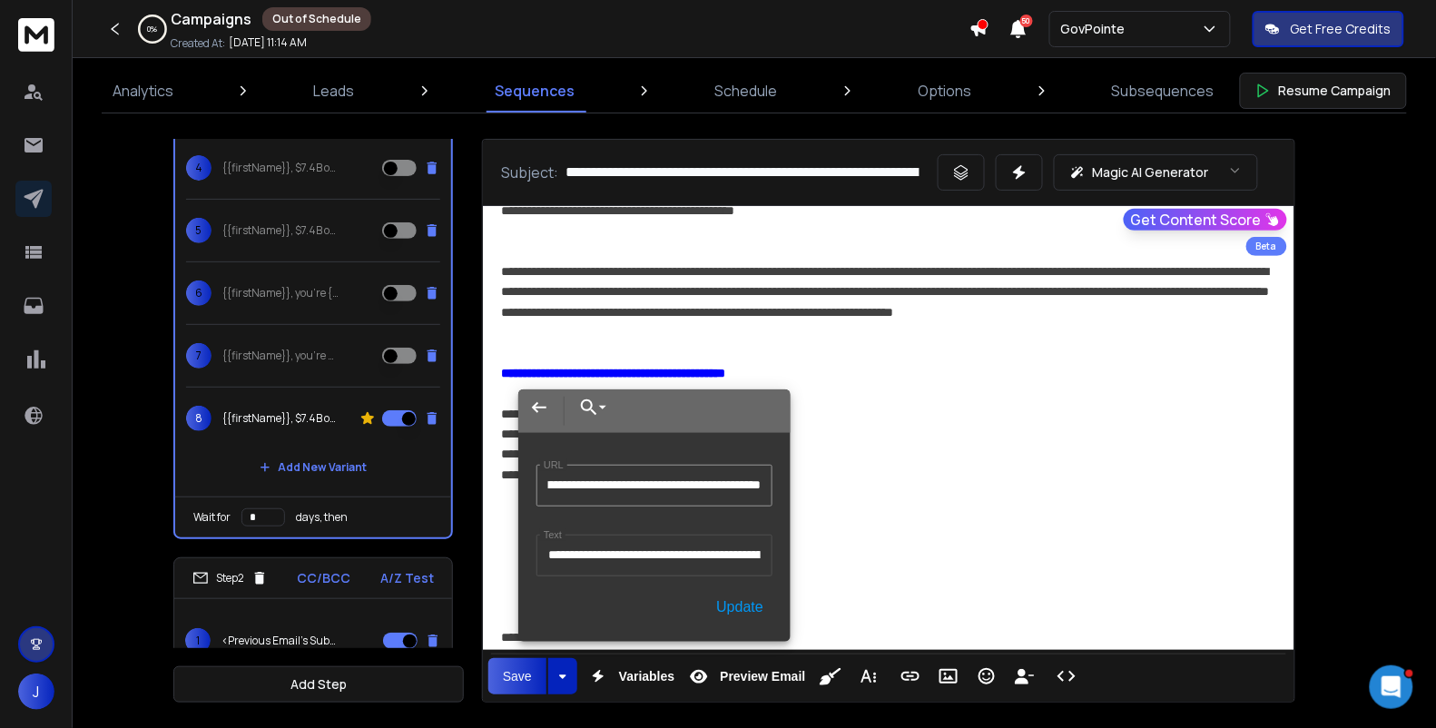
scroll to position [0, 365]
click at [660, 477] on input "**********" at bounding box center [655, 486] width 236 height 42
click at [660, 476] on input "**********" at bounding box center [655, 486] width 236 height 42
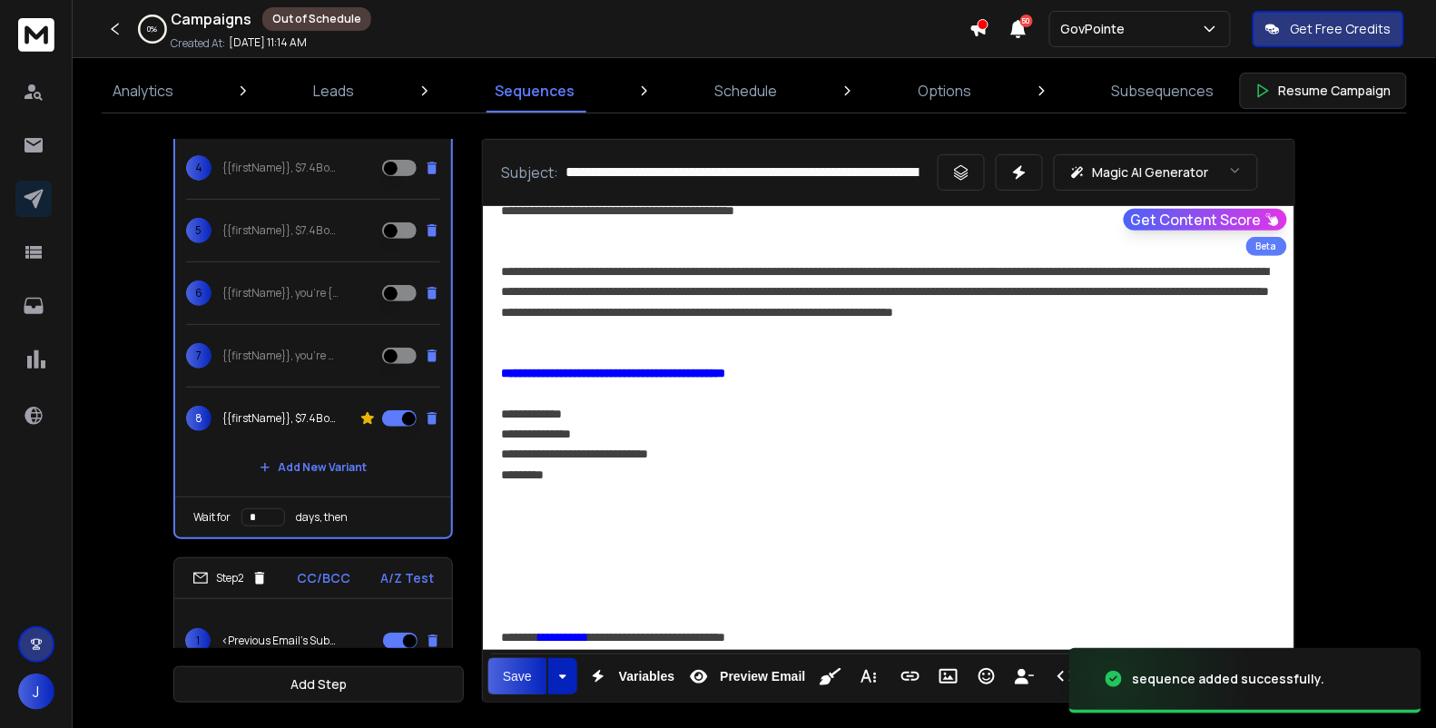
click at [644, 377] on strong "**********" at bounding box center [613, 373] width 224 height 13
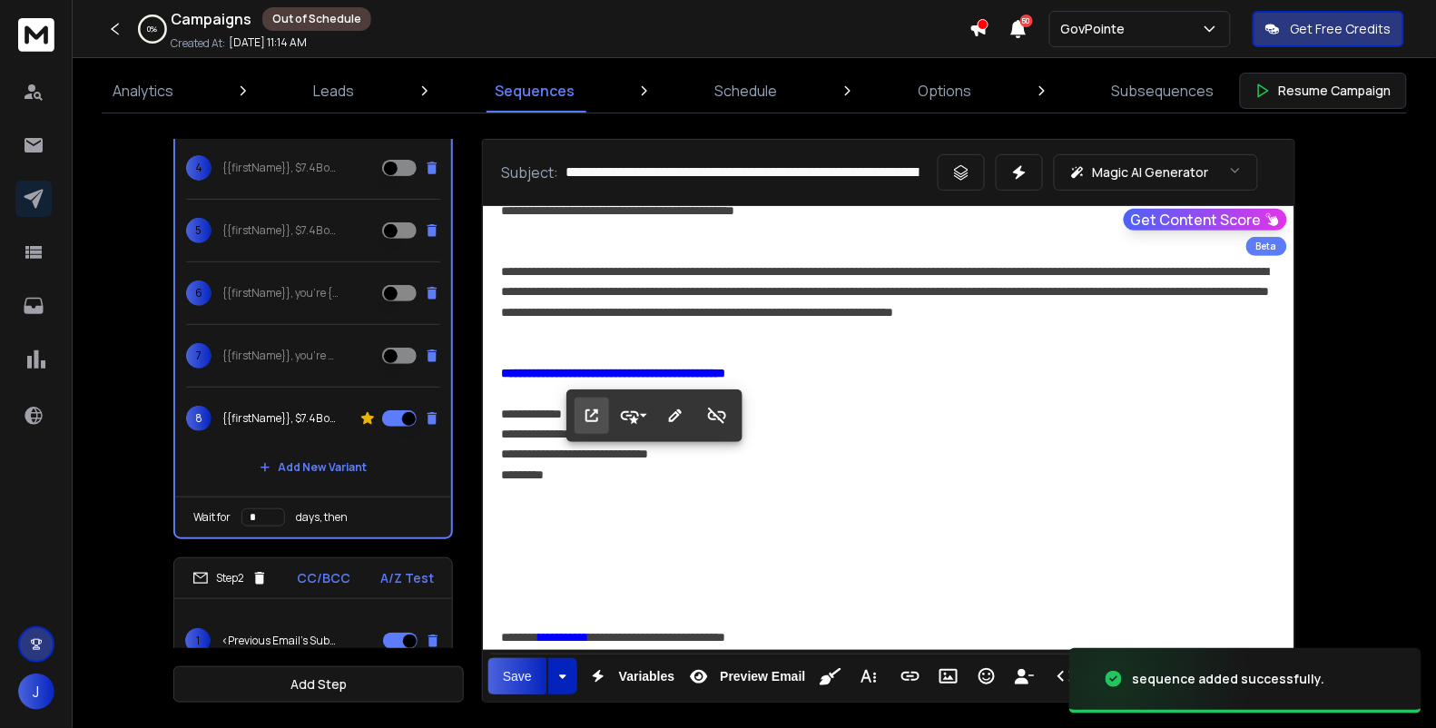
click at [596, 418] on icon "button" at bounding box center [592, 416] width 22 height 22
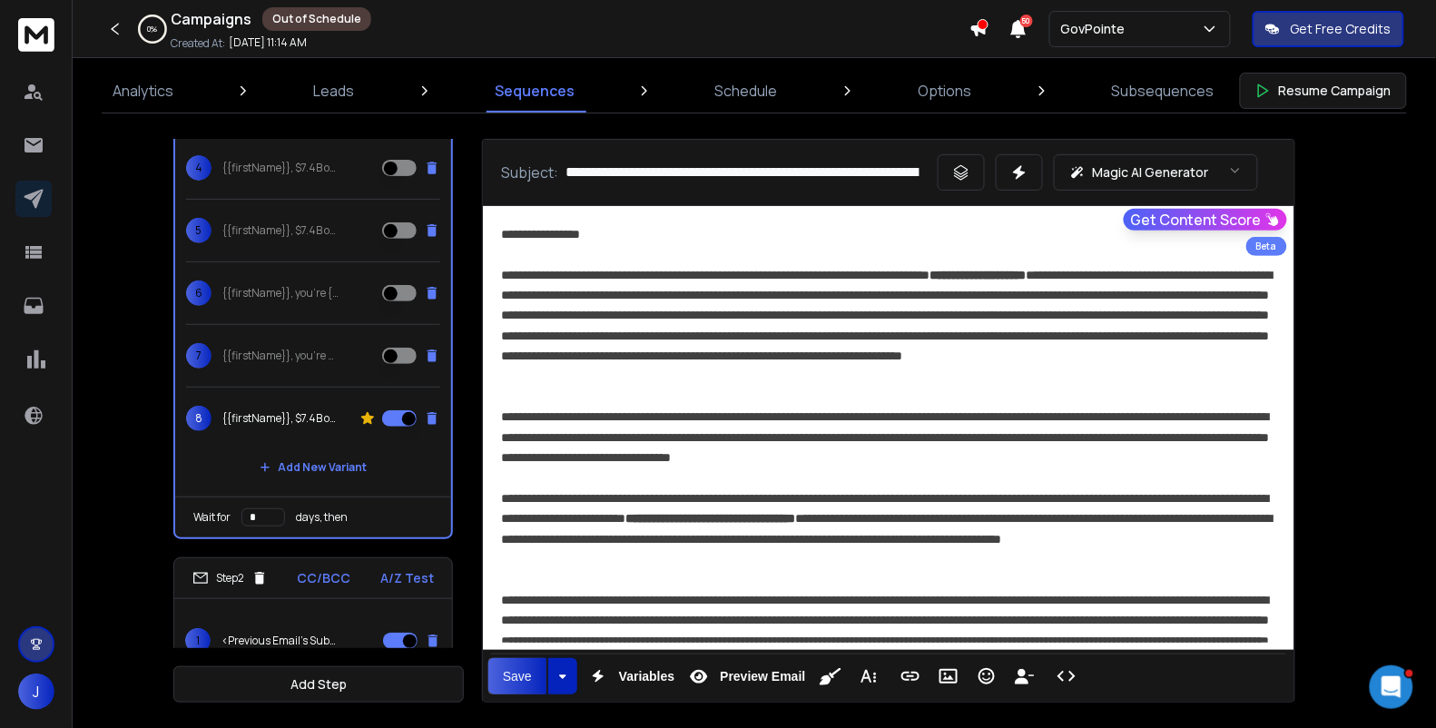
scroll to position [0, 0]
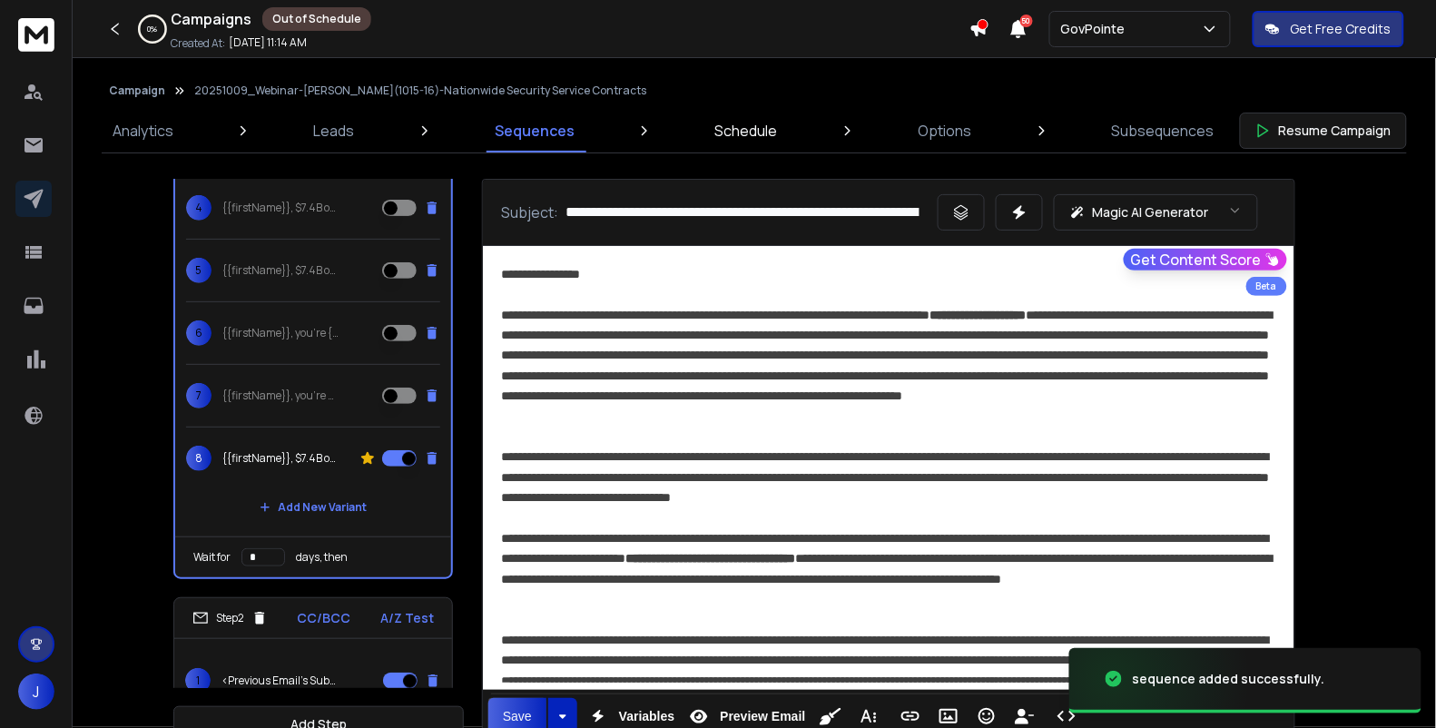
click at [769, 126] on p "Schedule" at bounding box center [746, 131] width 63 height 22
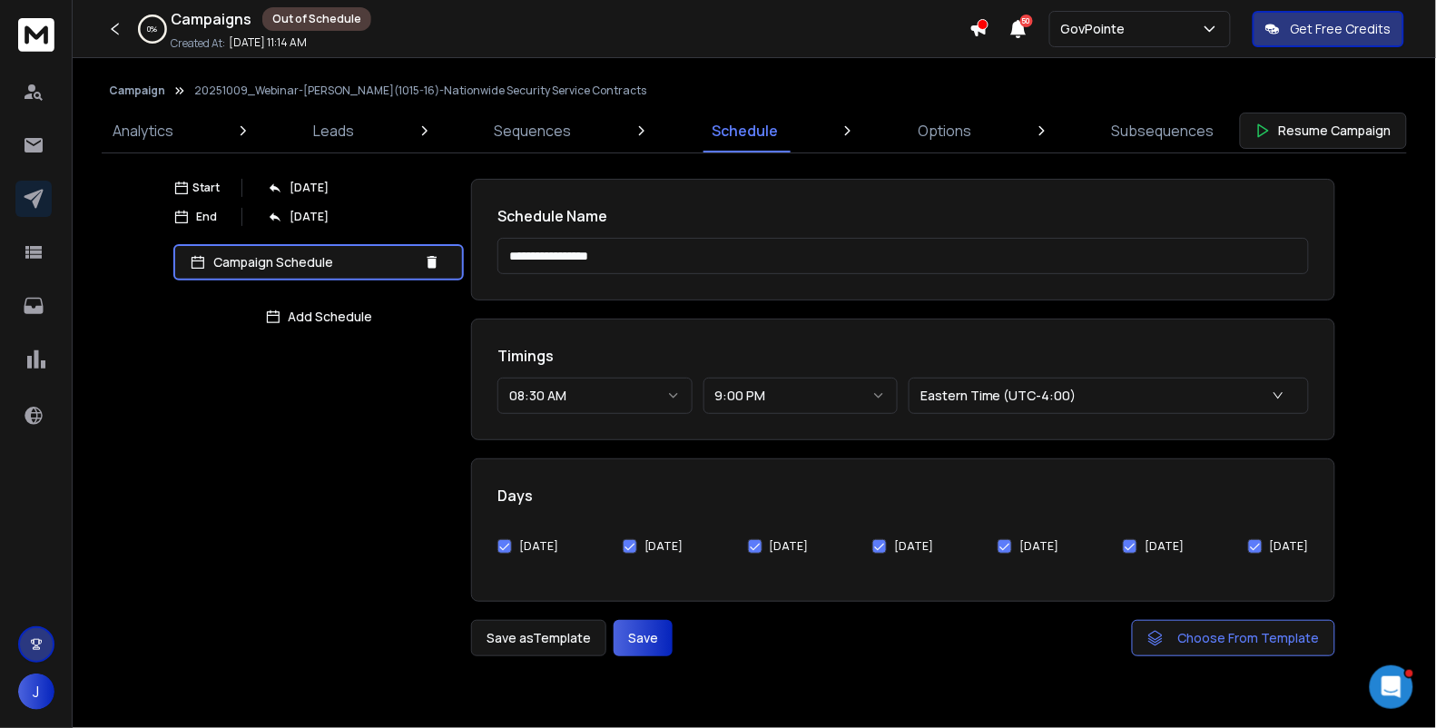
click at [313, 191] on p "Sun Oct 05 2025" at bounding box center [309, 188] width 39 height 15
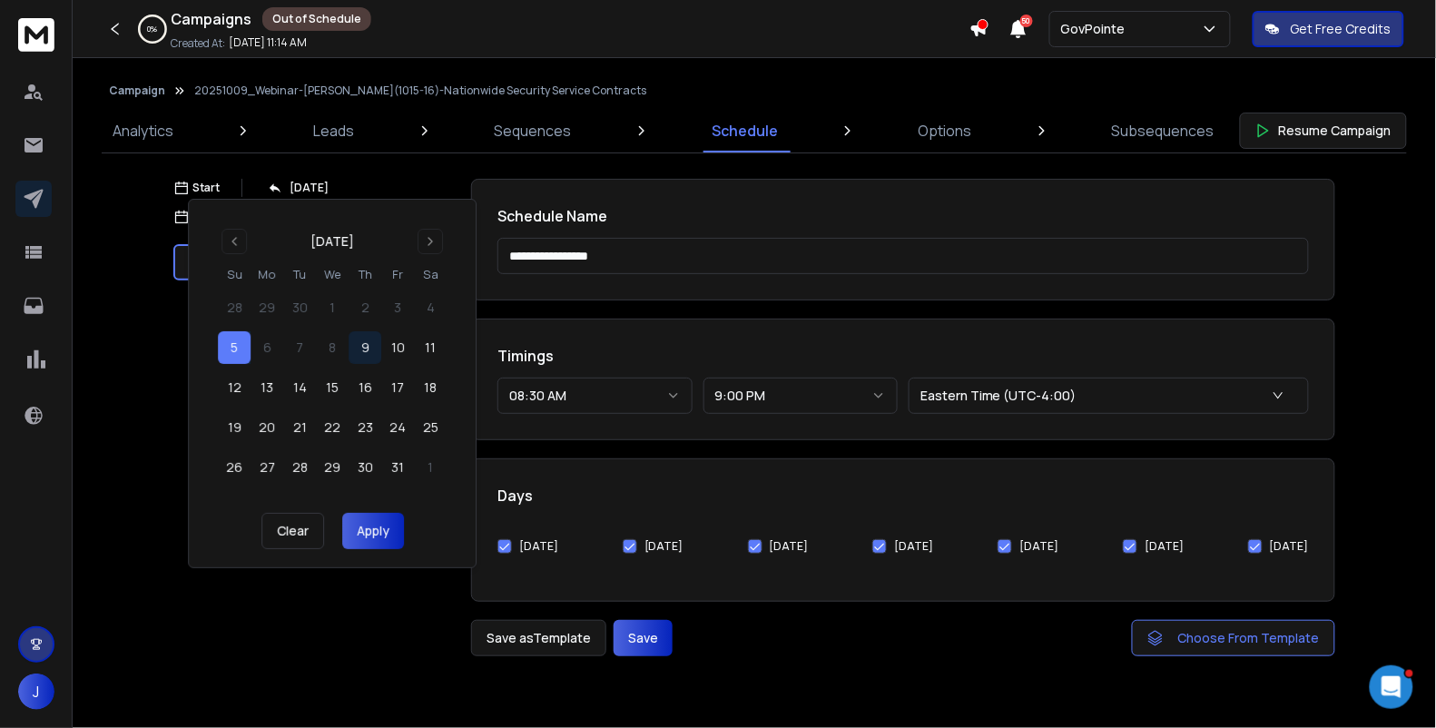
click at [357, 348] on button "9" at bounding box center [365, 347] width 33 height 33
click at [354, 526] on button "Apply" at bounding box center [373, 531] width 62 height 36
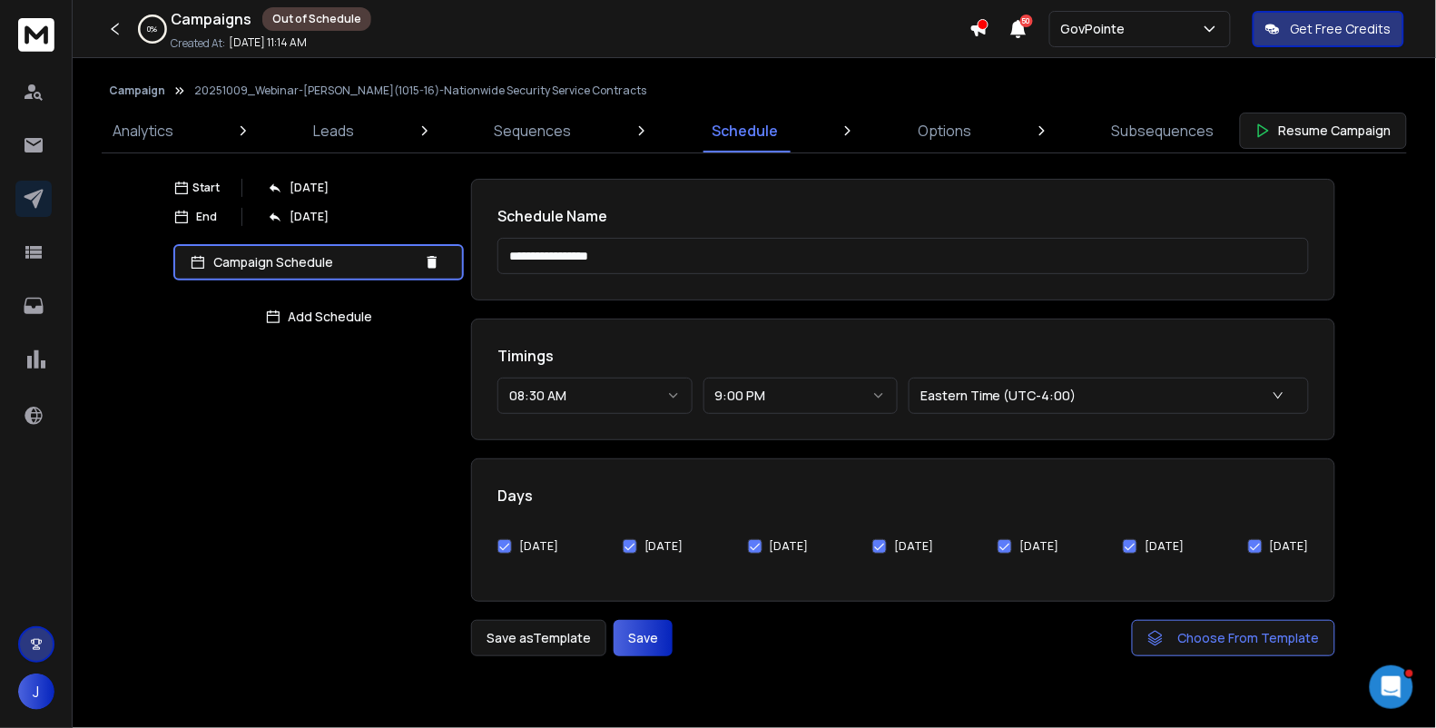
click at [327, 214] on p "[DATE]" at bounding box center [309, 217] width 39 height 15
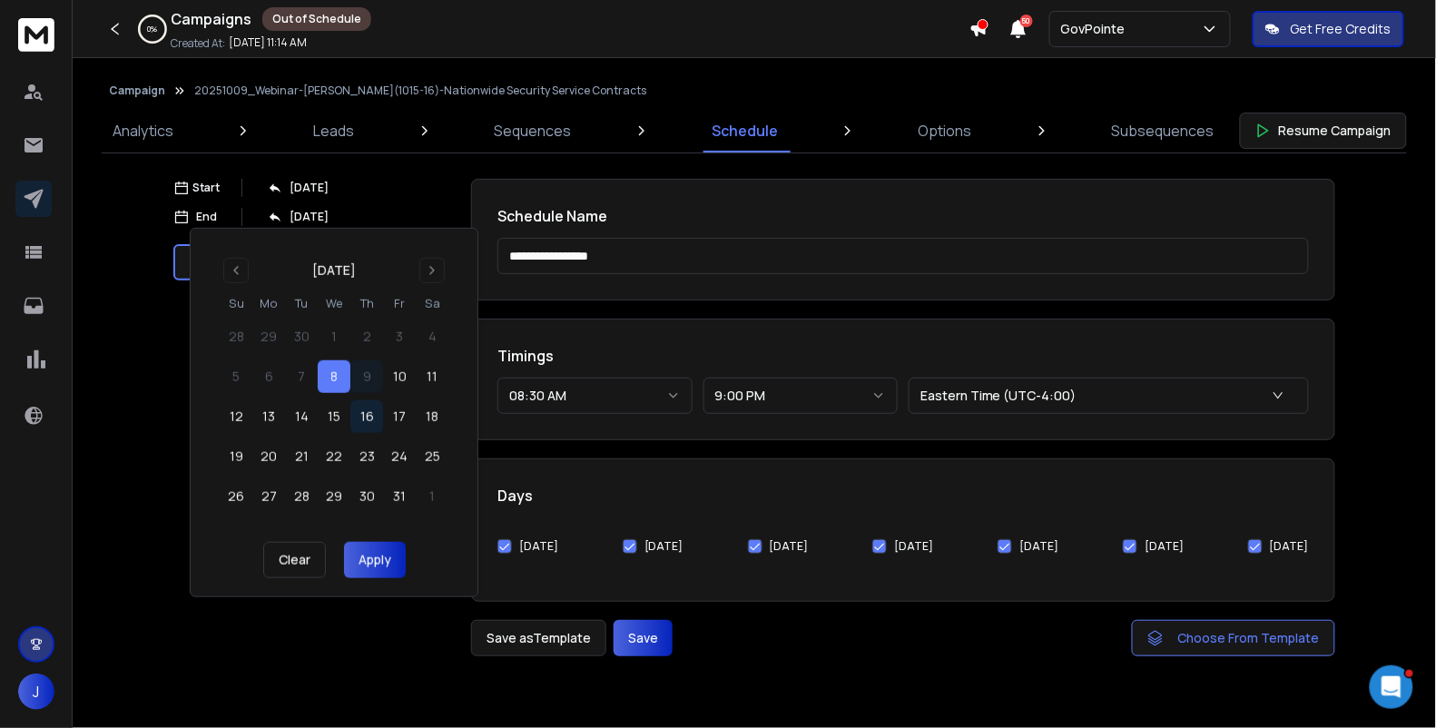
click at [362, 417] on button "16" at bounding box center [366, 416] width 33 height 33
click at [380, 560] on button "Apply" at bounding box center [375, 560] width 62 height 36
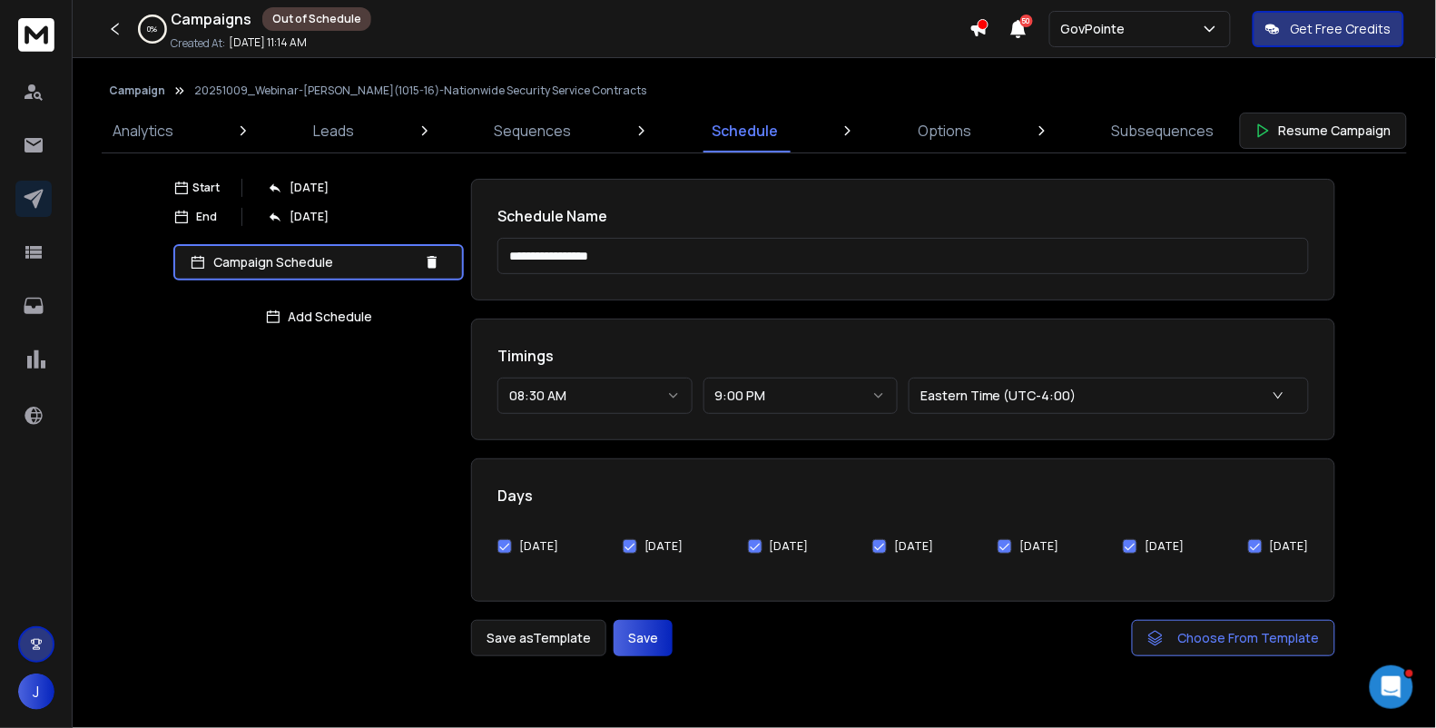
click at [647, 653] on button "Save" at bounding box center [643, 638] width 59 height 36
click at [1367, 132] on button "Resume Campaign" at bounding box center [1323, 131] width 167 height 36
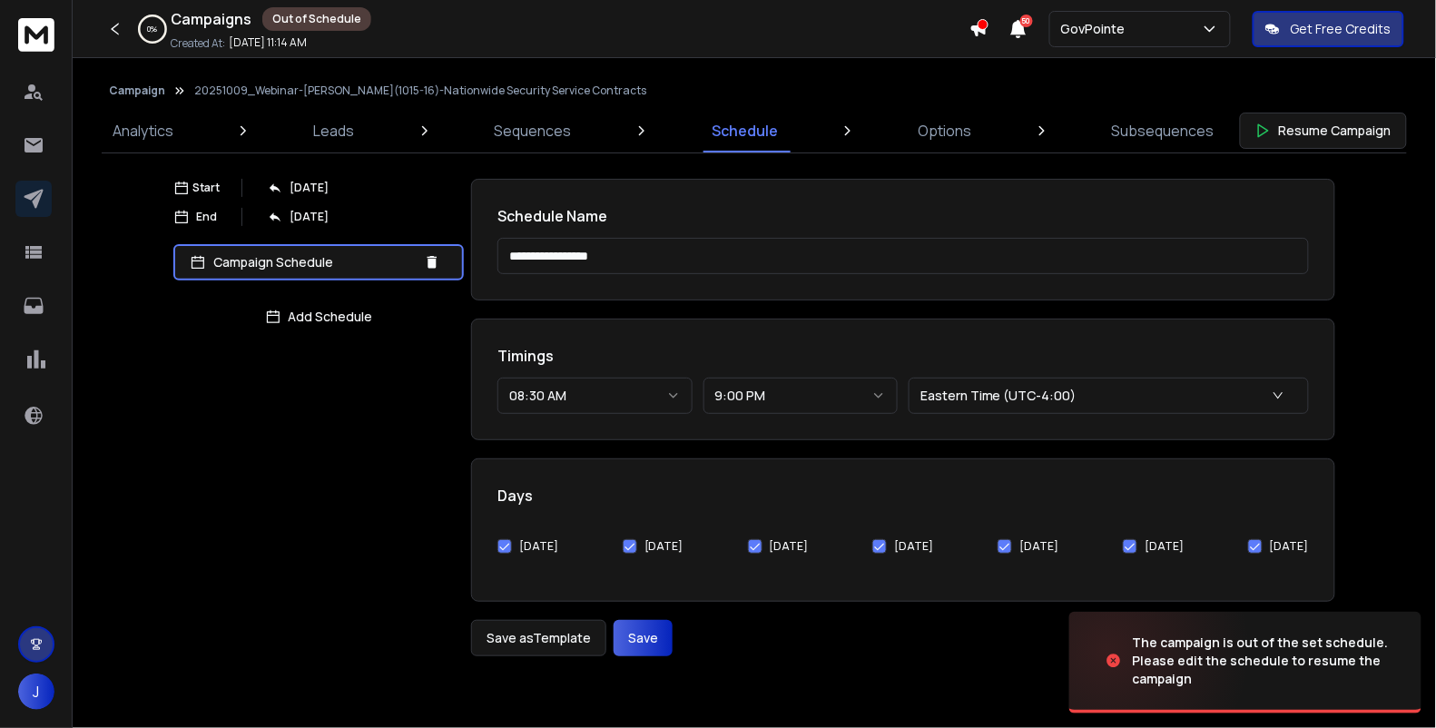
click at [625, 632] on button "Save" at bounding box center [643, 638] width 59 height 36
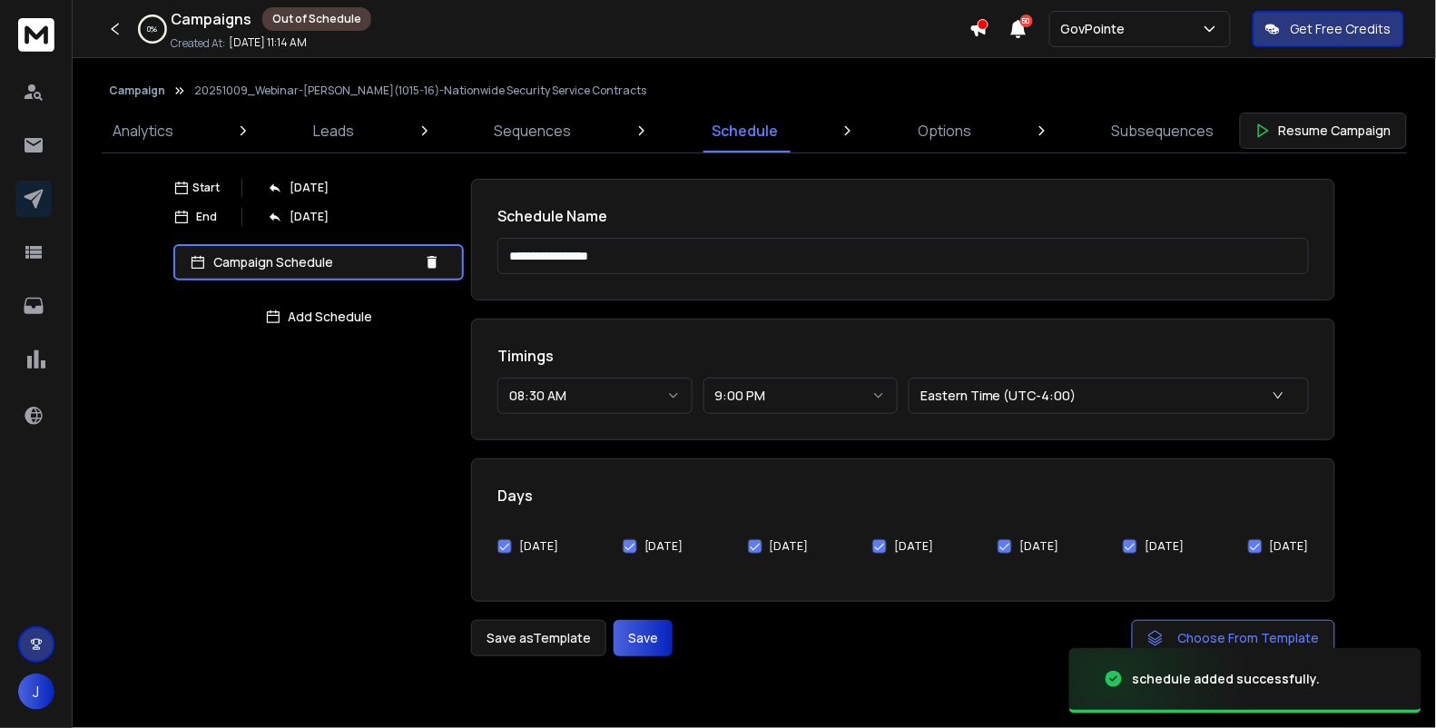
click at [331, 467] on div "**********" at bounding box center [754, 418] width 1162 height 478
click at [157, 92] on button "Campaign" at bounding box center [137, 91] width 56 height 15
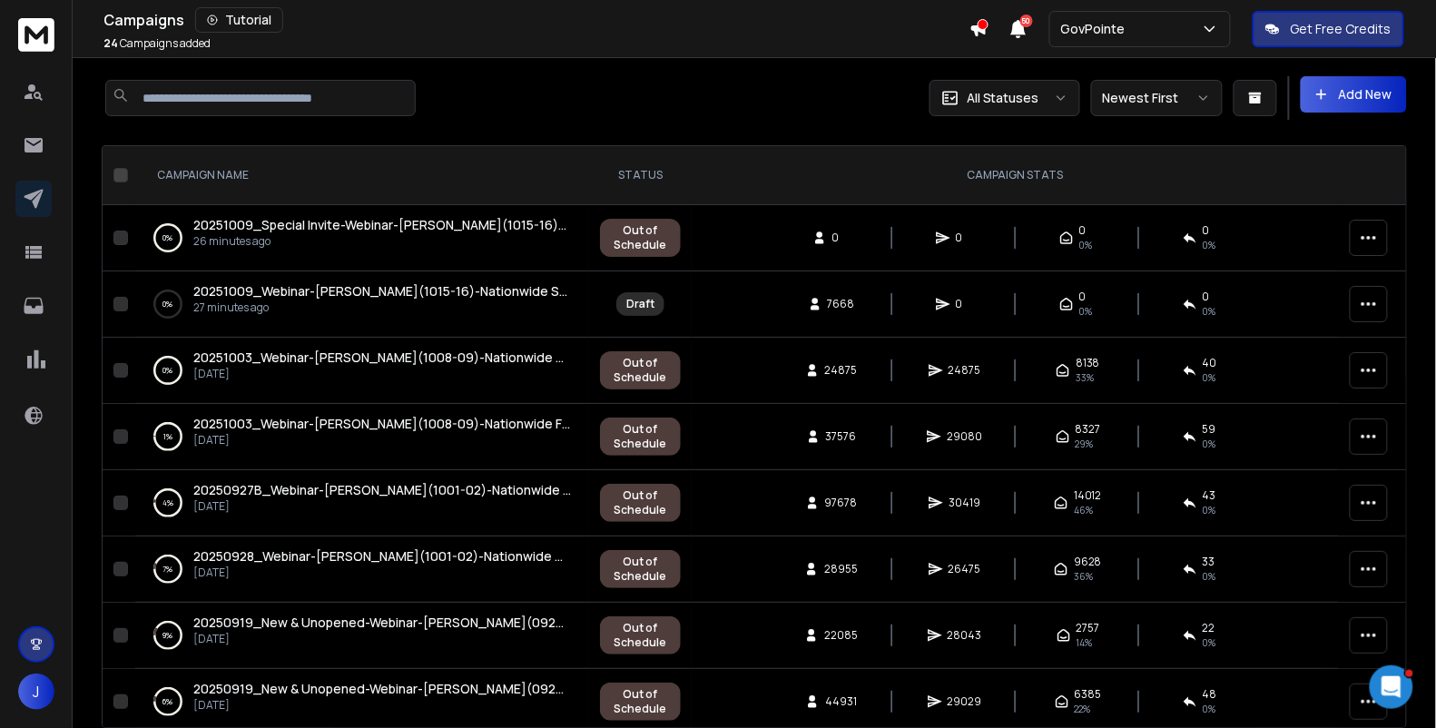
click at [395, 287] on span "20251009_Webinar-[PERSON_NAME](1015-16)-Nationwide Security Service Contracts" at bounding box center [453, 290] width 521 height 17
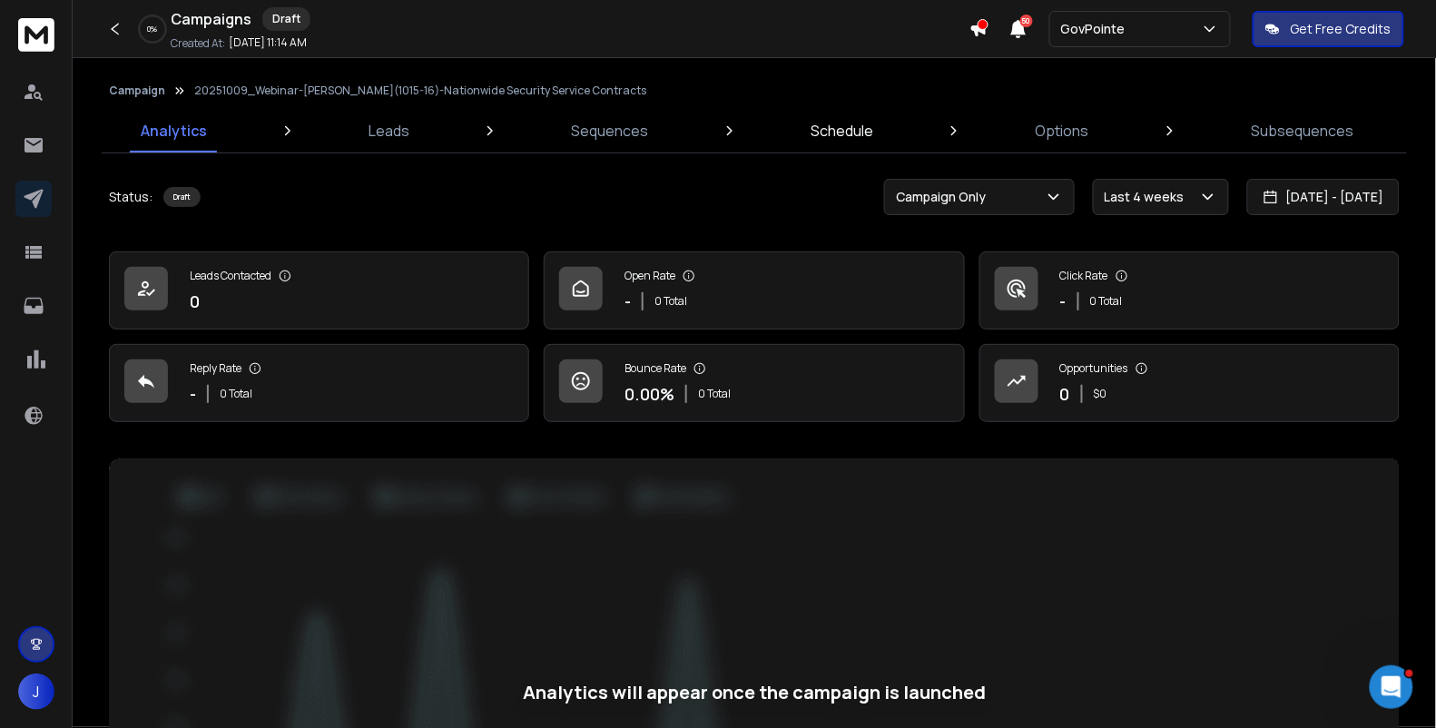
click at [828, 129] on p "Schedule" at bounding box center [842, 131] width 63 height 22
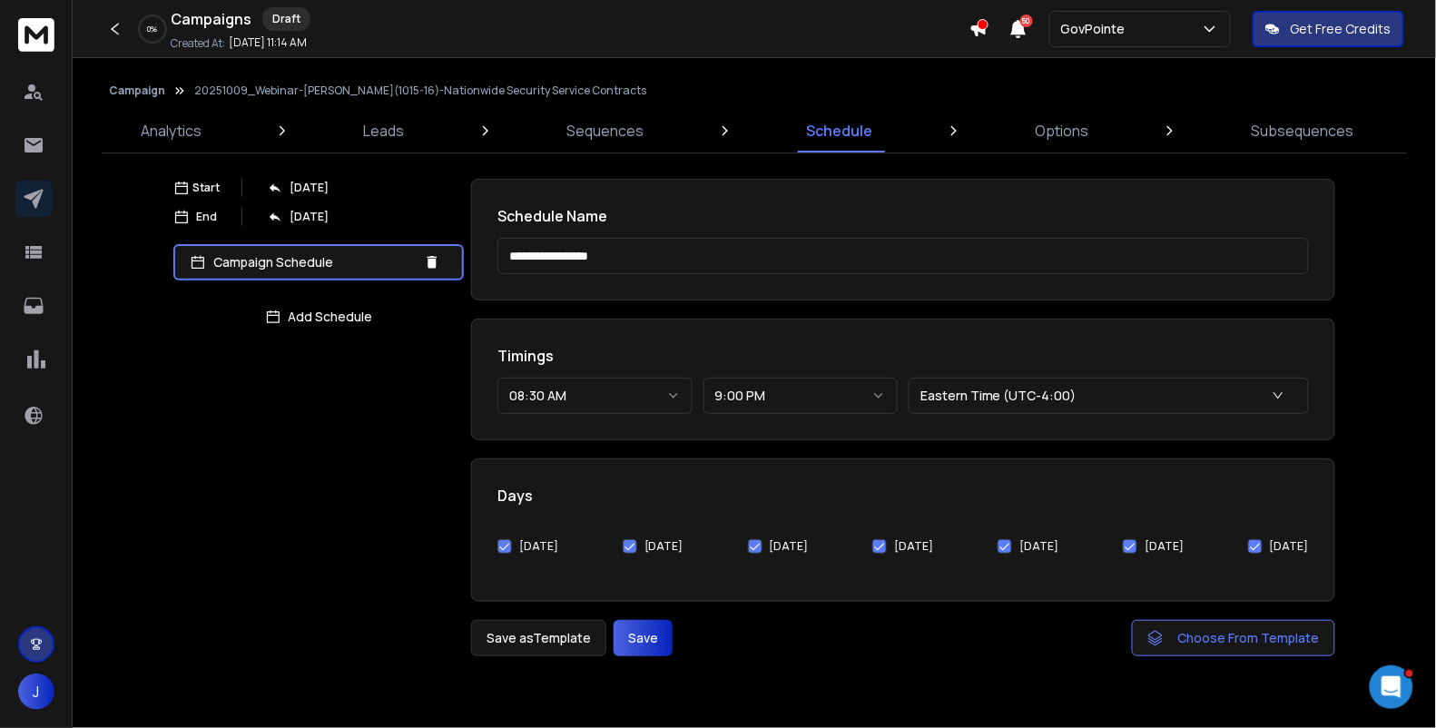
drag, startPoint x: 657, startPoint y: 639, endPoint x: 683, endPoint y: 602, distance: 45.1
click at [657, 638] on button "Save" at bounding box center [643, 638] width 59 height 36
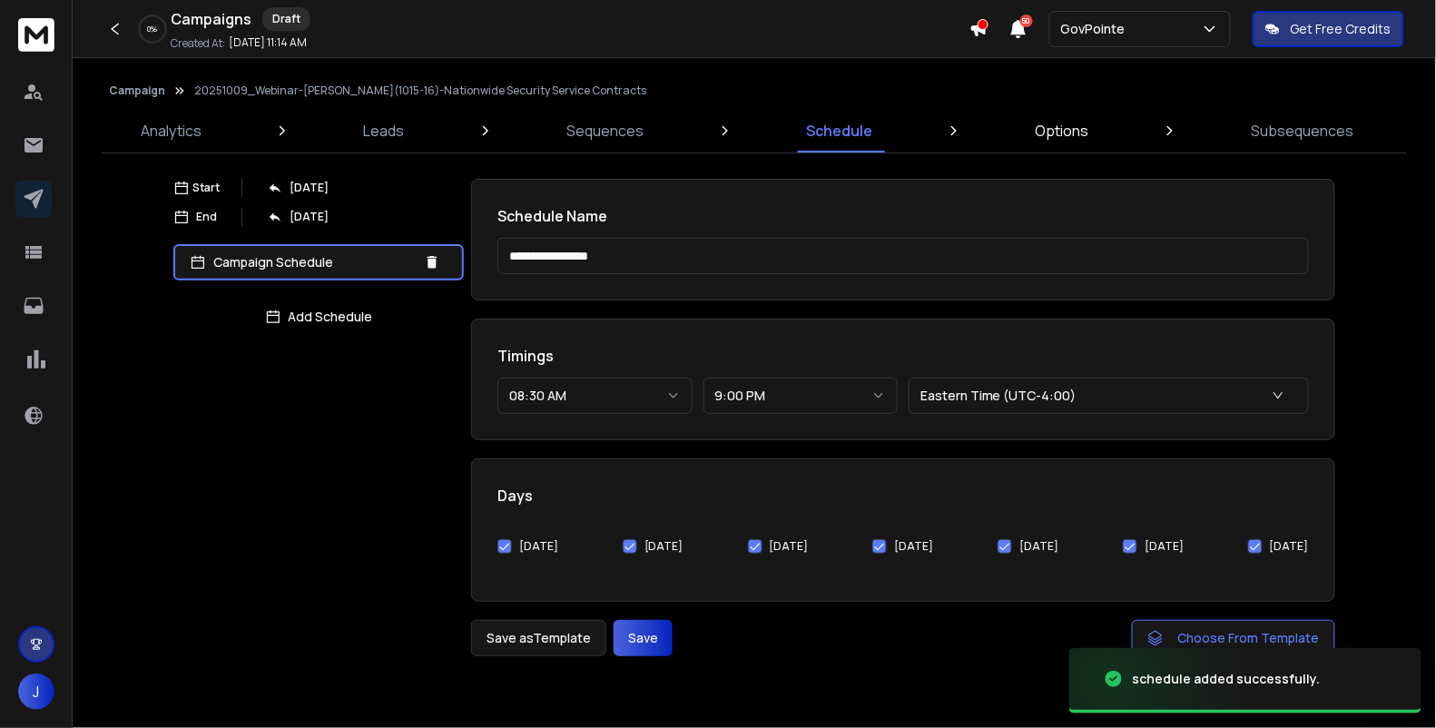
click at [1067, 134] on p "Options" at bounding box center [1062, 131] width 54 height 22
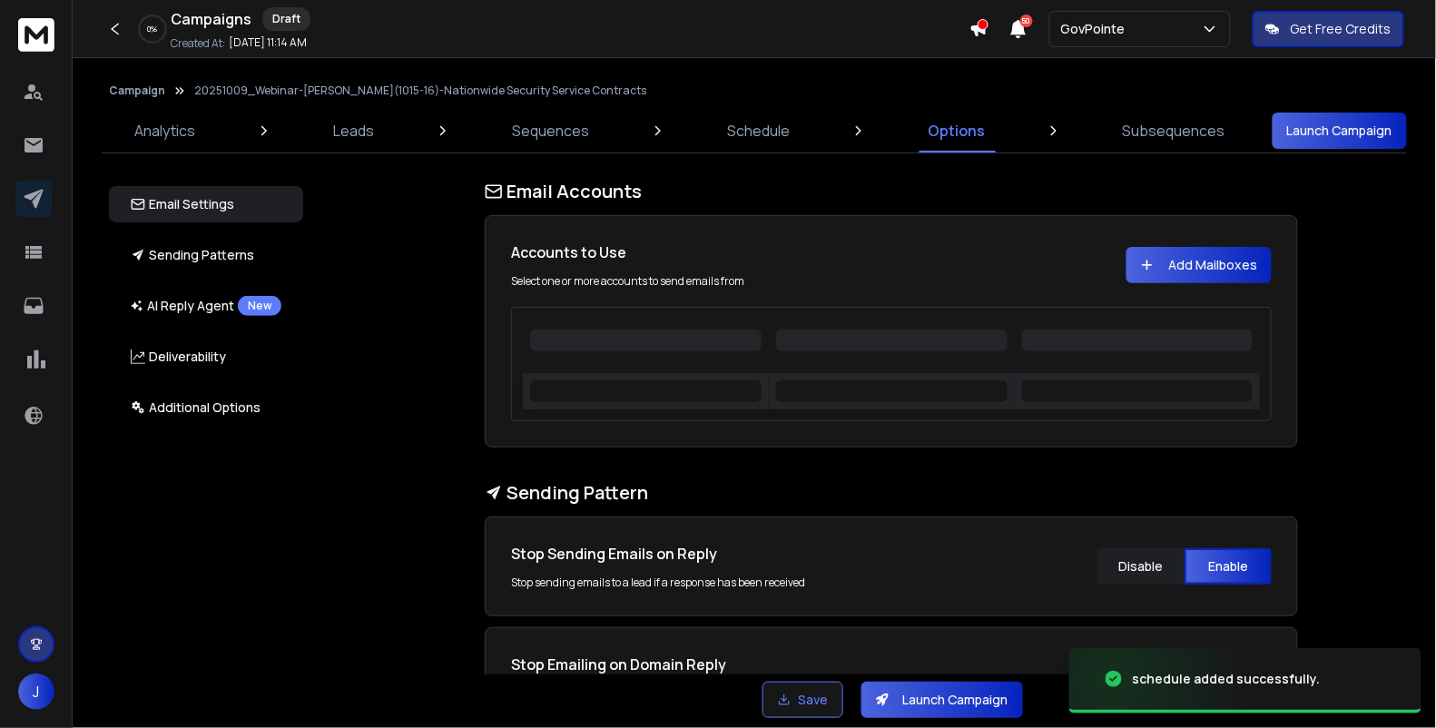
click at [1339, 150] on div "Analytics Leads Sequences Schedule Options Subsequences Launch Campaign" at bounding box center [755, 131] width 1306 height 44
click at [1344, 133] on button "Launch Campaign" at bounding box center [1340, 131] width 134 height 36
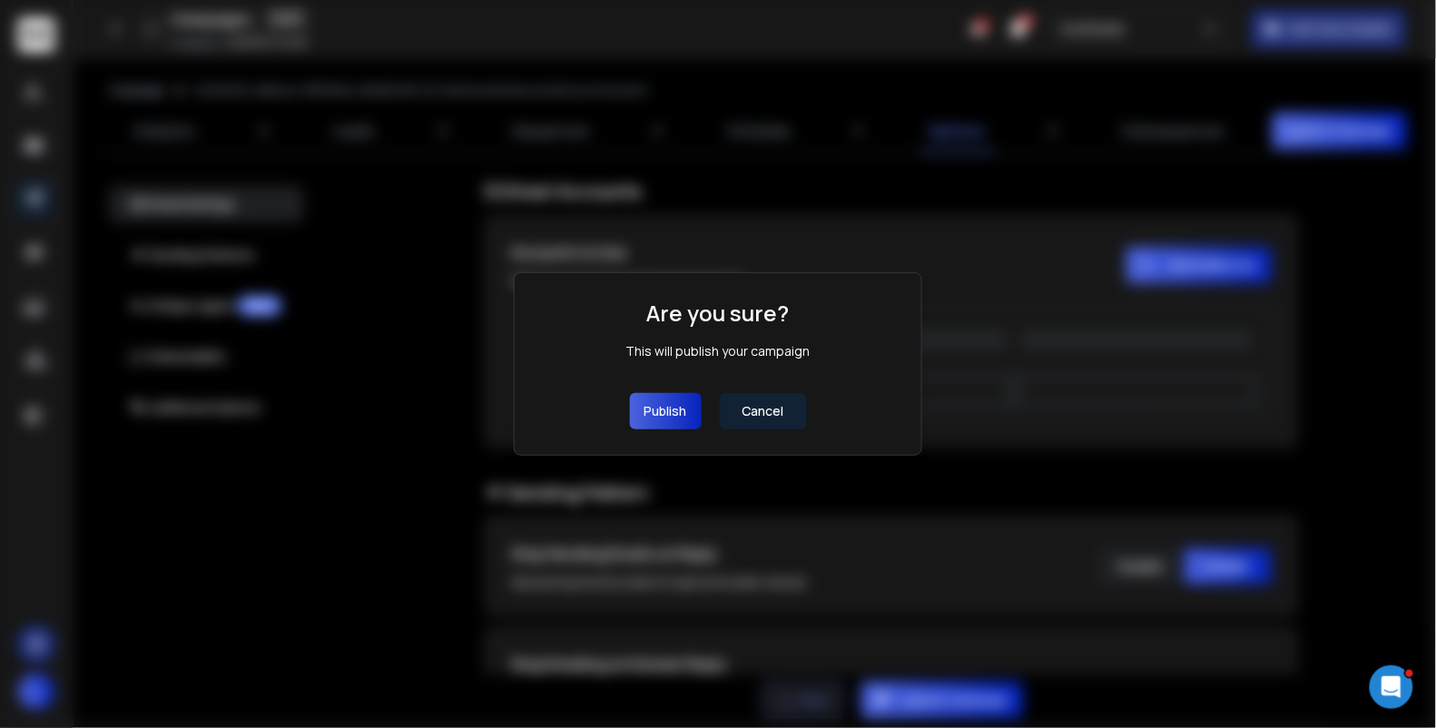
click at [654, 415] on button "Publish" at bounding box center [666, 411] width 72 height 36
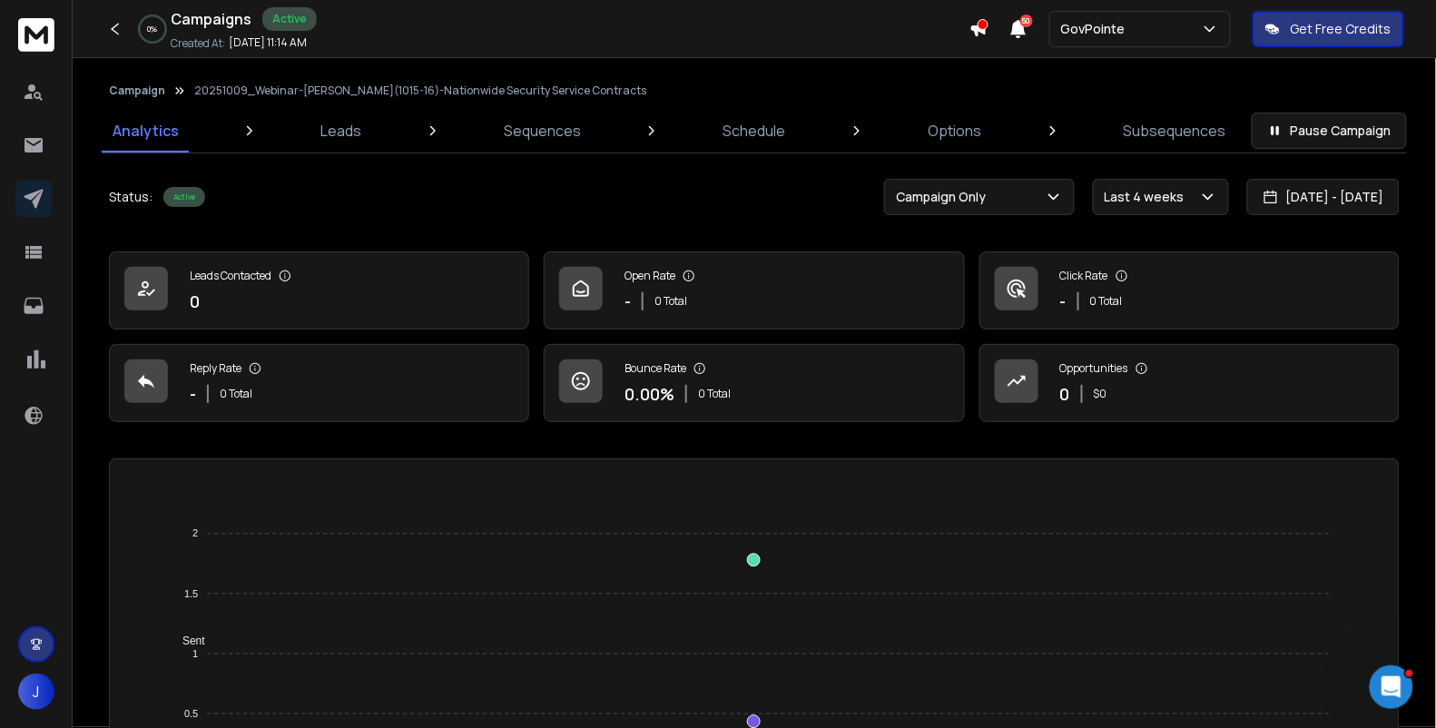
click at [136, 94] on button "Campaign" at bounding box center [137, 91] width 56 height 15
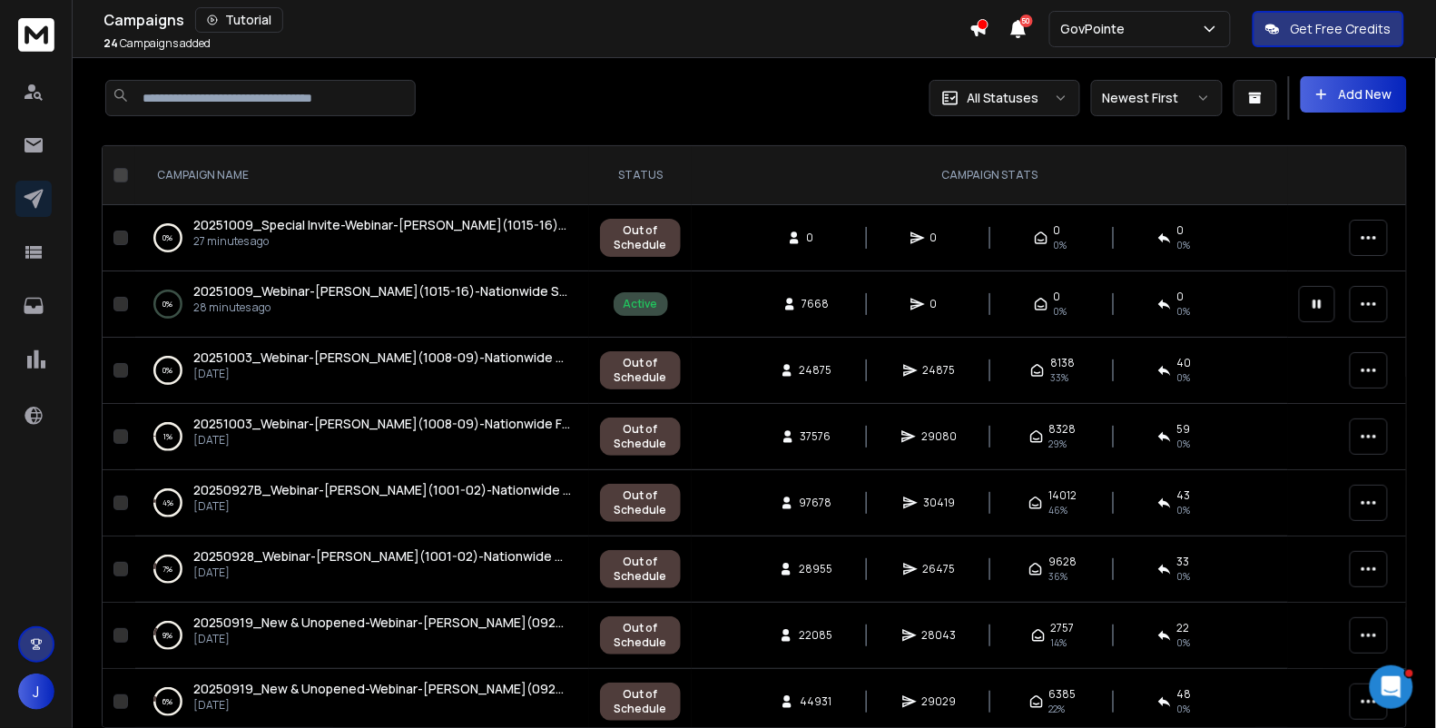
click at [450, 225] on span "20251009_Special Invite-Webinar-[PERSON_NAME](1015-16)-Nationwide Facility Supp…" at bounding box center [492, 224] width 598 height 17
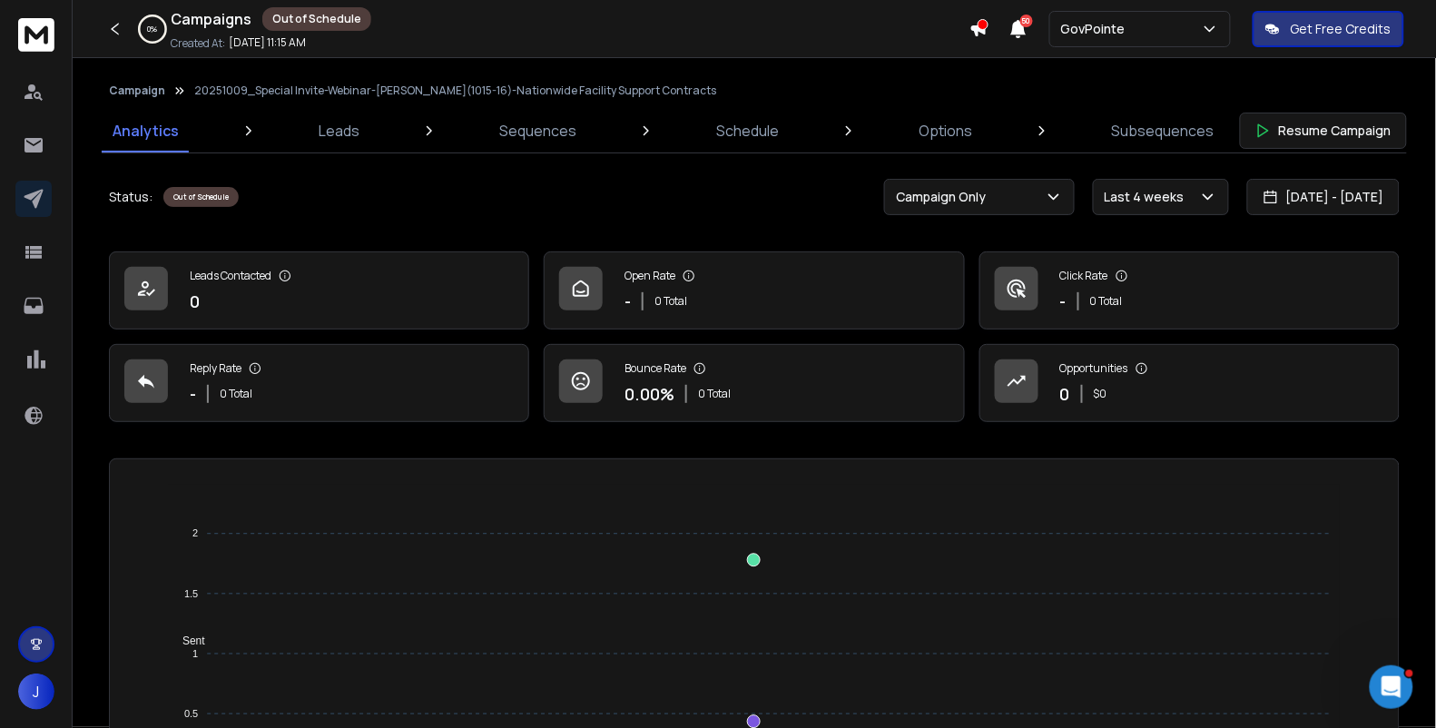
click at [132, 96] on button "Campaign" at bounding box center [137, 91] width 56 height 15
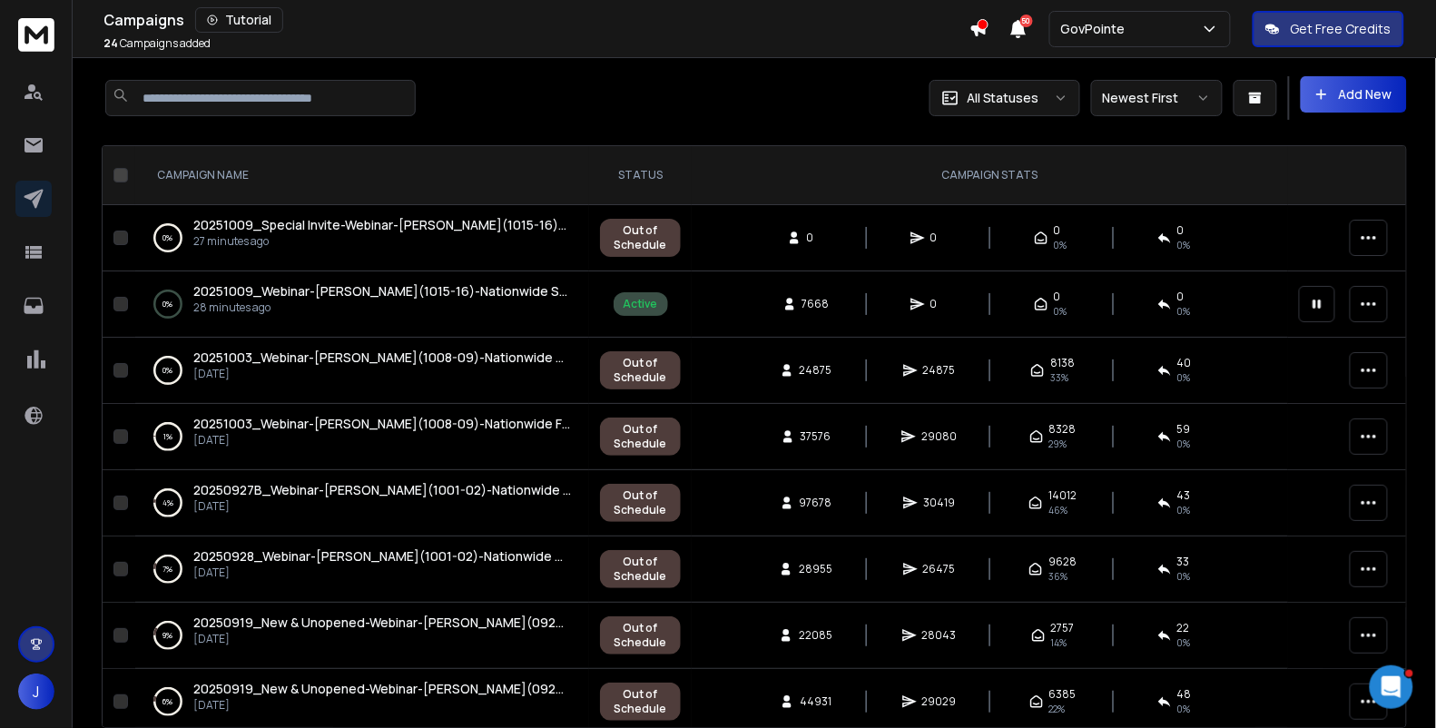
click at [508, 288] on span "20251009_Webinar-[PERSON_NAME](1015-16)-Nationwide Security Service Contracts" at bounding box center [453, 290] width 521 height 17
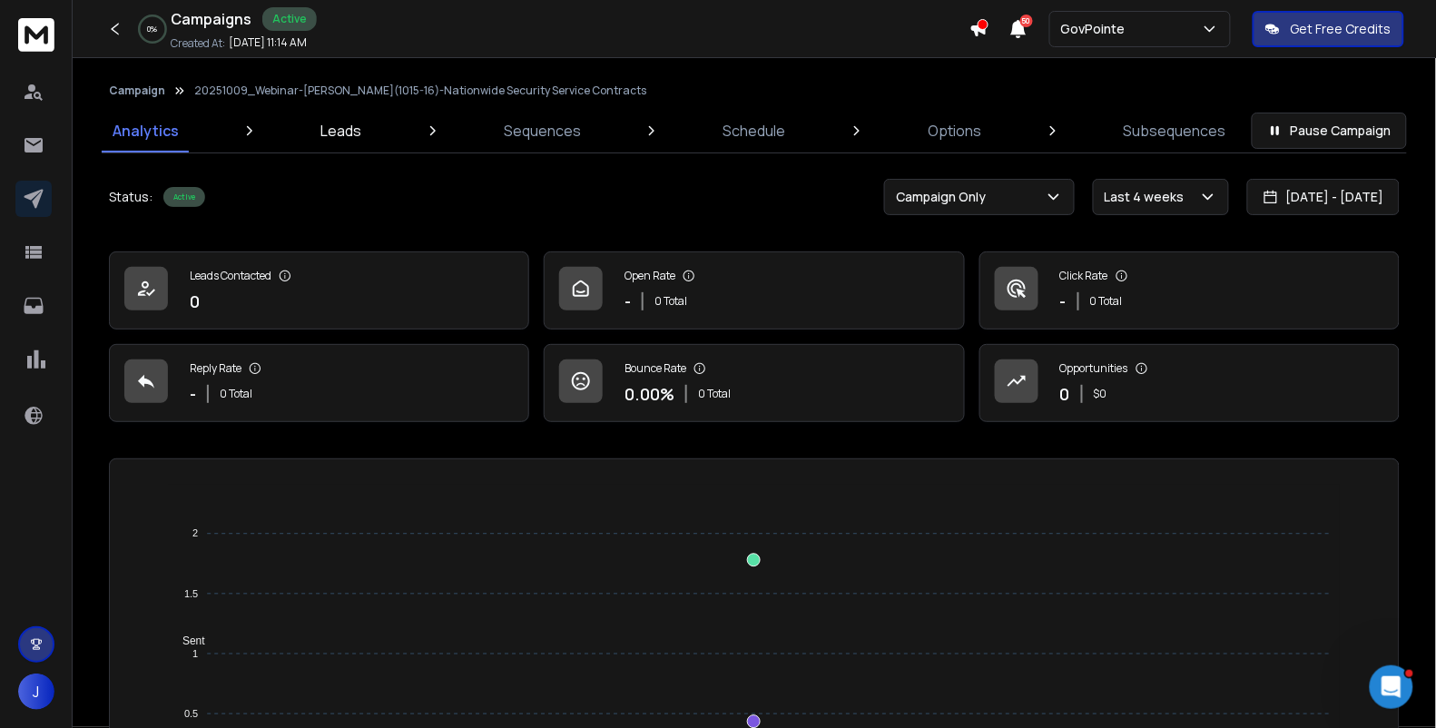
click at [350, 132] on p "Leads" at bounding box center [341, 131] width 41 height 22
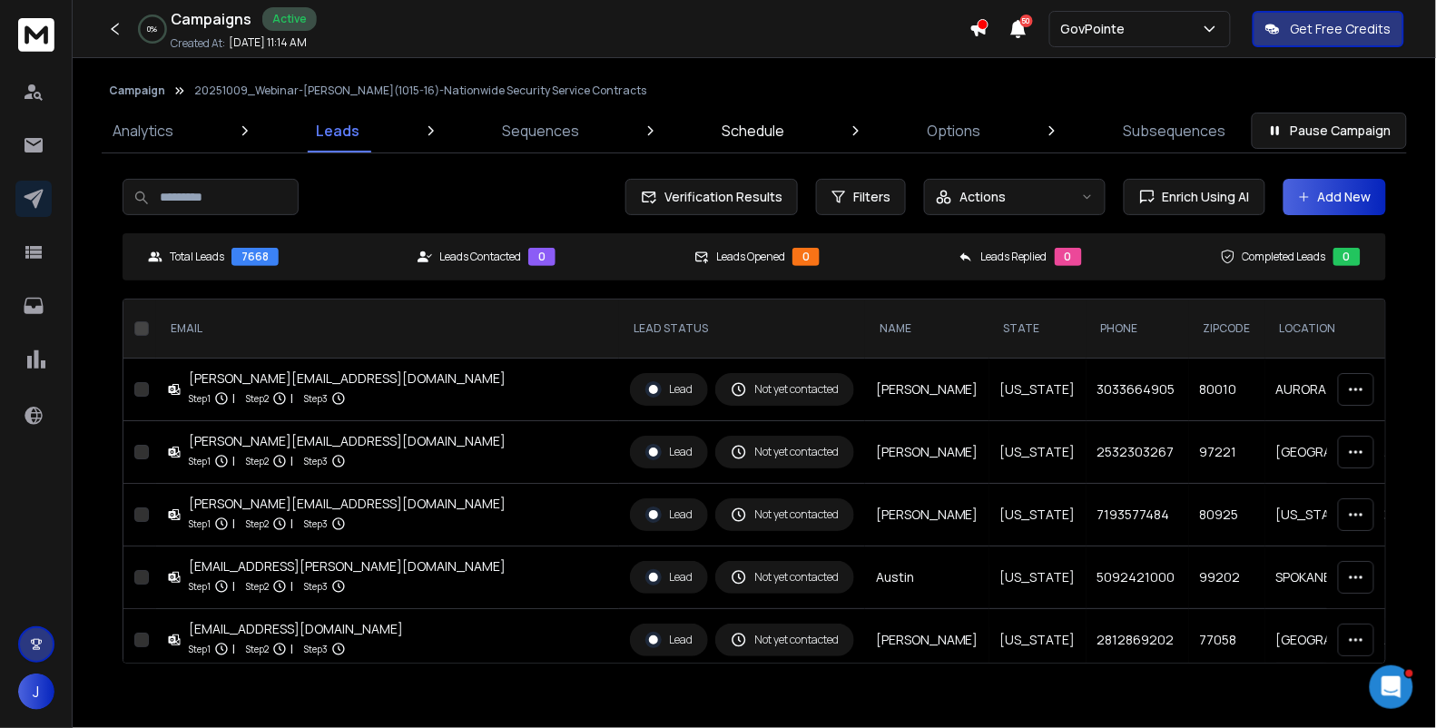
click at [764, 131] on p "Schedule" at bounding box center [754, 131] width 63 height 22
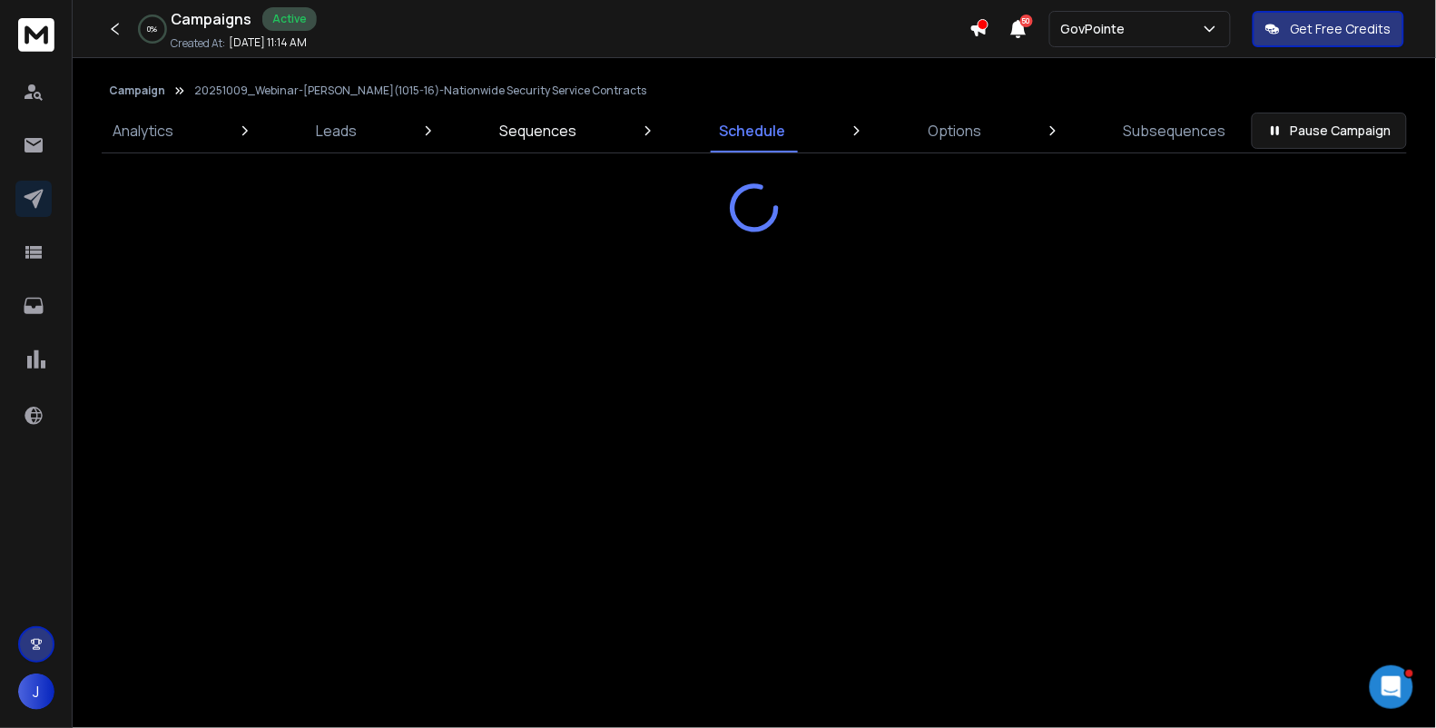
click at [537, 133] on p "Sequences" at bounding box center [537, 131] width 77 height 22
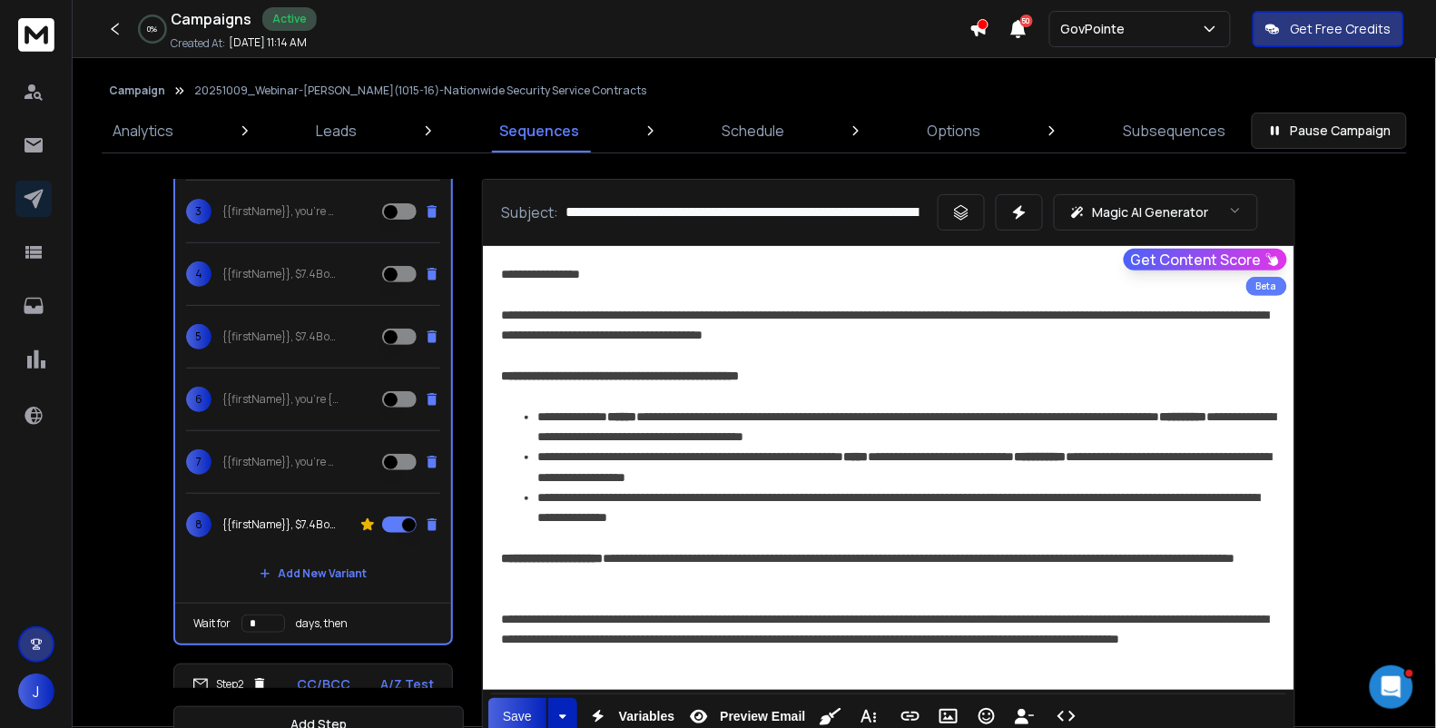
scroll to position [163, 0]
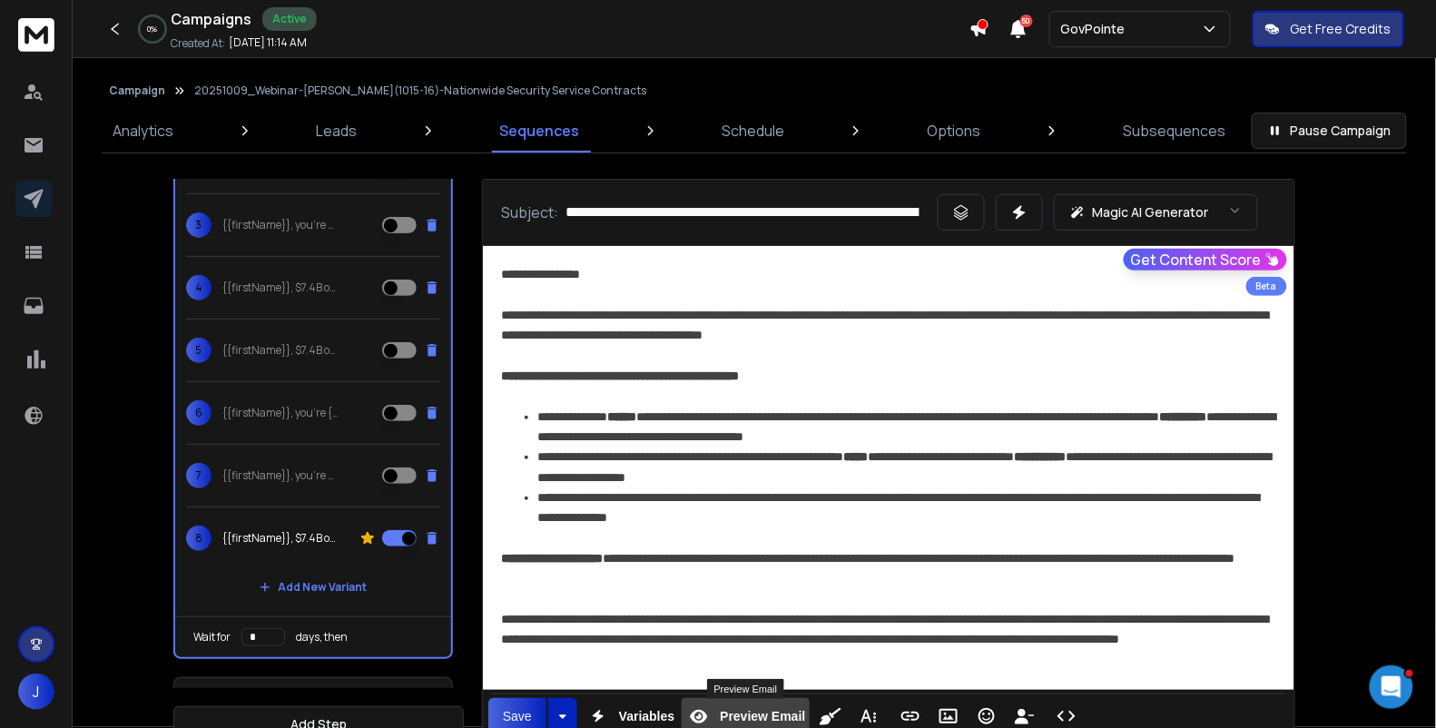
click at [766, 720] on span "Preview Email" at bounding box center [762, 716] width 93 height 15
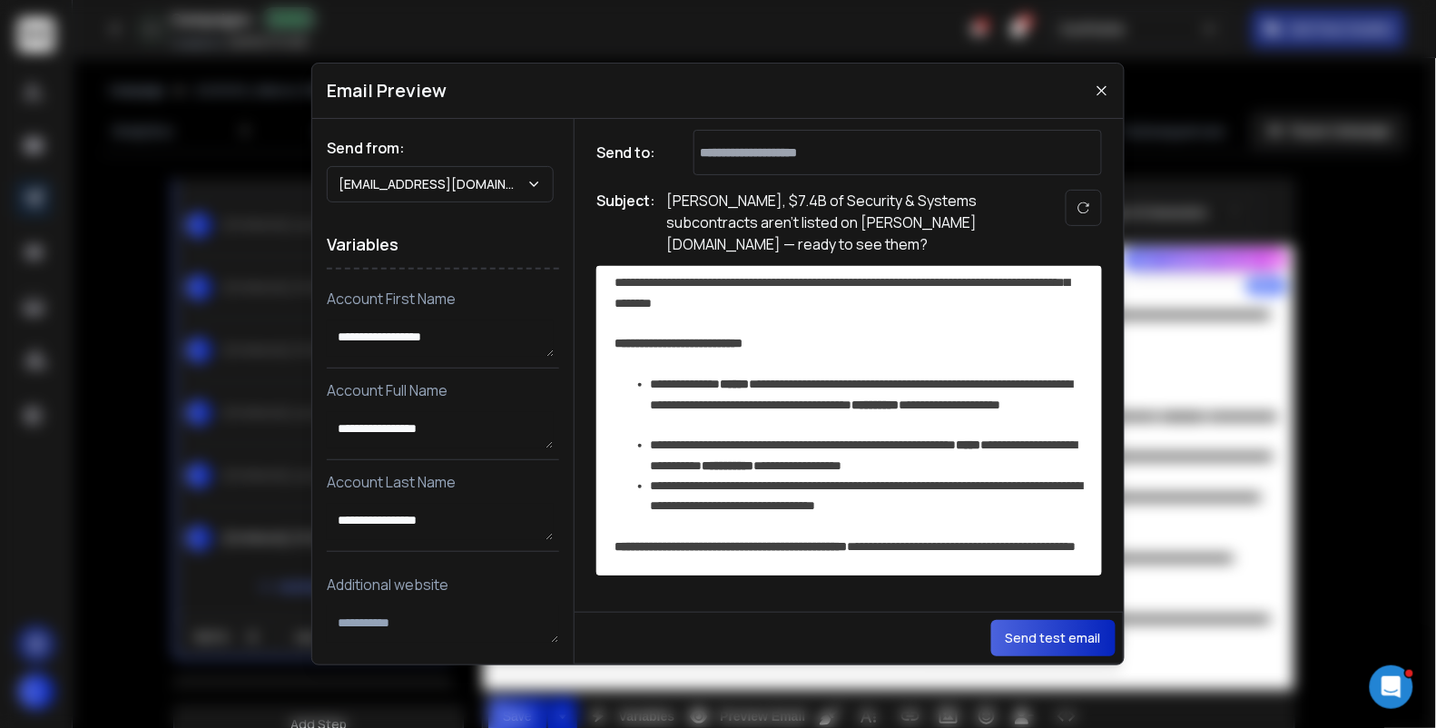
scroll to position [54, 0]
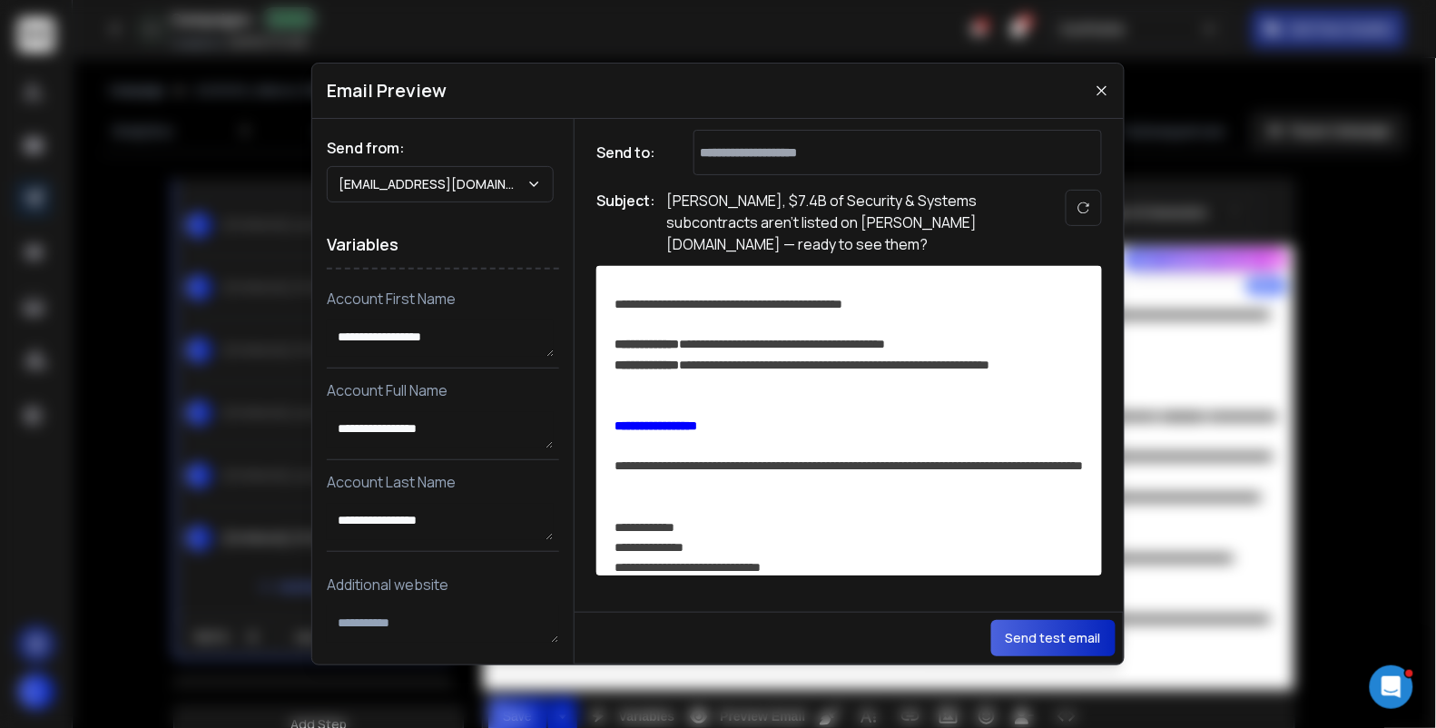
click at [698, 419] on strong "**********" at bounding box center [657, 425] width 84 height 13
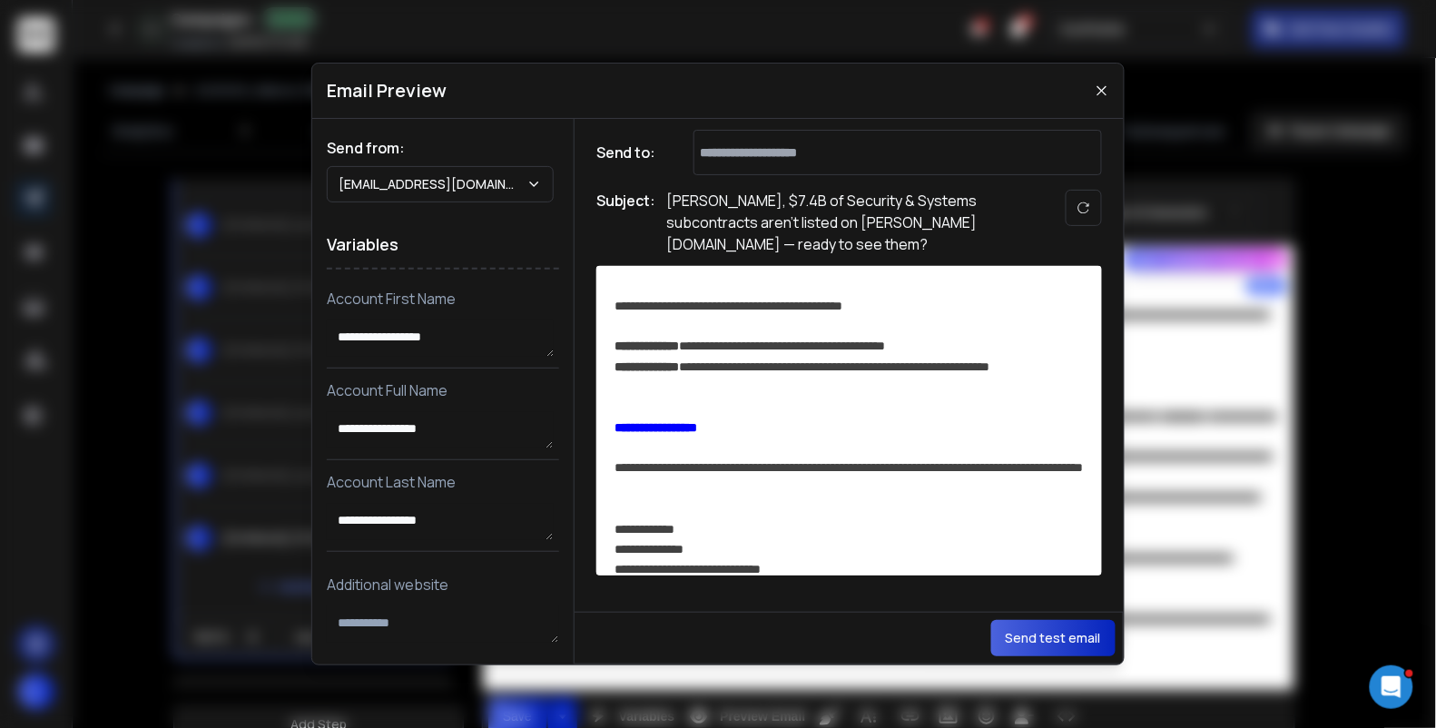
click at [698, 421] on strong "**********" at bounding box center [657, 427] width 84 height 13
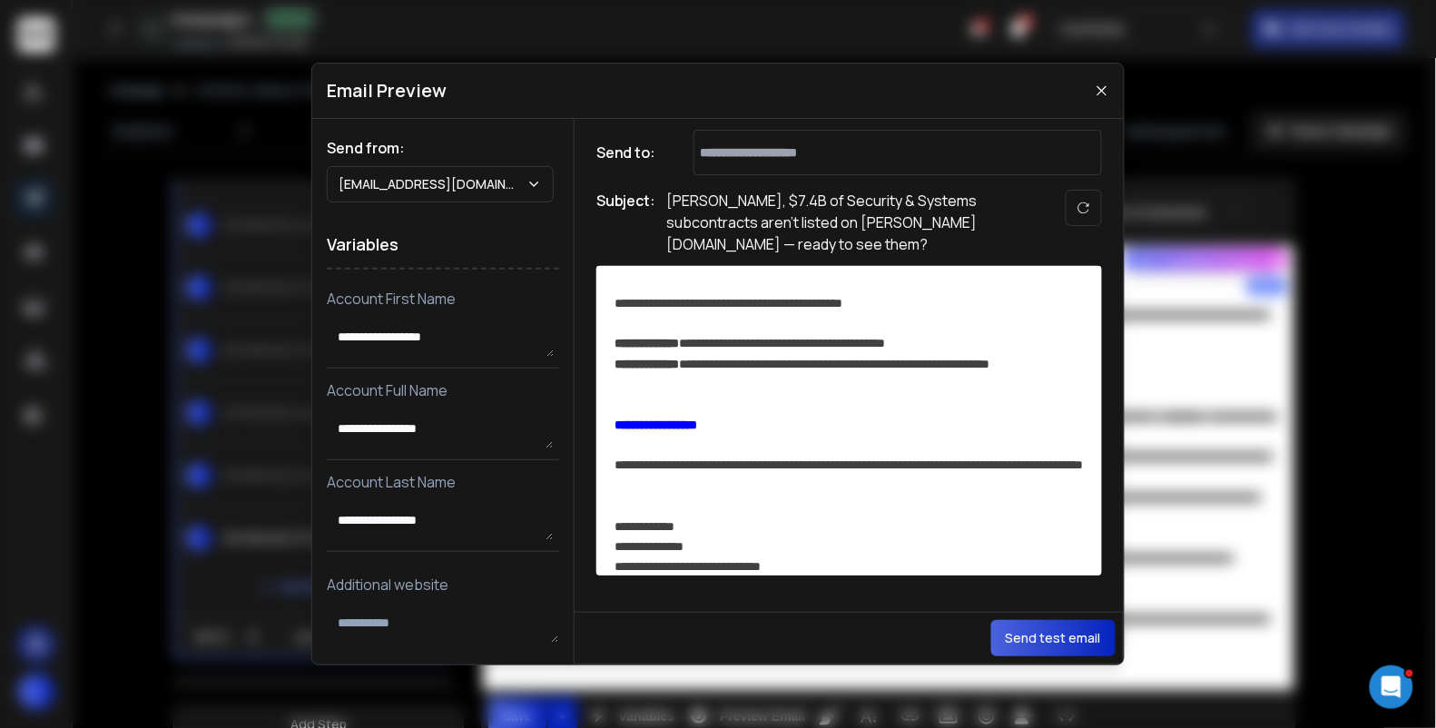
click at [671, 419] on strong "**********" at bounding box center [657, 425] width 84 height 13
click at [646, 419] on strong "**********" at bounding box center [657, 425] width 84 height 13
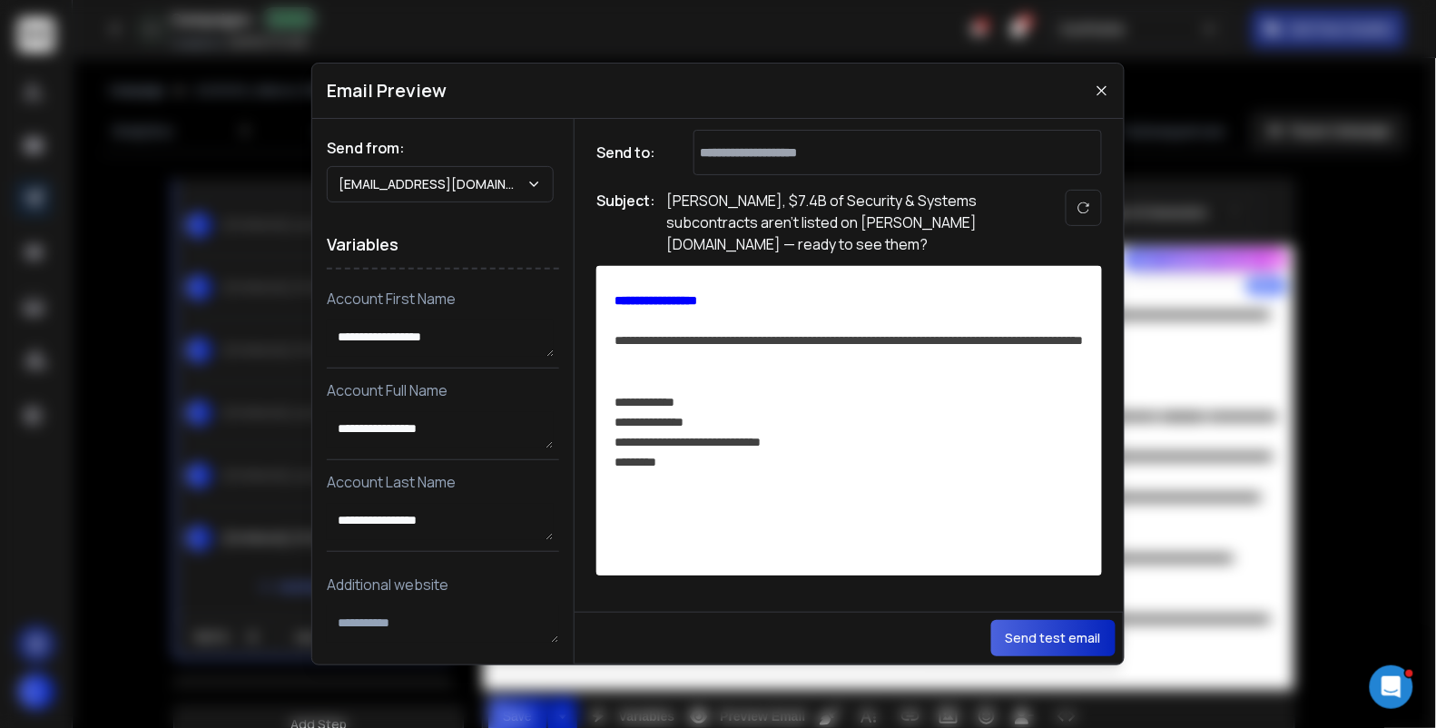
scroll to position [600, 0]
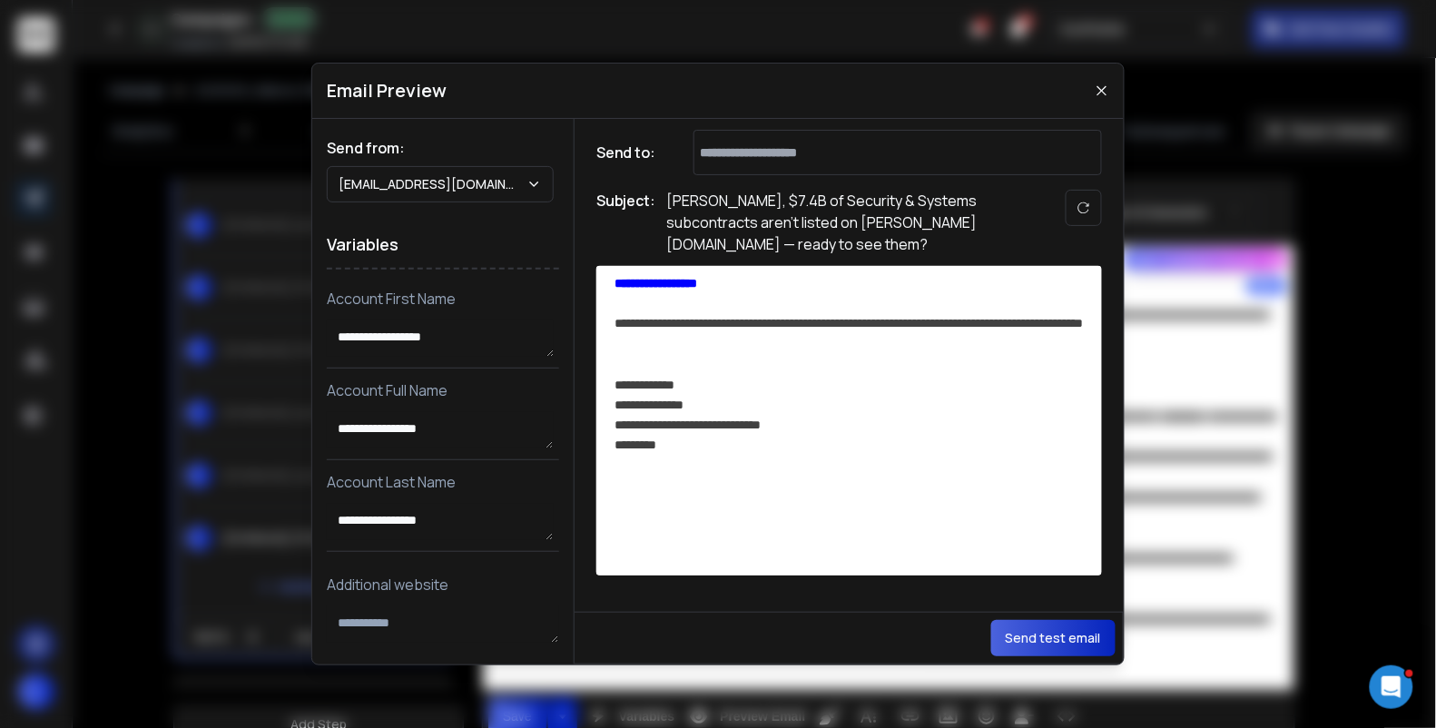
click at [644, 277] on strong "**********" at bounding box center [657, 283] width 84 height 13
click at [650, 277] on strong "**********" at bounding box center [657, 283] width 84 height 13
click at [1110, 84] on div "Email Preview" at bounding box center [718, 91] width 812 height 54
click at [1095, 94] on icon at bounding box center [1102, 91] width 15 height 15
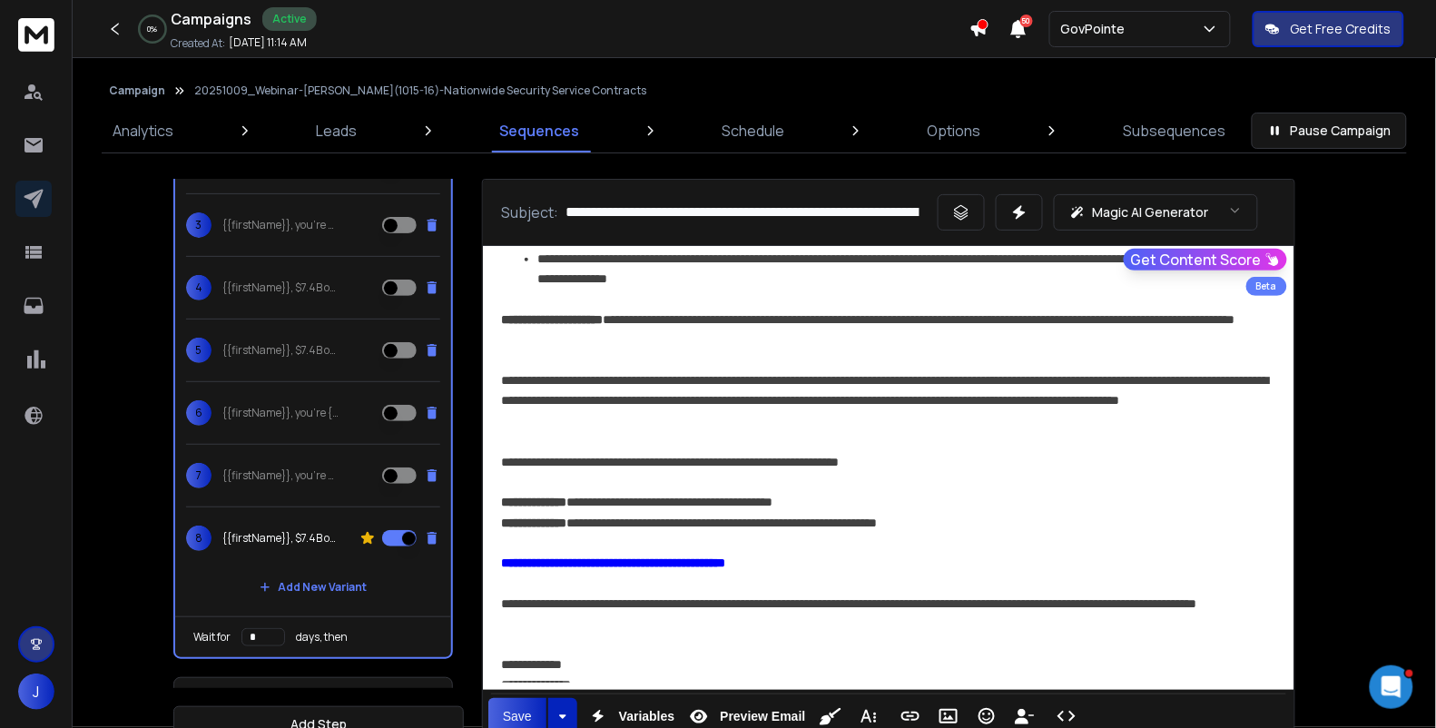
scroll to position [292, 0]
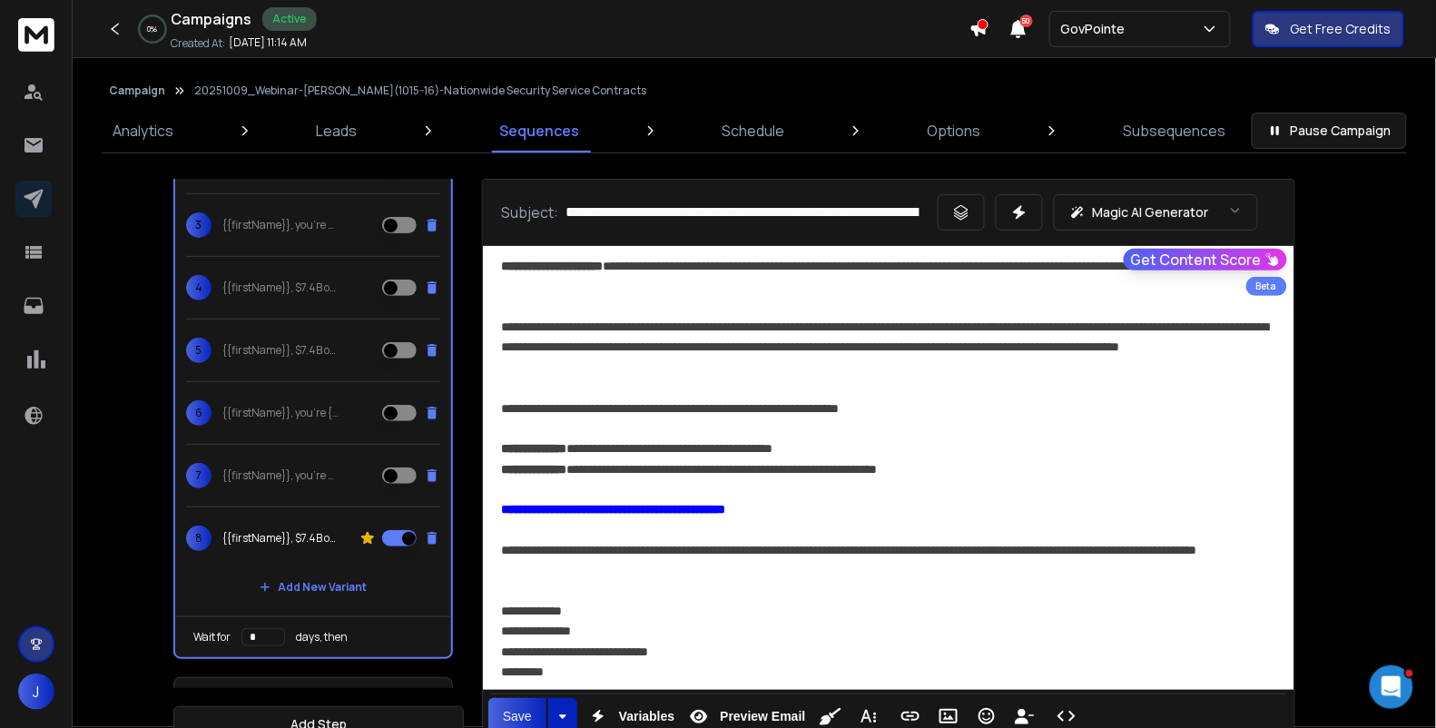
click at [642, 509] on strong "**********" at bounding box center [613, 509] width 224 height 13
click at [586, 549] on icon "button" at bounding box center [592, 552] width 13 height 13
click at [143, 88] on button "Campaign" at bounding box center [137, 91] width 56 height 15
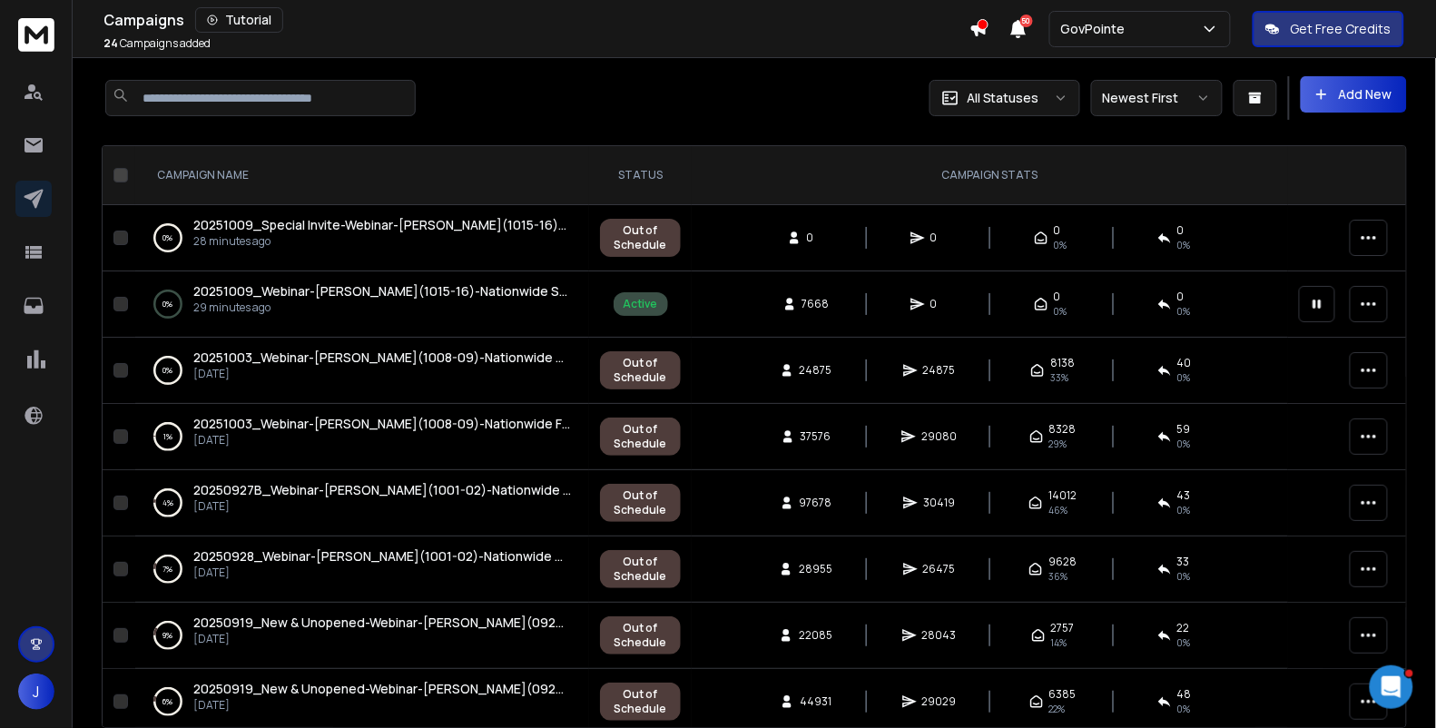
click at [294, 228] on span "20251009_Special Invite-Webinar-[PERSON_NAME](1015-16)-Nationwide Facility Supp…" at bounding box center [492, 224] width 598 height 17
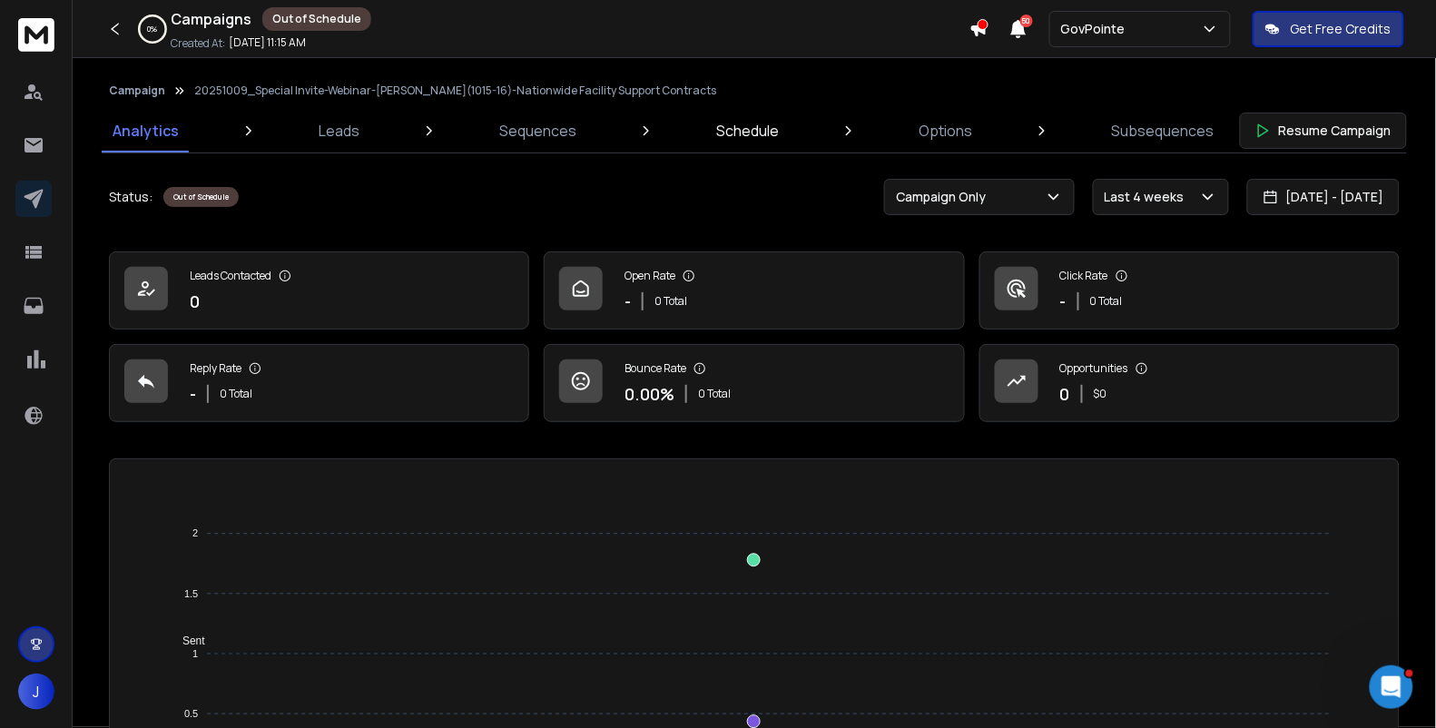
click at [777, 137] on p "Schedule" at bounding box center [747, 131] width 63 height 22
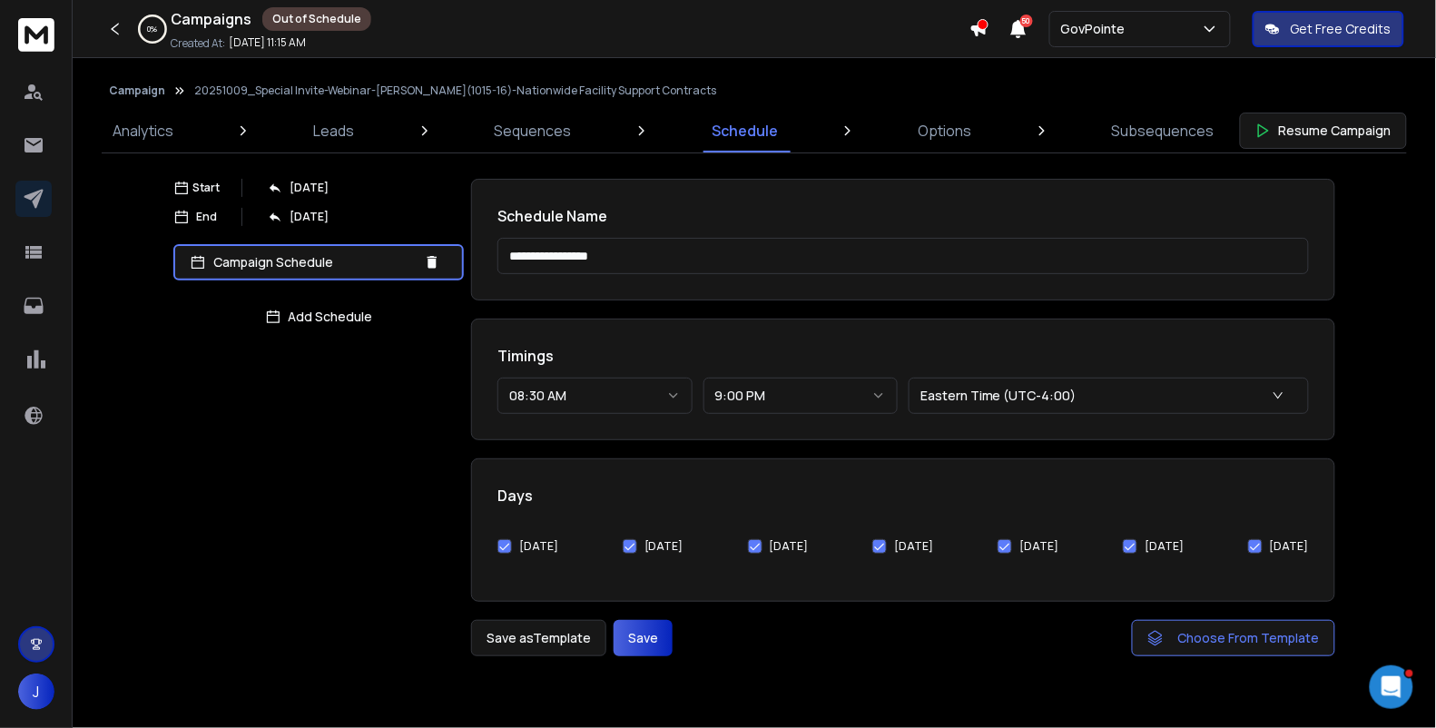
click at [329, 185] on p "[DATE]" at bounding box center [309, 188] width 39 height 15
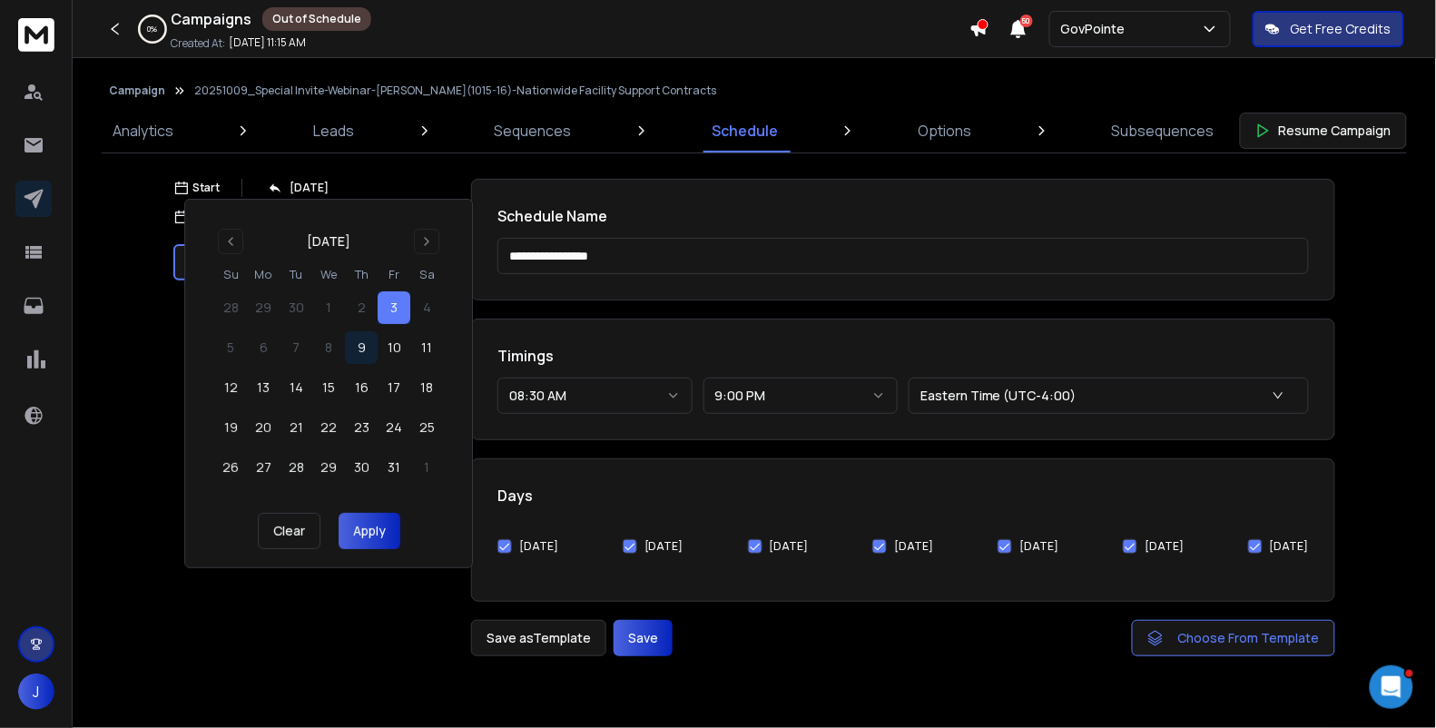
click at [358, 350] on button "9" at bounding box center [361, 347] width 33 height 33
click at [360, 387] on button "16" at bounding box center [361, 387] width 33 height 33
click at [360, 349] on button "9" at bounding box center [361, 347] width 33 height 33
click at [369, 518] on button "Apply" at bounding box center [370, 531] width 62 height 36
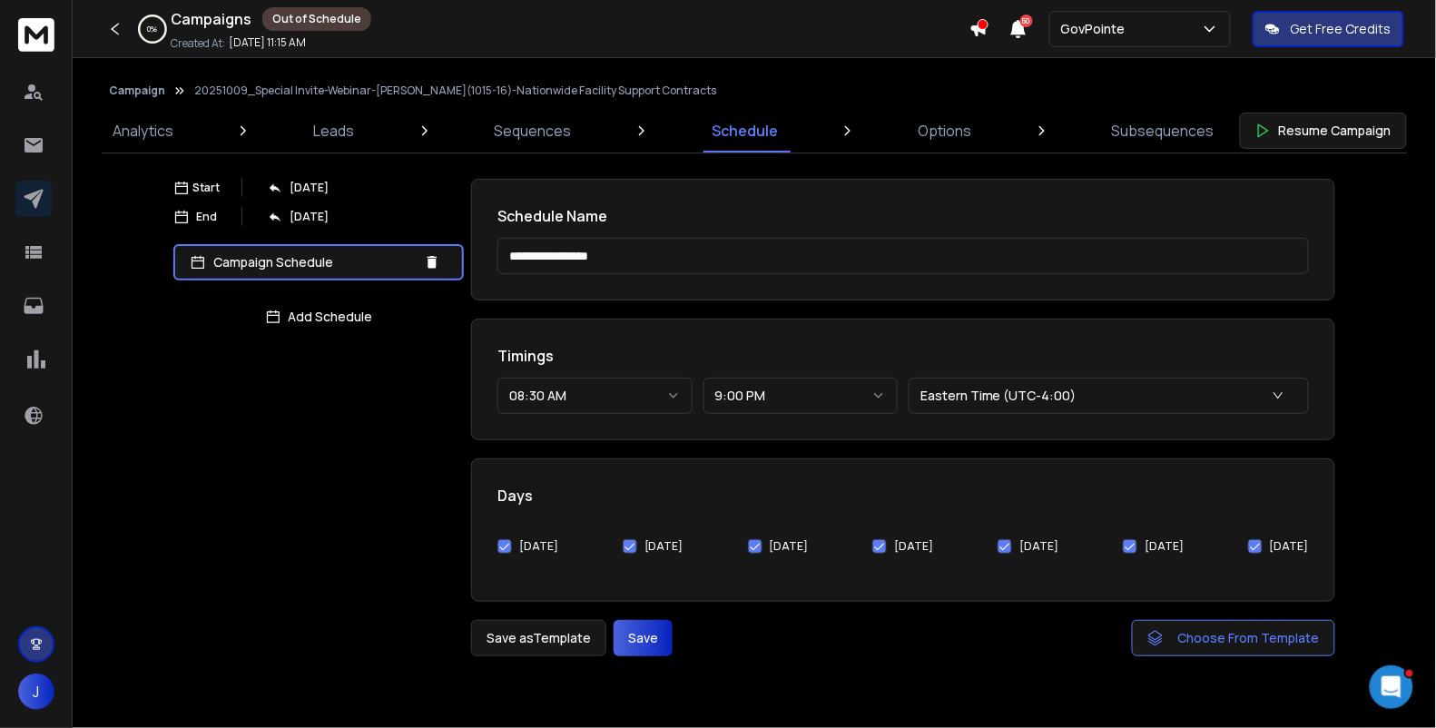
click at [329, 218] on p "[DATE]" at bounding box center [309, 217] width 39 height 15
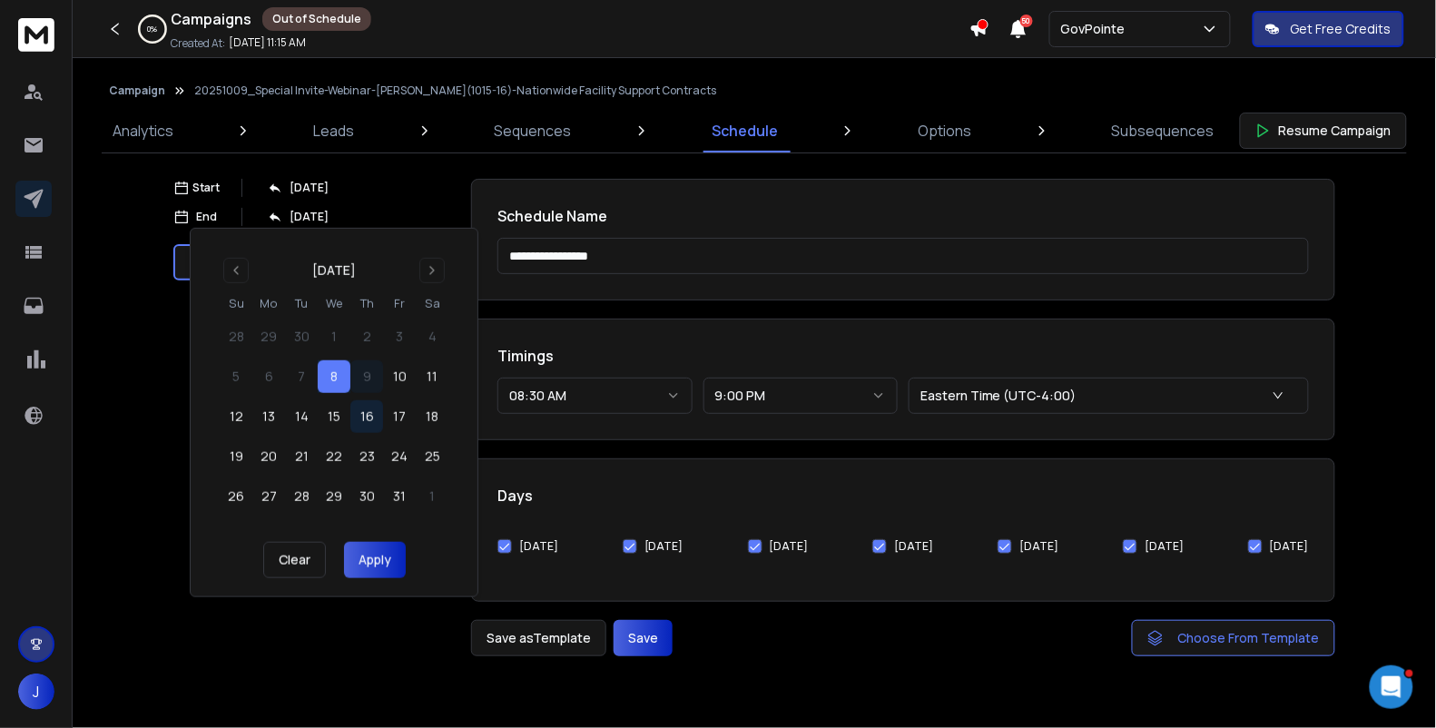
click at [372, 414] on button "16" at bounding box center [366, 416] width 33 height 33
click at [364, 550] on button "Apply" at bounding box center [375, 560] width 62 height 36
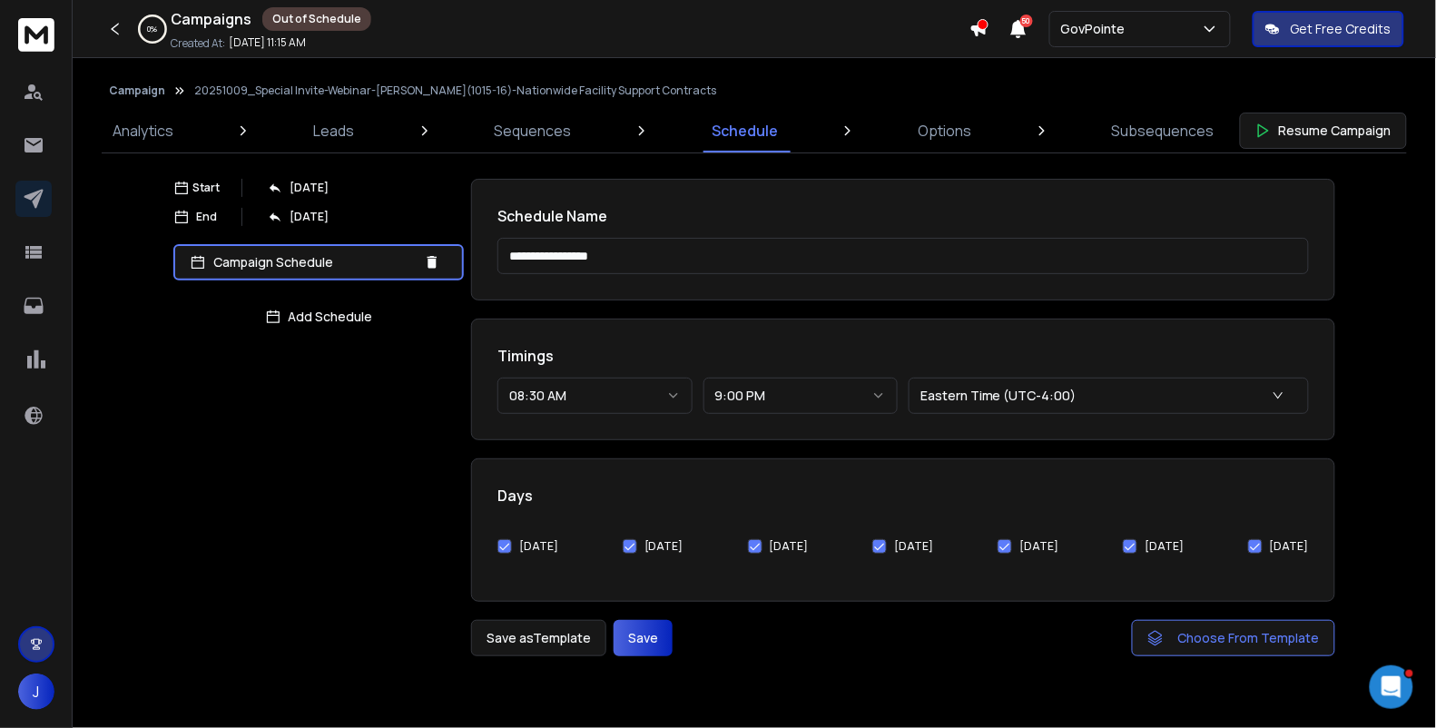
click at [650, 635] on button "Save" at bounding box center [643, 638] width 59 height 36
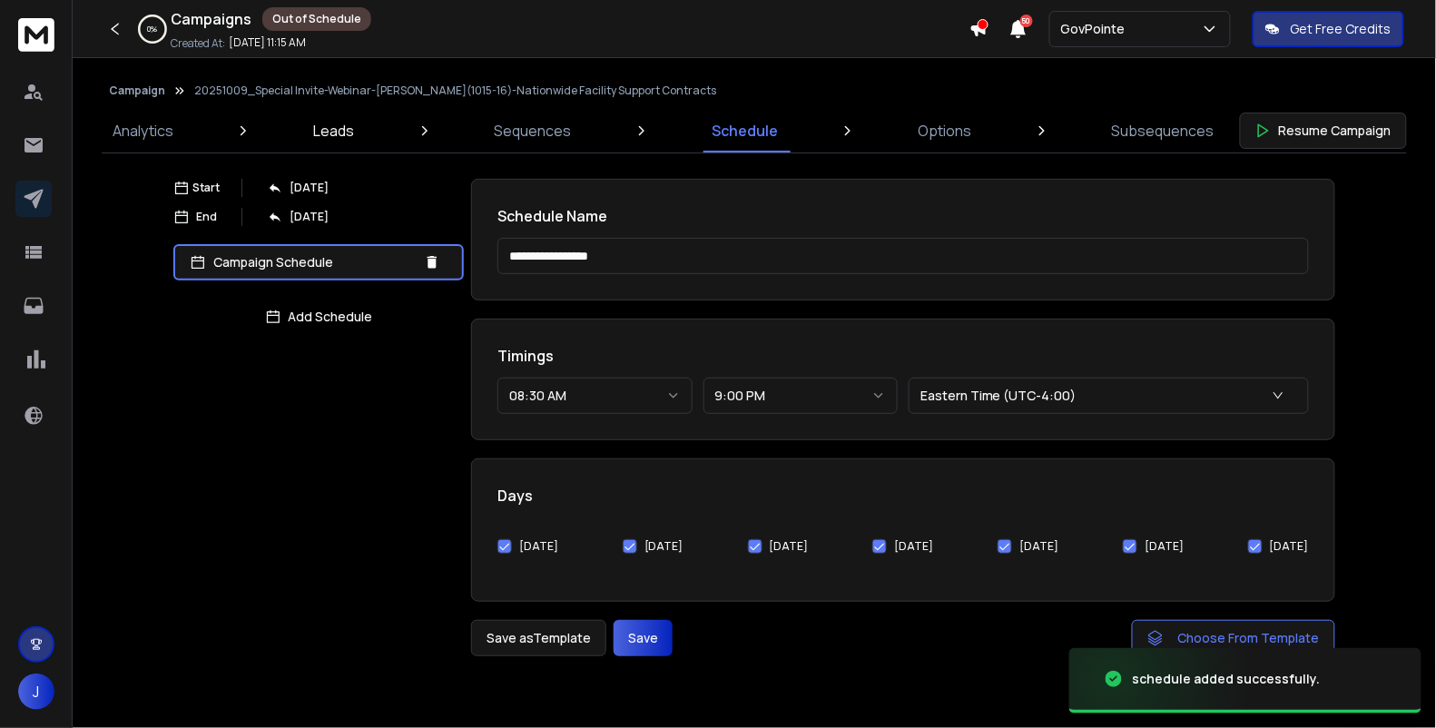
click at [342, 129] on p "Leads" at bounding box center [333, 131] width 41 height 22
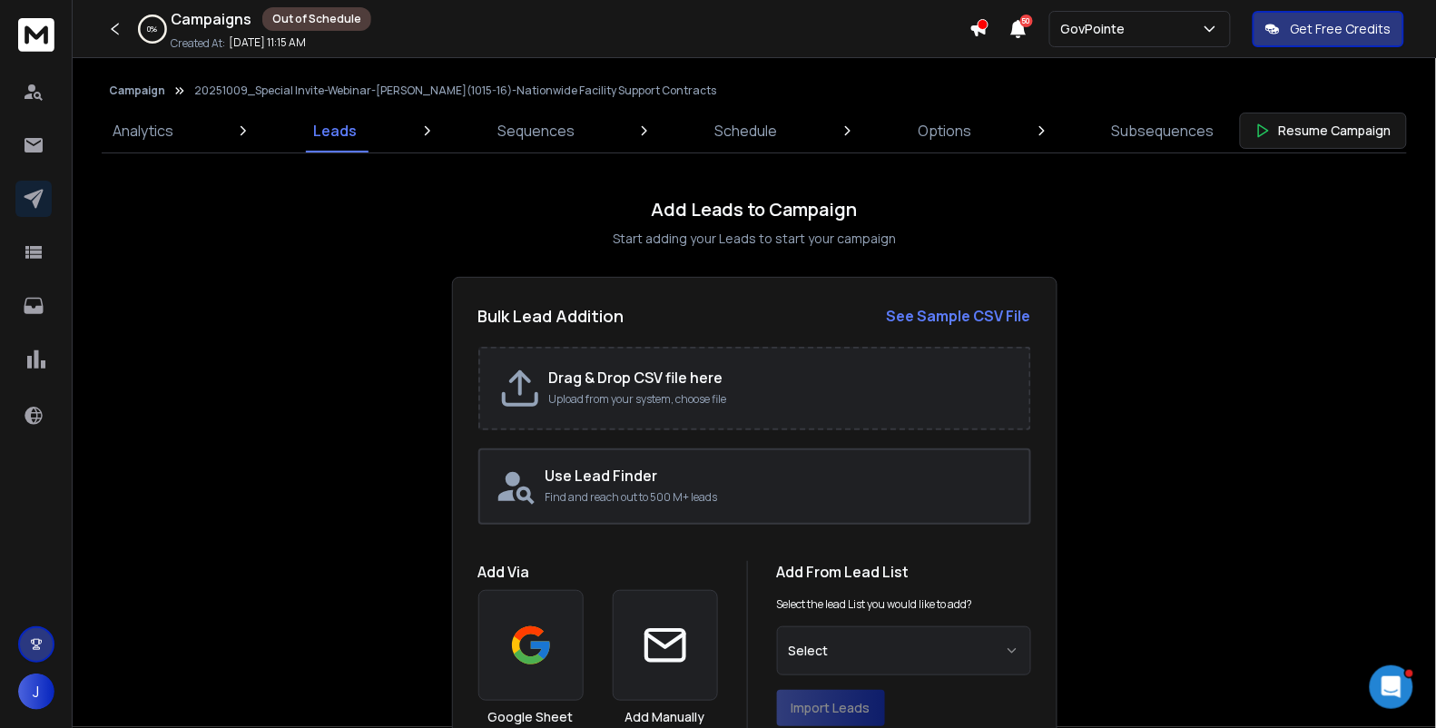
click at [149, 86] on button "Campaign" at bounding box center [137, 91] width 56 height 15
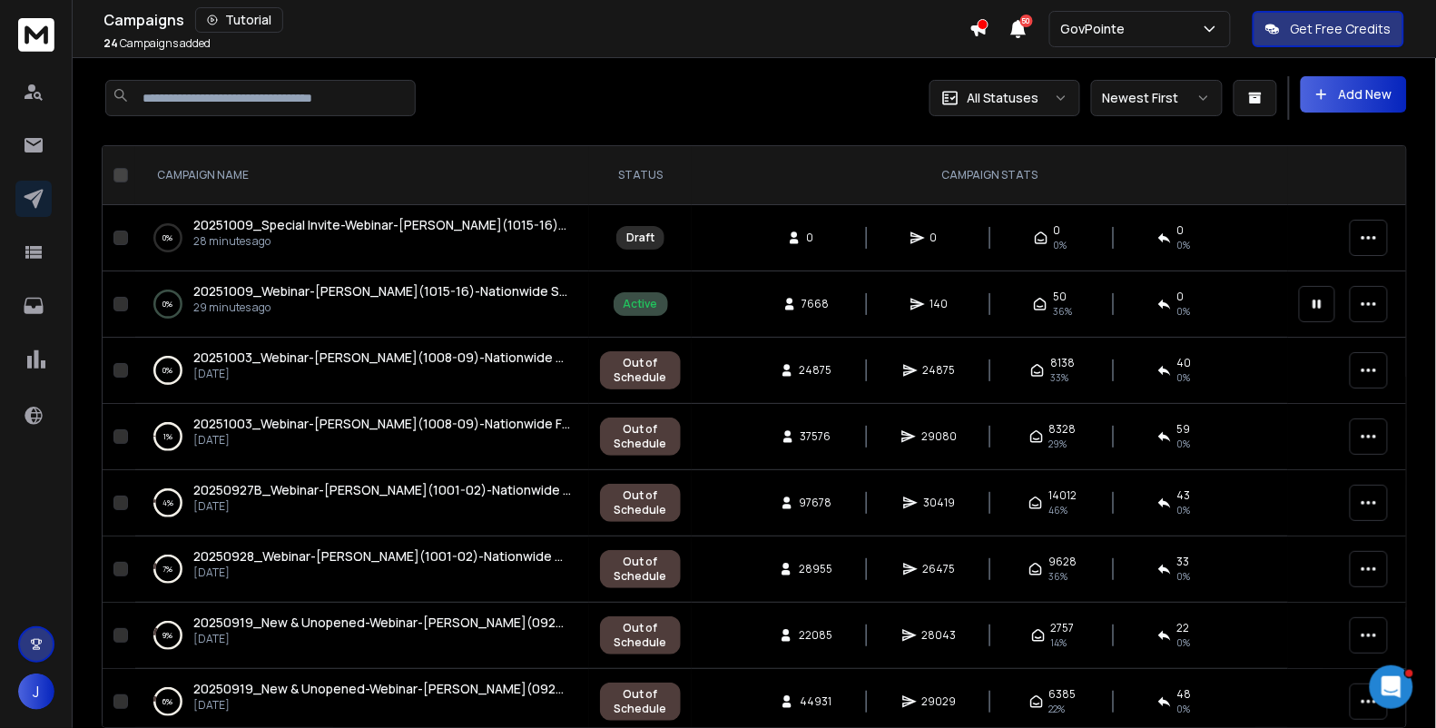
click at [324, 428] on span "20251003_Webinar-[PERSON_NAME](1008-09)-Nationwide Facility Support Contracts" at bounding box center [452, 423] width 519 height 17
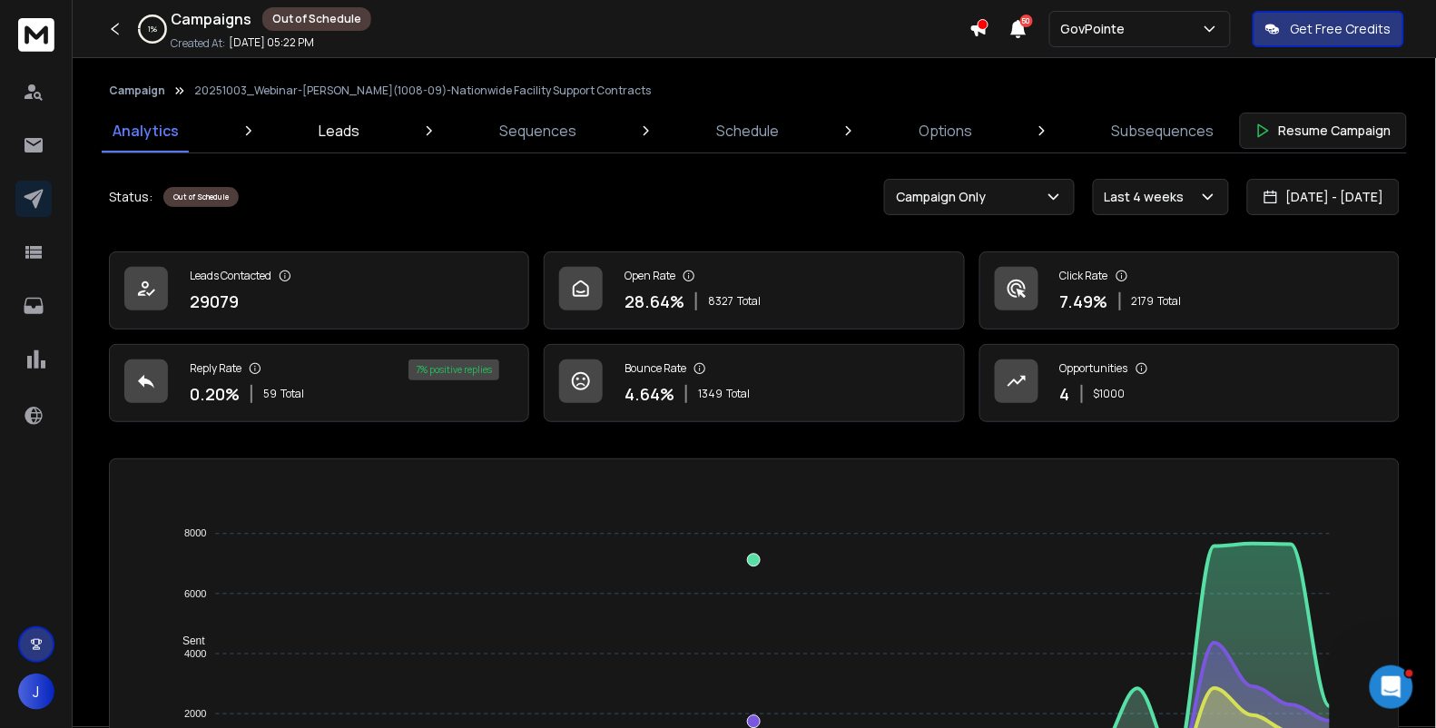
click at [345, 130] on p "Leads" at bounding box center [339, 131] width 41 height 22
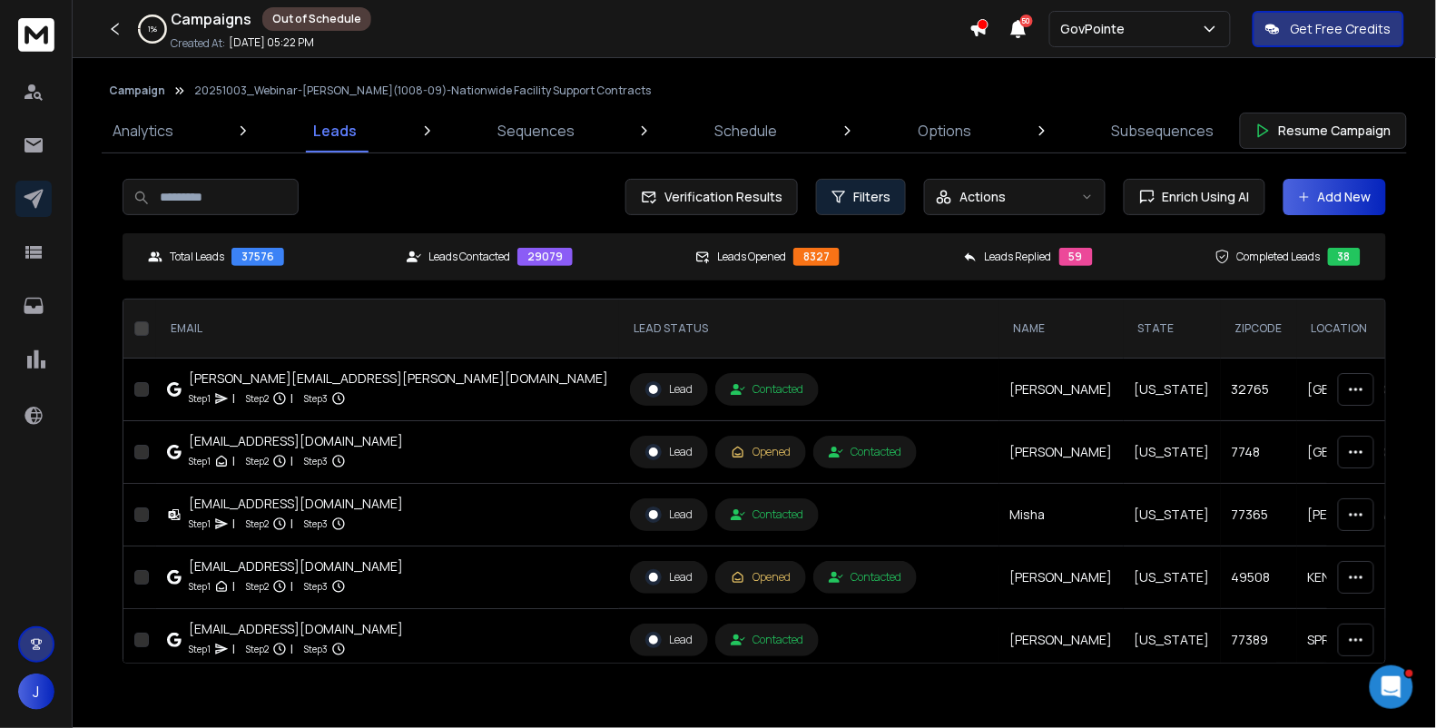
click at [869, 194] on span "Filters" at bounding box center [872, 197] width 37 height 18
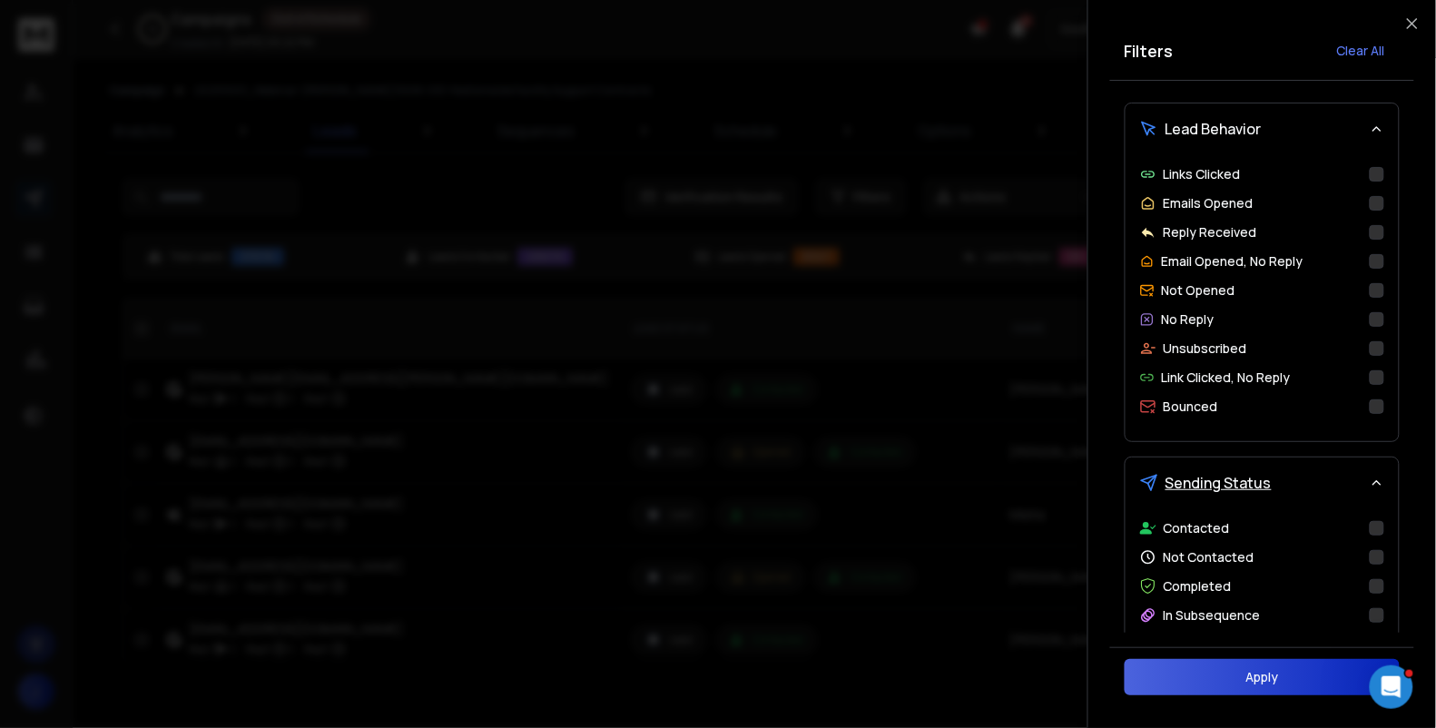
scroll to position [2, 0]
click at [1199, 555] on p "Not Contacted" at bounding box center [1209, 556] width 91 height 18
click at [1370, 555] on button "Not Contacted" at bounding box center [1377, 555] width 15 height 15
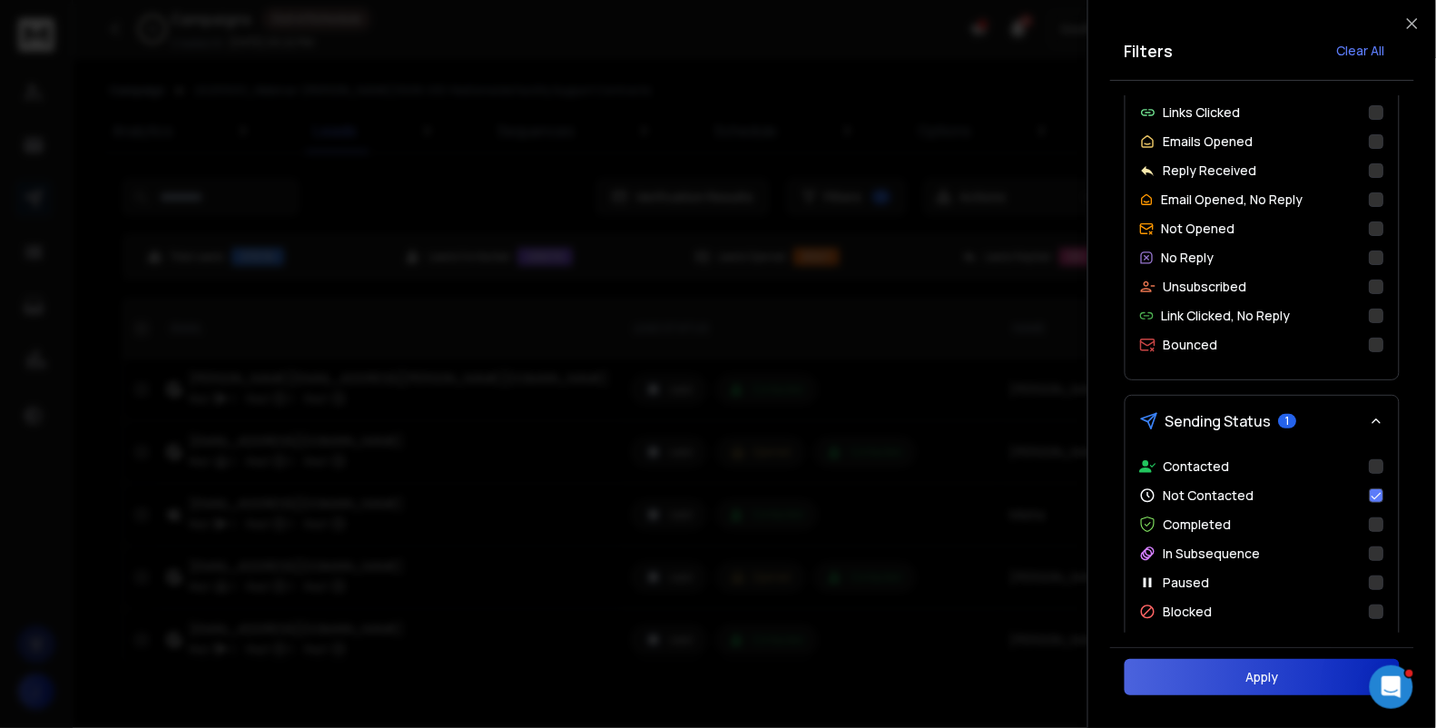
scroll to position [63, 0]
click at [1257, 685] on button "Apply" at bounding box center [1262, 677] width 275 height 36
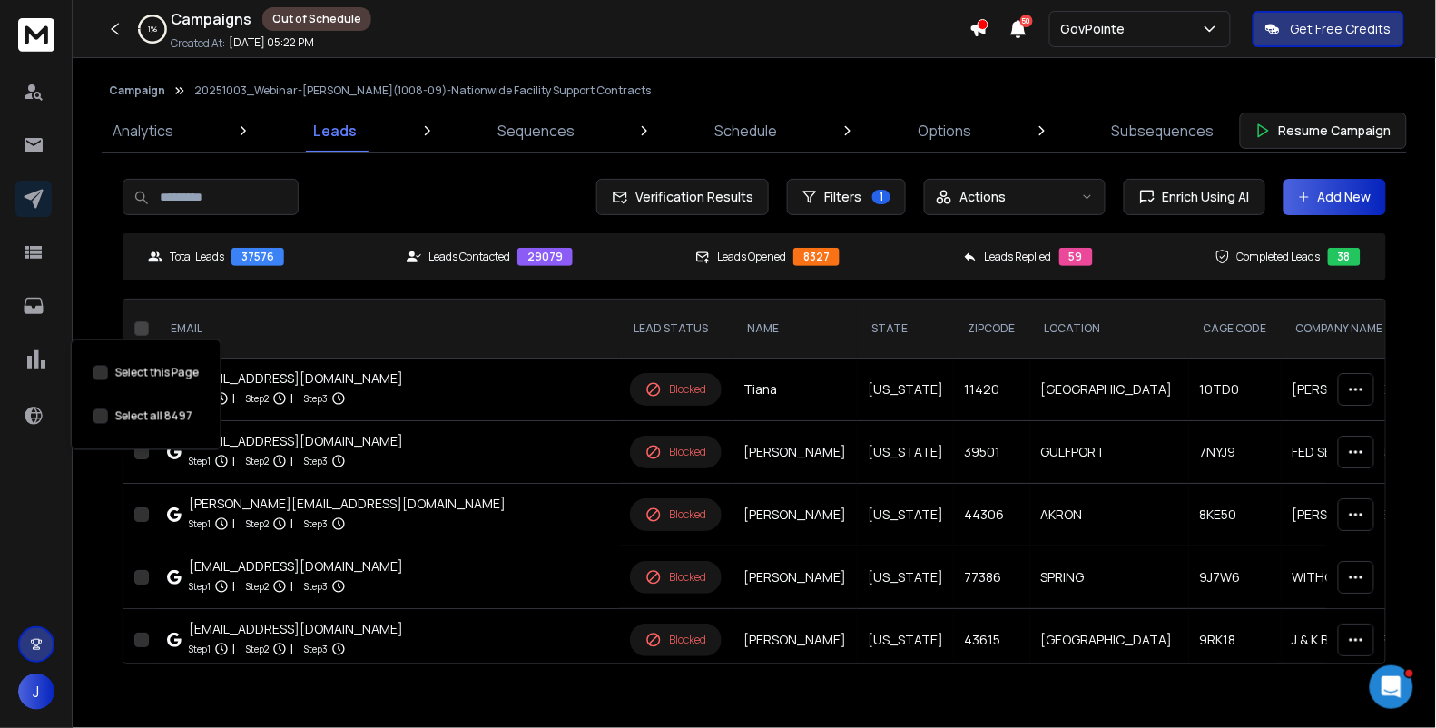
click at [102, 418] on button "Select this Page" at bounding box center [101, 417] width 15 height 15
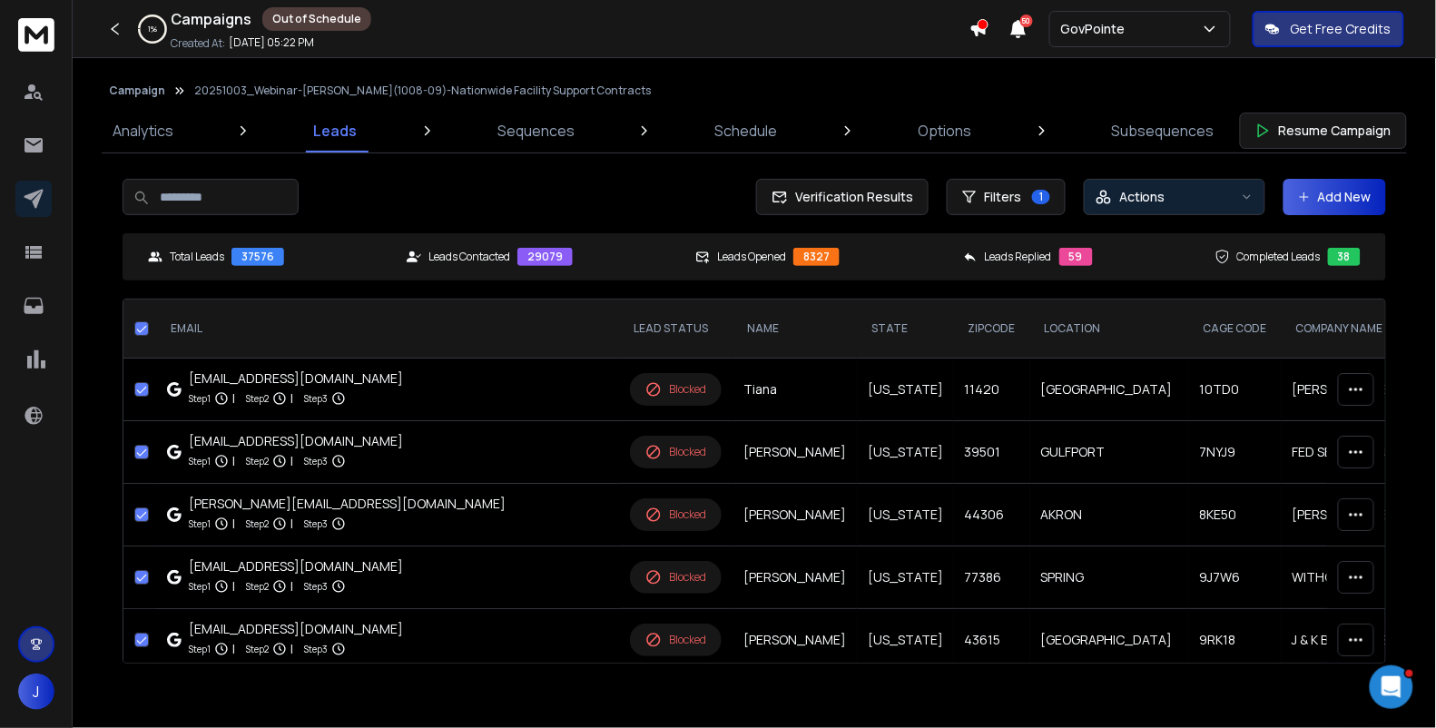
click at [1172, 207] on button "Actions" at bounding box center [1175, 197] width 182 height 36
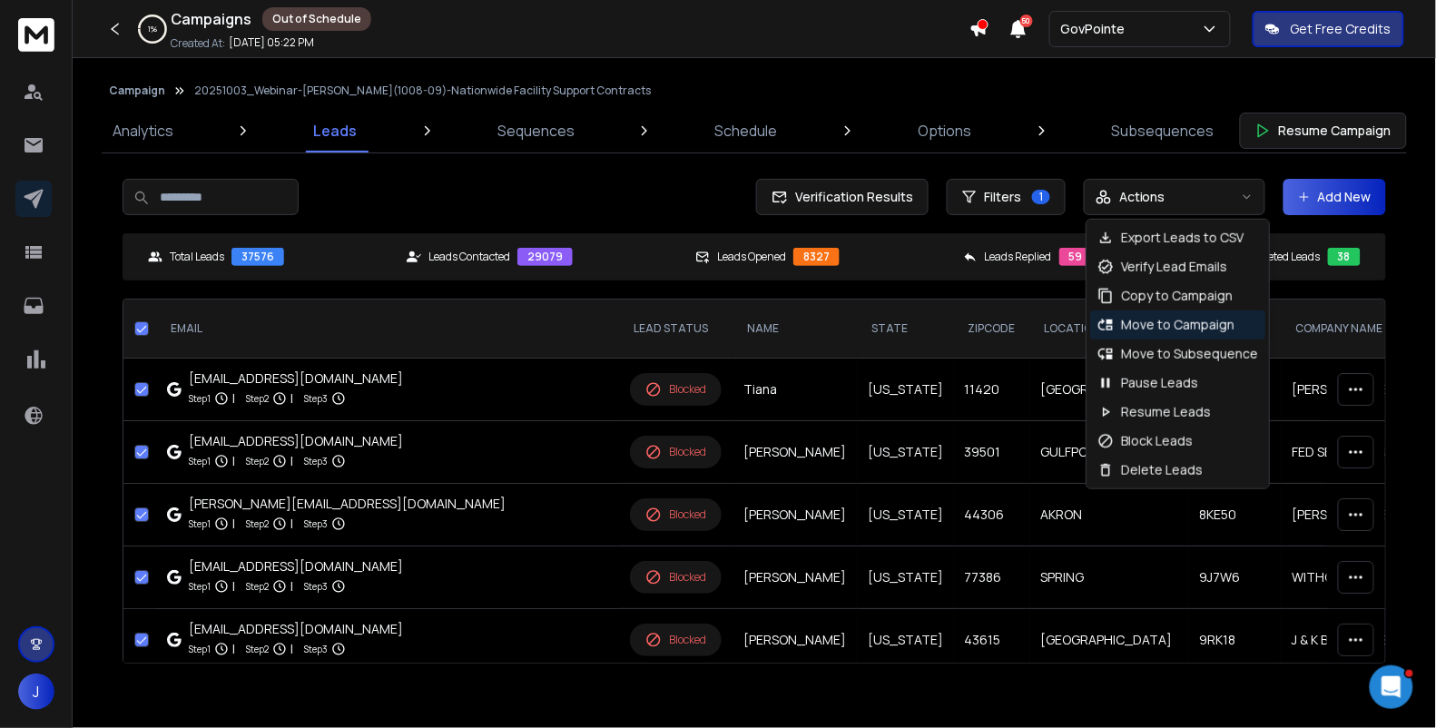
click at [1160, 325] on p "Move to Campaign" at bounding box center [1177, 325] width 113 height 18
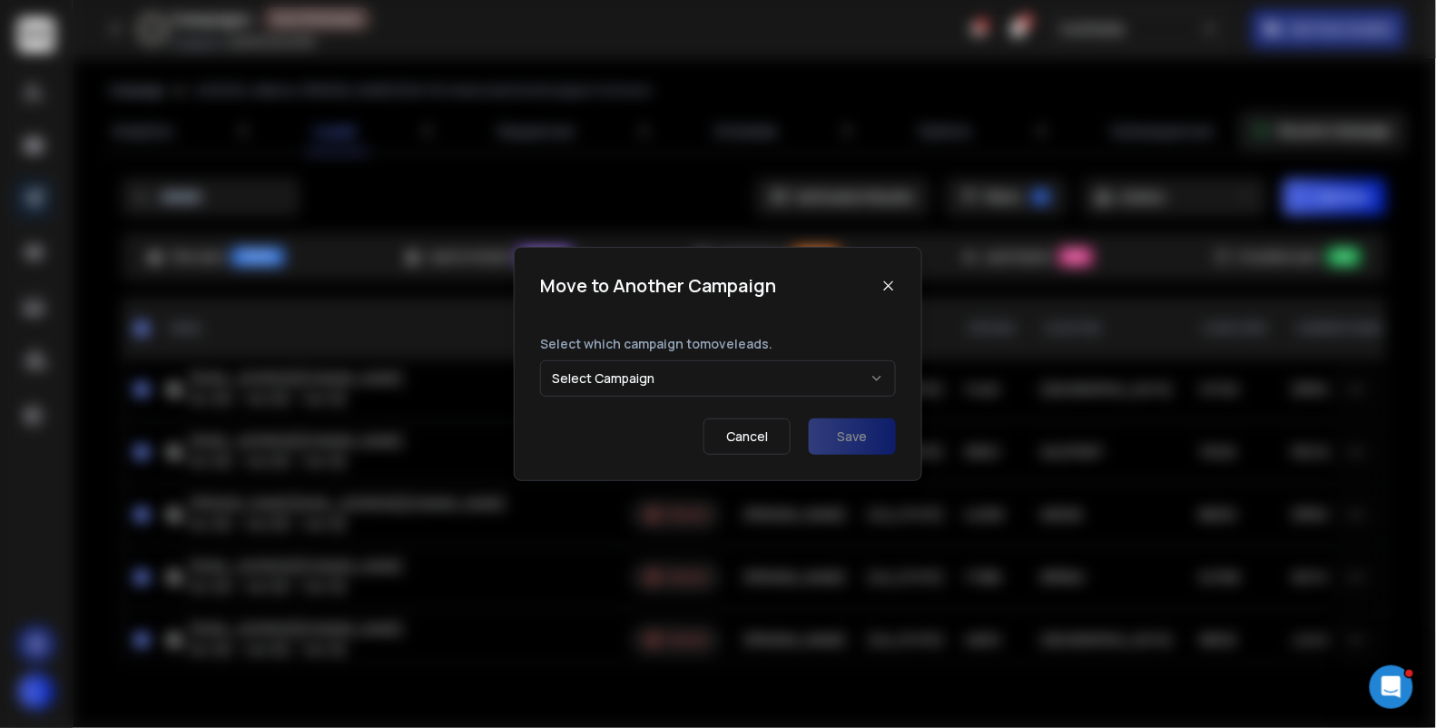
click at [639, 393] on button "Select Campaign" at bounding box center [718, 378] width 356 height 36
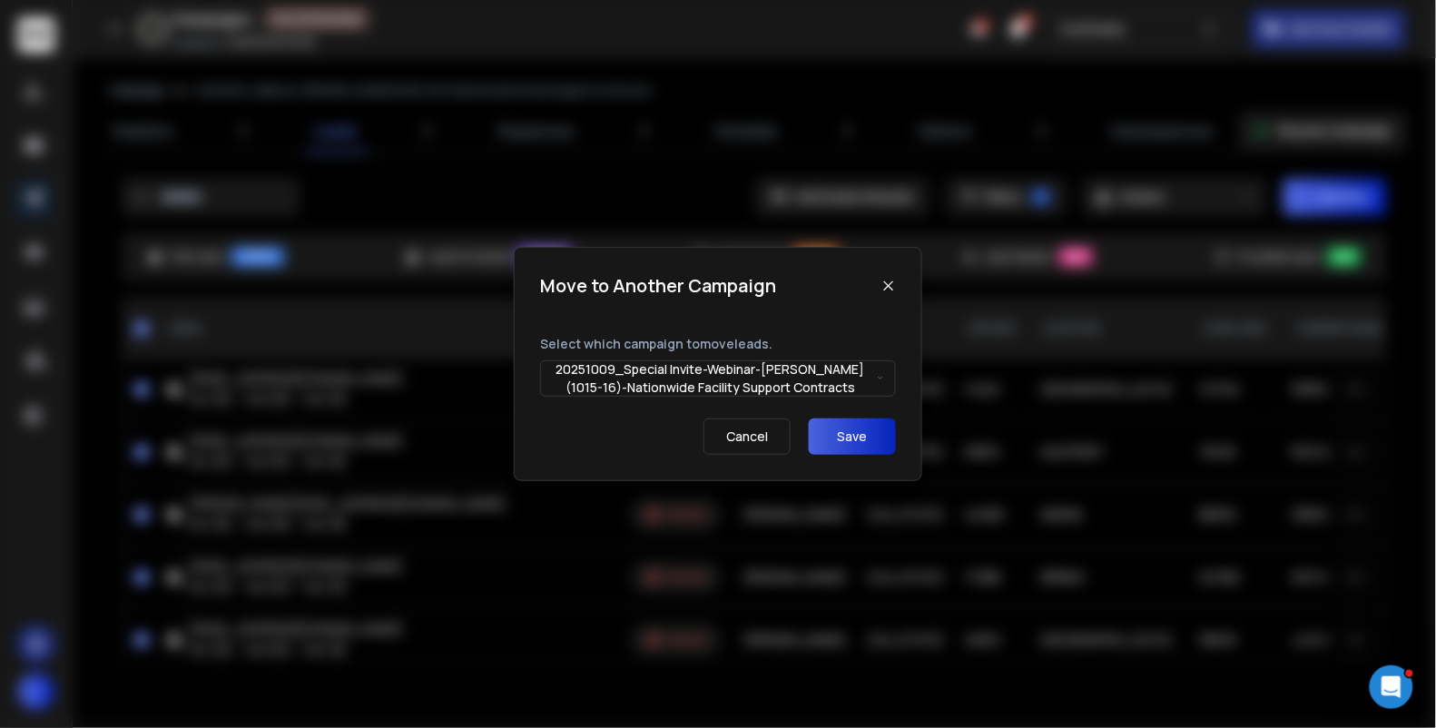
click at [847, 433] on button "Save" at bounding box center [852, 437] width 87 height 36
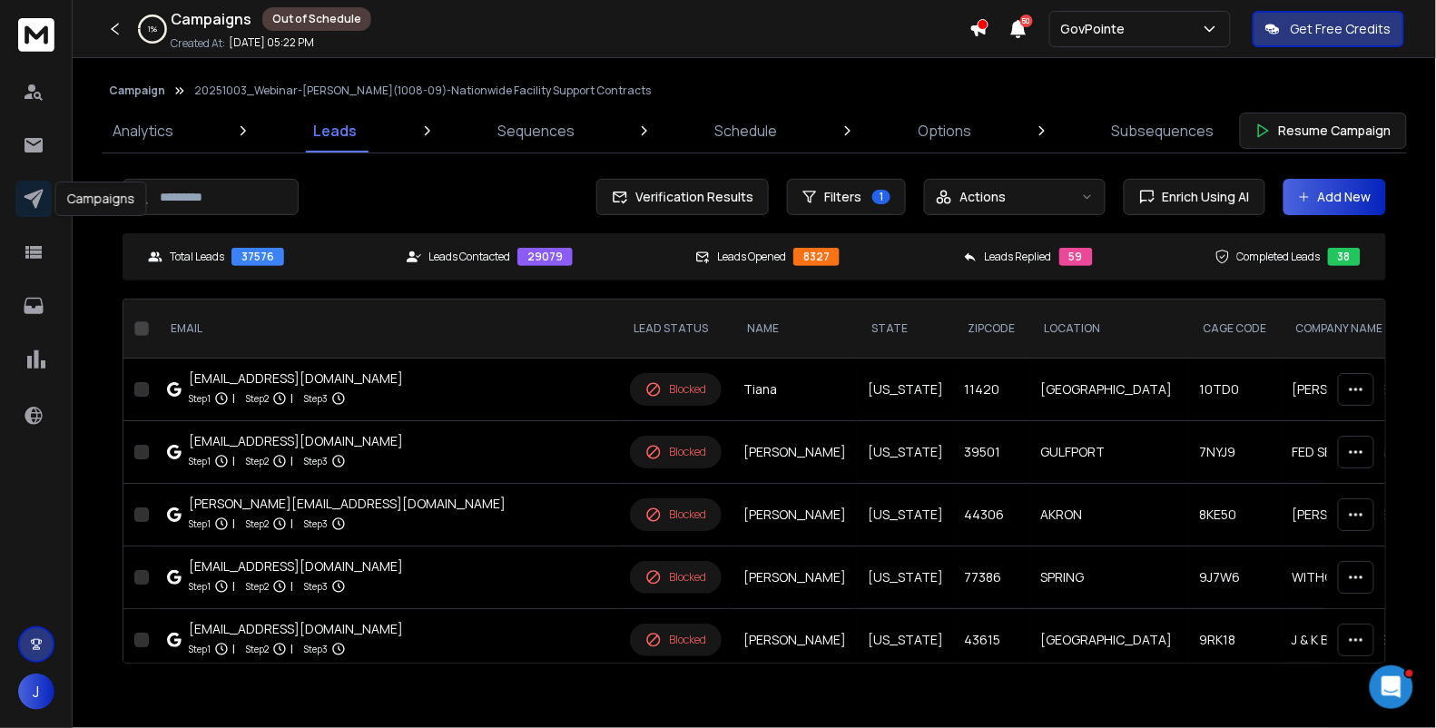
click at [36, 201] on icon at bounding box center [33, 199] width 19 height 19
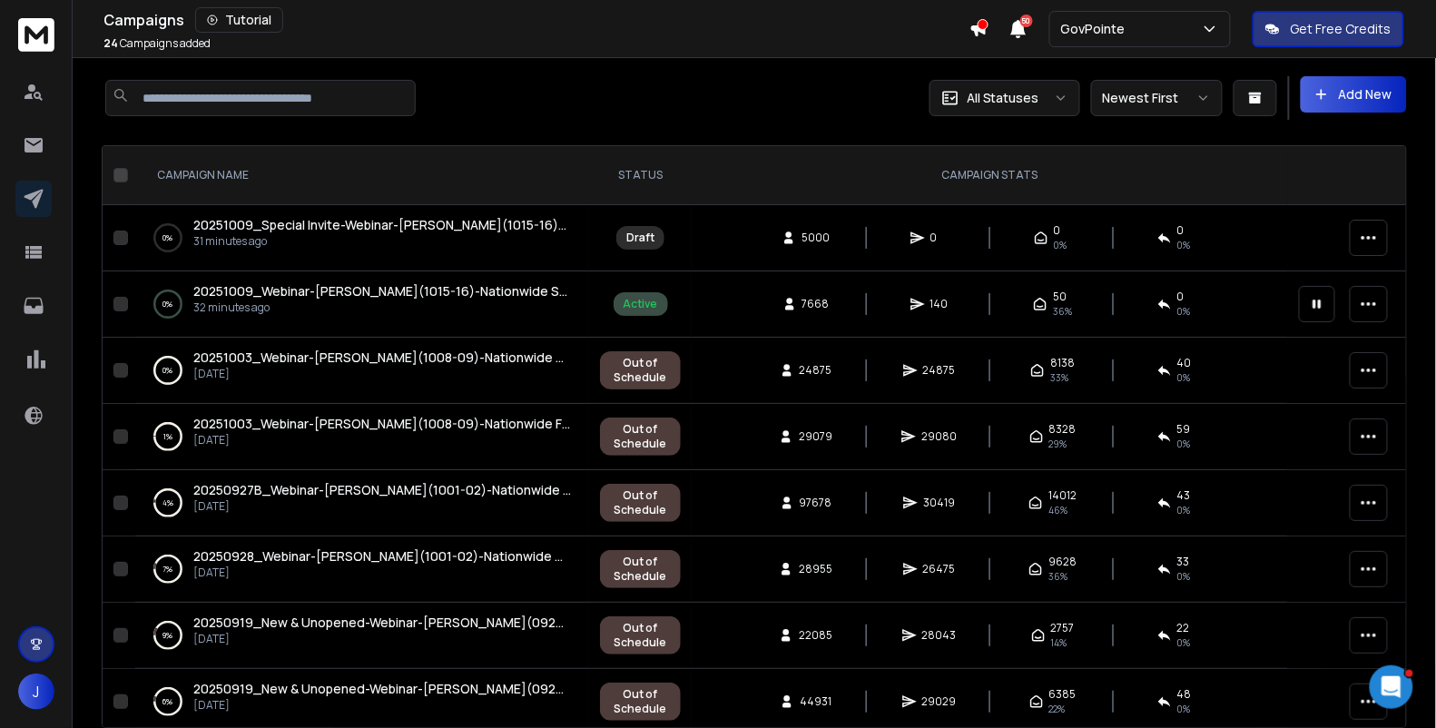
click at [479, 222] on span "20251009_Special Invite-Webinar-[PERSON_NAME](1015-16)-Nationwide Facility Supp…" at bounding box center [492, 224] width 598 height 17
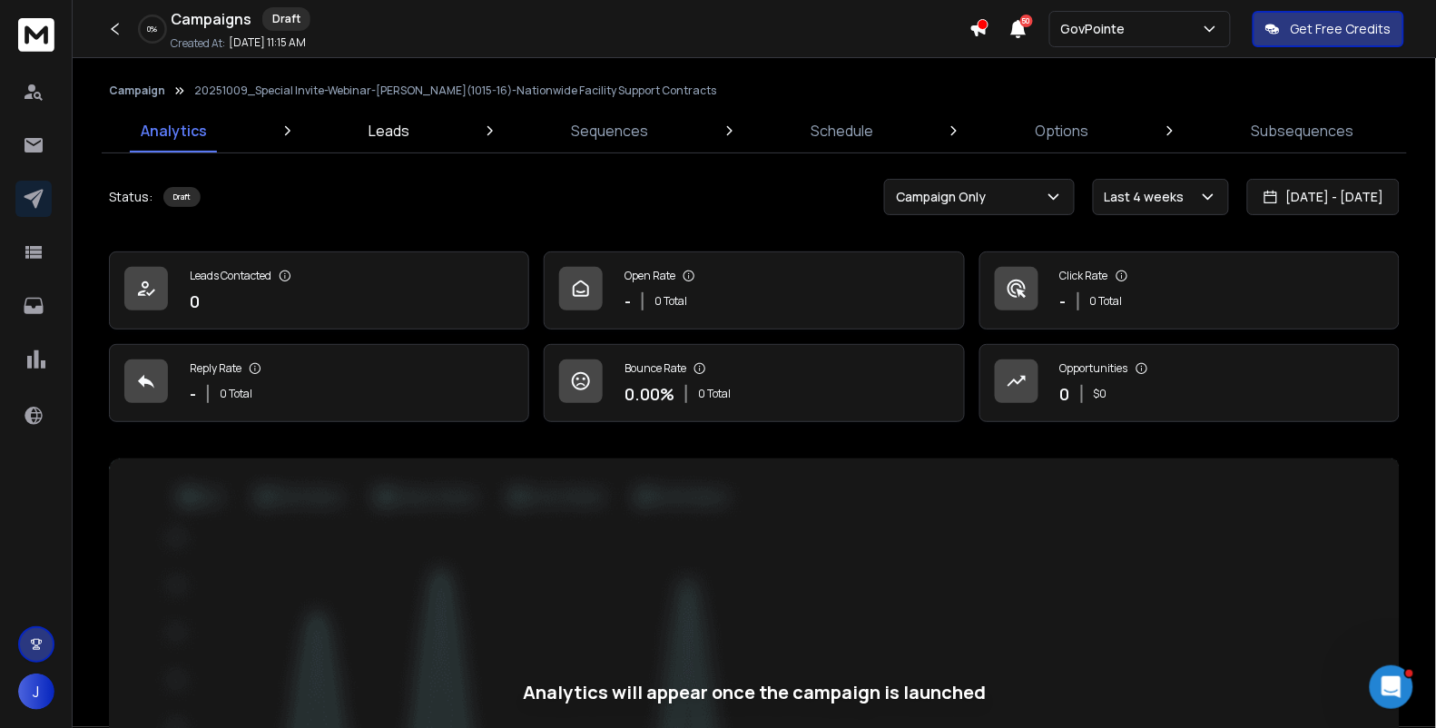
click at [386, 132] on p "Leads" at bounding box center [389, 131] width 41 height 22
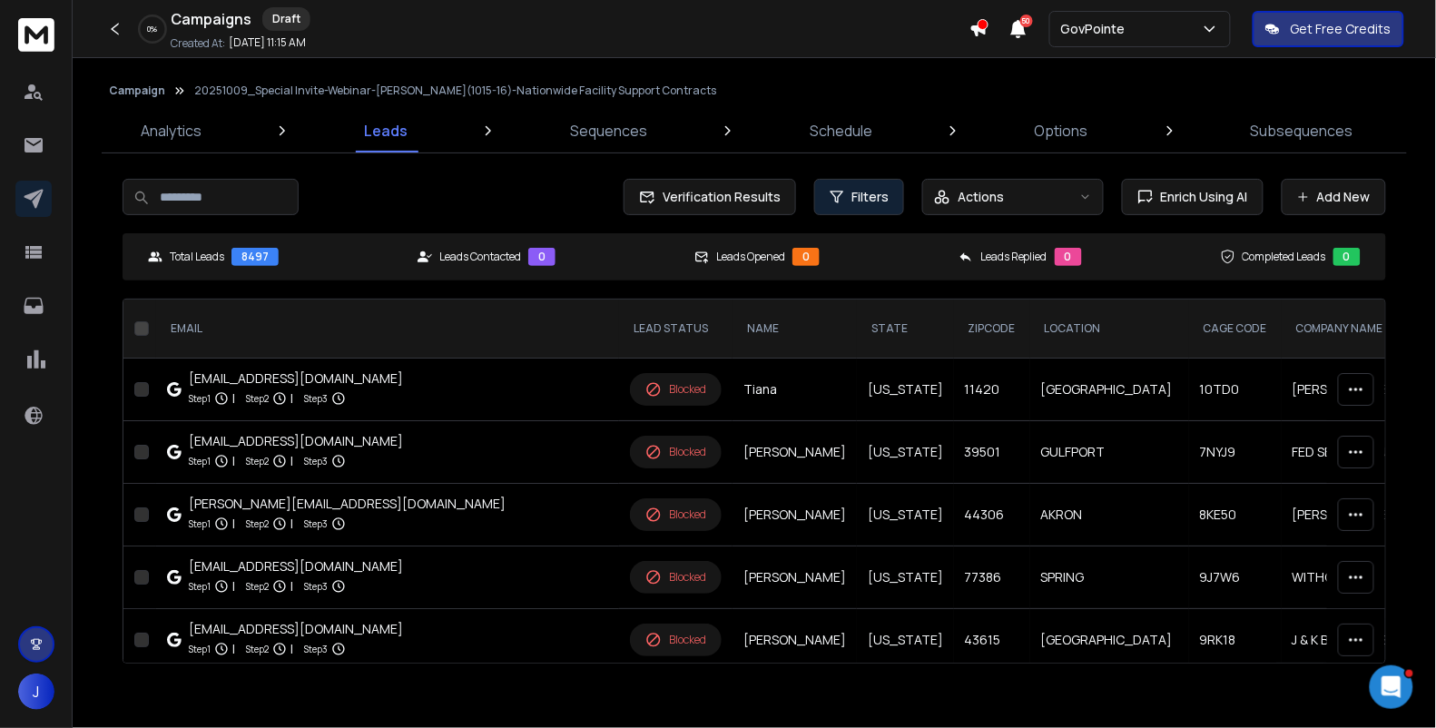
click at [876, 200] on span "Filters" at bounding box center [870, 197] width 37 height 18
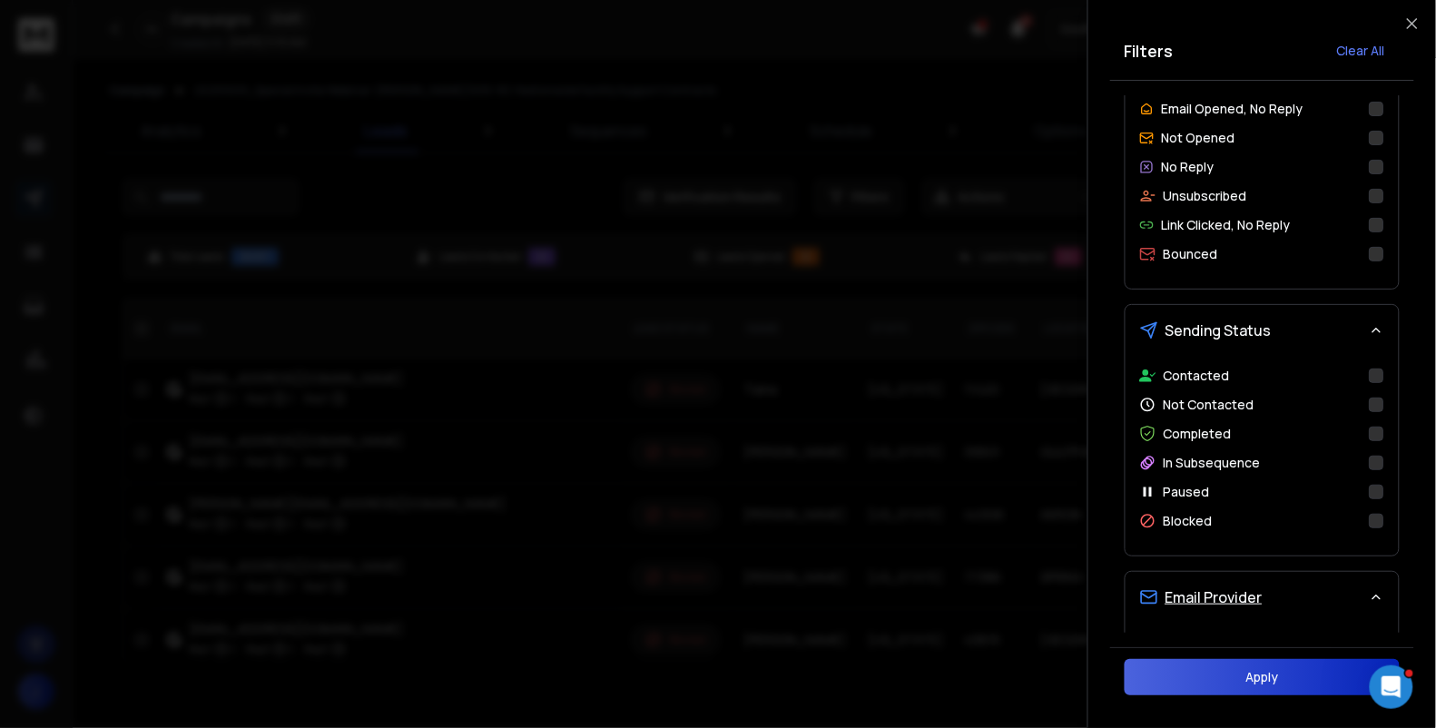
scroll to position [153, 0]
click at [1206, 528] on div "Contacted Not Contacted Completed In Subsequence Paused Blocked" at bounding box center [1262, 460] width 273 height 189
click at [1205, 518] on p "Blocked" at bounding box center [1188, 520] width 49 height 18
click at [1370, 518] on button "Blocked" at bounding box center [1377, 520] width 15 height 15
click at [1238, 673] on button "Apply" at bounding box center [1262, 677] width 275 height 36
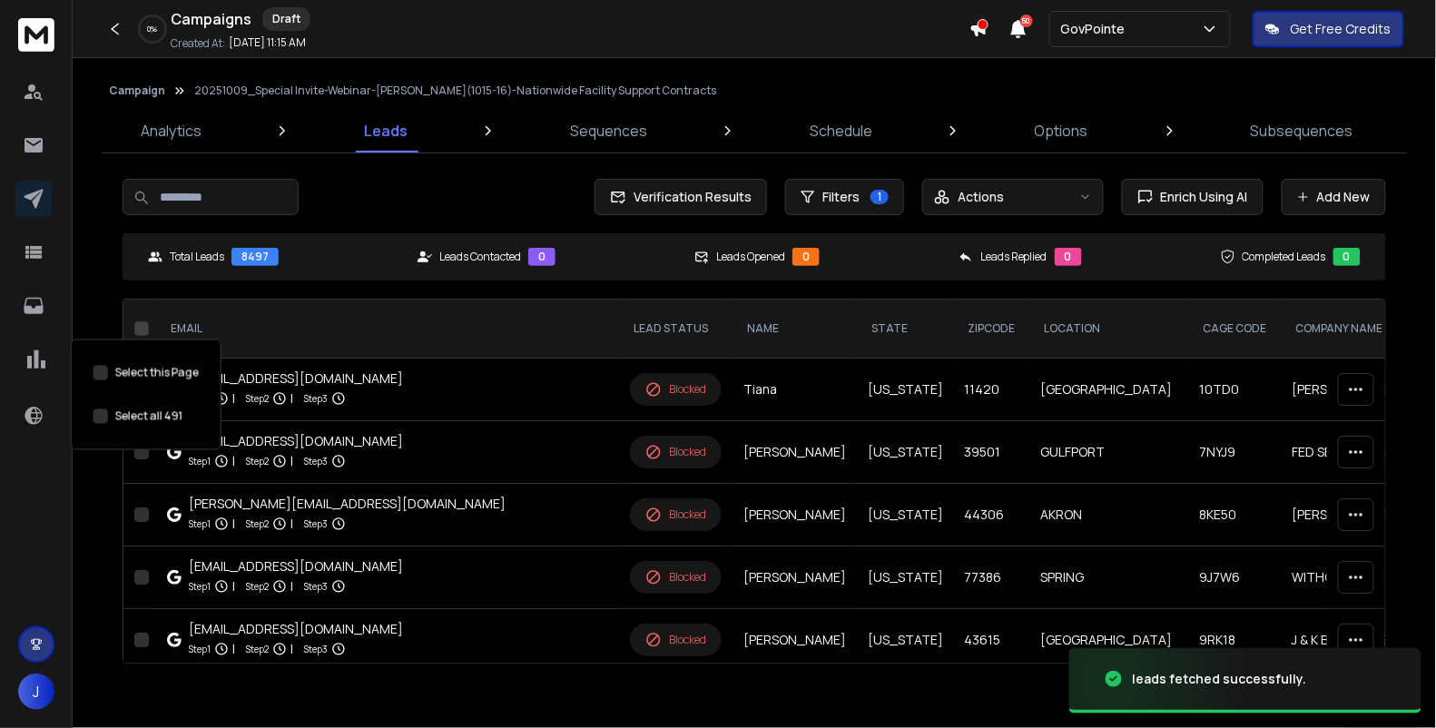
click at [105, 419] on button "Select this Page" at bounding box center [101, 417] width 15 height 15
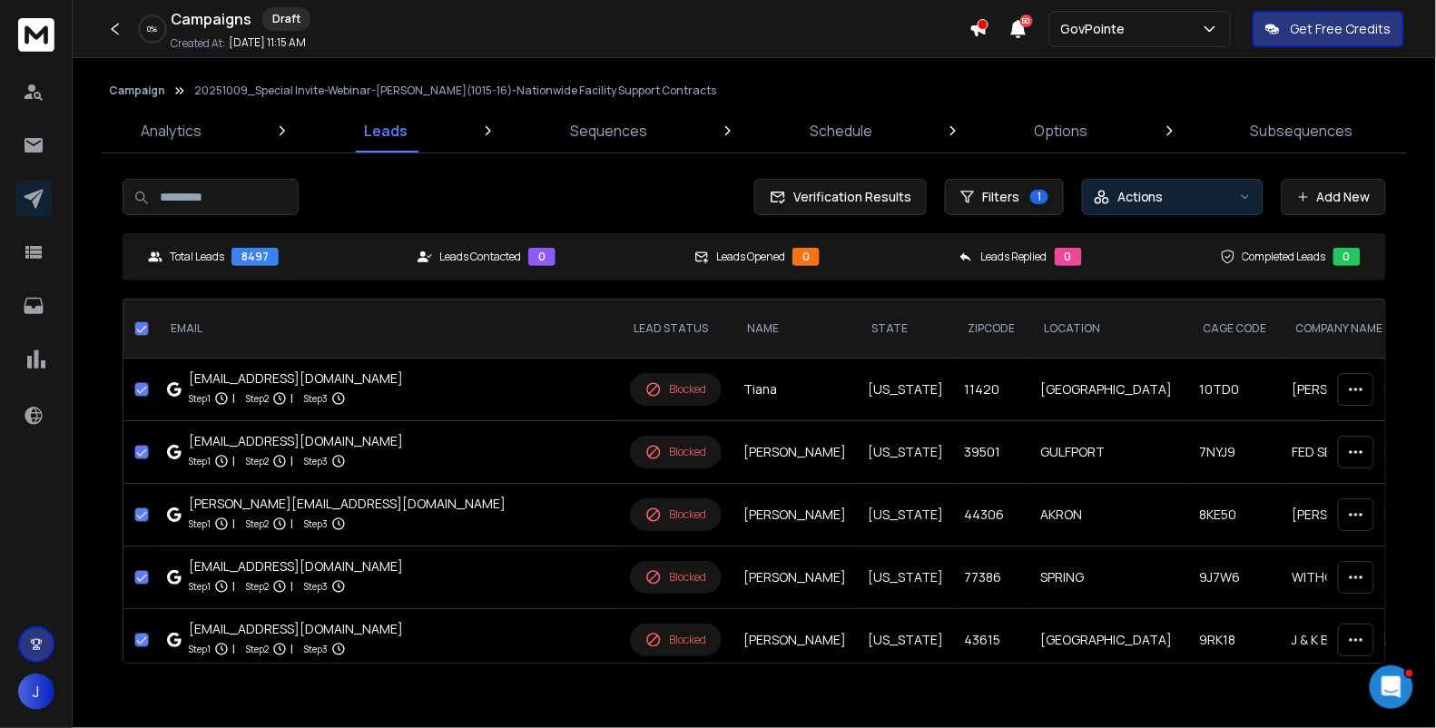
click at [1118, 196] on div "Actions" at bounding box center [1163, 197] width 138 height 18
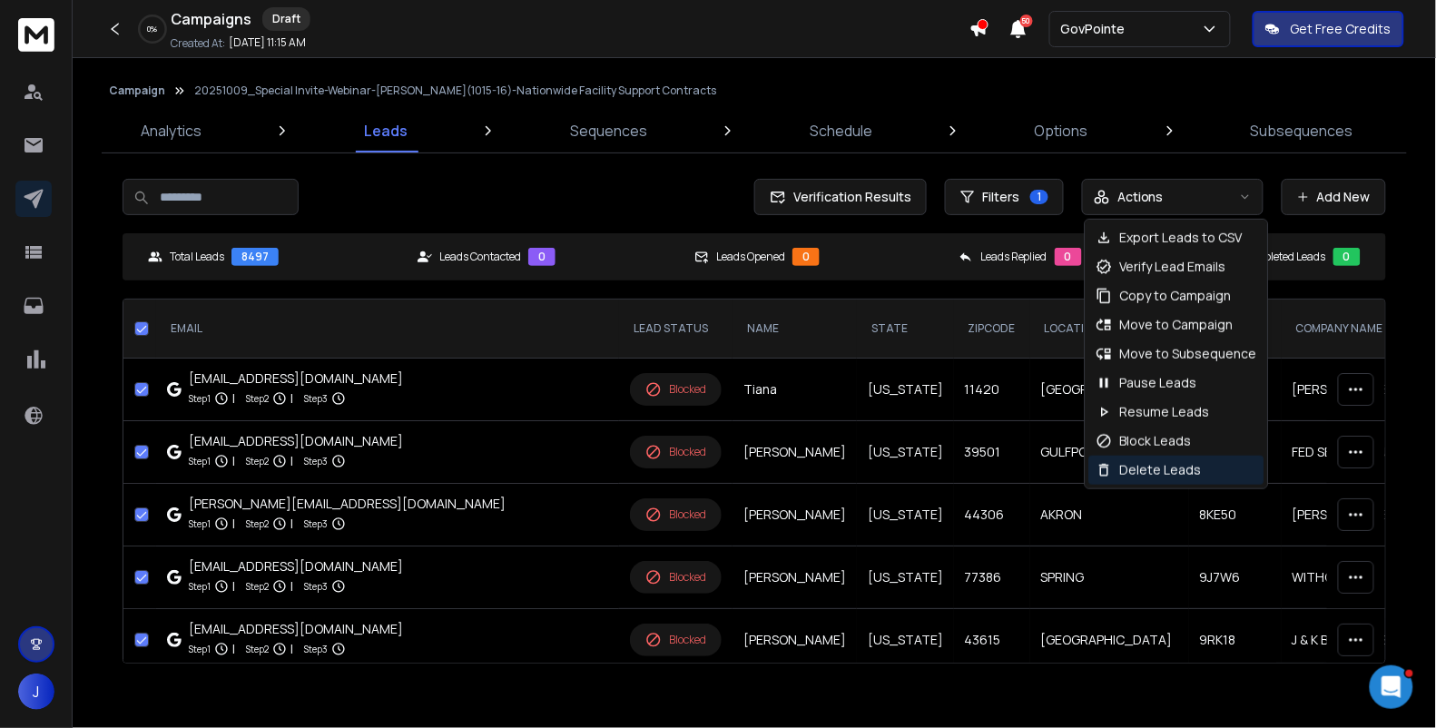
click at [1161, 467] on p "Delete Leads" at bounding box center [1161, 470] width 82 height 18
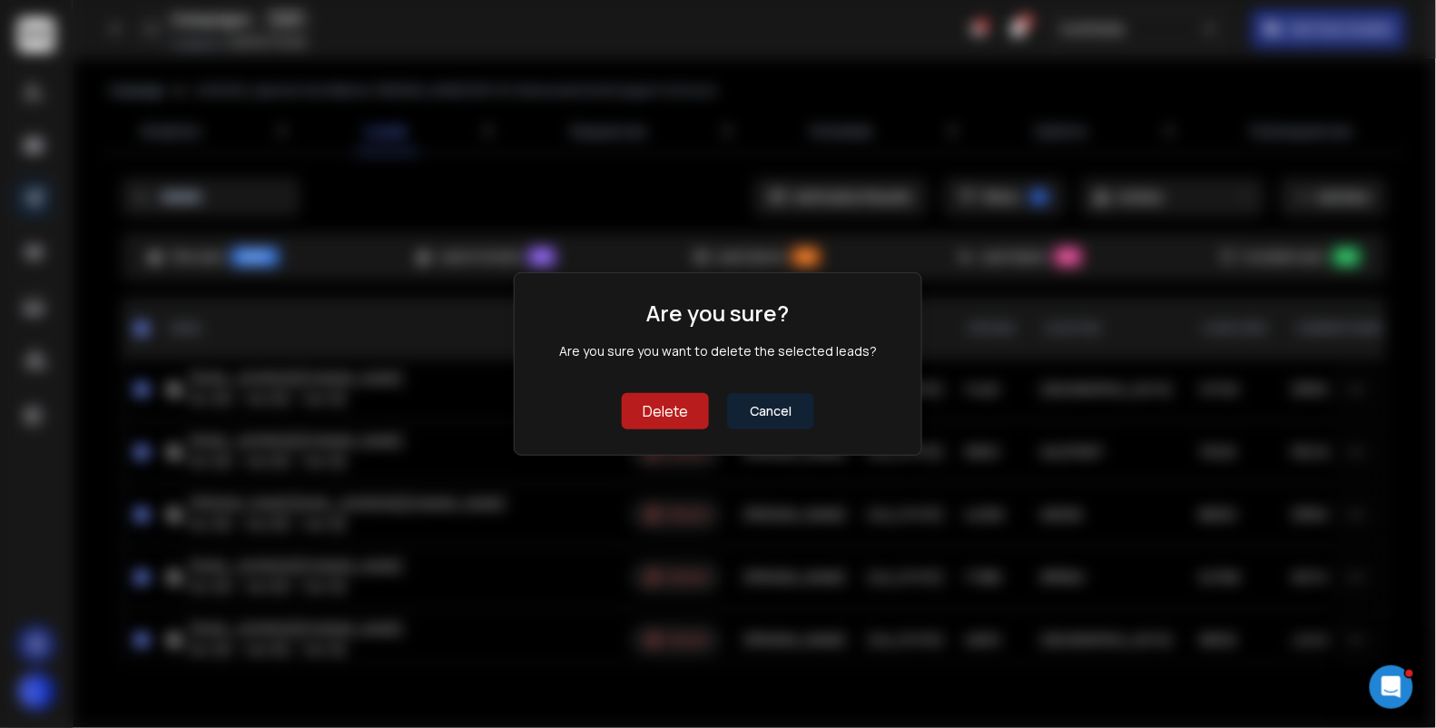
click at [663, 417] on button "Delete" at bounding box center [665, 411] width 87 height 36
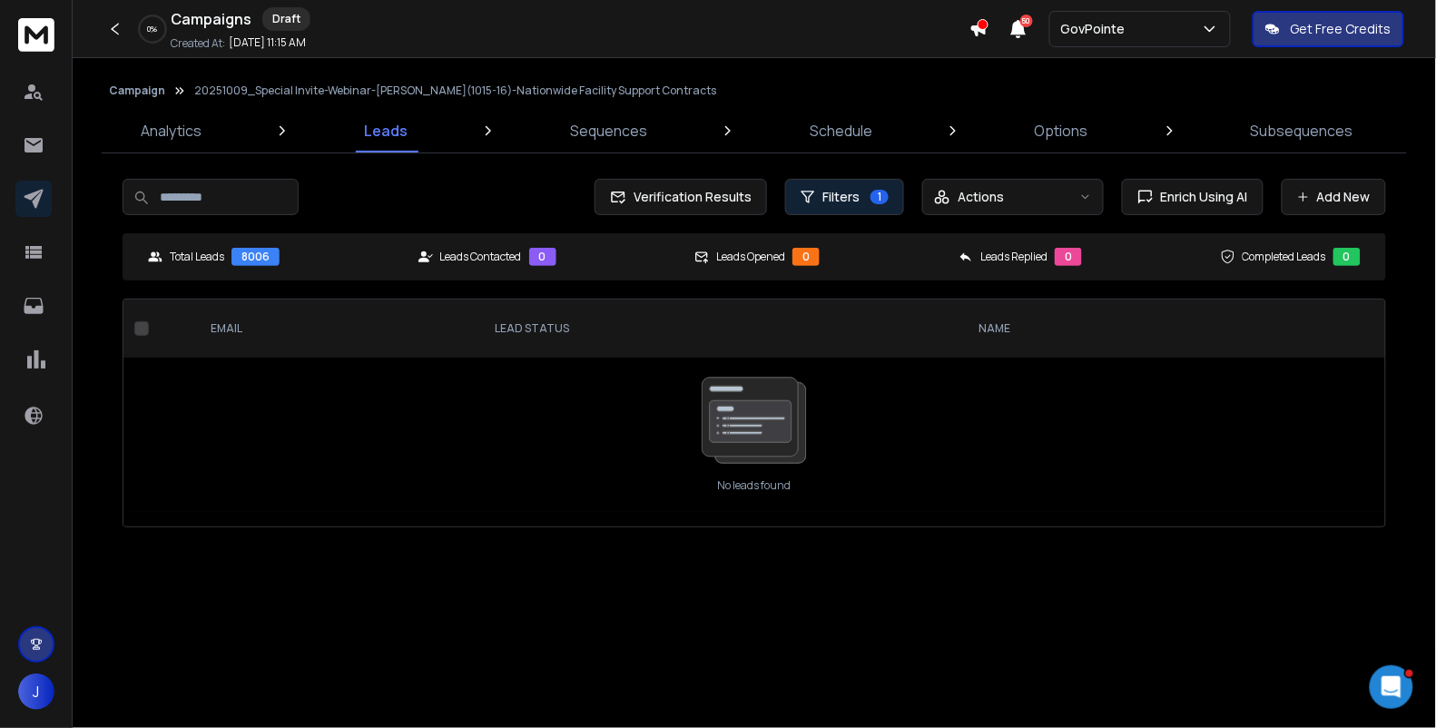
click at [884, 192] on span "1" at bounding box center [880, 197] width 18 height 15
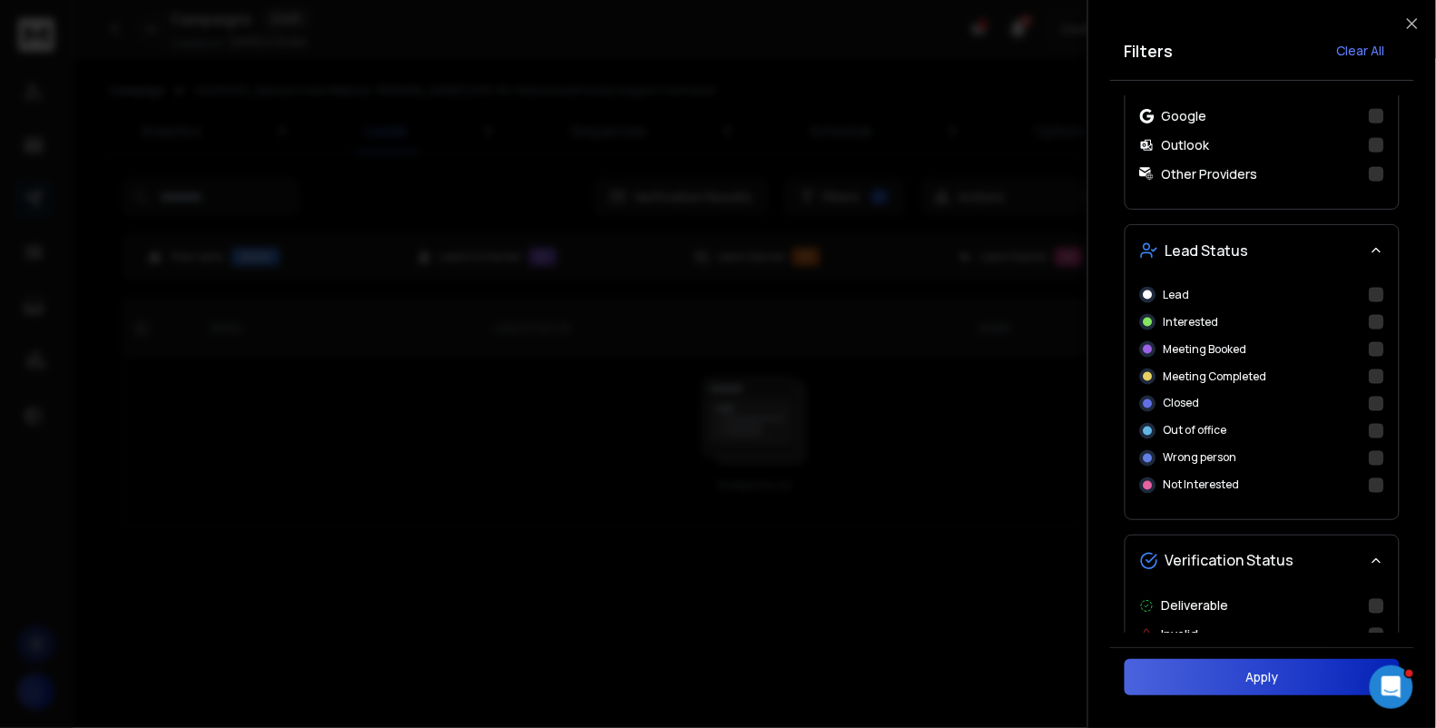
scroll to position [527, 0]
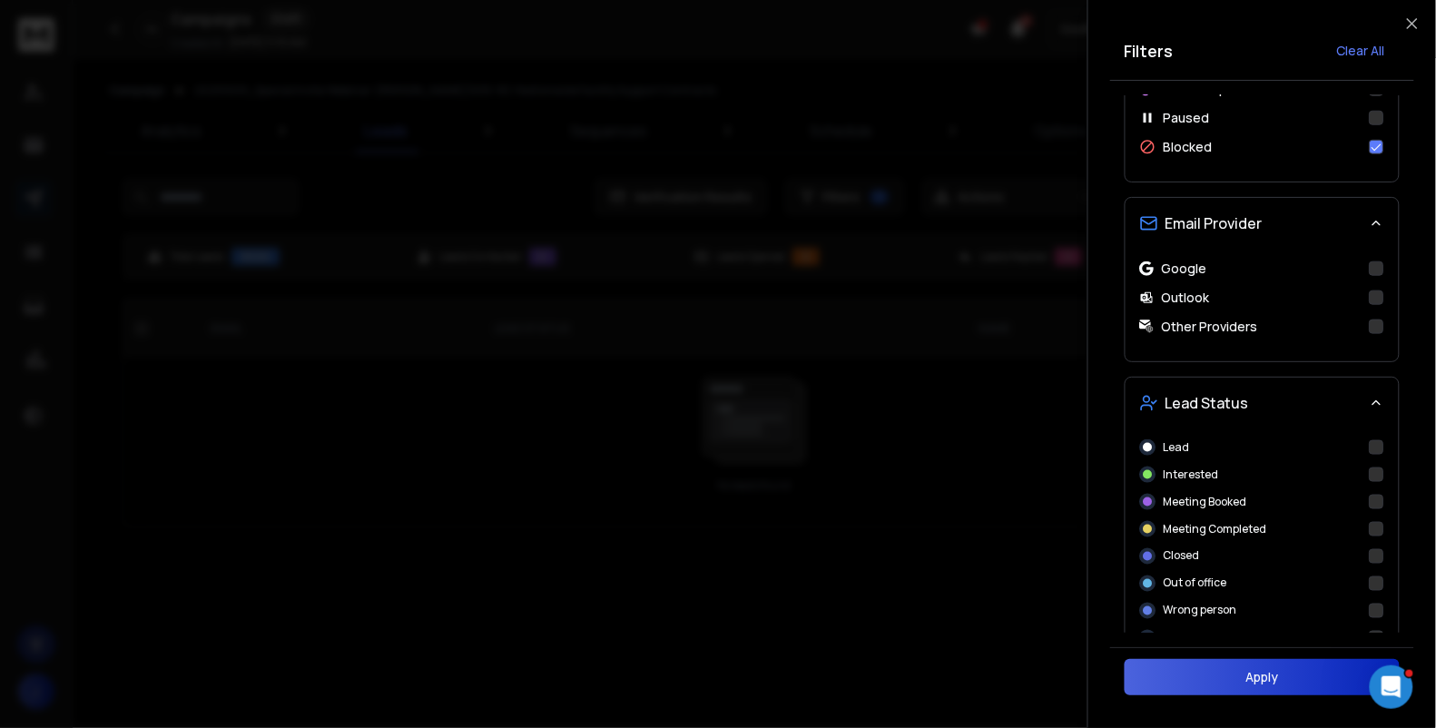
click at [1374, 148] on button "Blocked" at bounding box center [1377, 147] width 15 height 15
click at [1229, 685] on button "Apply" at bounding box center [1262, 677] width 275 height 36
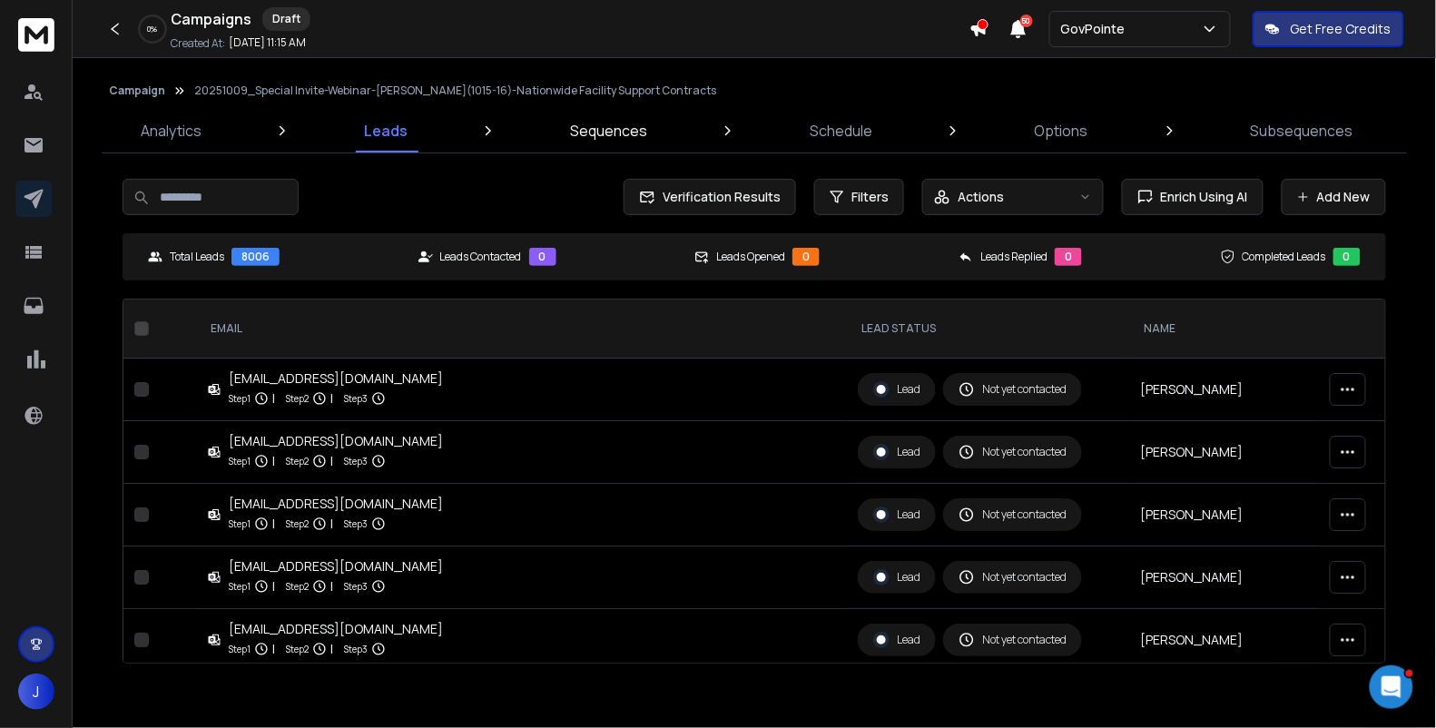
click at [630, 140] on p "Sequences" at bounding box center [608, 131] width 77 height 22
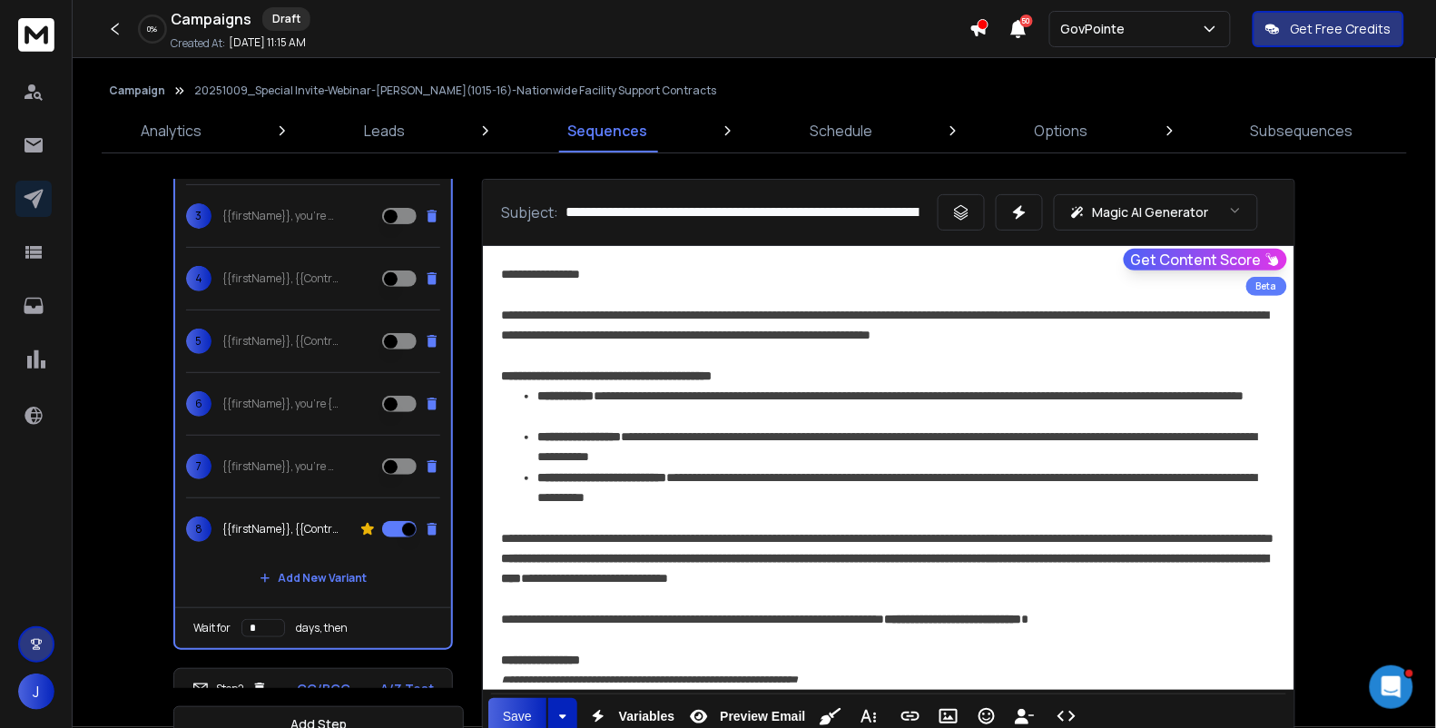
scroll to position [179, 0]
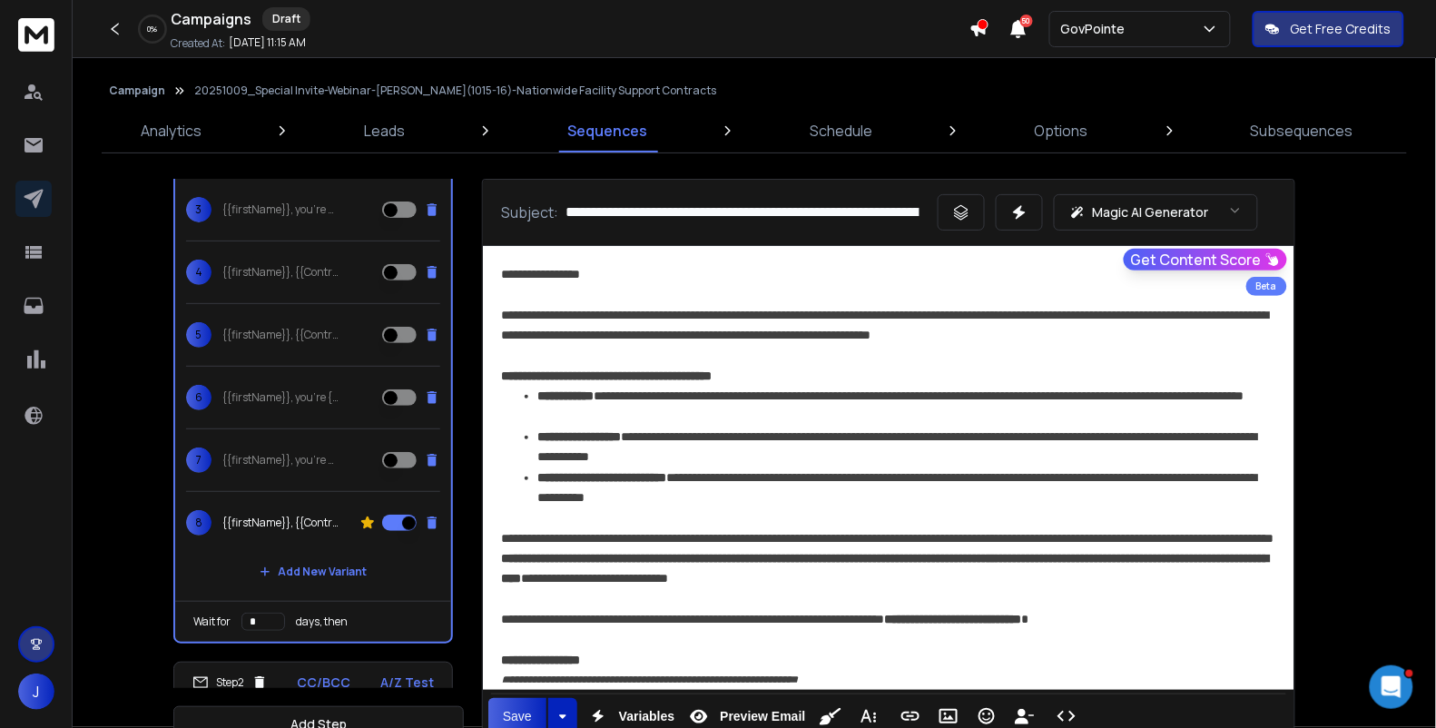
click at [302, 518] on p "{{firstName}}, {{Contracts Not Advertised}} of facility support contracts ({{Hi…" at bounding box center [280, 523] width 116 height 15
type input "**********"
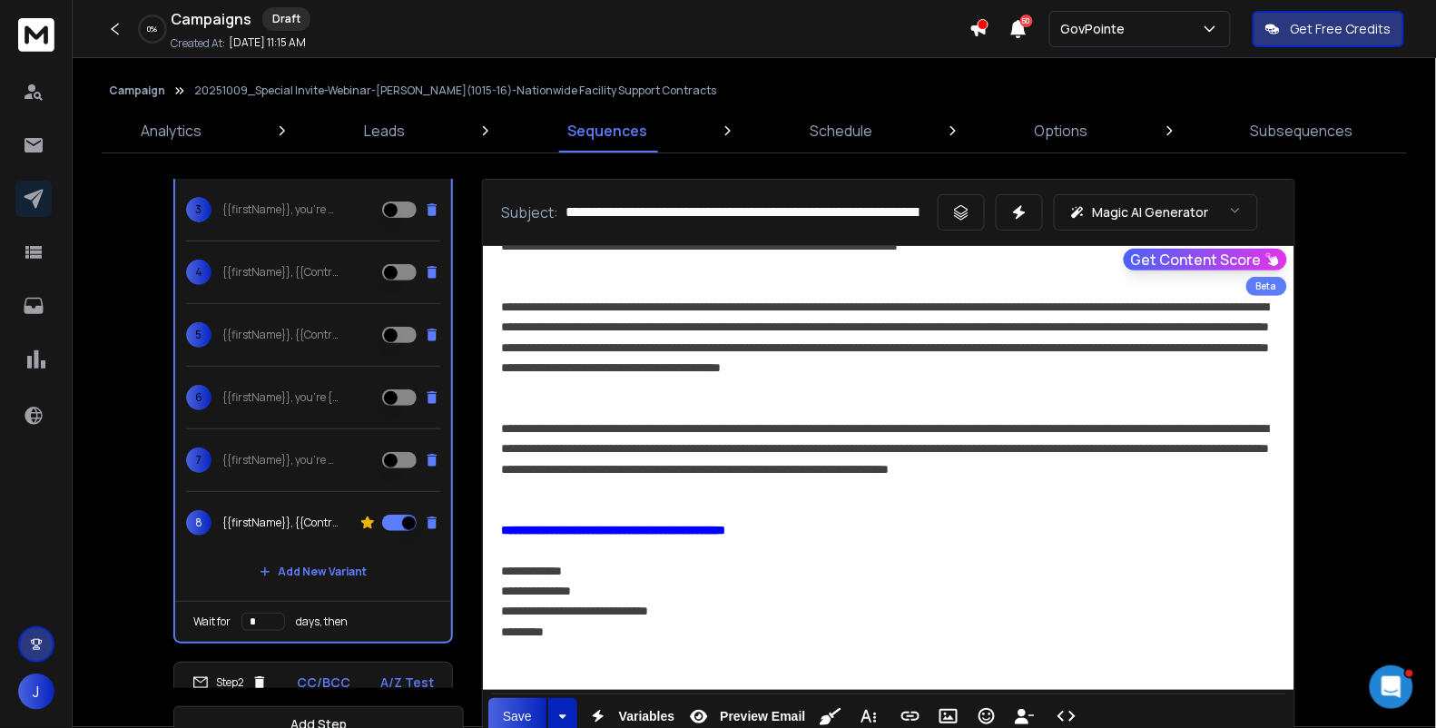
scroll to position [367, 0]
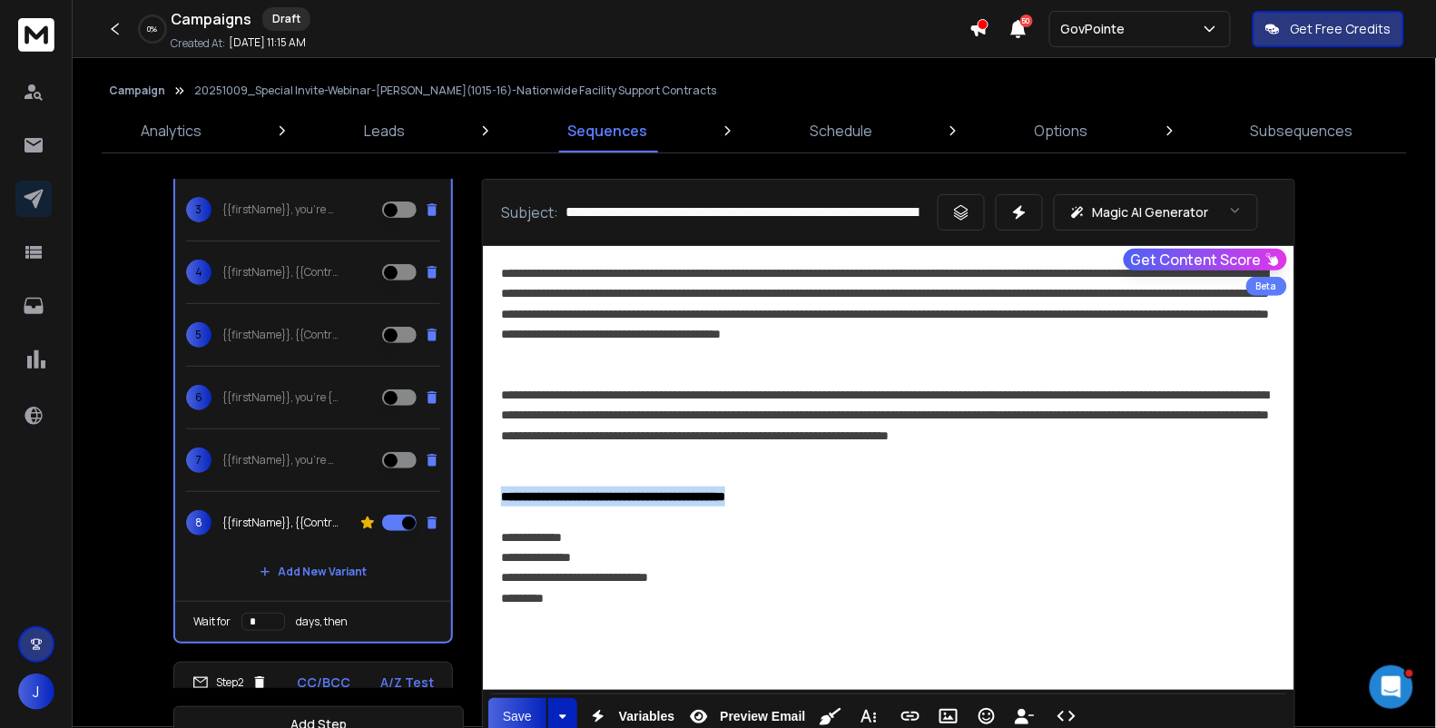
drag, startPoint x: 808, startPoint y: 495, endPoint x: 504, endPoint y: 490, distance: 304.2
click at [500, 495] on div "**********" at bounding box center [889, 464] width 812 height 437
click at [589, 537] on icon "button" at bounding box center [592, 539] width 22 height 22
click at [596, 528] on icon "button" at bounding box center [592, 539] width 22 height 22
click at [847, 129] on p "Schedule" at bounding box center [841, 131] width 63 height 22
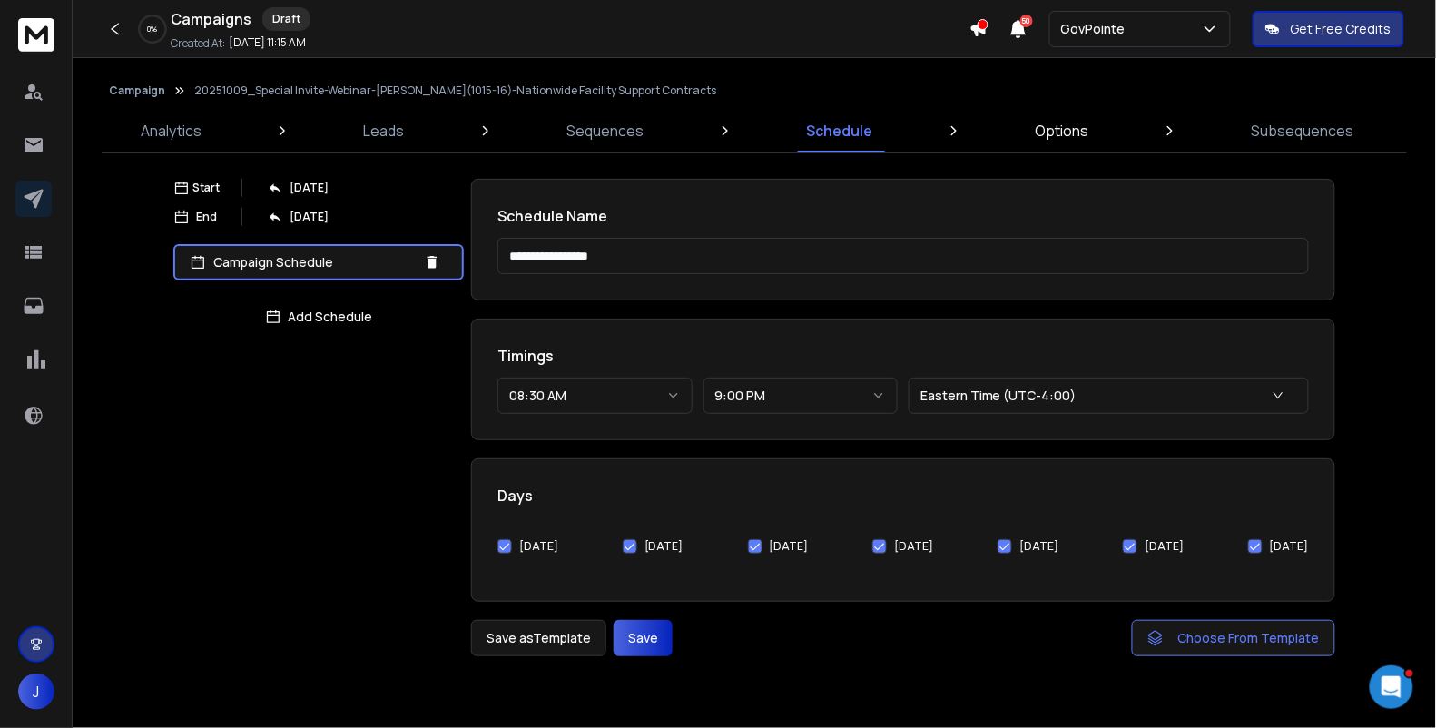
click at [1066, 128] on p "Options" at bounding box center [1062, 131] width 54 height 22
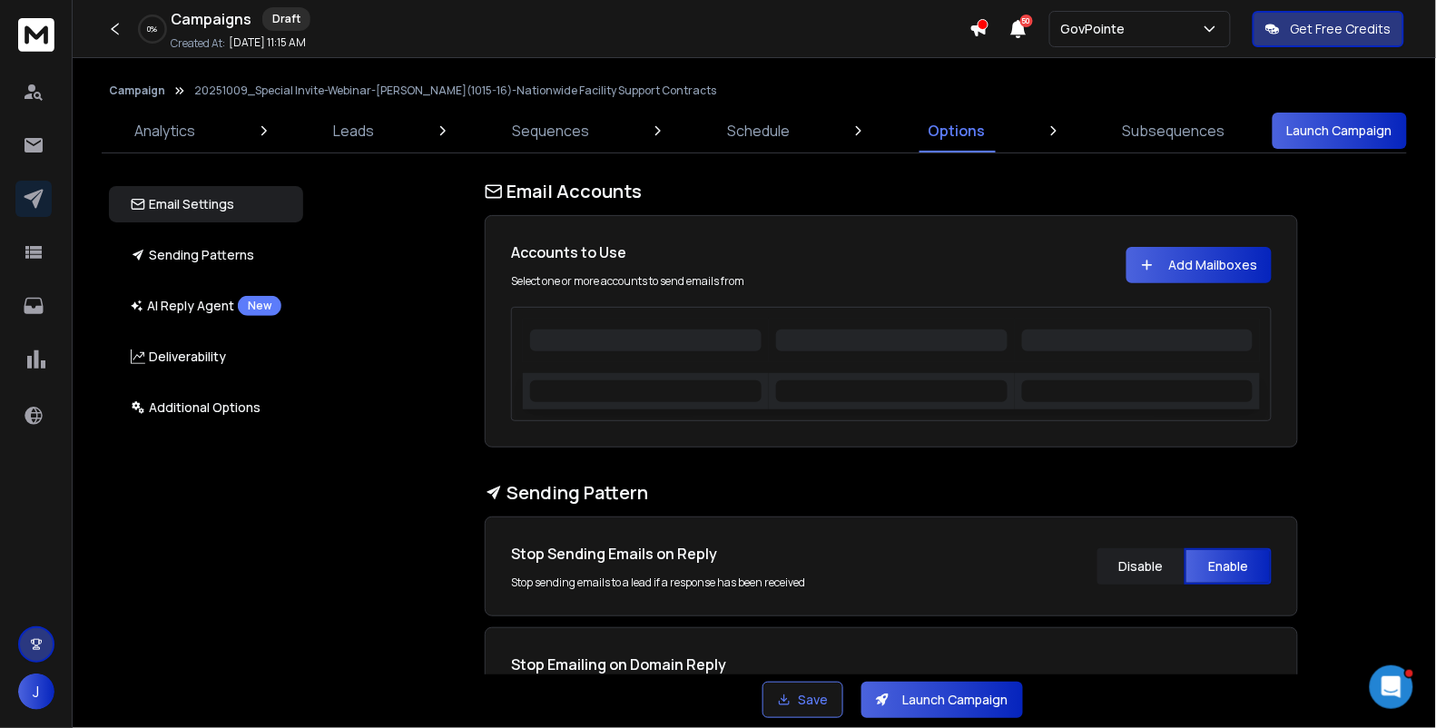
click at [1319, 125] on button "Launch Campaign" at bounding box center [1340, 131] width 134 height 36
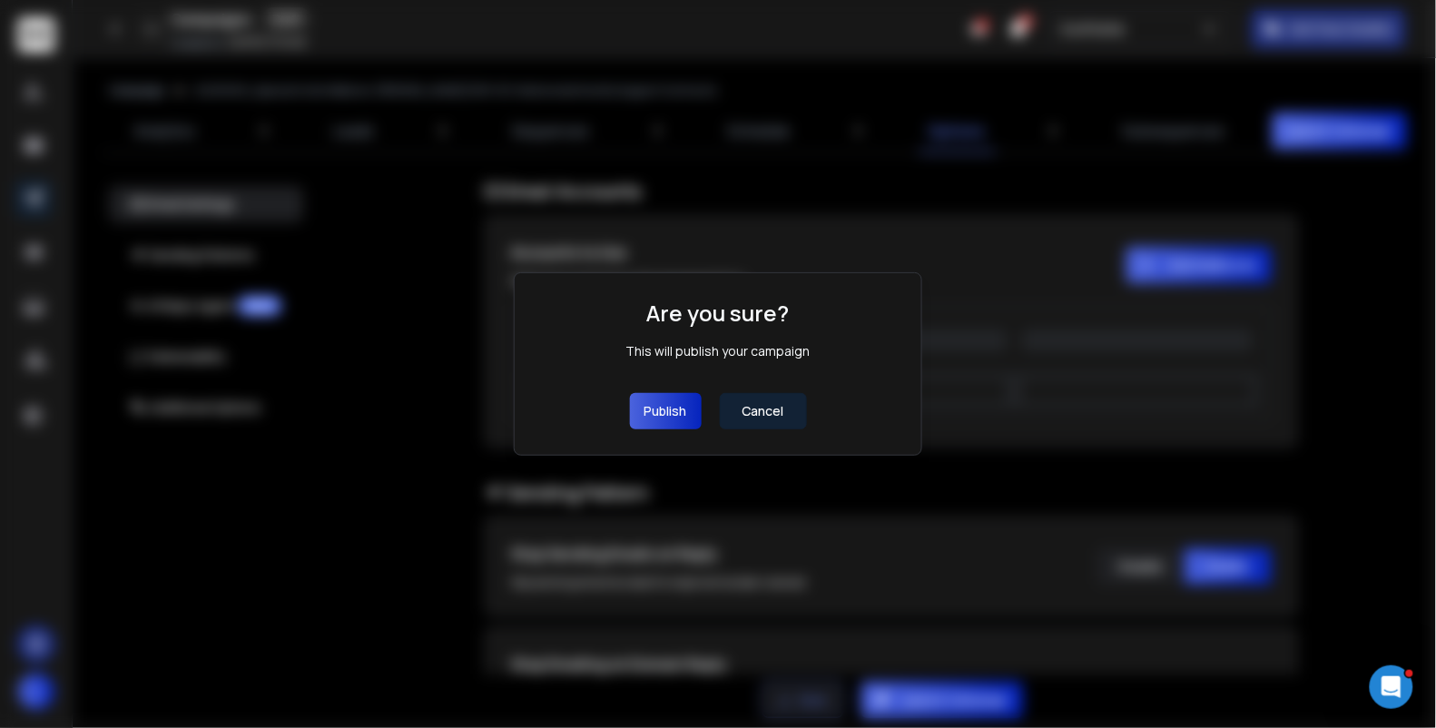
click at [696, 397] on button "Publish" at bounding box center [666, 411] width 72 height 36
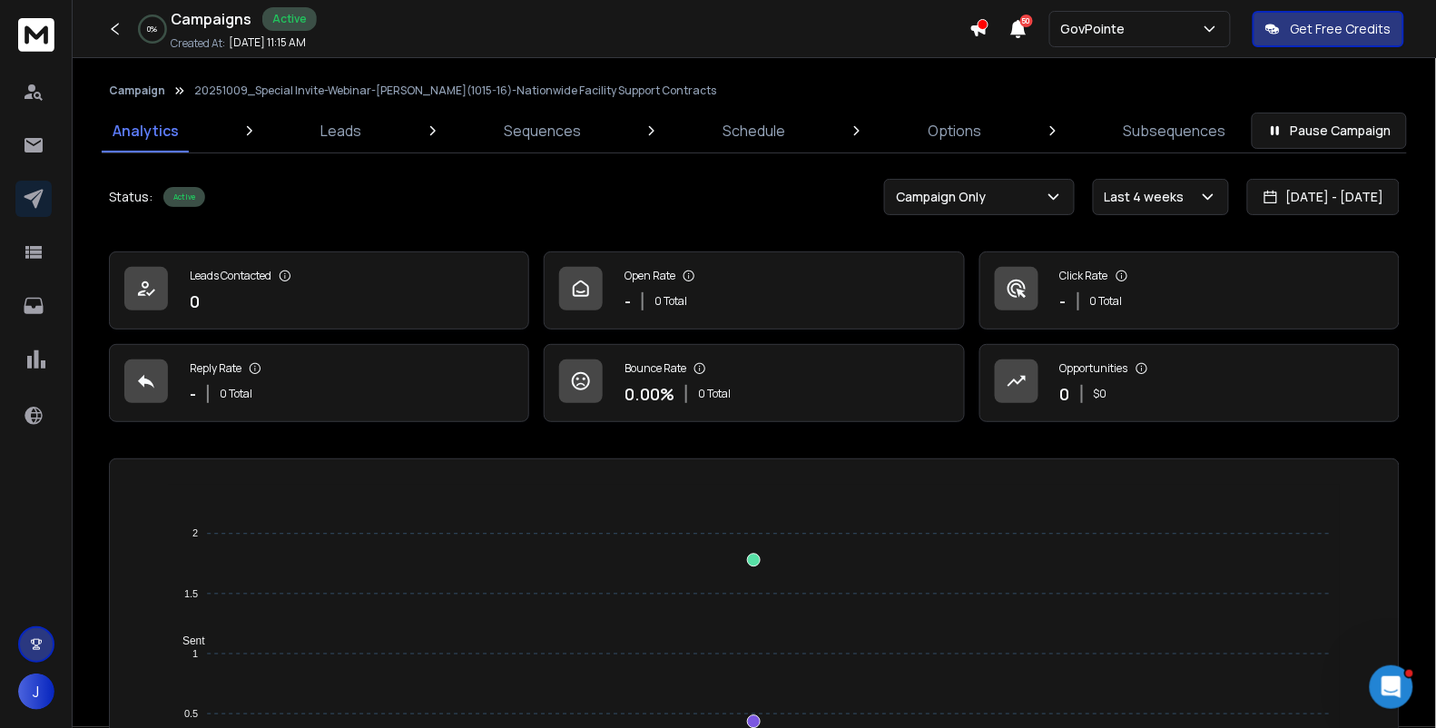
click at [157, 91] on button "Campaign" at bounding box center [137, 91] width 56 height 15
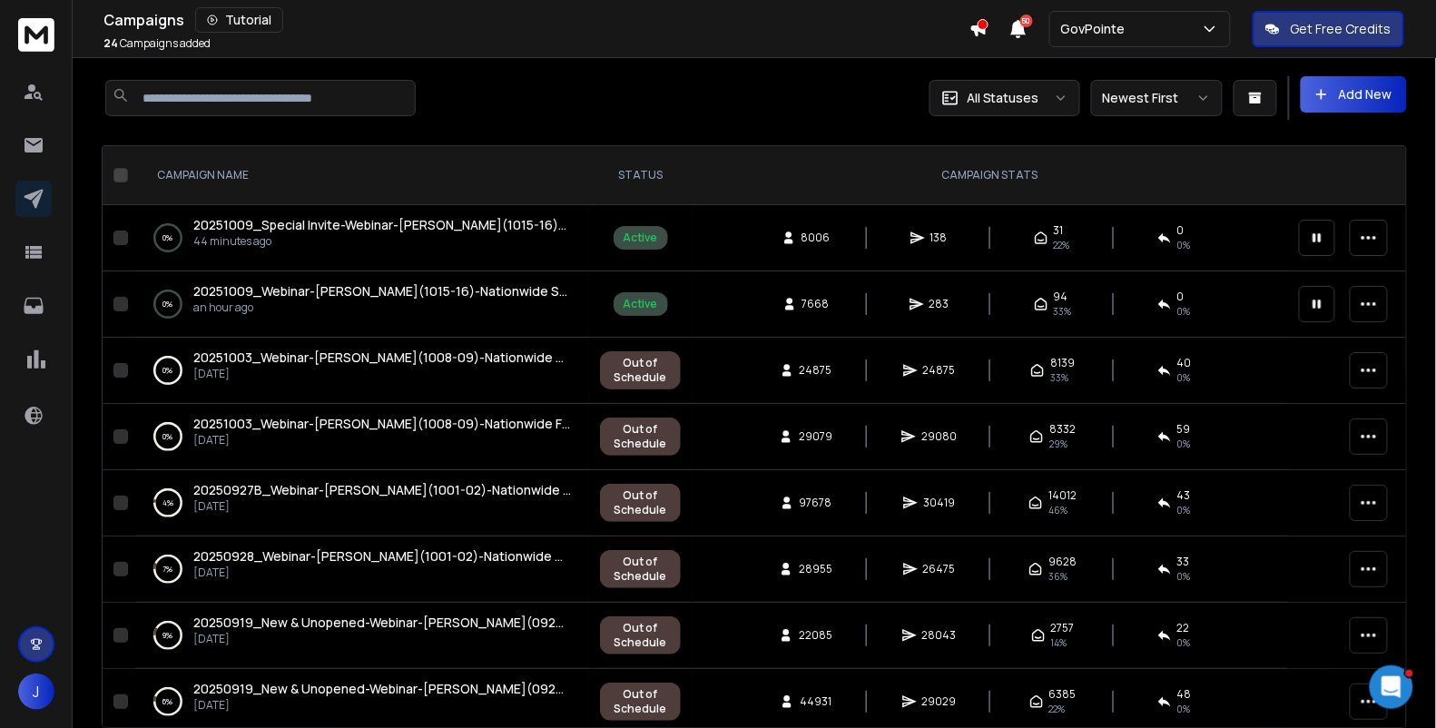
click at [380, 291] on span "20251009_Webinar-[PERSON_NAME](1015-16)-Nationwide Security Service Contracts" at bounding box center [453, 290] width 521 height 17
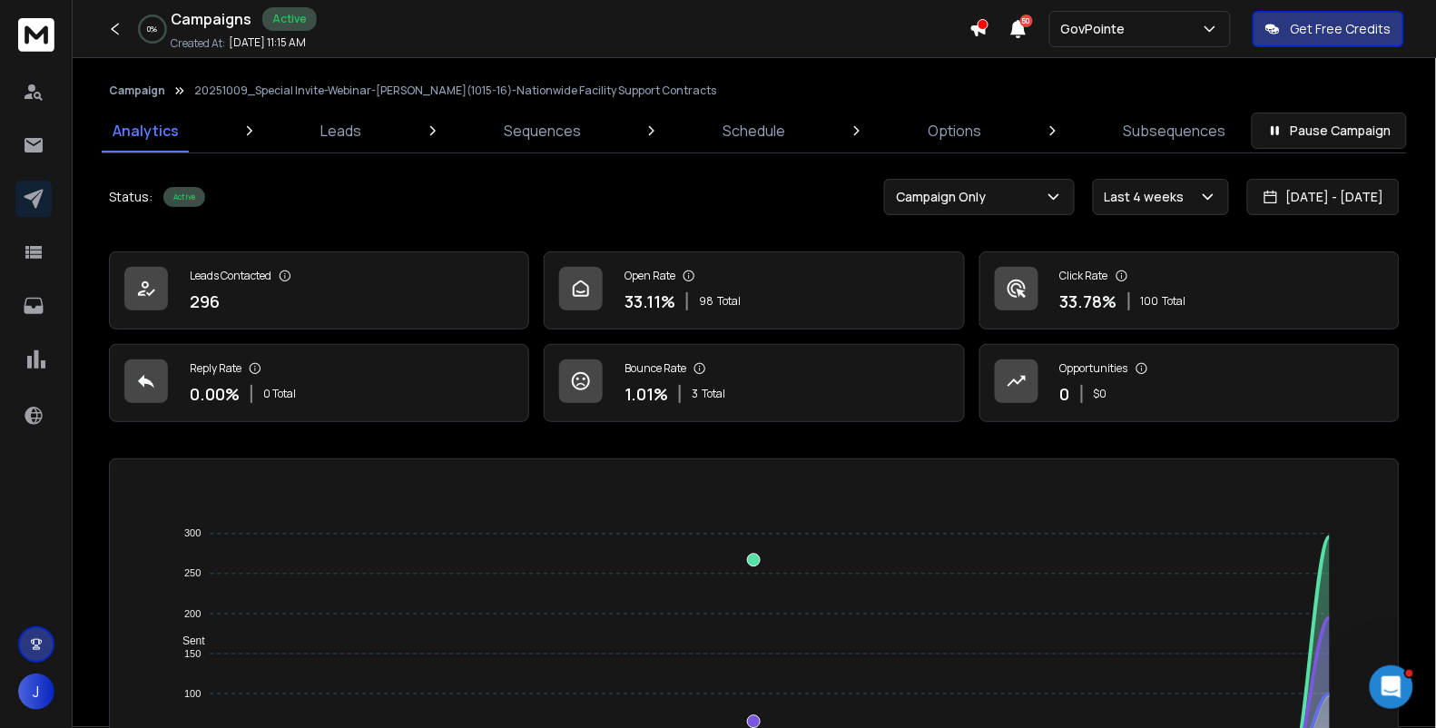
click at [143, 93] on button "Campaign" at bounding box center [137, 91] width 56 height 15
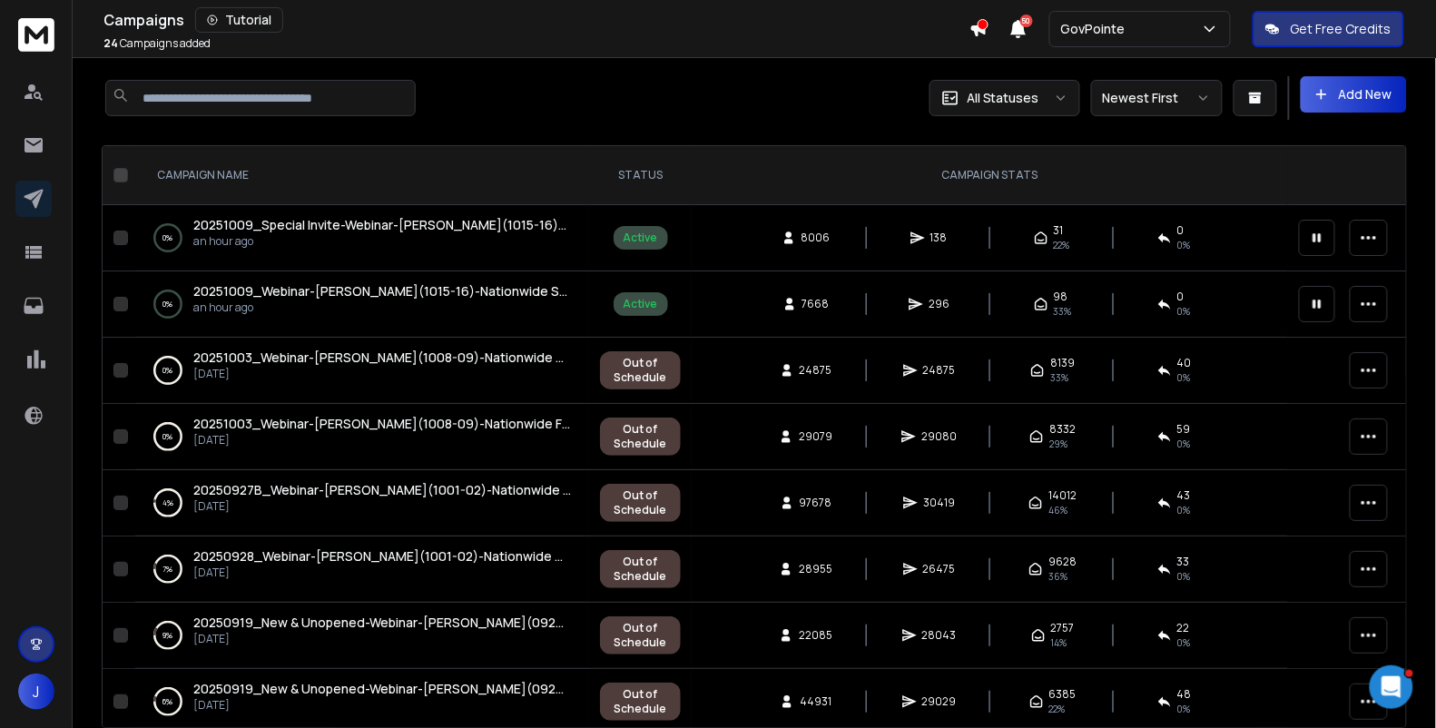
click at [595, 67] on div "Campaigns 24 Campaigns Added All Statuses Newest First Add New CAMPAIGN NAME ST…" at bounding box center [755, 440] width 1364 height 765
click at [596, 108] on div at bounding box center [428, 98] width 653 height 44
click at [428, 224] on span "20251009_Special Invite-Webinar-[PERSON_NAME](1015-16)-Nationwide Facility Supp…" at bounding box center [492, 224] width 598 height 17
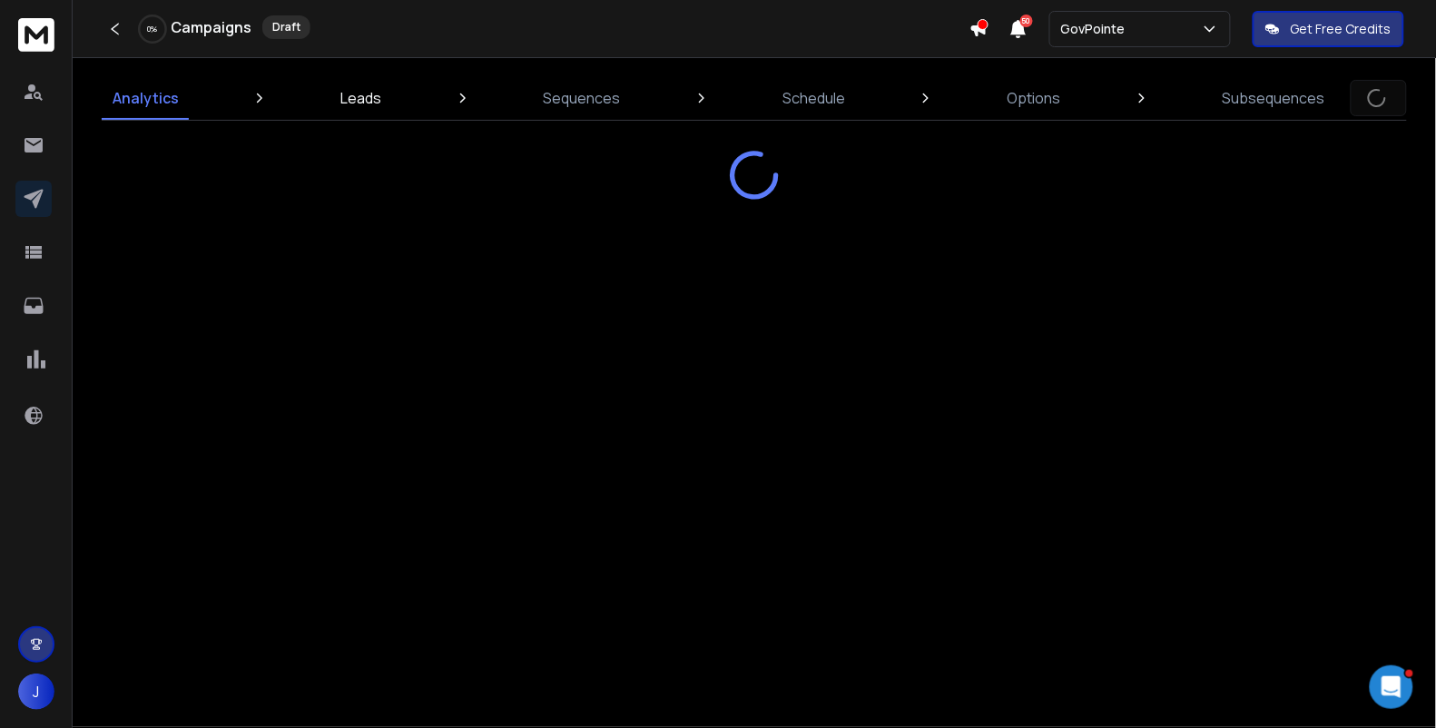
click at [355, 94] on p "Leads" at bounding box center [360, 98] width 41 height 22
